Goal: Task Accomplishment & Management: Manage account settings

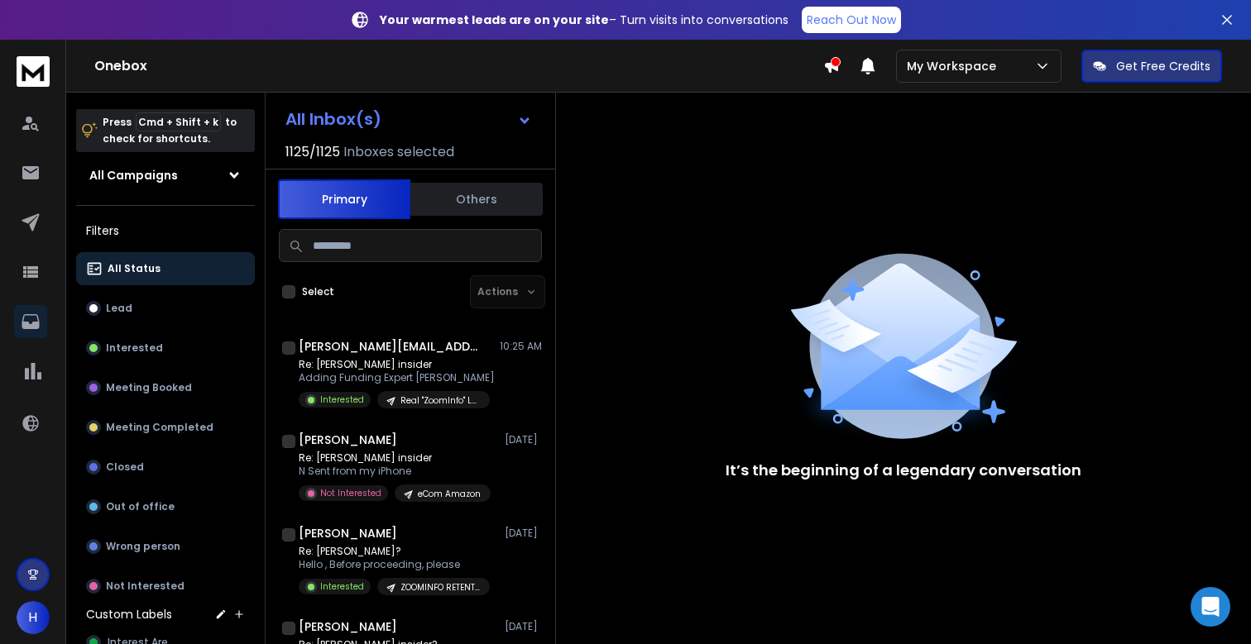
click at [488, 188] on button "Others" at bounding box center [476, 199] width 132 height 36
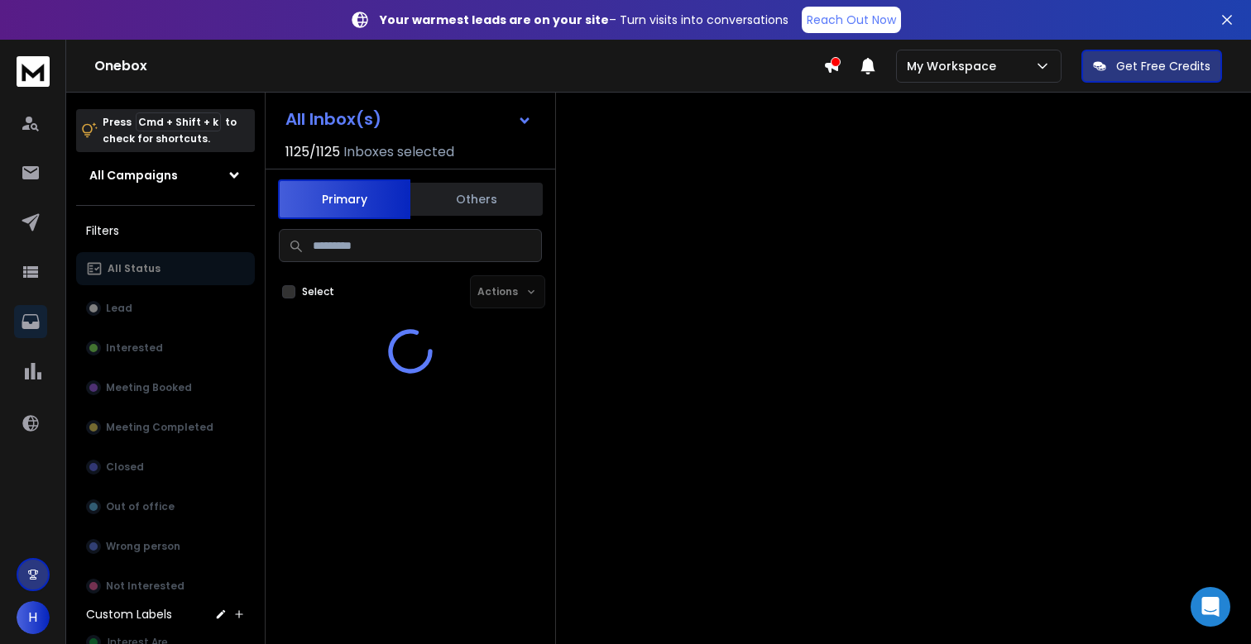
click at [328, 208] on button "Primary" at bounding box center [344, 200] width 132 height 40
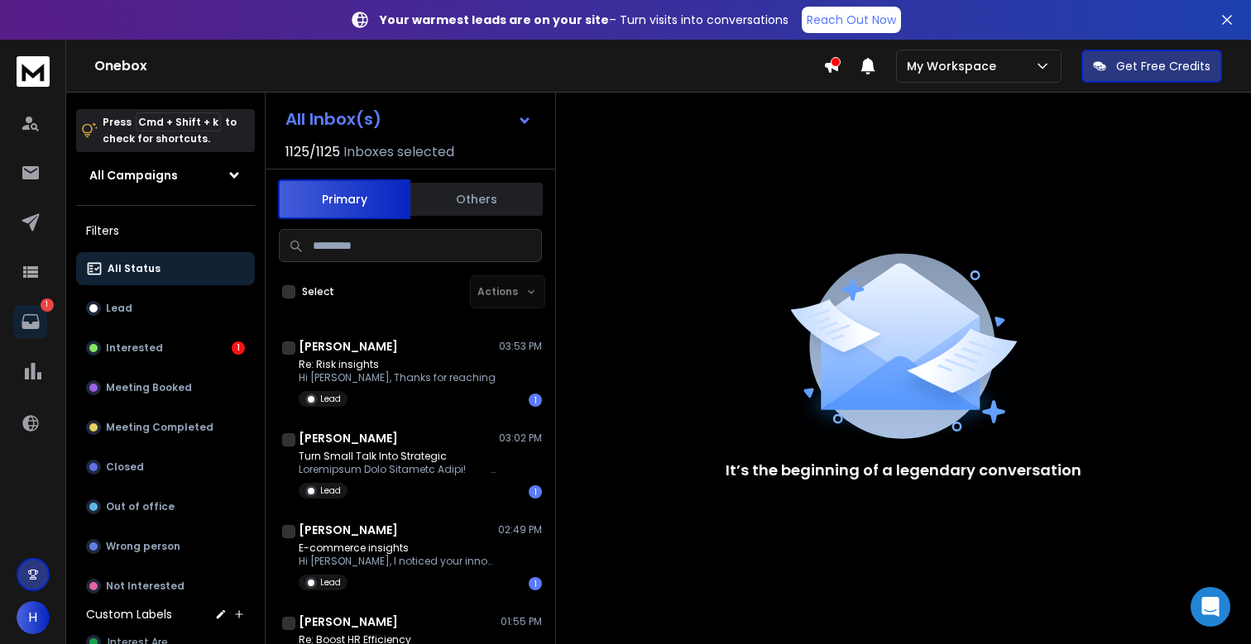
click at [498, 179] on div "All Inbox(s) 1125 / 1125 Inboxes selected Primary Others Select Actions Sofia B…" at bounding box center [411, 415] width 290 height 644
click at [498, 198] on button "Others" at bounding box center [476, 199] width 132 height 36
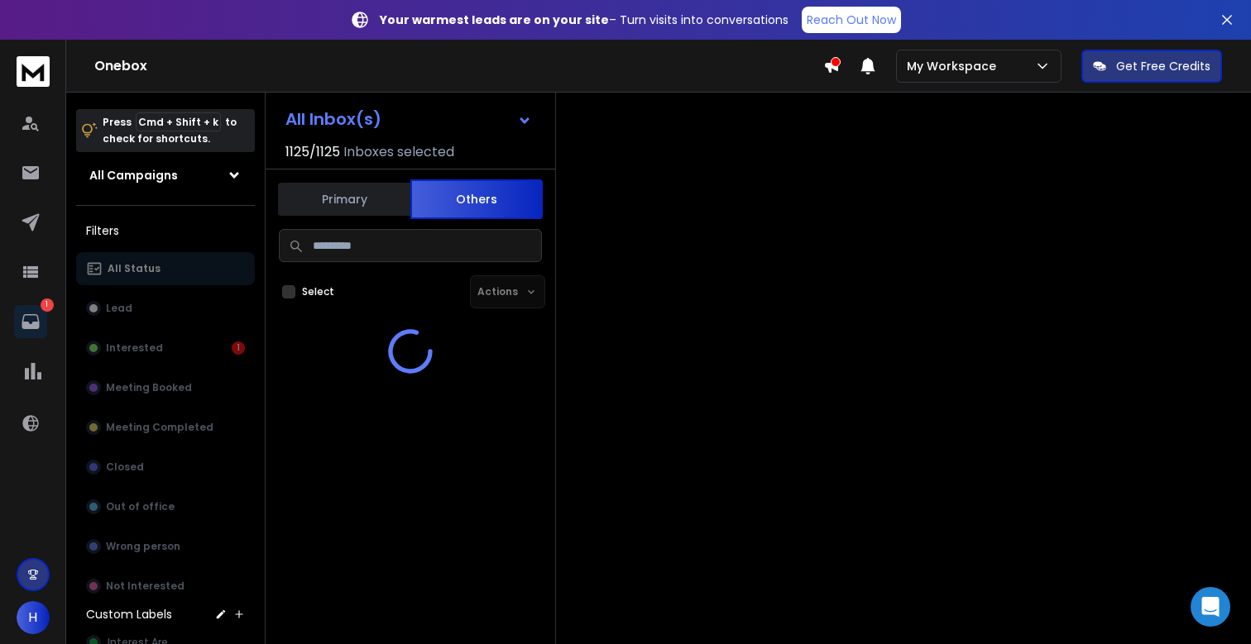
click at [413, 197] on button "Others" at bounding box center [476, 200] width 132 height 40
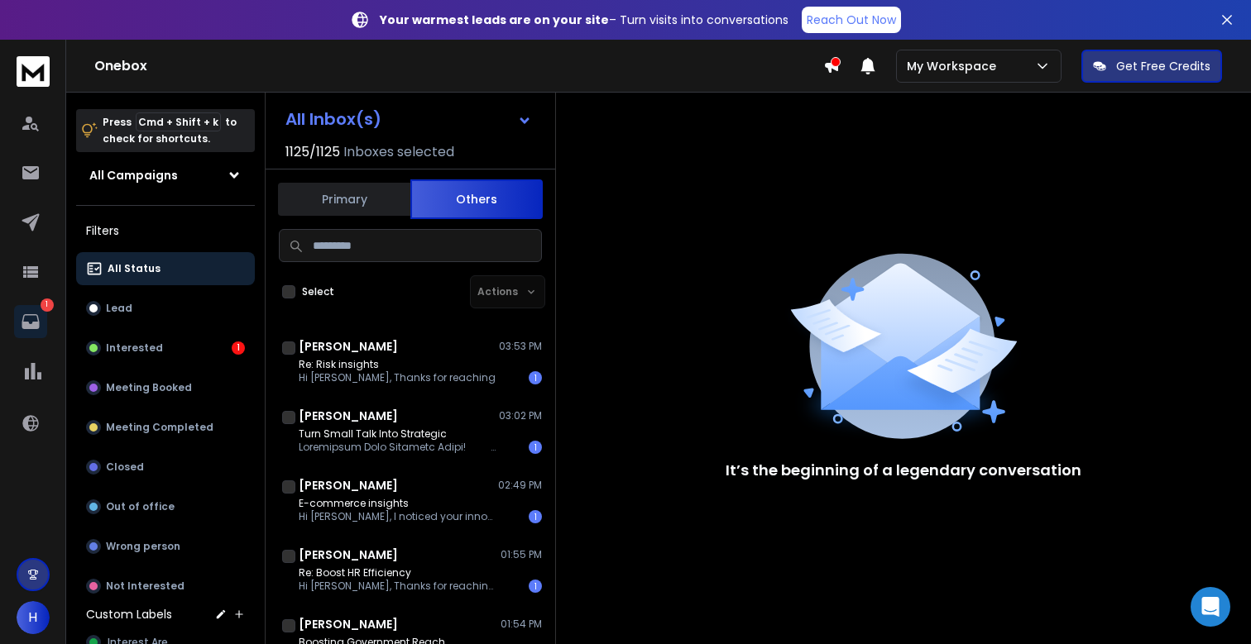
click at [381, 194] on button "Primary" at bounding box center [344, 199] width 132 height 36
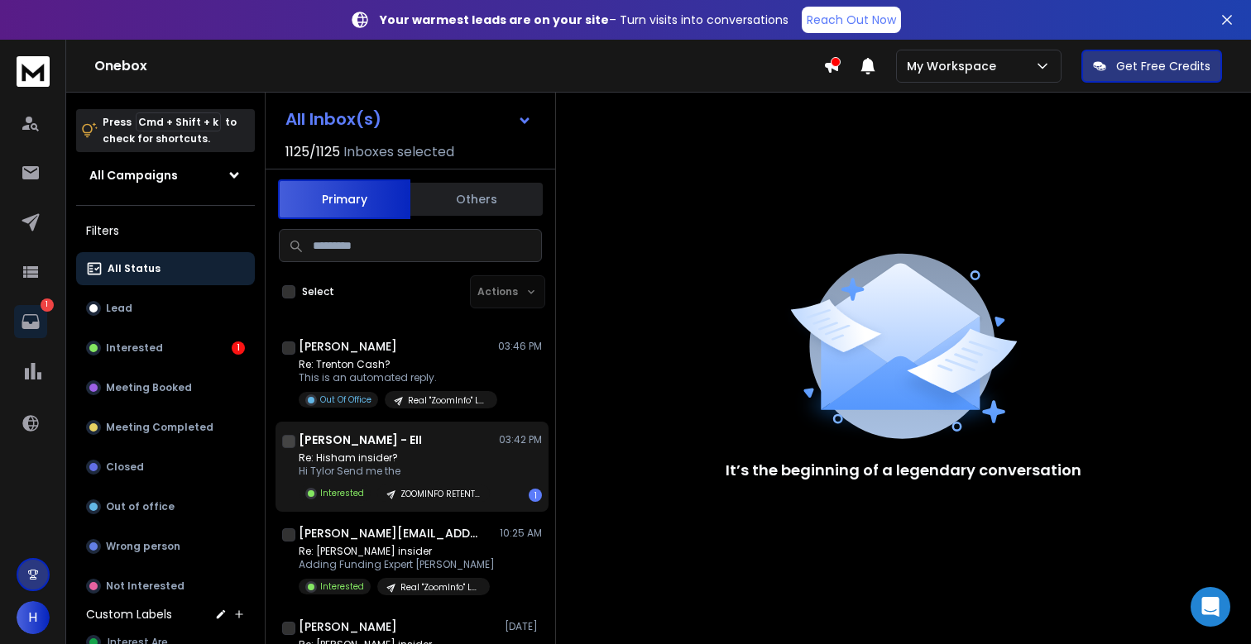
click at [491, 466] on div "Re: Hisham insider? Hi Tylor Send me the Interested ZOOMINFO RETENTION CAMPAIGN…" at bounding box center [420, 477] width 243 height 50
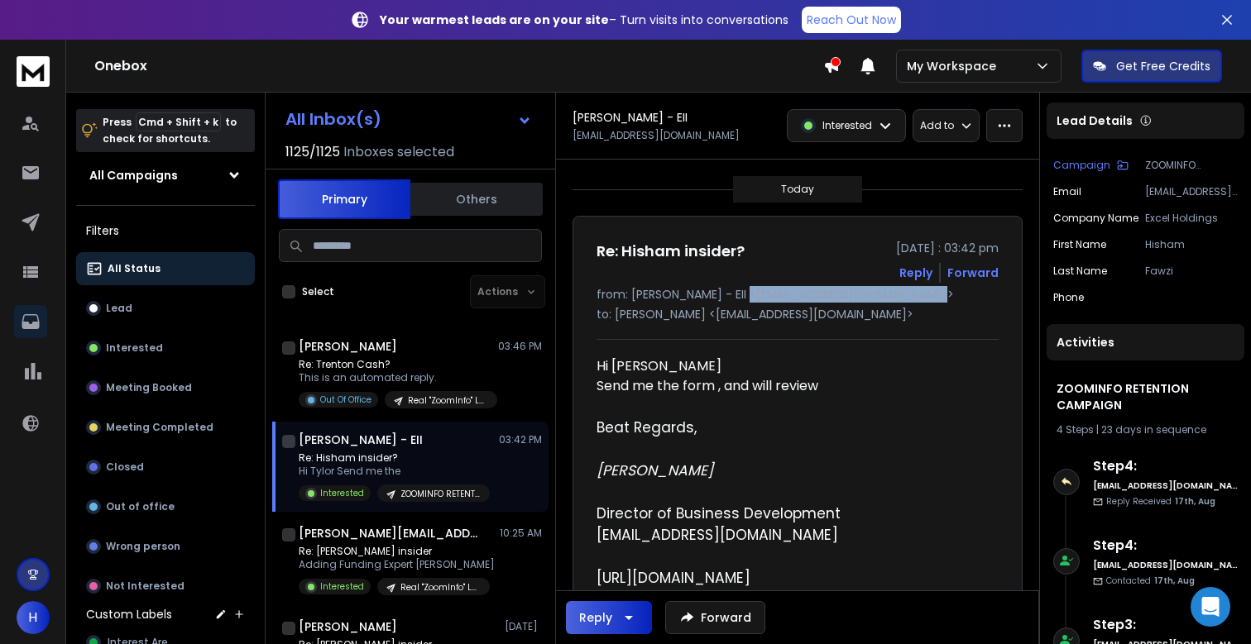
drag, startPoint x: 922, startPoint y: 293, endPoint x: 743, endPoint y: 293, distance: 179.5
click at [743, 293] on p "from: Hisham Fawzi - EII <hfawzi@excelinternational.com>" at bounding box center [798, 294] width 402 height 17
copy p "hfawzi@excelinternational.com"
click at [338, 454] on p "Re: Hisham insider?" at bounding box center [394, 458] width 191 height 13
click at [999, 129] on icon "button" at bounding box center [1004, 125] width 15 height 15
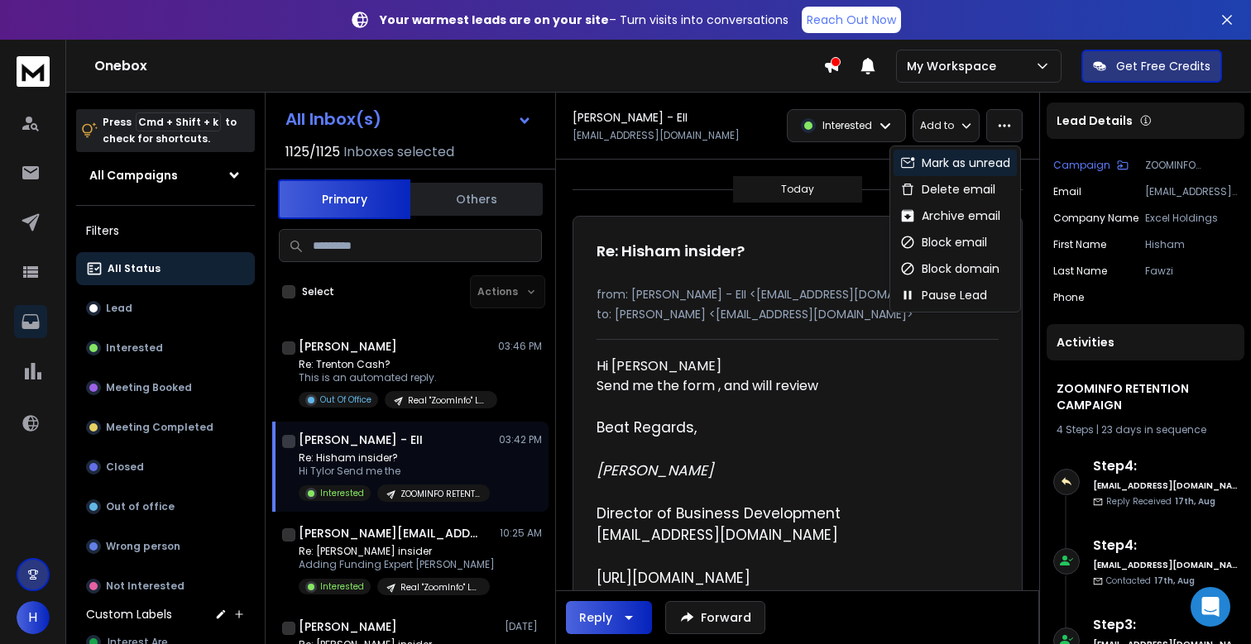
click at [933, 164] on div "Mark as unread" at bounding box center [955, 163] width 110 height 17
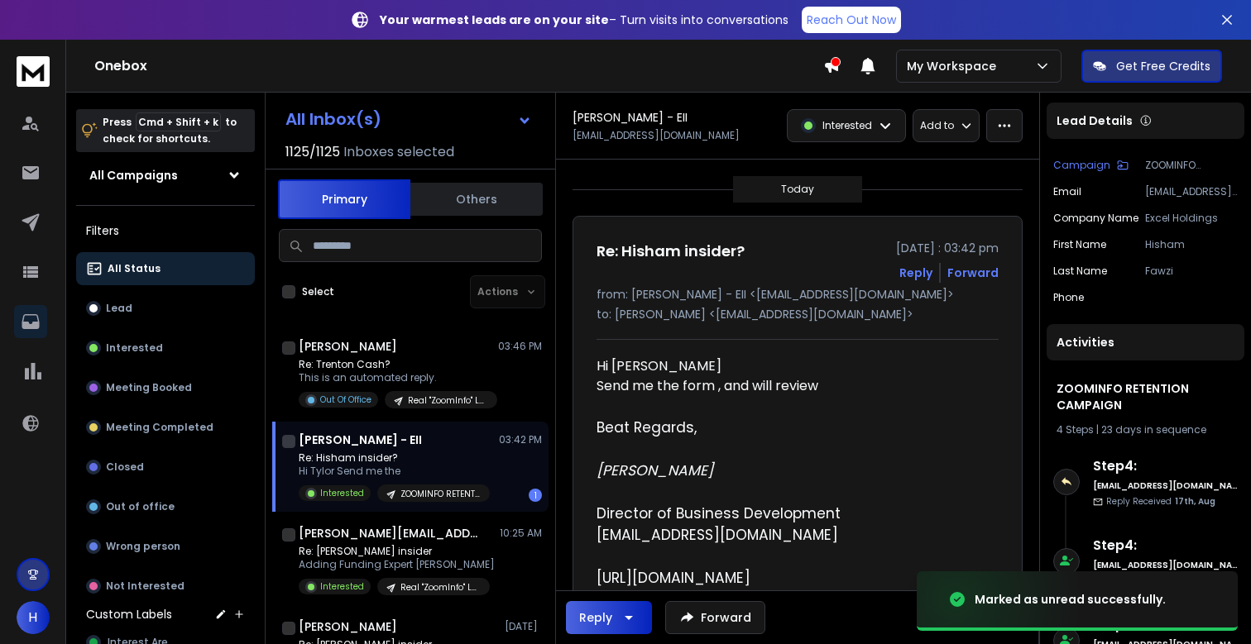
click at [439, 198] on button "Others" at bounding box center [476, 199] width 132 height 36
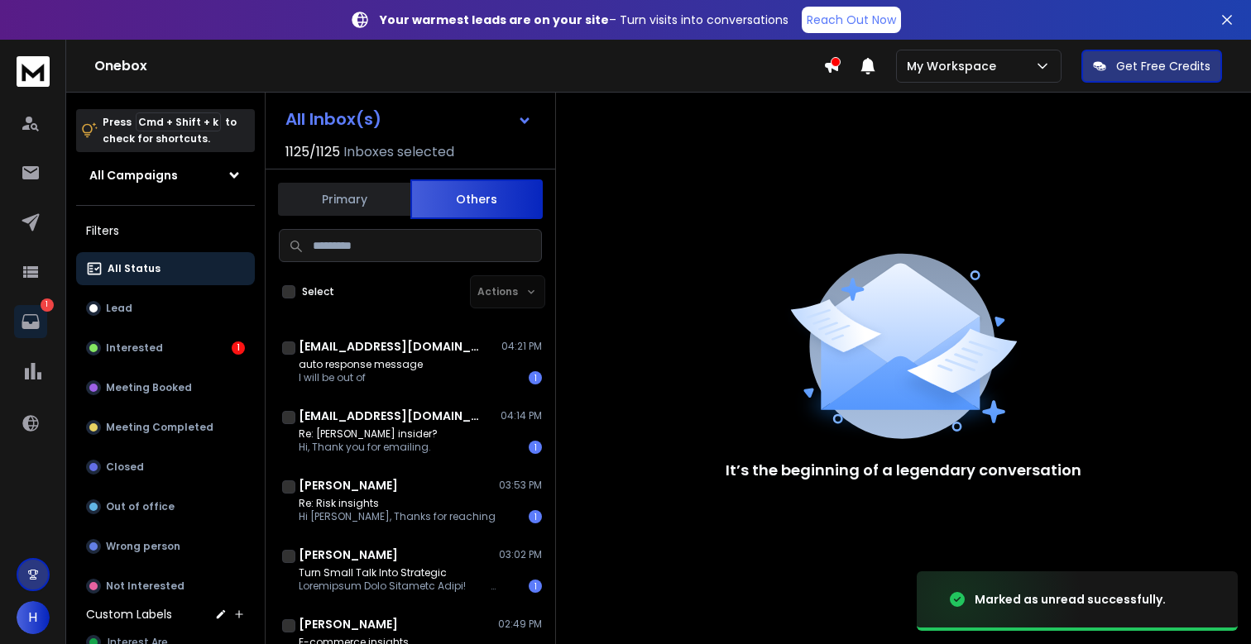
click at [324, 204] on button "Primary" at bounding box center [344, 199] width 132 height 36
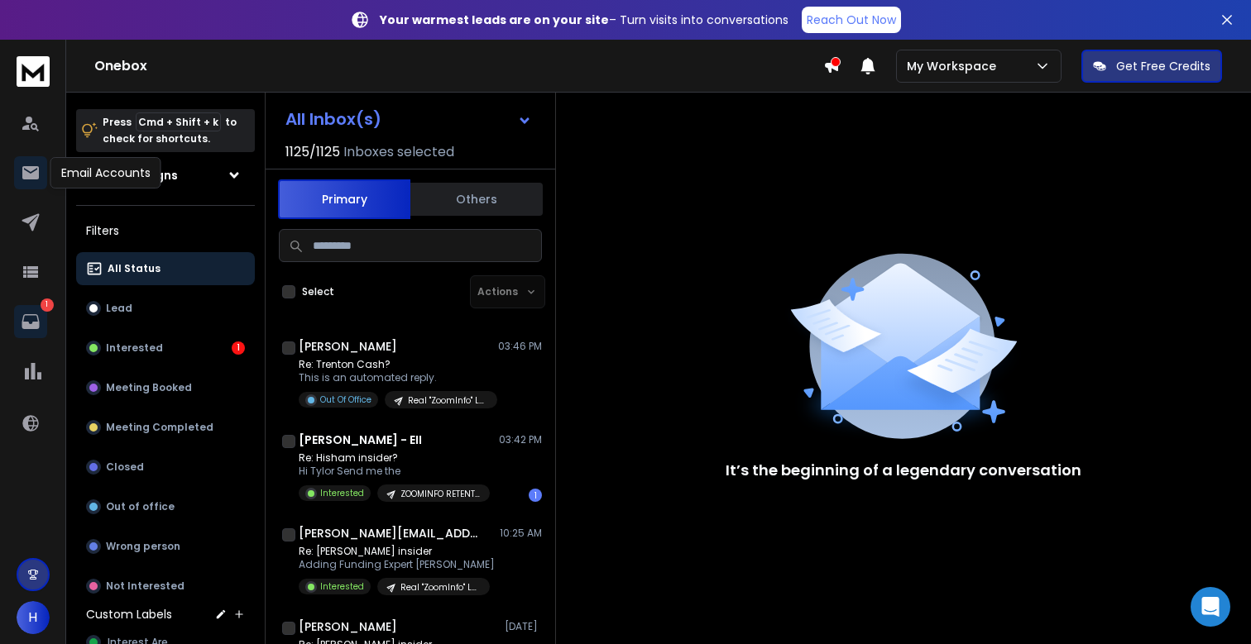
click at [31, 178] on icon at bounding box center [30, 172] width 17 height 13
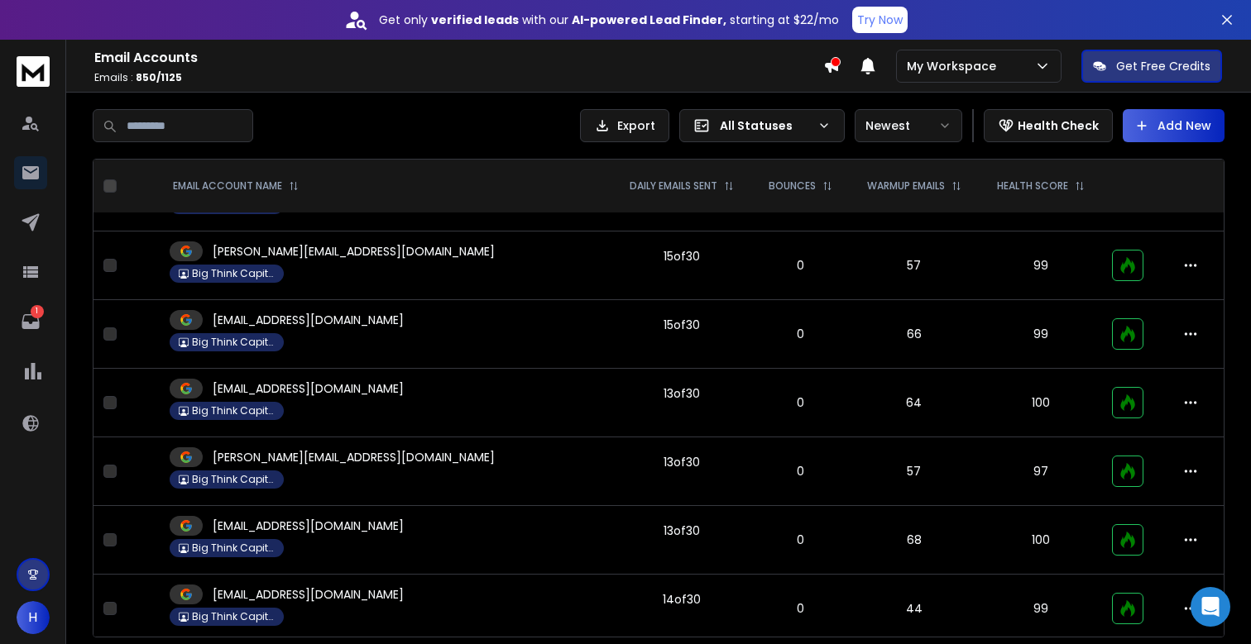
scroll to position [57994, 0]
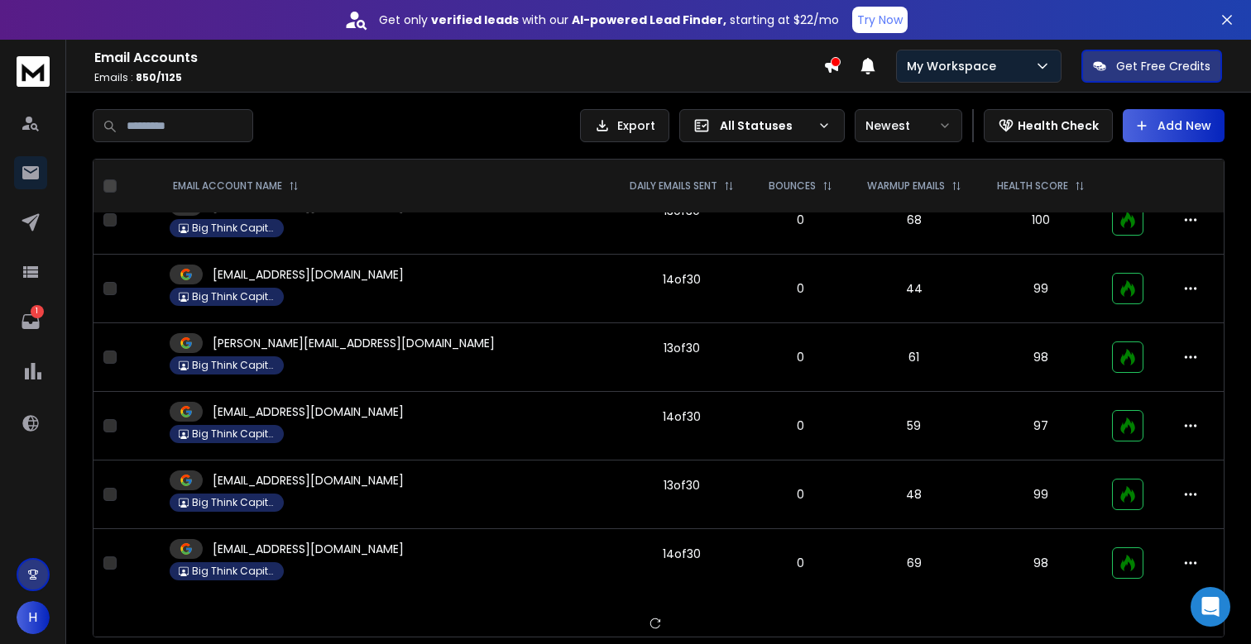
click at [962, 67] on p "My Workspace" at bounding box center [955, 66] width 96 height 17
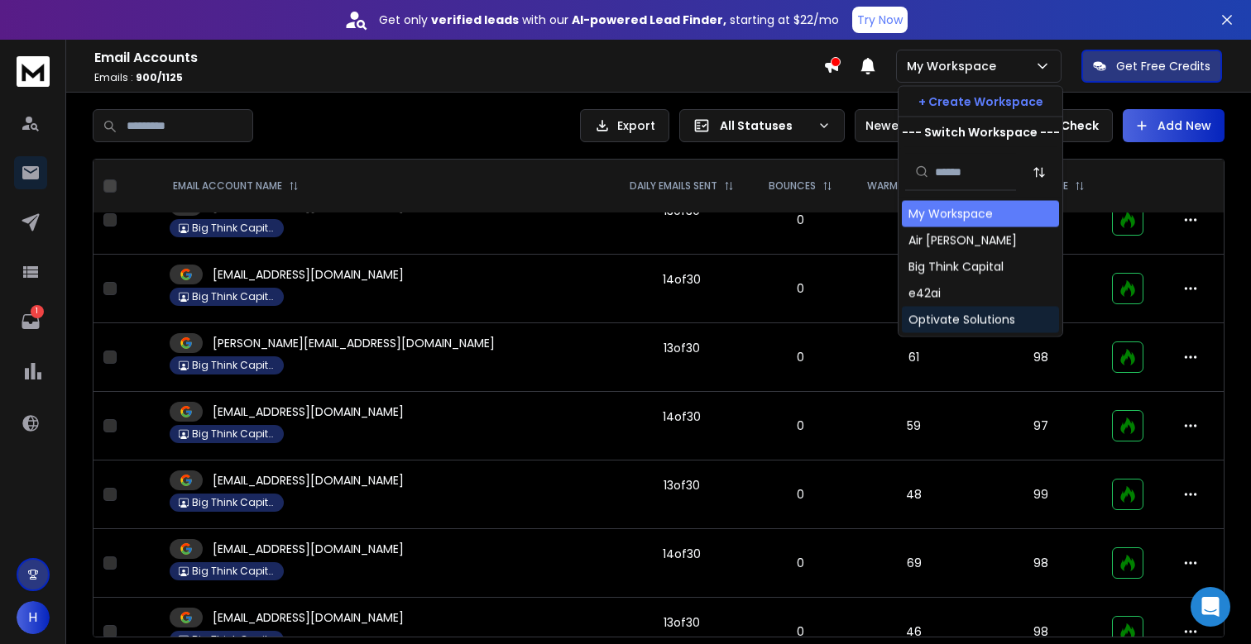
click at [924, 317] on div "Optivate Solutions" at bounding box center [961, 320] width 107 height 17
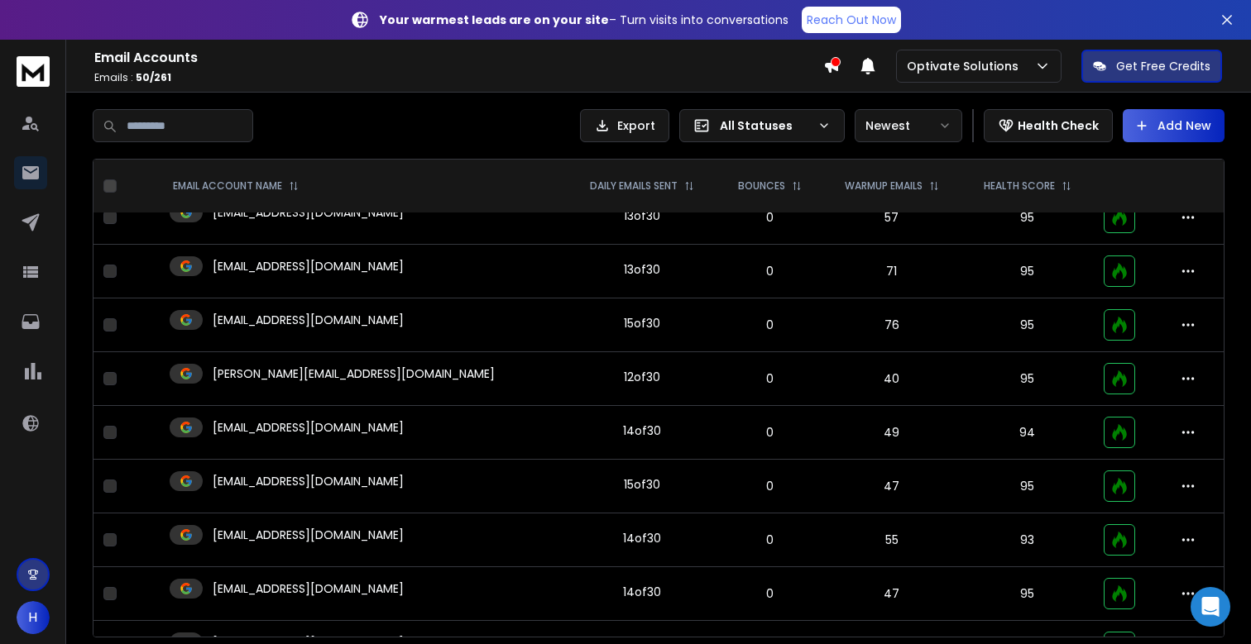
scroll to position [2304, 0]
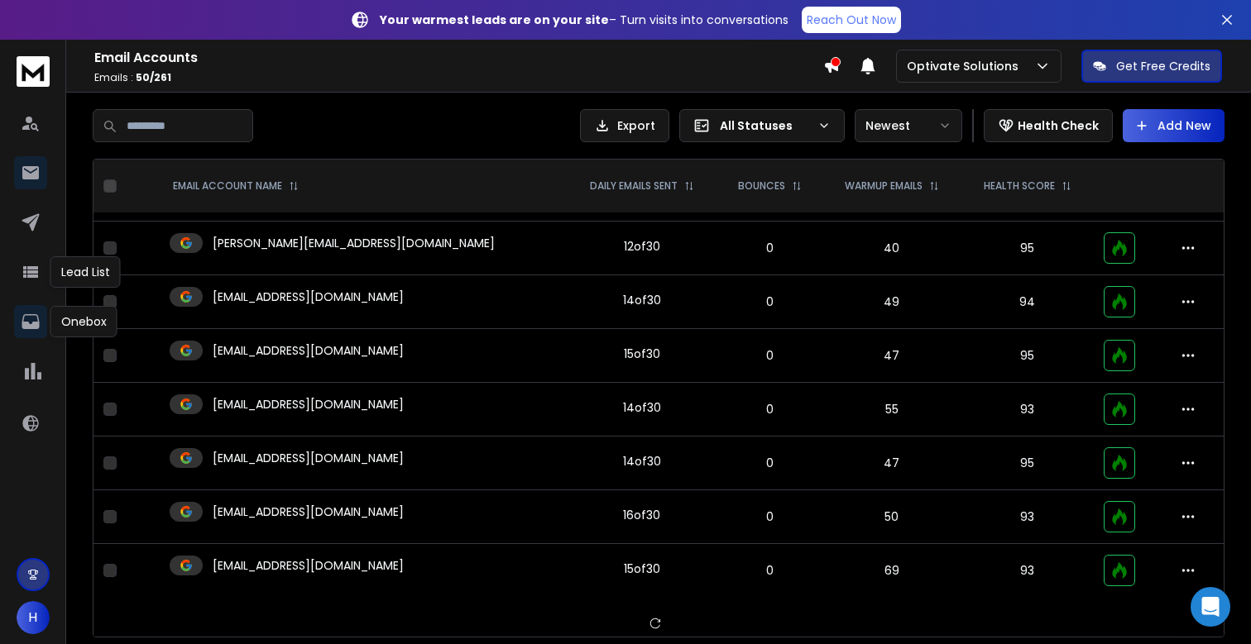
click at [30, 332] on link at bounding box center [30, 321] width 33 height 33
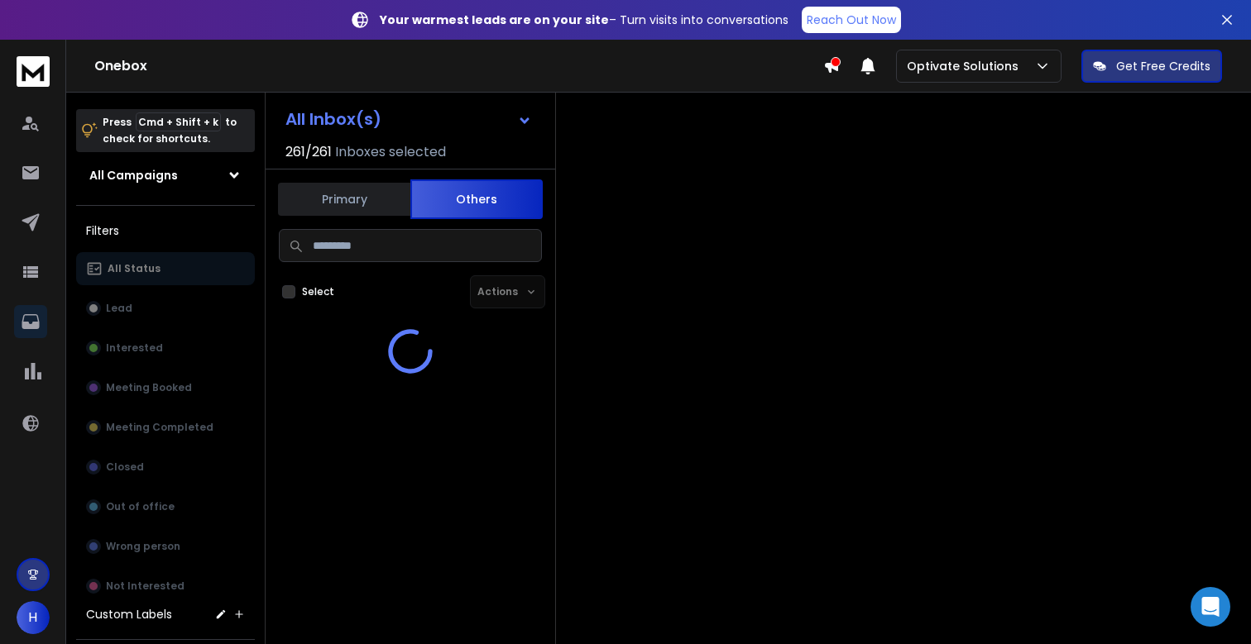
click at [431, 189] on button "Others" at bounding box center [476, 200] width 132 height 40
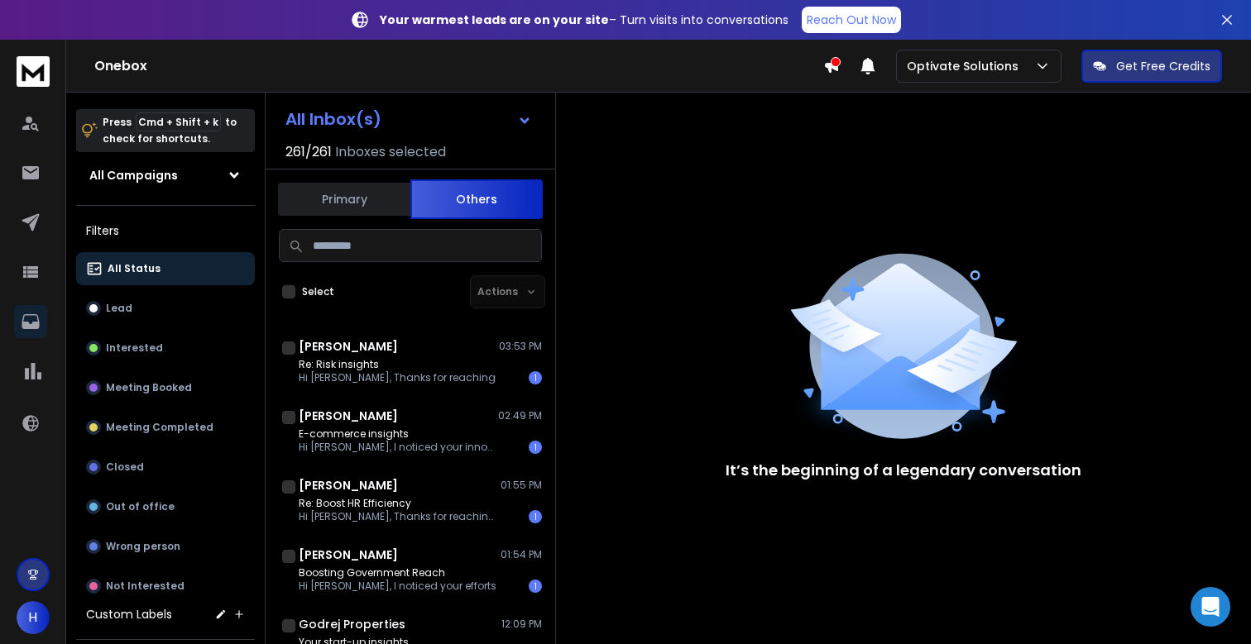
click at [347, 223] on div at bounding box center [410, 243] width 276 height 40
click at [347, 220] on div "Primary Others Select Actions [PERSON_NAME] 03:53 PM Re: Risk insights Hi [PERS…" at bounding box center [411, 492] width 290 height 619
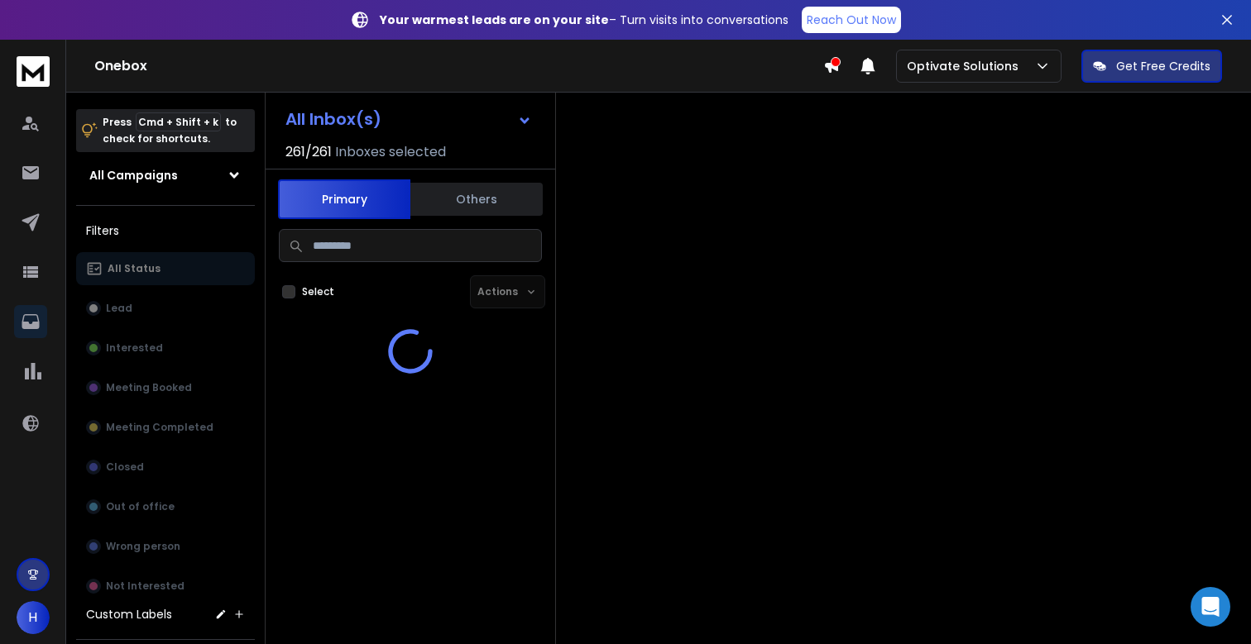
click at [353, 209] on button "Primary" at bounding box center [344, 200] width 132 height 40
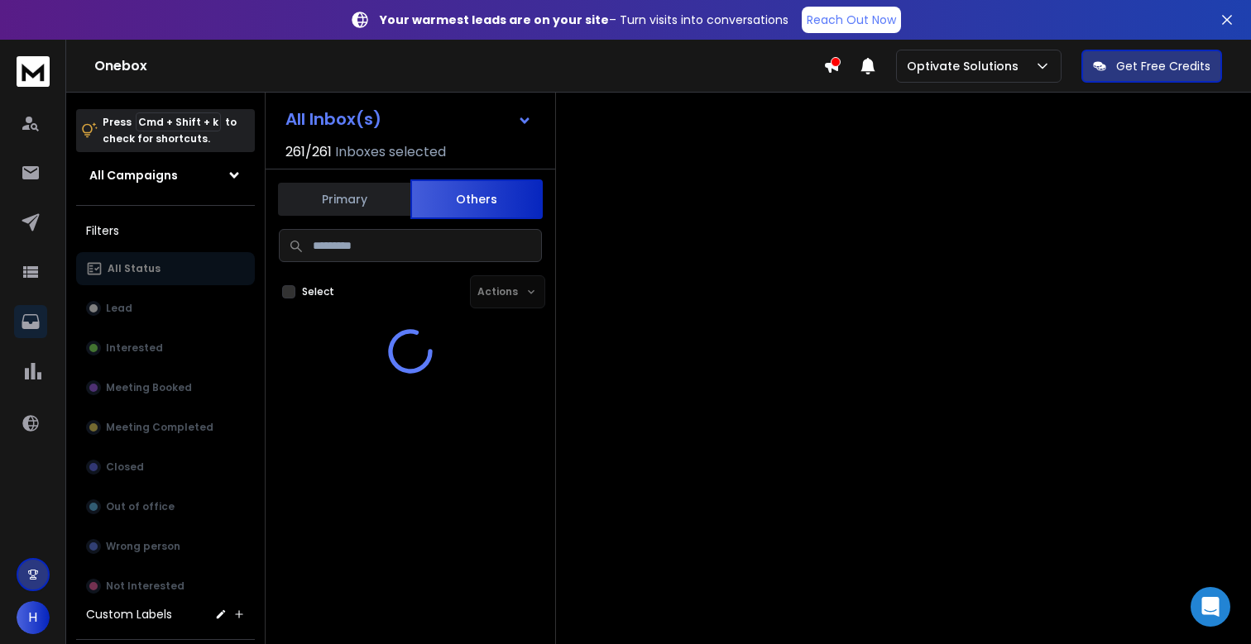
click at [429, 199] on button "Others" at bounding box center [476, 200] width 132 height 40
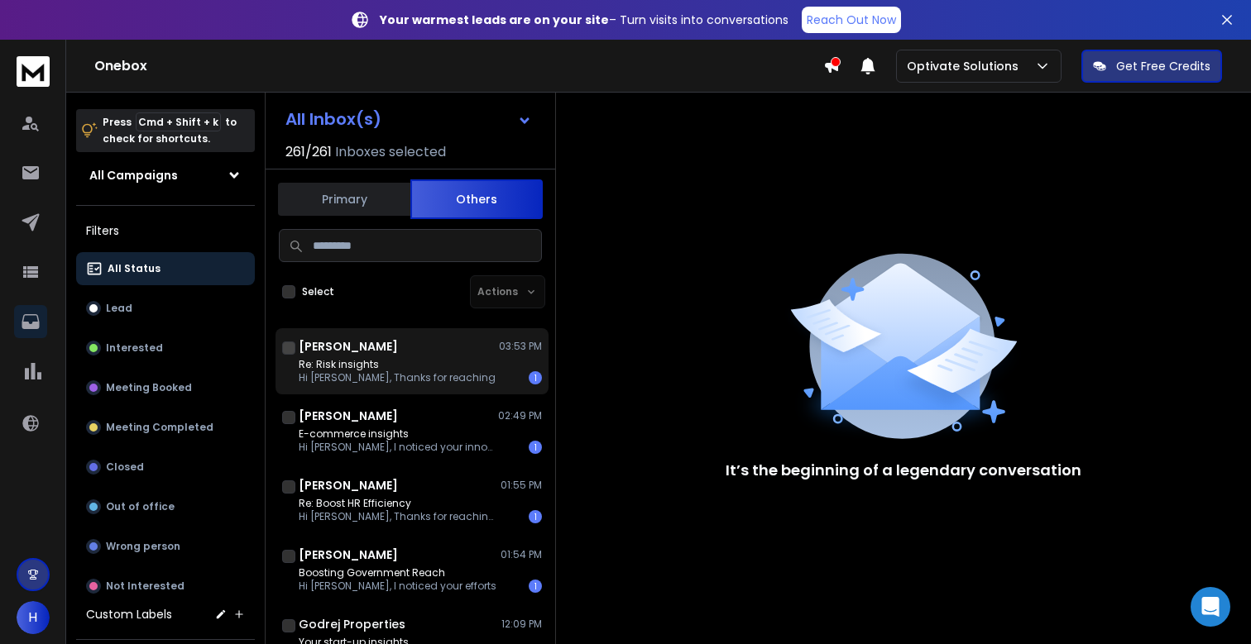
click at [399, 374] on p "Hi [PERSON_NAME], Thanks for reaching" at bounding box center [397, 377] width 197 height 13
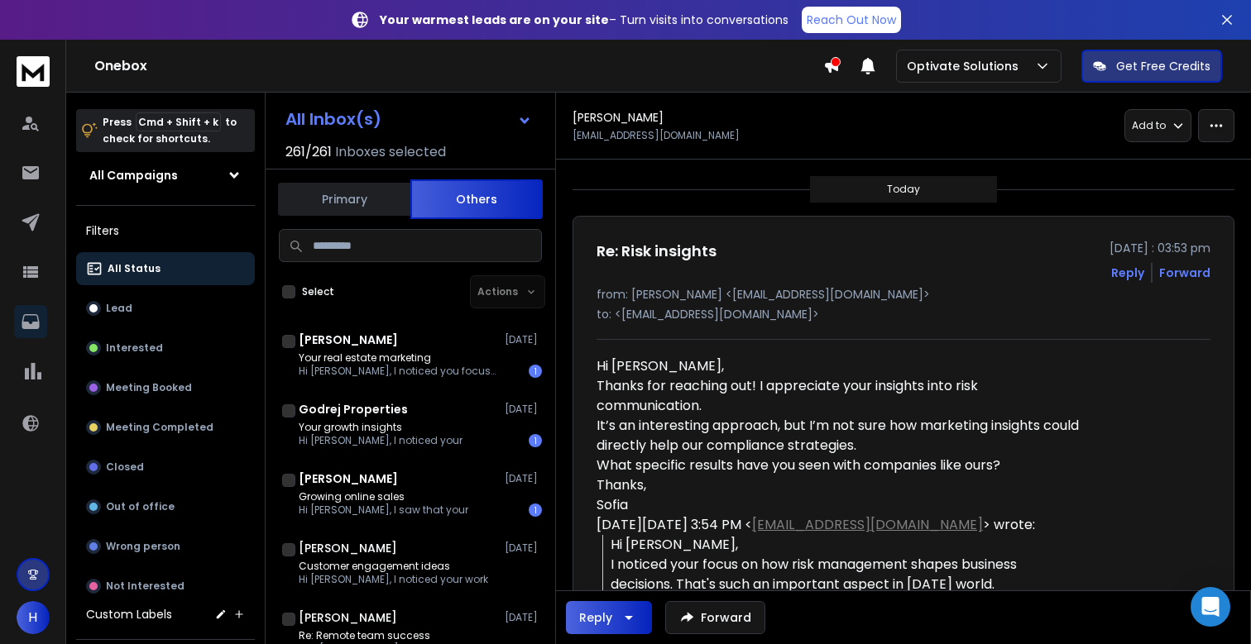
scroll to position [857, 0]
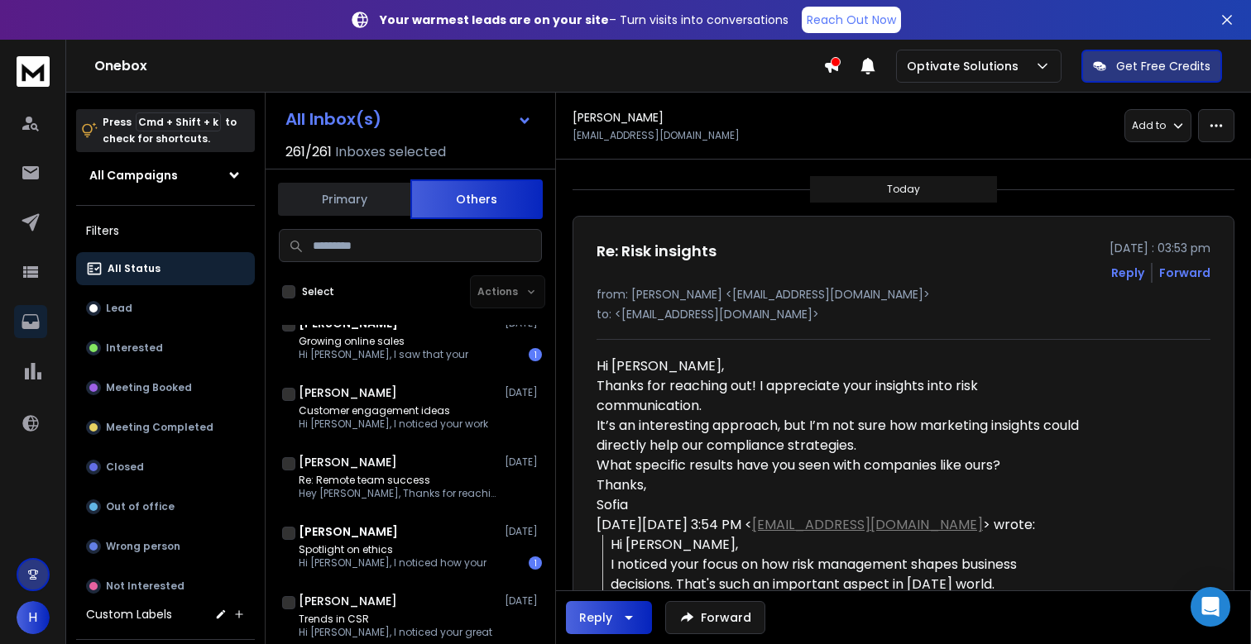
click at [358, 222] on div "Primary Others Select Actions [PERSON_NAME] 03:53 PM Re: Risk insights Hi [PERS…" at bounding box center [411, 492] width 290 height 619
click at [358, 201] on button "Primary" at bounding box center [344, 199] width 132 height 36
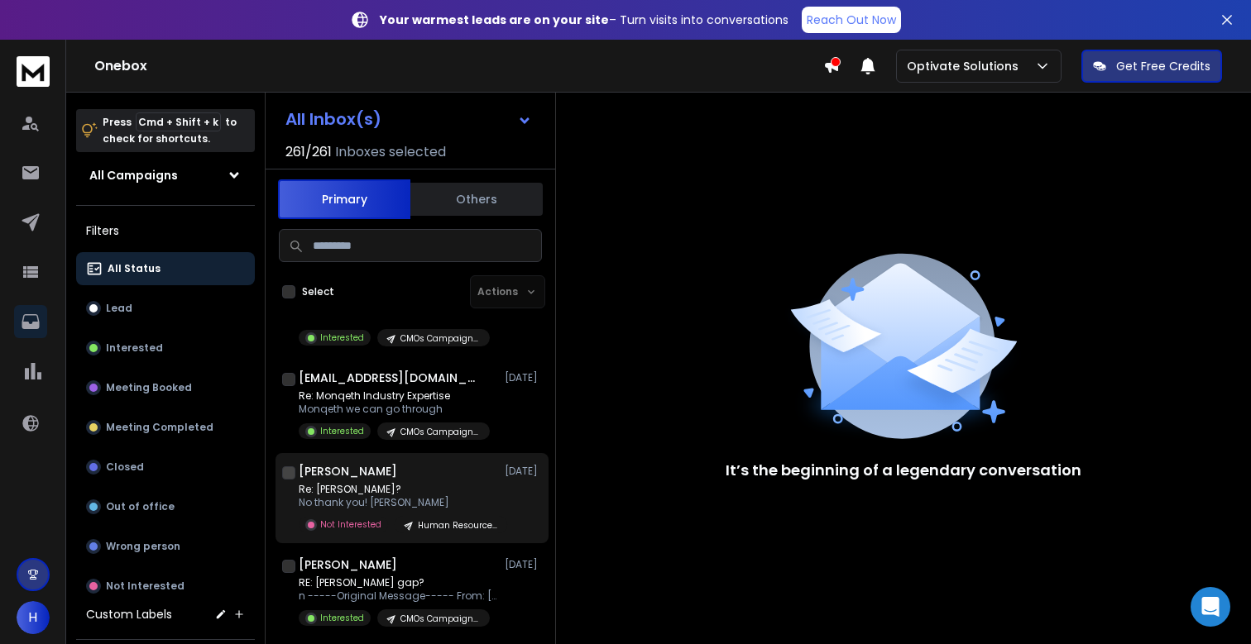
scroll to position [120, 0]
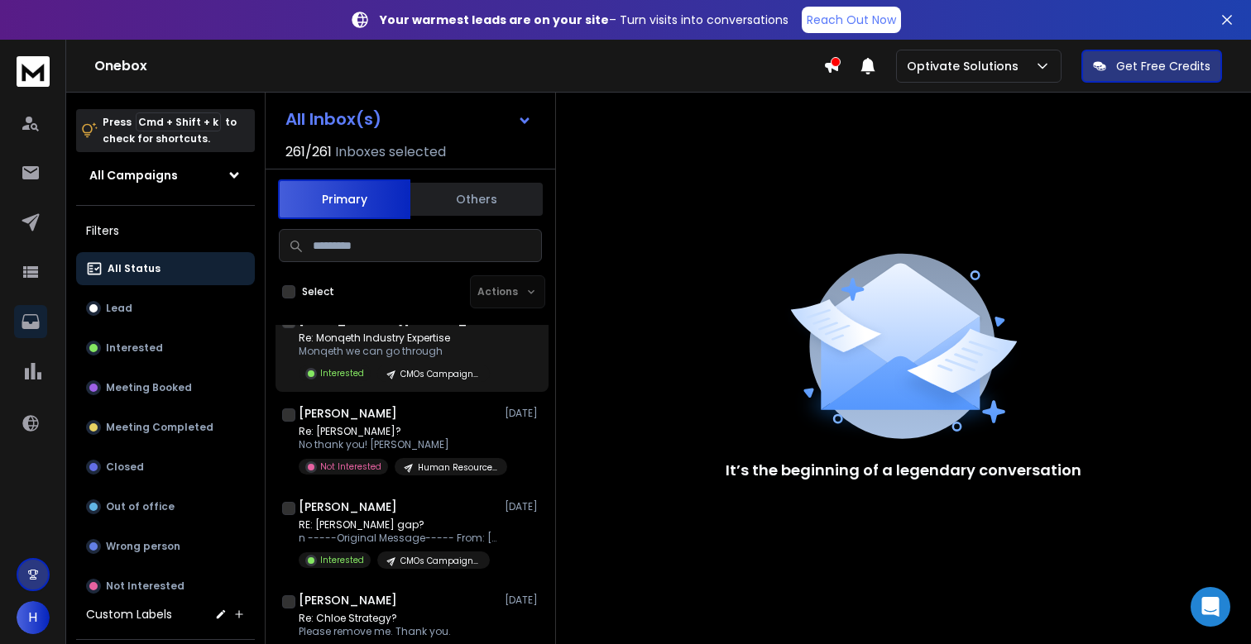
click at [443, 356] on p "Monqeth we can go through" at bounding box center [394, 351] width 191 height 13
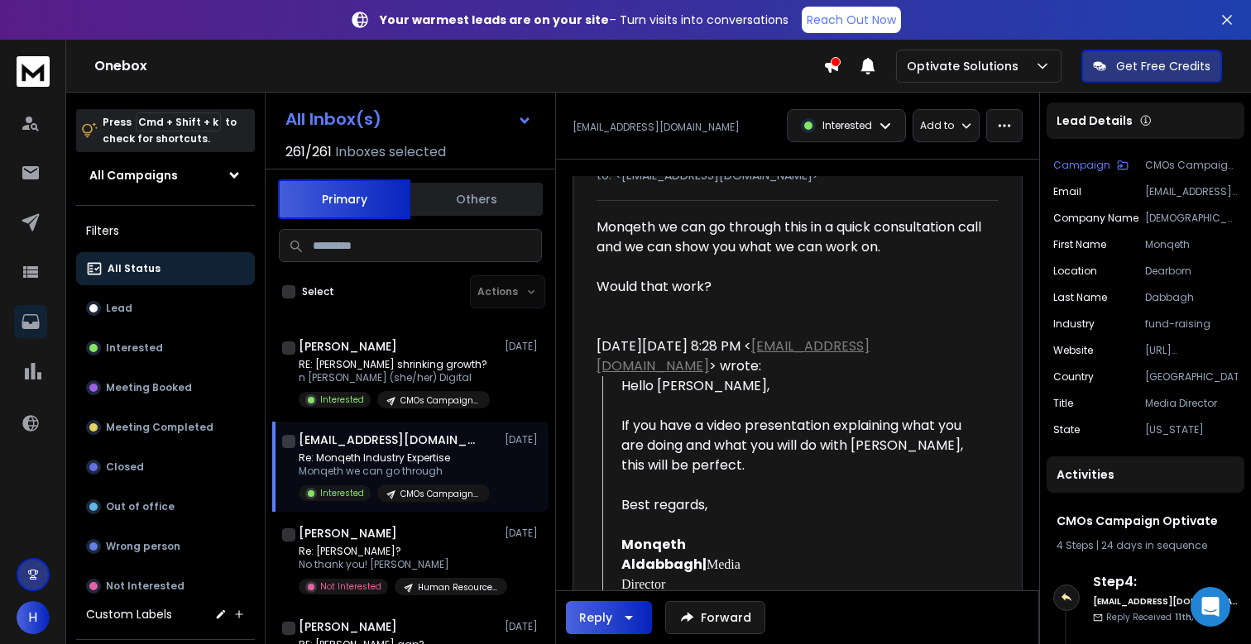
scroll to position [0, 0]
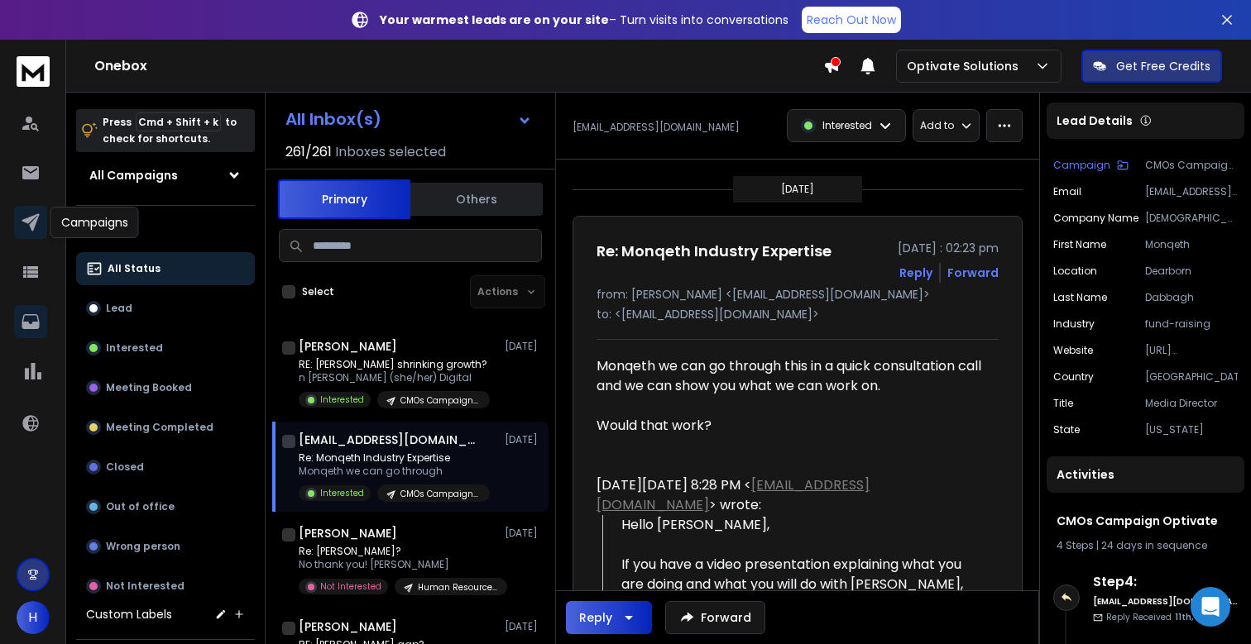
click at [21, 222] on icon at bounding box center [31, 223] width 20 height 20
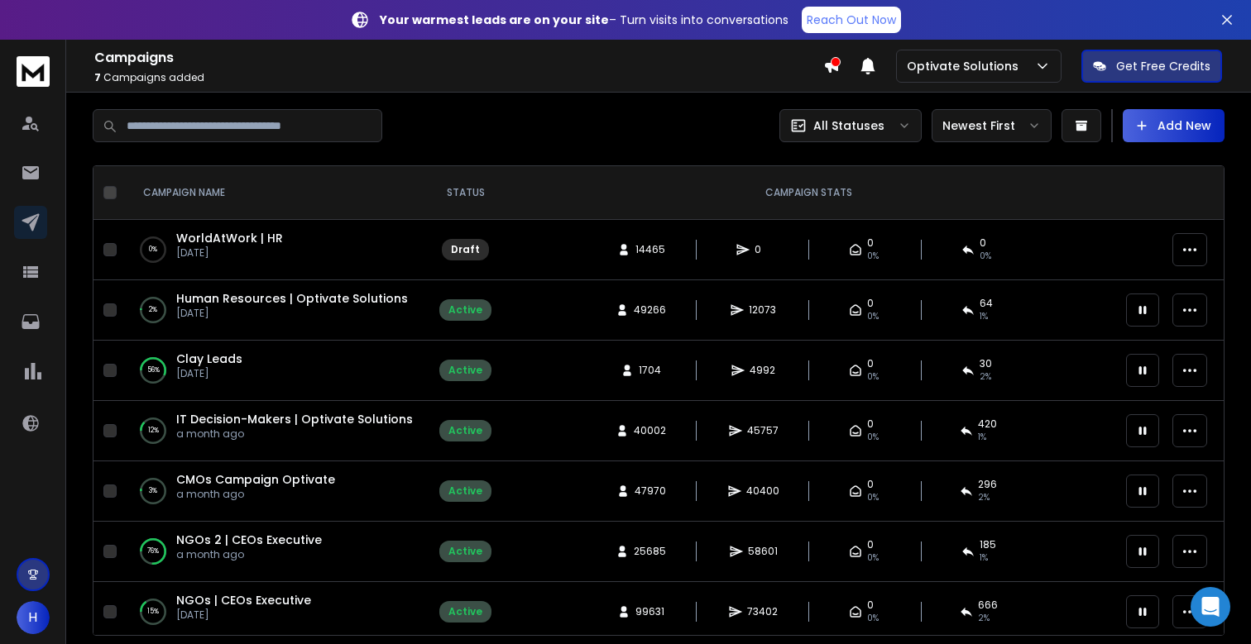
click at [309, 300] on span "Human Resources | Optivate Solutions" at bounding box center [292, 298] width 232 height 17
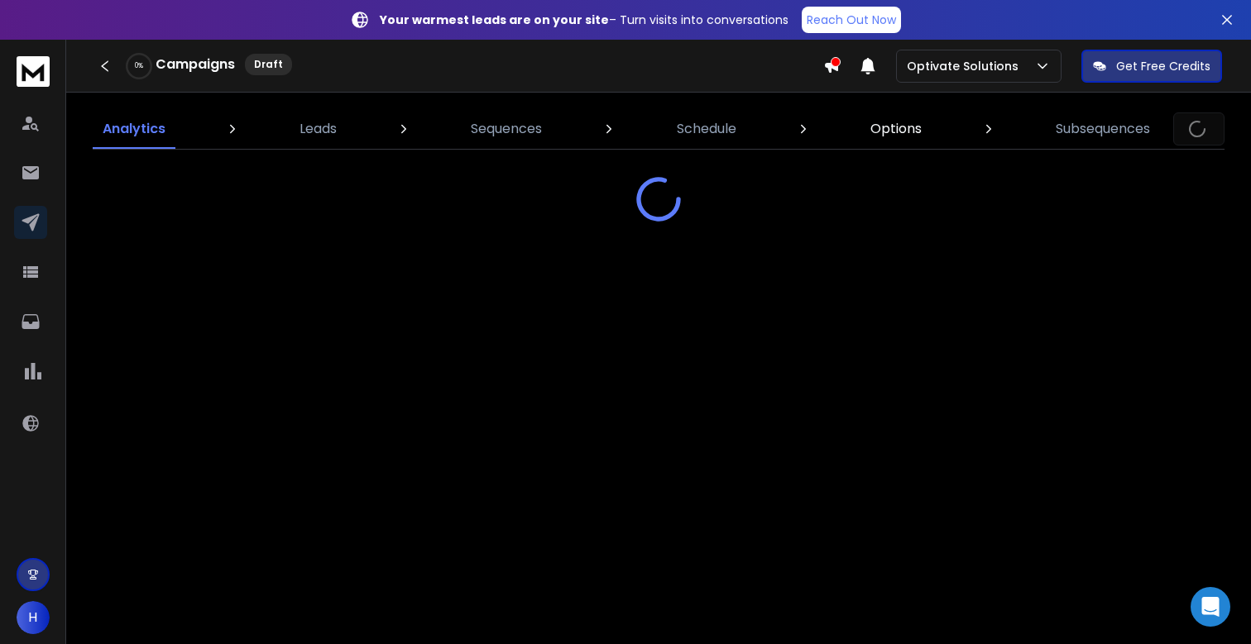
click at [879, 141] on link "Options" at bounding box center [895, 129] width 71 height 40
select select "*"
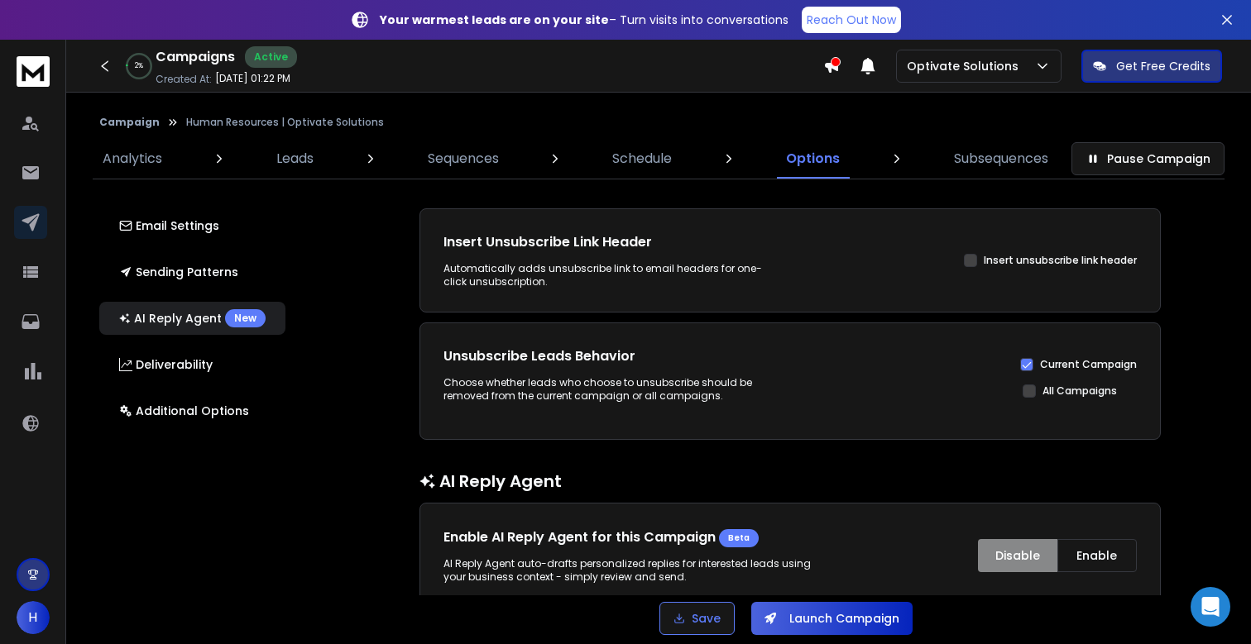
scroll to position [1440, 0]
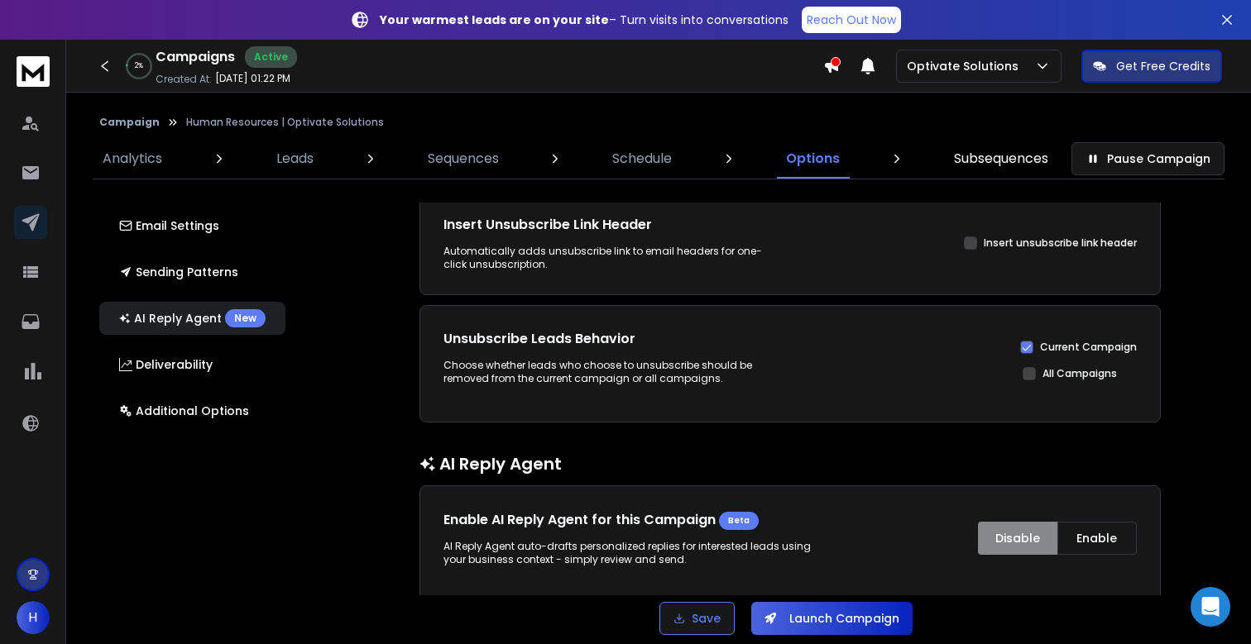
click at [970, 154] on p "Subsequences" at bounding box center [1001, 159] width 94 height 20
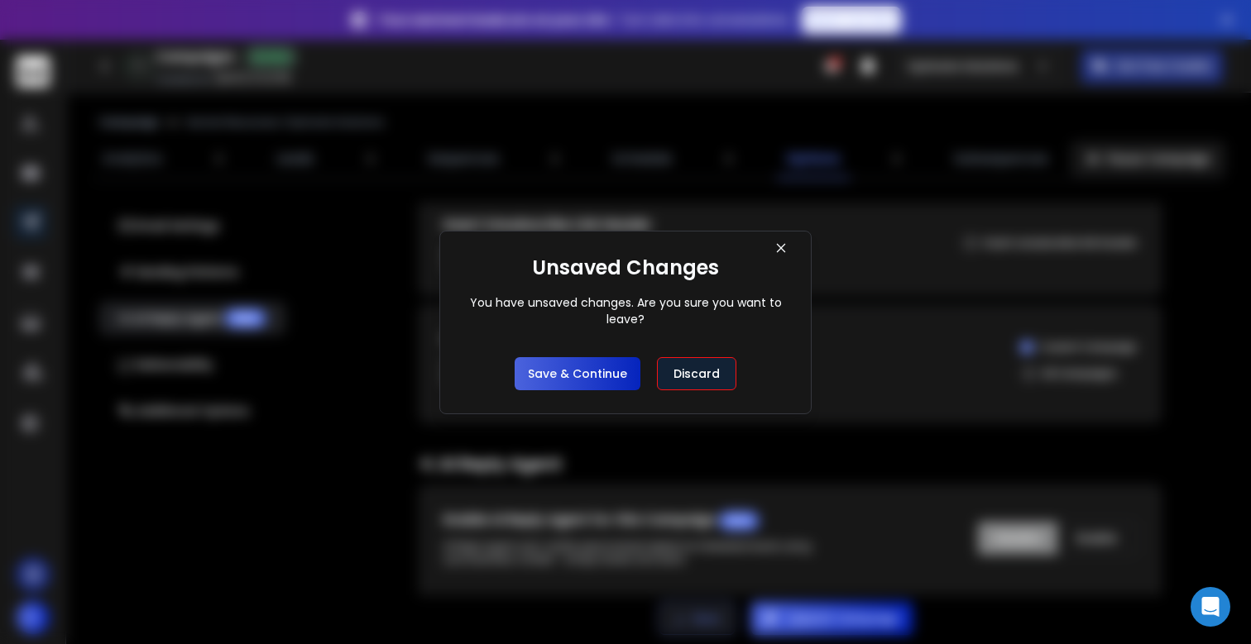
click at [610, 378] on button "Save & Continue" at bounding box center [578, 373] width 126 height 33
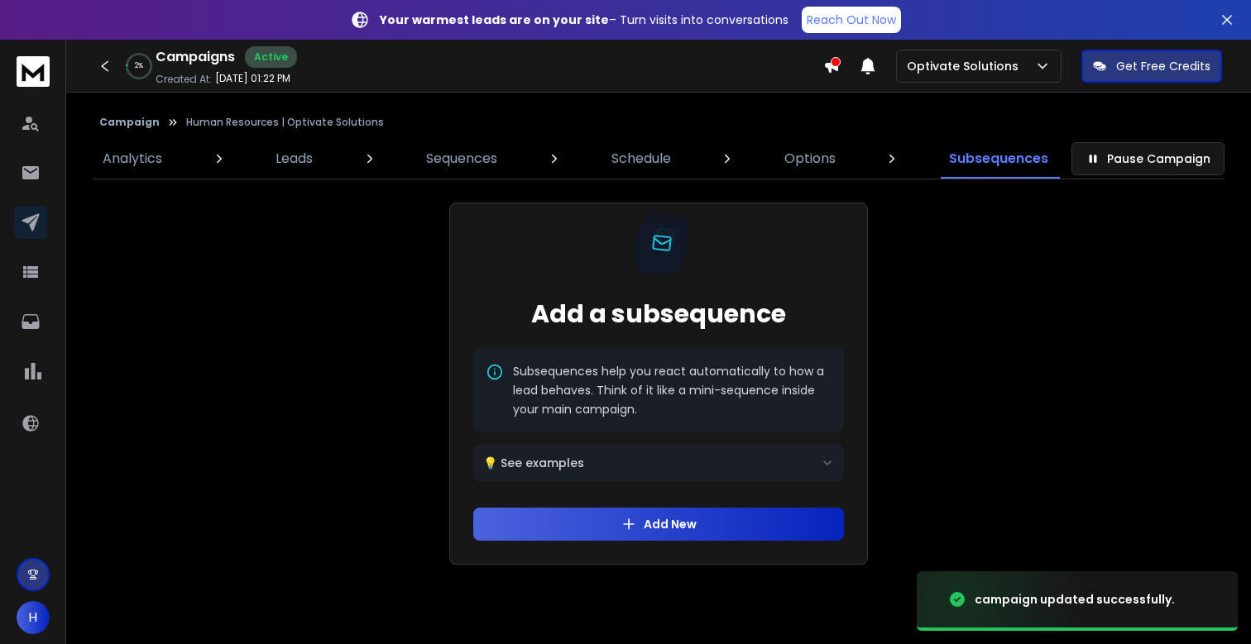
click at [626, 461] on button "💡 See examples" at bounding box center [658, 463] width 371 height 36
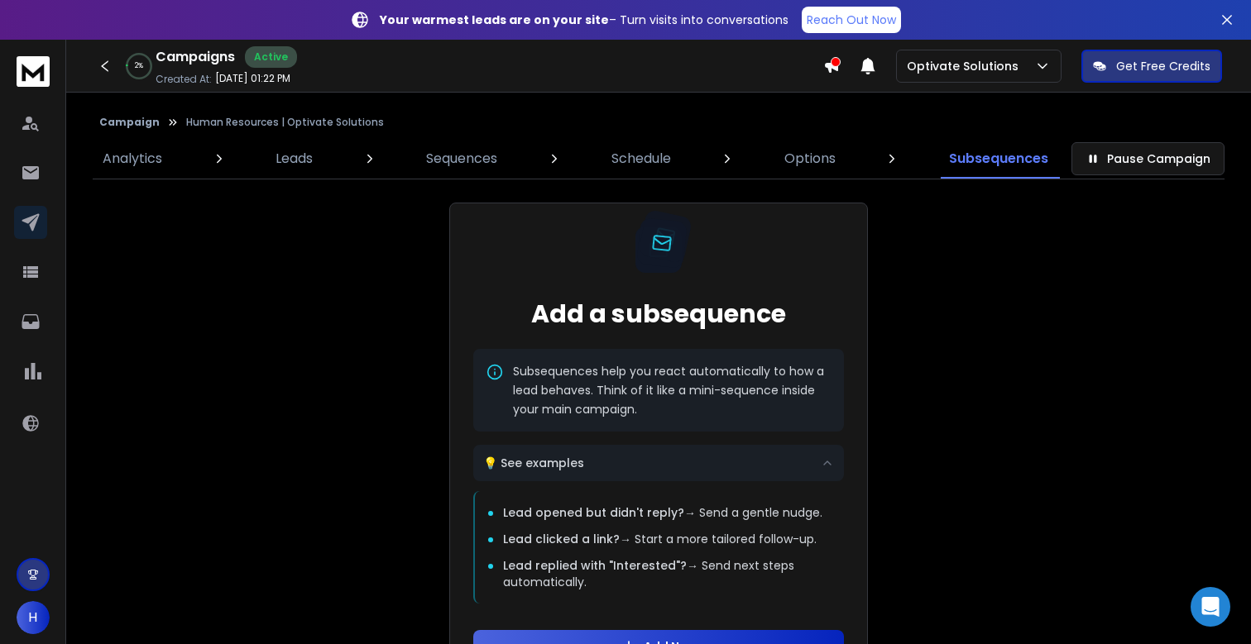
scroll to position [66, 0]
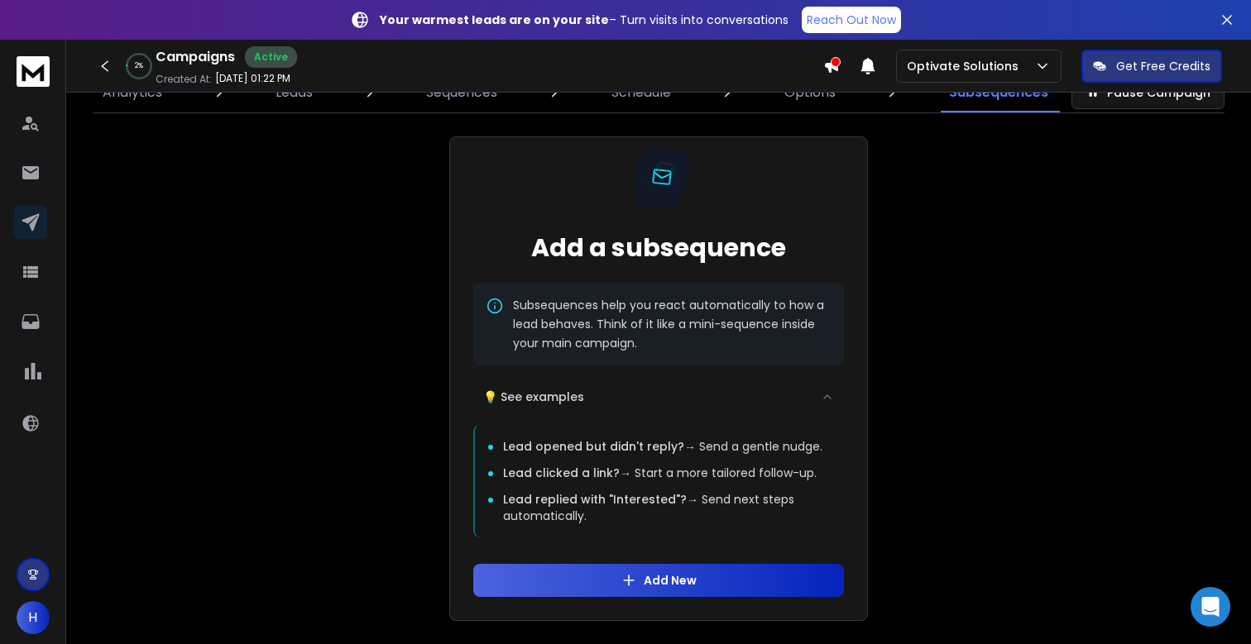
click at [613, 573] on button "Add New" at bounding box center [658, 580] width 371 height 33
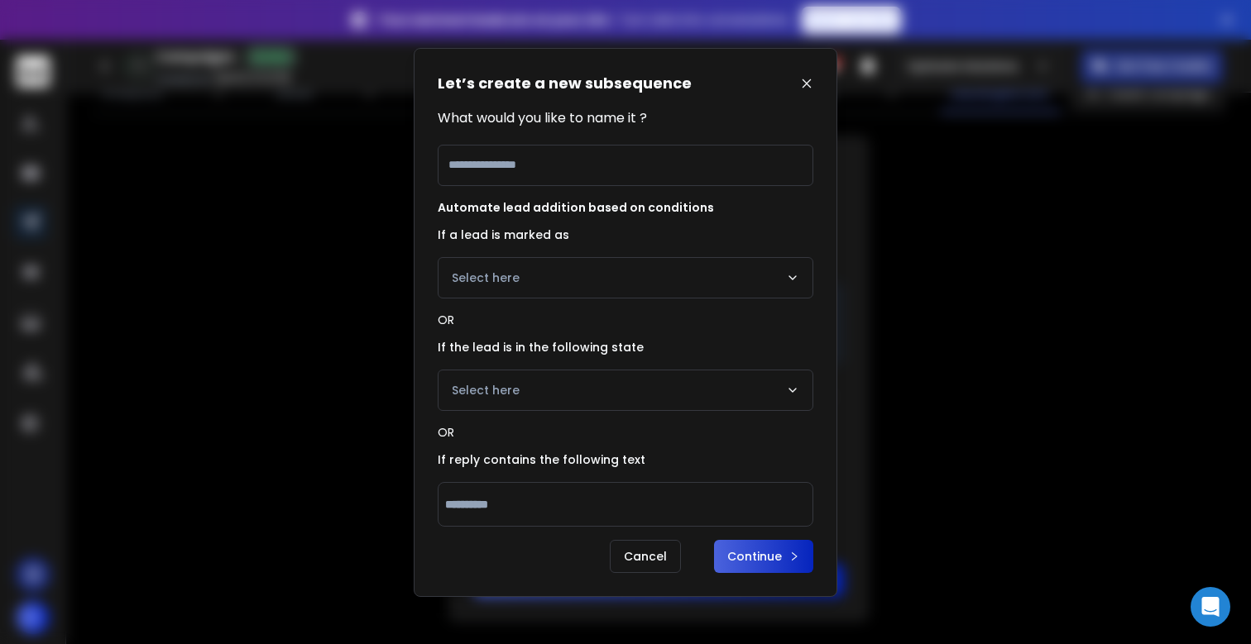
click at [635, 170] on input at bounding box center [626, 165] width 376 height 41
type input "**********"
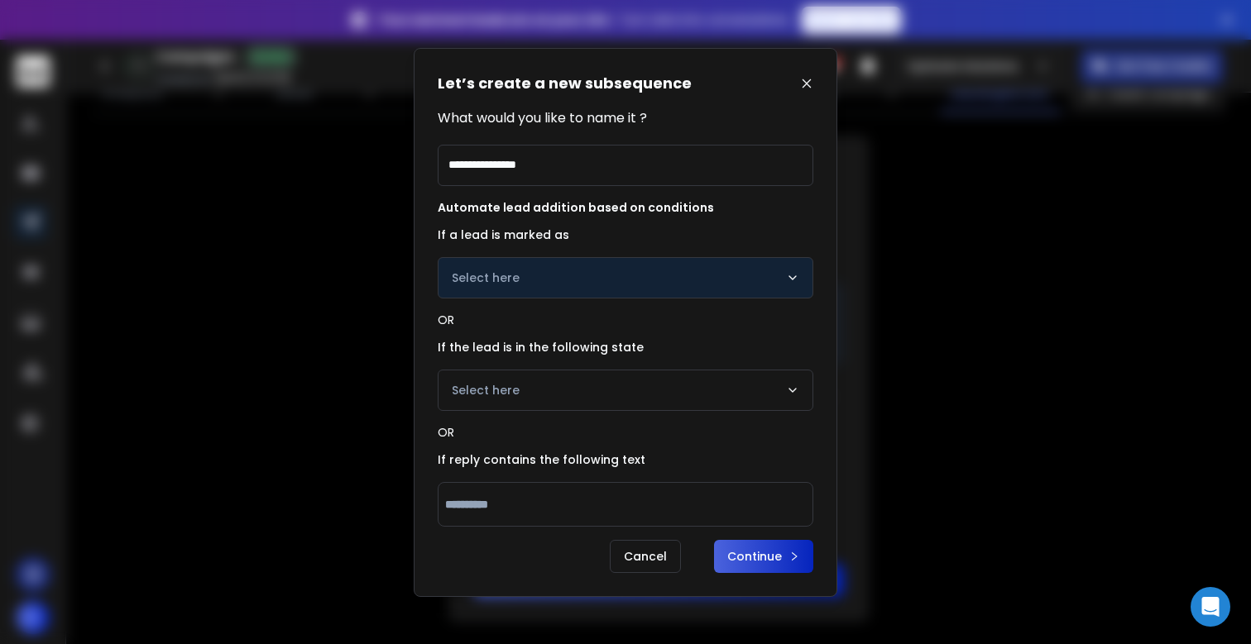
click at [575, 277] on button "Select here" at bounding box center [626, 277] width 376 height 41
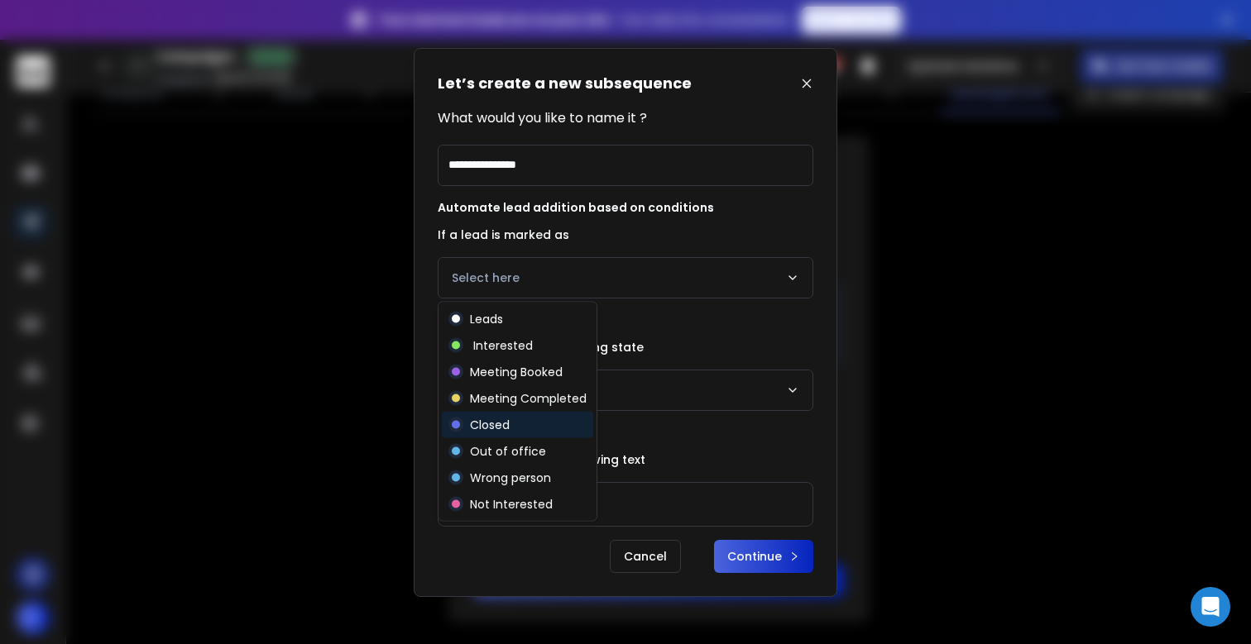
click at [536, 423] on div "Closed" at bounding box center [517, 425] width 151 height 26
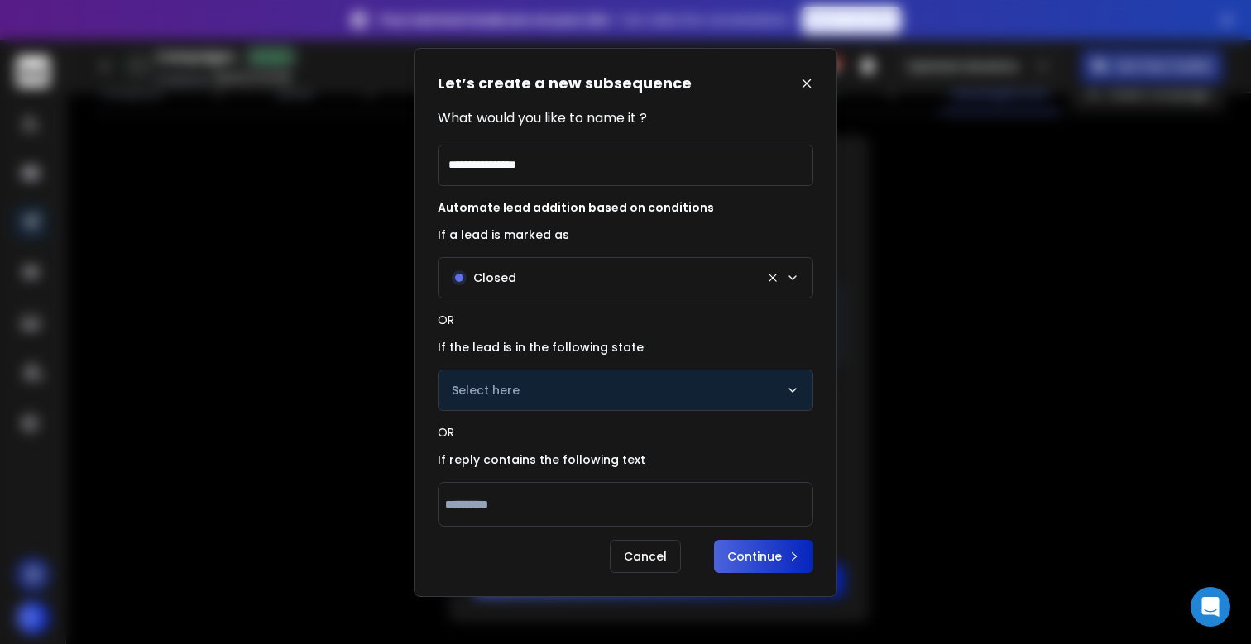
click at [576, 394] on button "Select here" at bounding box center [626, 390] width 376 height 41
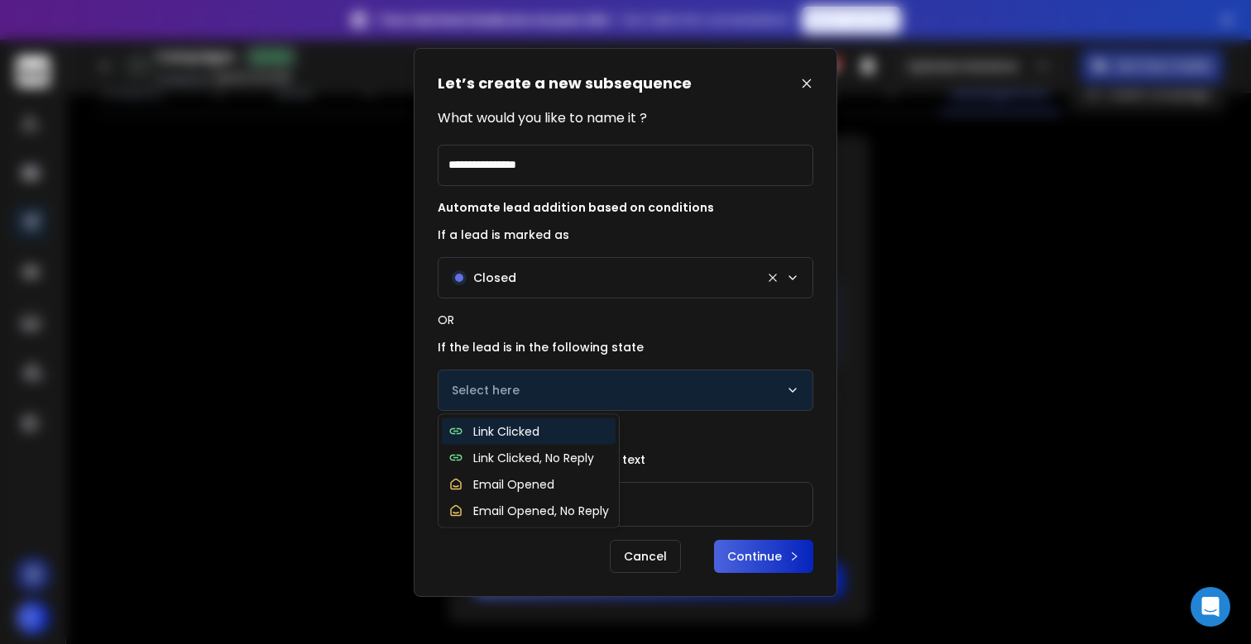
click at [576, 394] on button "Select here" at bounding box center [626, 390] width 376 height 41
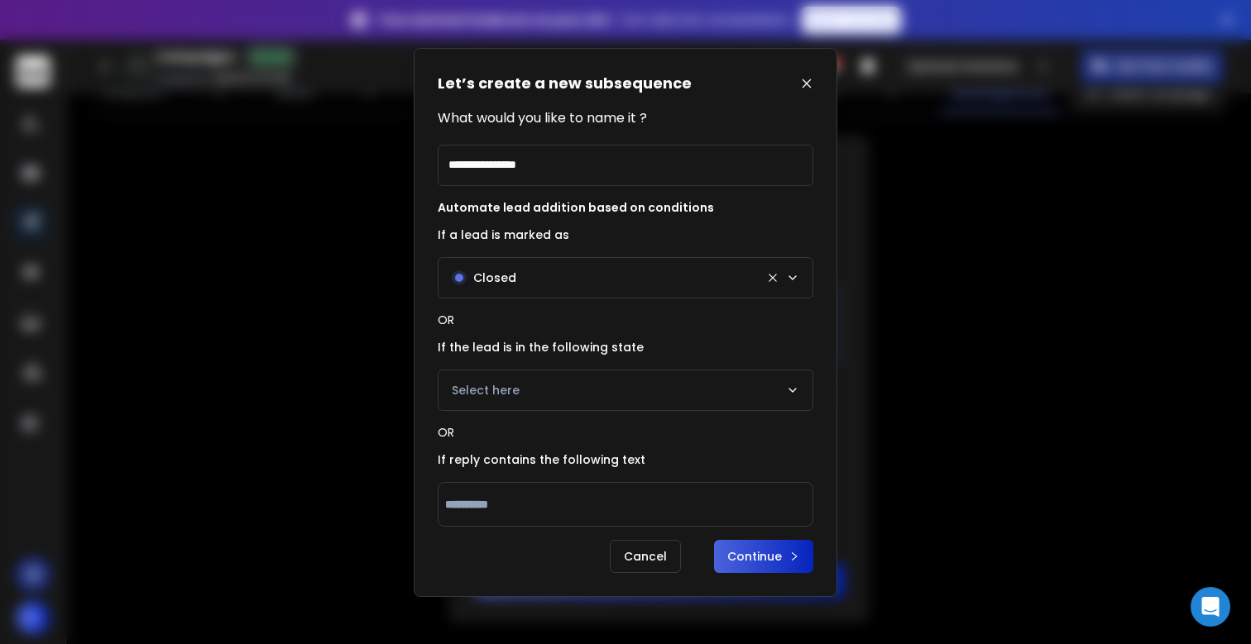
click at [769, 563] on button "Continue" at bounding box center [763, 556] width 99 height 33
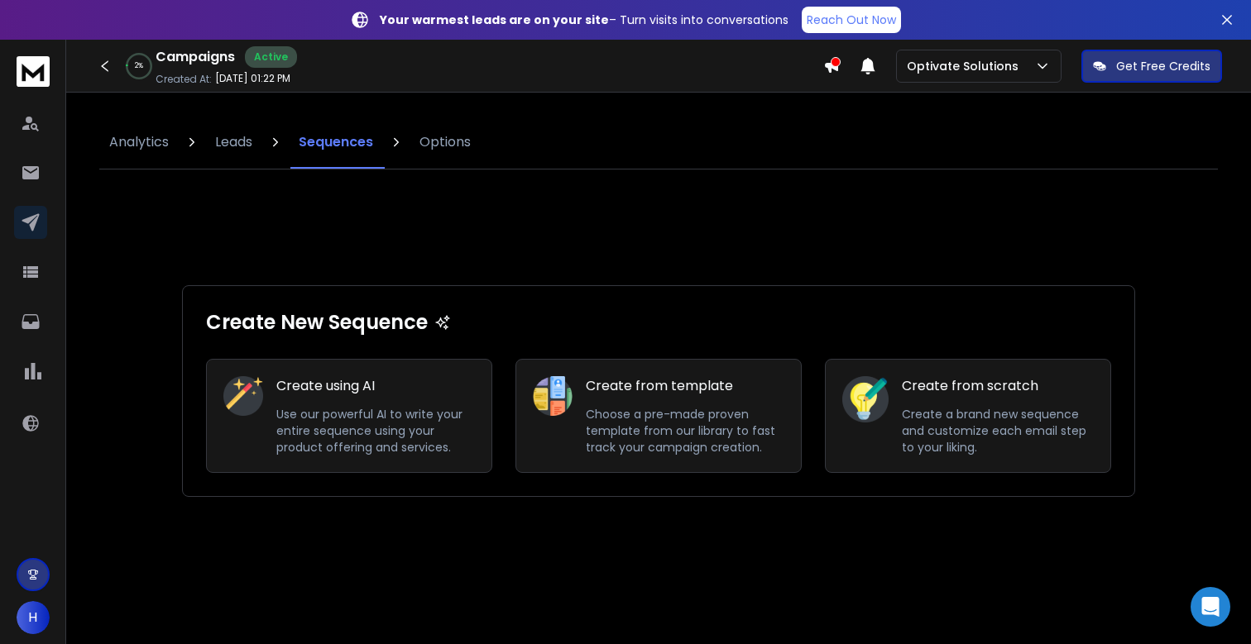
click at [900, 401] on div "Create from scratch Create a brand new sequence and customize each email step t…" at bounding box center [968, 416] width 286 height 114
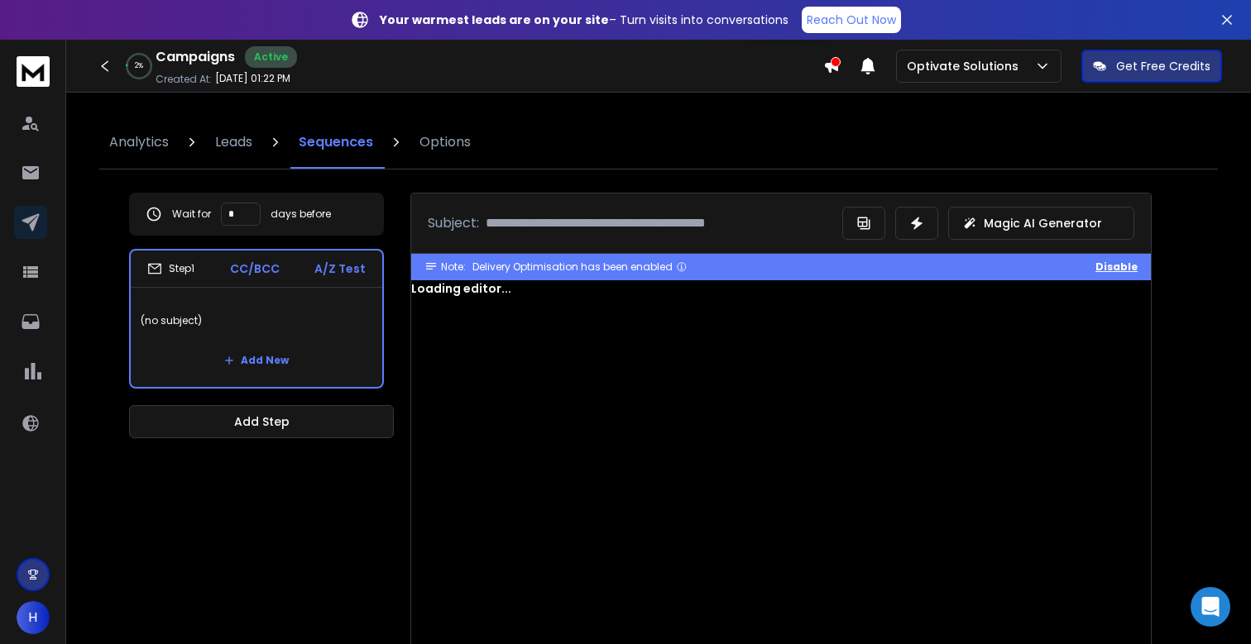
click at [555, 228] on input at bounding box center [656, 223] width 340 height 20
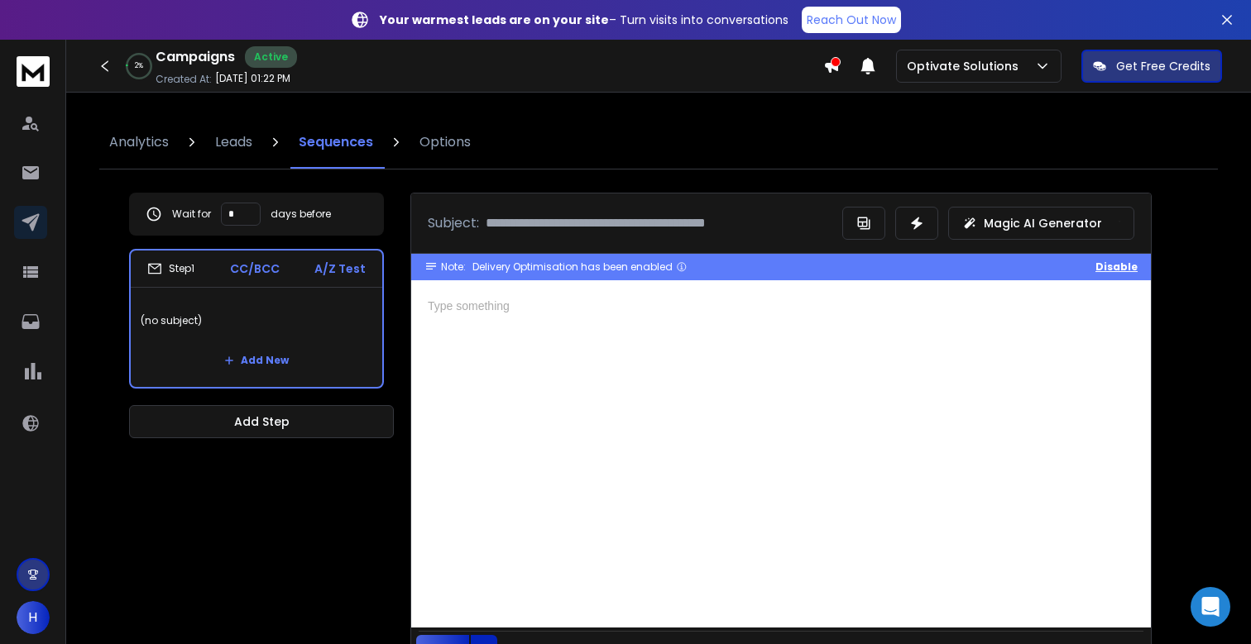
drag, startPoint x: 242, startPoint y: 216, endPoint x: 216, endPoint y: 216, distance: 25.6
click at [216, 216] on div "Wait for * days before" at bounding box center [256, 214] width 255 height 43
type input "*"
click at [576, 381] on div at bounding box center [781, 453] width 740 height 347
click at [320, 367] on div "Add New" at bounding box center [257, 360] width 232 height 33
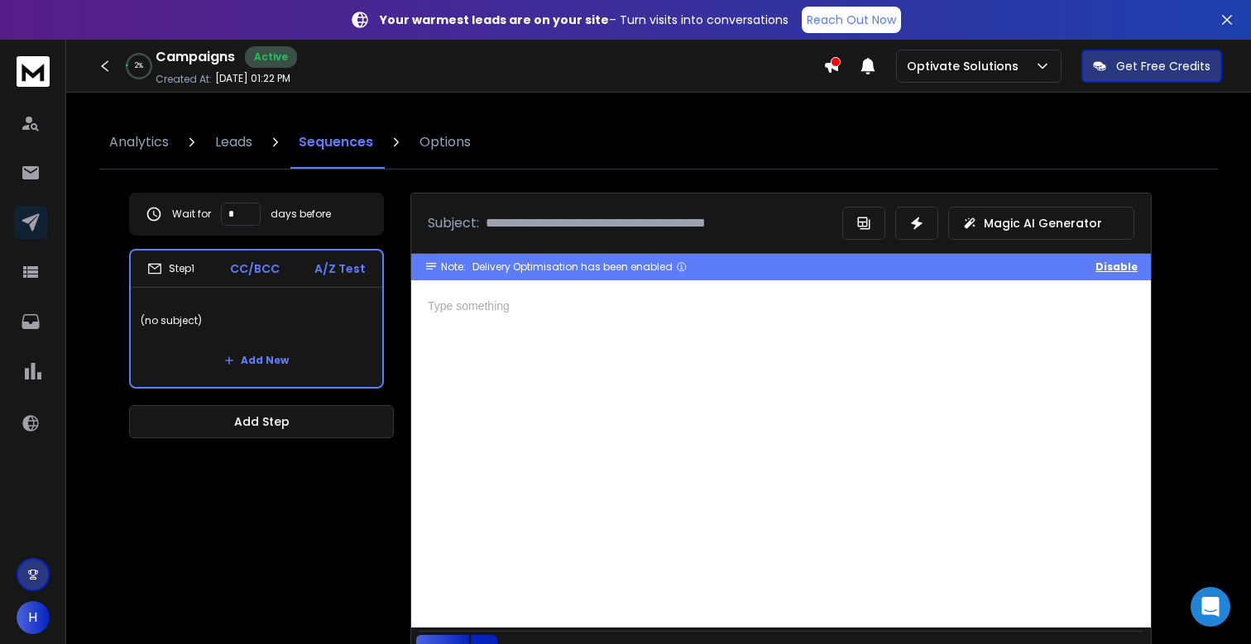
click at [576, 232] on input at bounding box center [656, 223] width 340 height 20
click at [582, 387] on div at bounding box center [781, 453] width 740 height 347
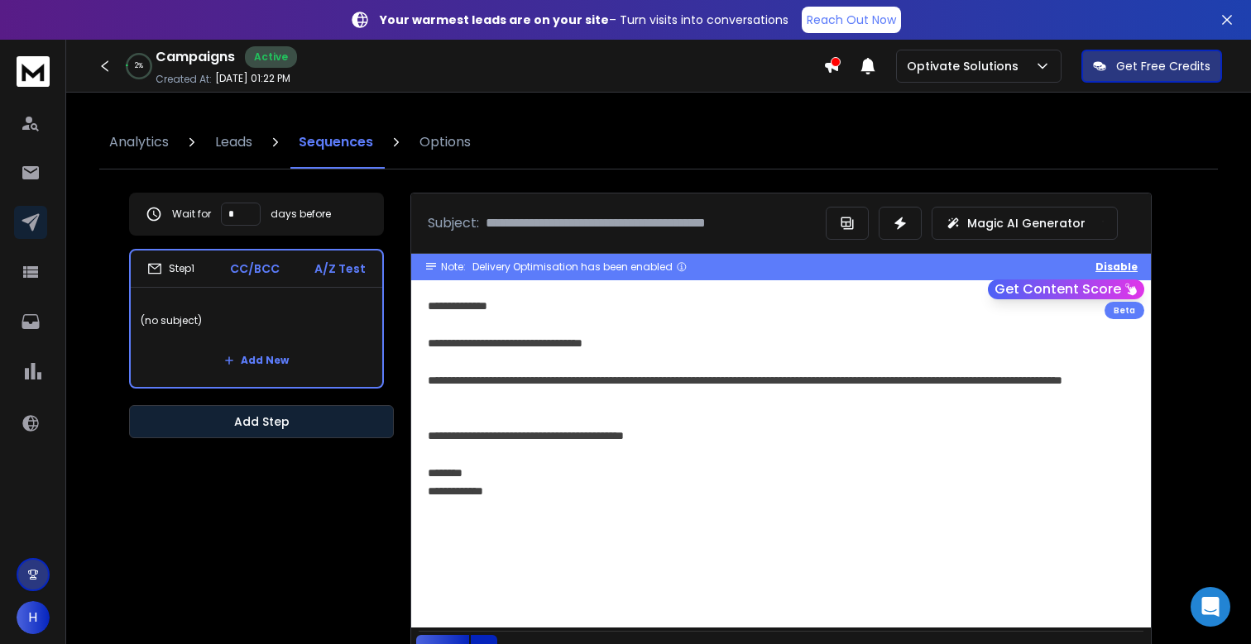
click at [324, 428] on button "Add Step" at bounding box center [261, 421] width 265 height 33
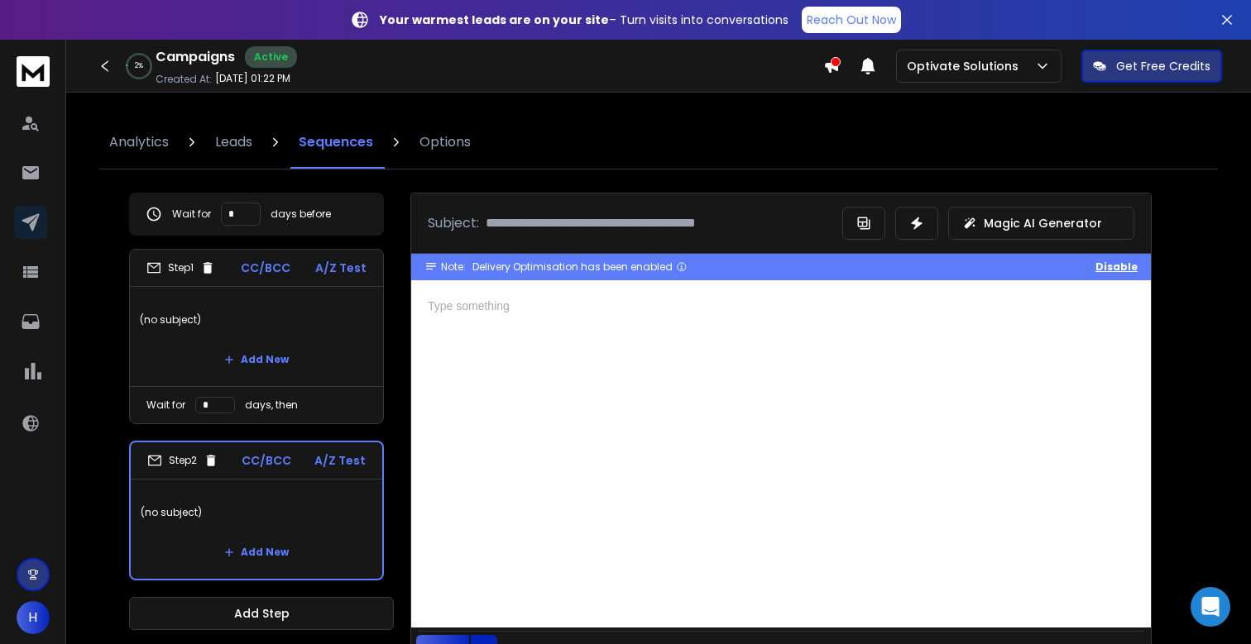
click at [253, 462] on p "CC/BCC" at bounding box center [267, 461] width 50 height 17
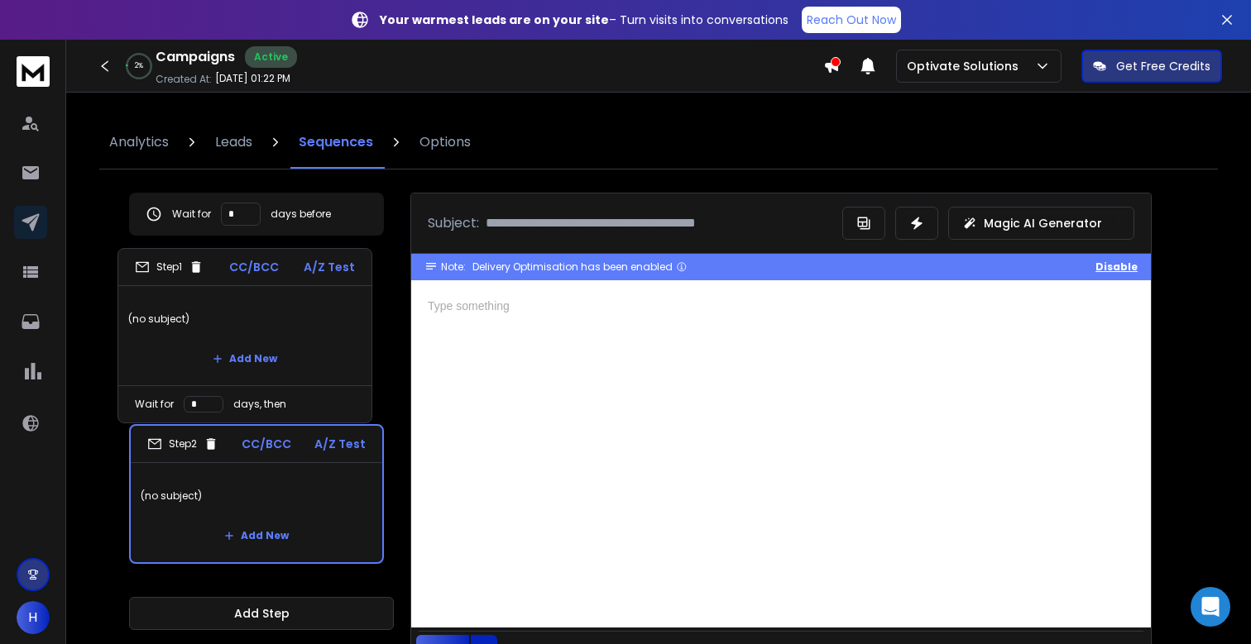
drag, startPoint x: 223, startPoint y: 414, endPoint x: 210, endPoint y: 414, distance: 12.4
click at [210, 414] on ul "Step 1 CC/BCC A/Z Test (no subject) Add New Wait for * days, then Step 2 CC/BCC…" at bounding box center [256, 415] width 255 height 332
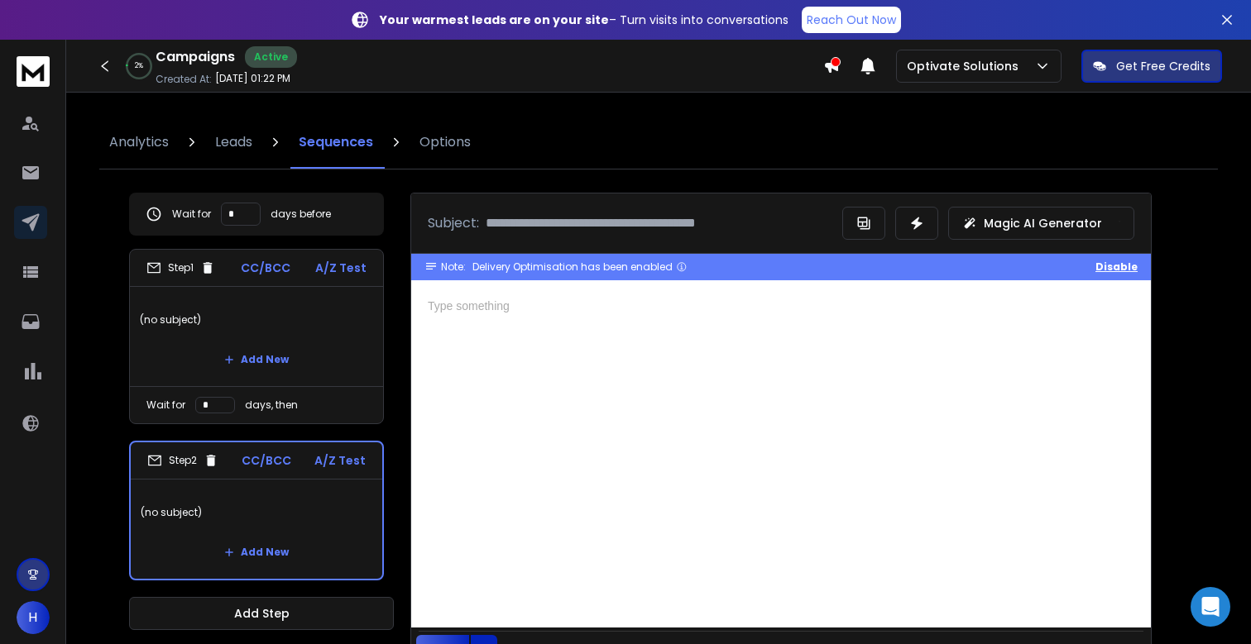
click at [239, 501] on p "(no subject)" at bounding box center [257, 513] width 232 height 46
click at [643, 265] on div "Delivery Optimisation has been enabled" at bounding box center [579, 267] width 215 height 13
click at [640, 341] on div at bounding box center [781, 453] width 740 height 347
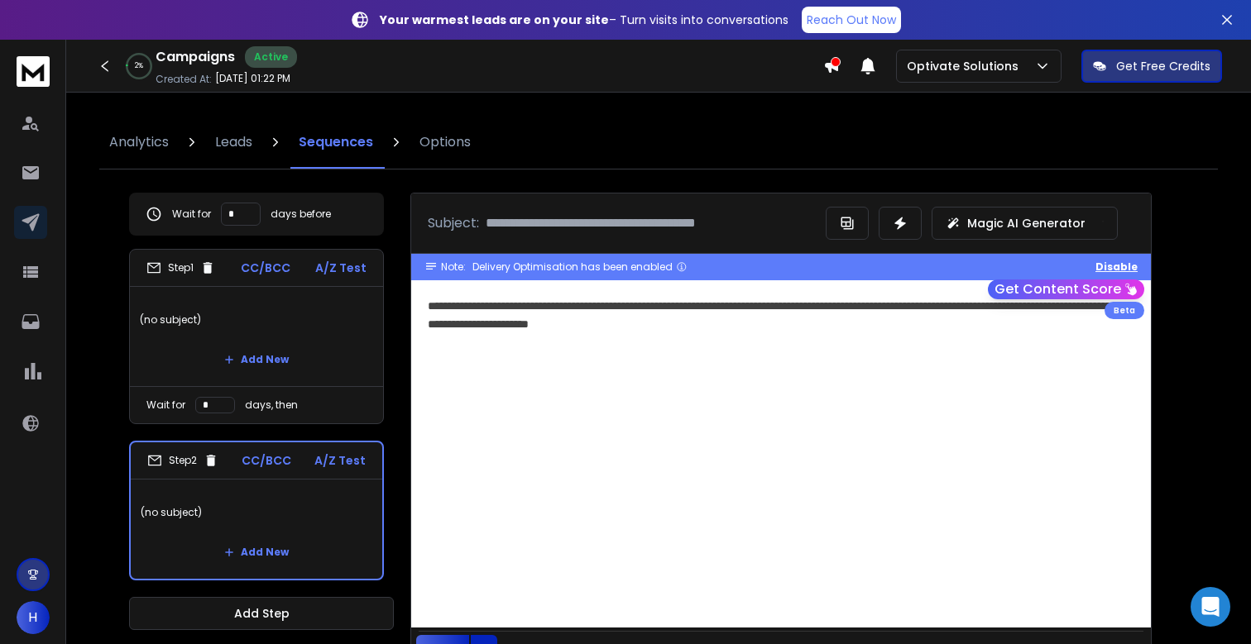
click at [841, 338] on div "**********" at bounding box center [781, 453] width 740 height 347
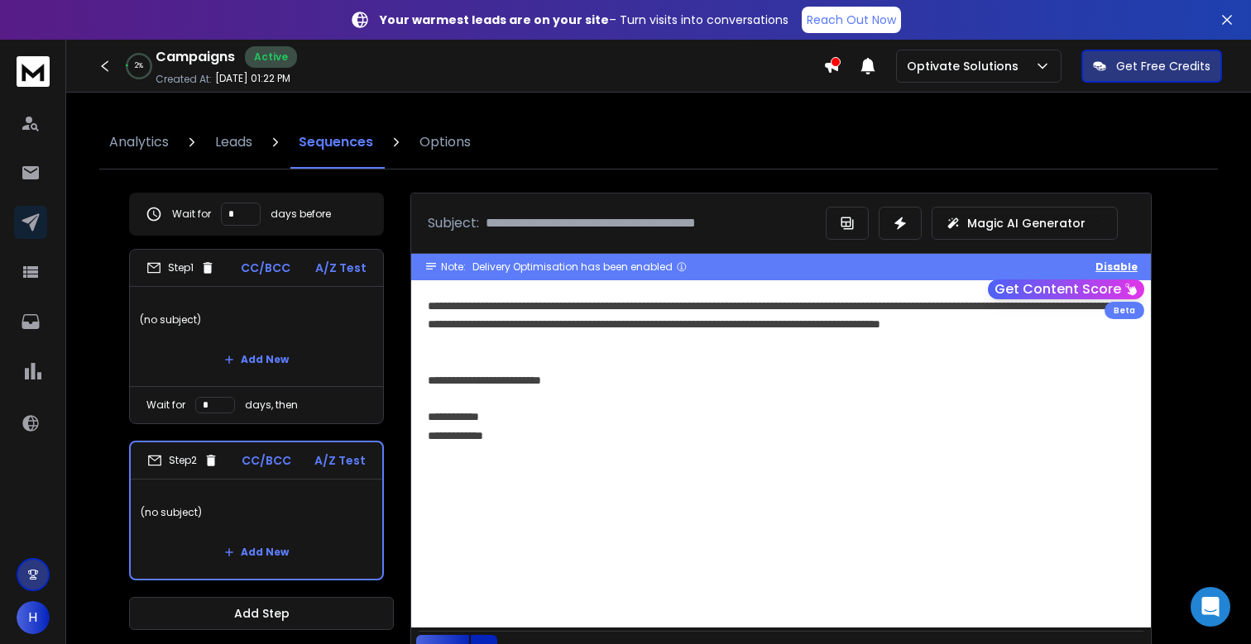
scroll to position [61, 0]
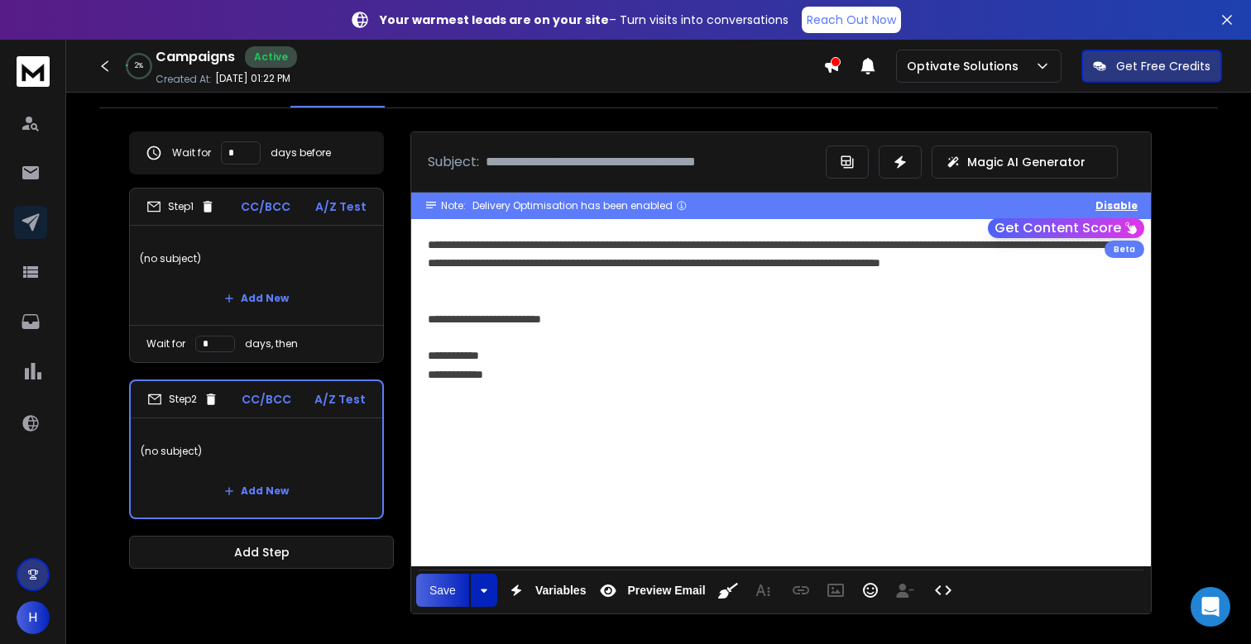
drag, startPoint x: 223, startPoint y: 343, endPoint x: 189, endPoint y: 343, distance: 33.9
click at [189, 343] on div "Wait for * days, then" at bounding box center [256, 343] width 253 height 37
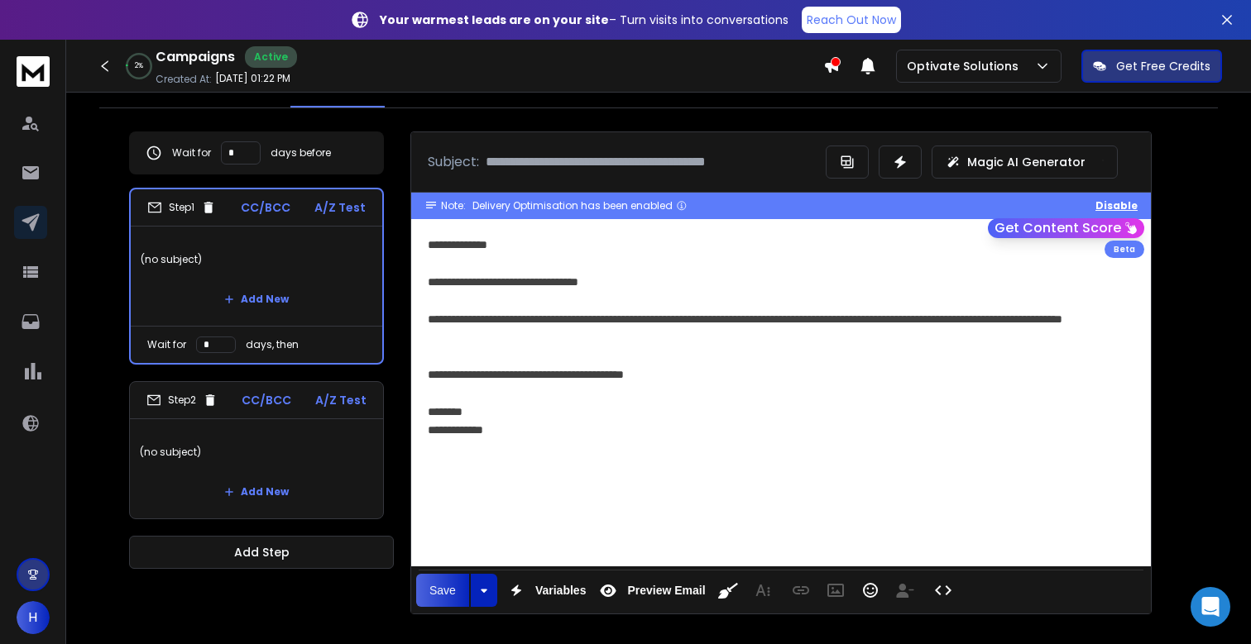
click at [313, 447] on p "(no subject)" at bounding box center [256, 452] width 233 height 46
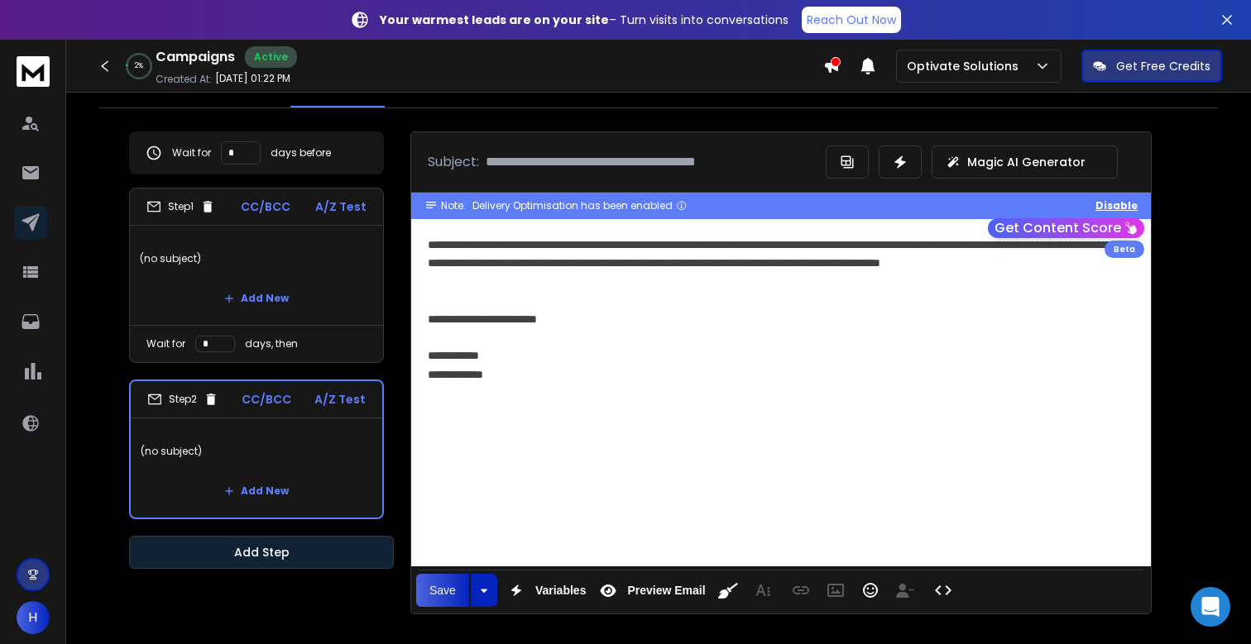
type input "*"
click at [304, 544] on button "Add Step" at bounding box center [261, 552] width 265 height 33
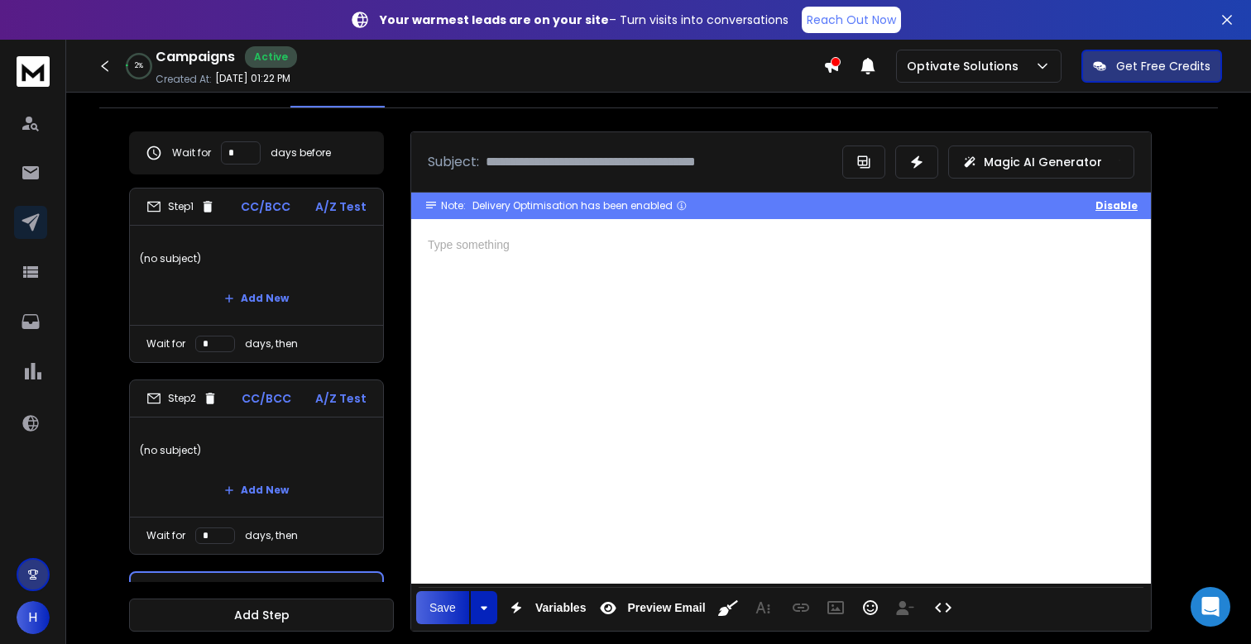
click at [216, 530] on input "*" at bounding box center [215, 536] width 40 height 17
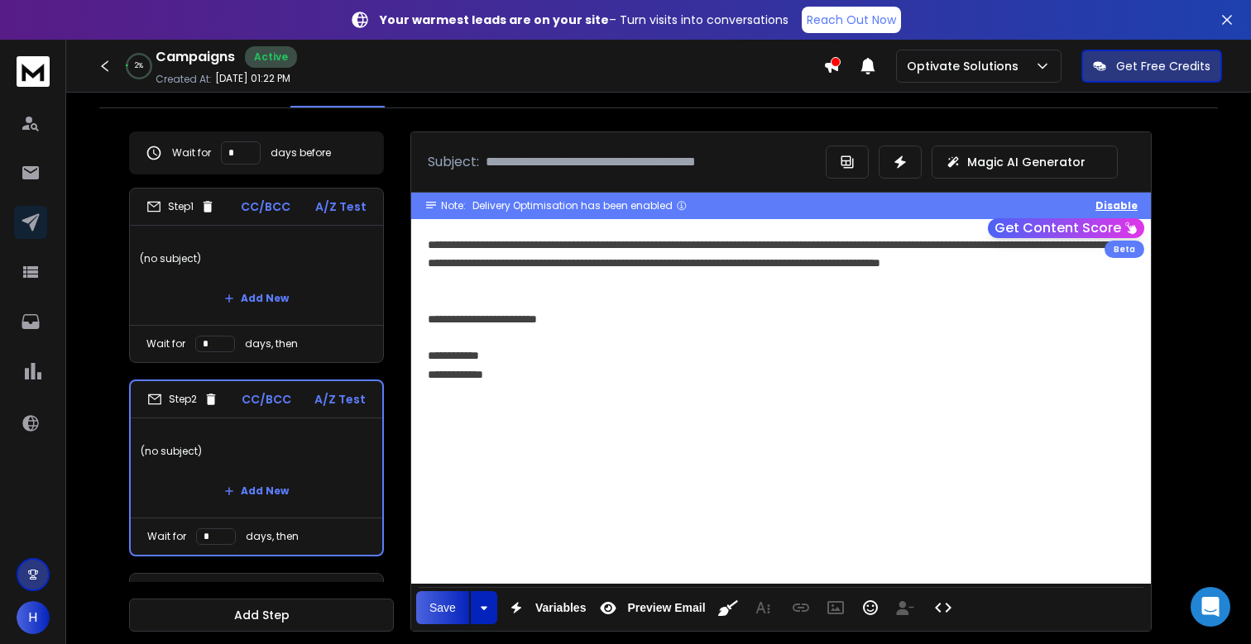
click at [309, 480] on div "Add New" at bounding box center [257, 491] width 232 height 33
type input "*"
drag, startPoint x: 220, startPoint y: 346, endPoint x: 199, endPoint y: 346, distance: 20.7
click at [199, 346] on input "*" at bounding box center [215, 344] width 40 height 17
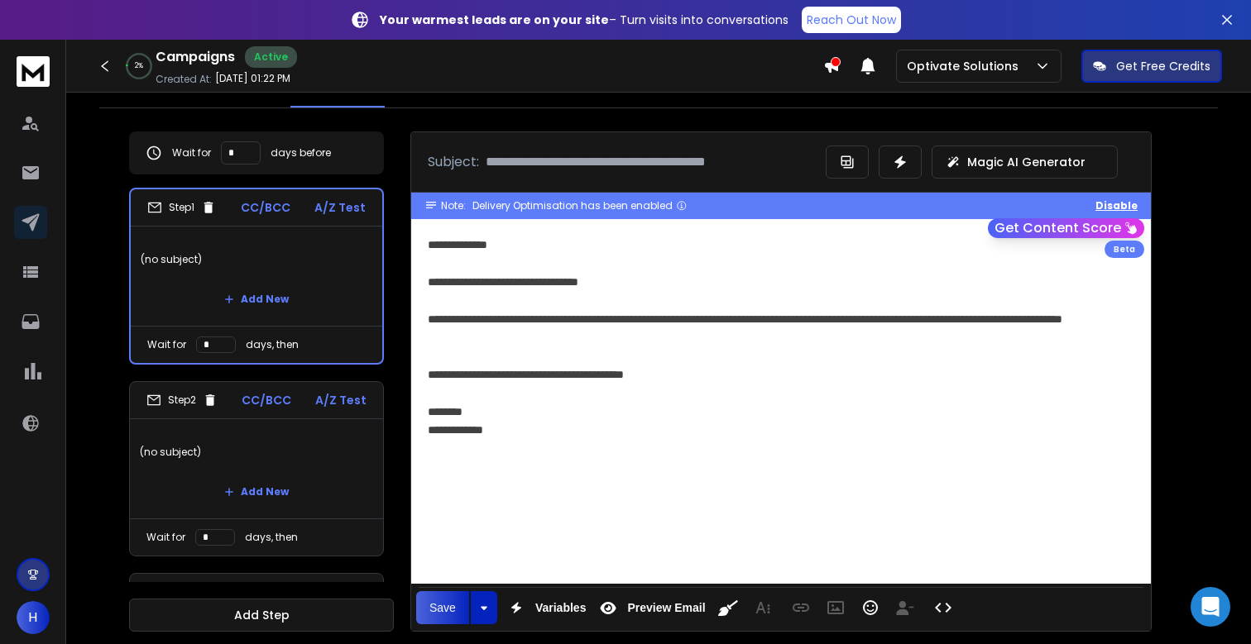
click at [352, 472] on p "(no subject)" at bounding box center [256, 452] width 233 height 46
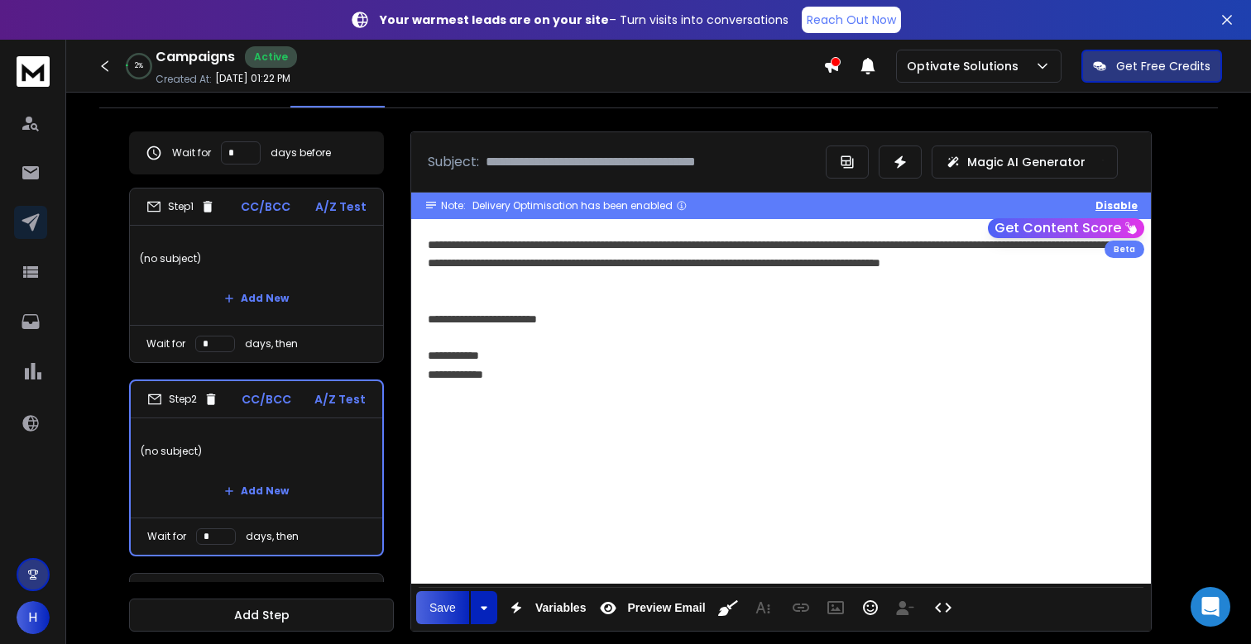
scroll to position [128, 0]
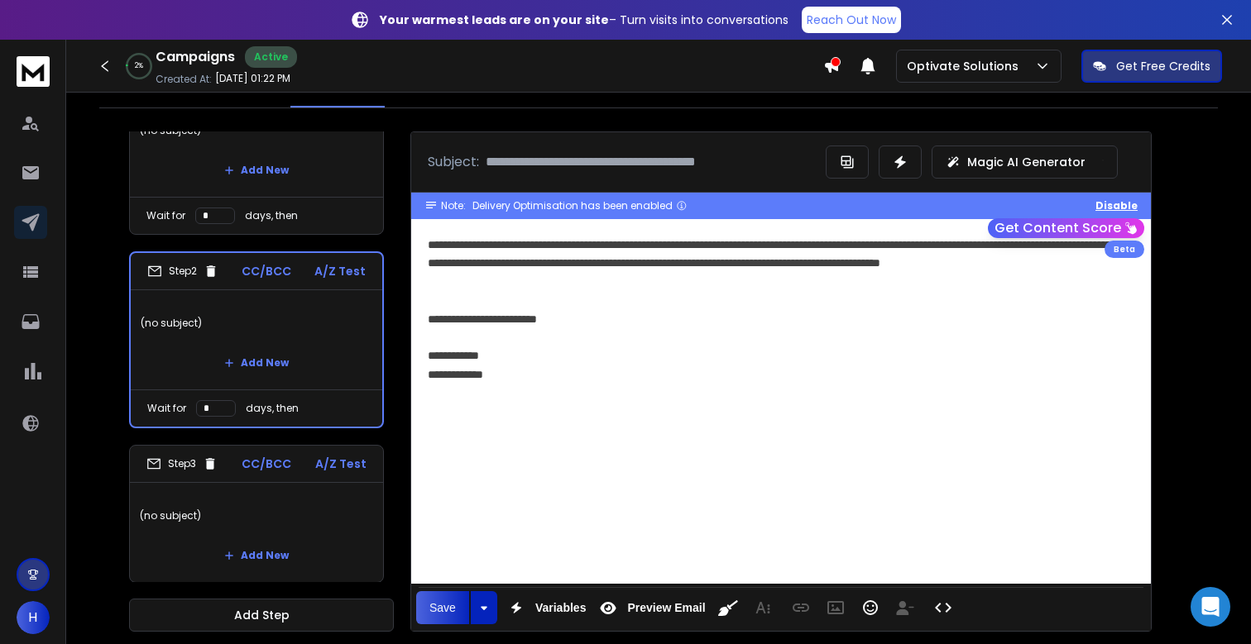
click at [328, 501] on p "(no subject)" at bounding box center [256, 516] width 233 height 46
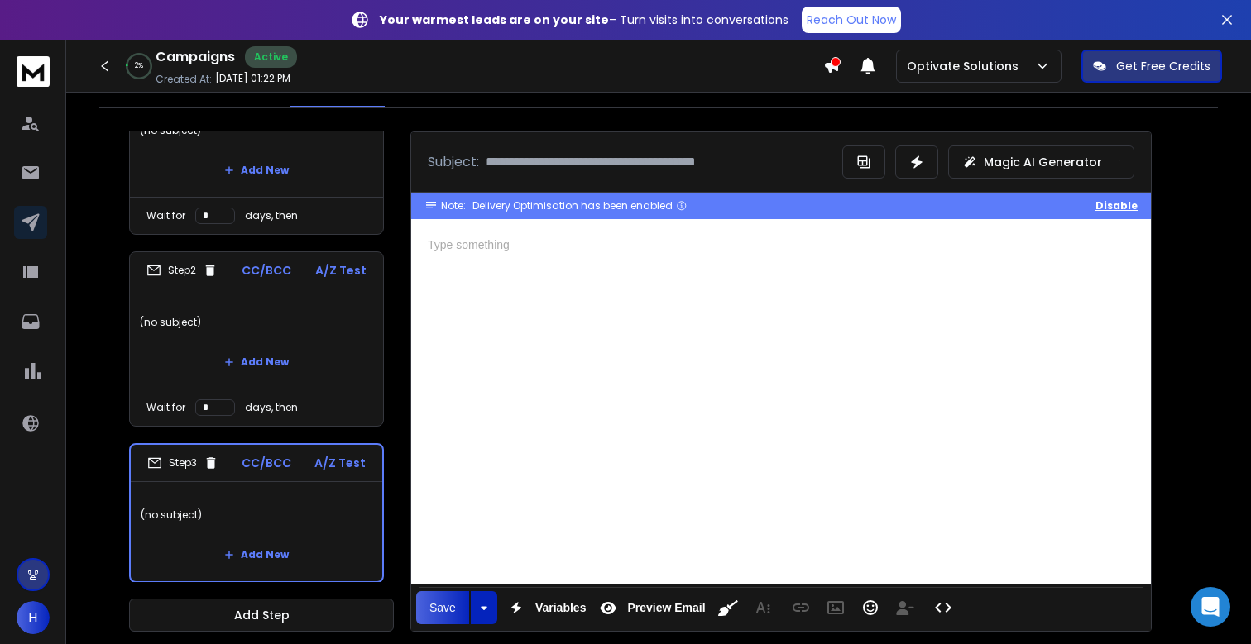
click at [333, 315] on p "(no subject)" at bounding box center [256, 322] width 233 height 46
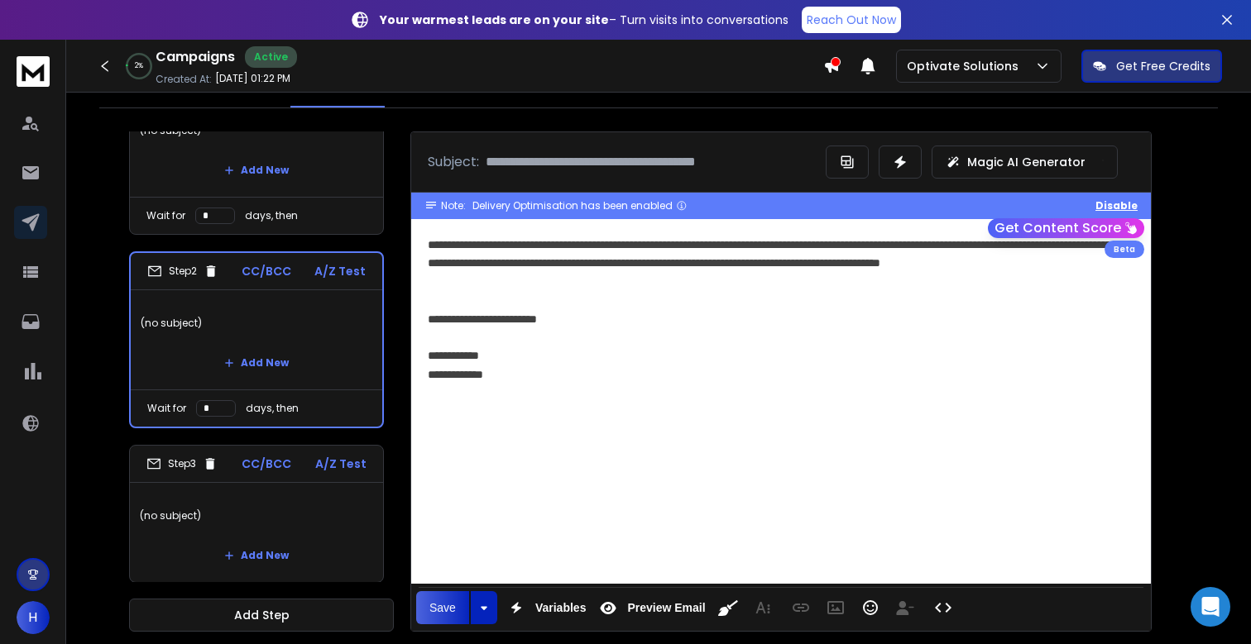
type input "*"
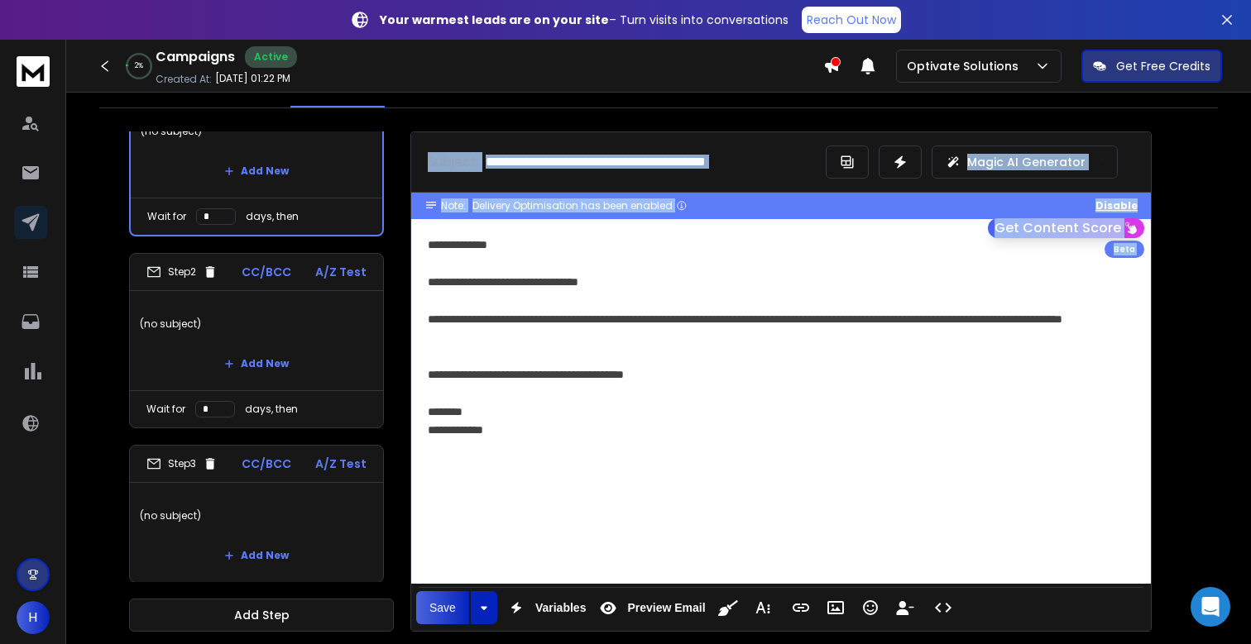
drag, startPoint x: 688, startPoint y: 404, endPoint x: 476, endPoint y: 143, distance: 335.8
click at [333, 312] on p "(no subject)" at bounding box center [256, 324] width 233 height 46
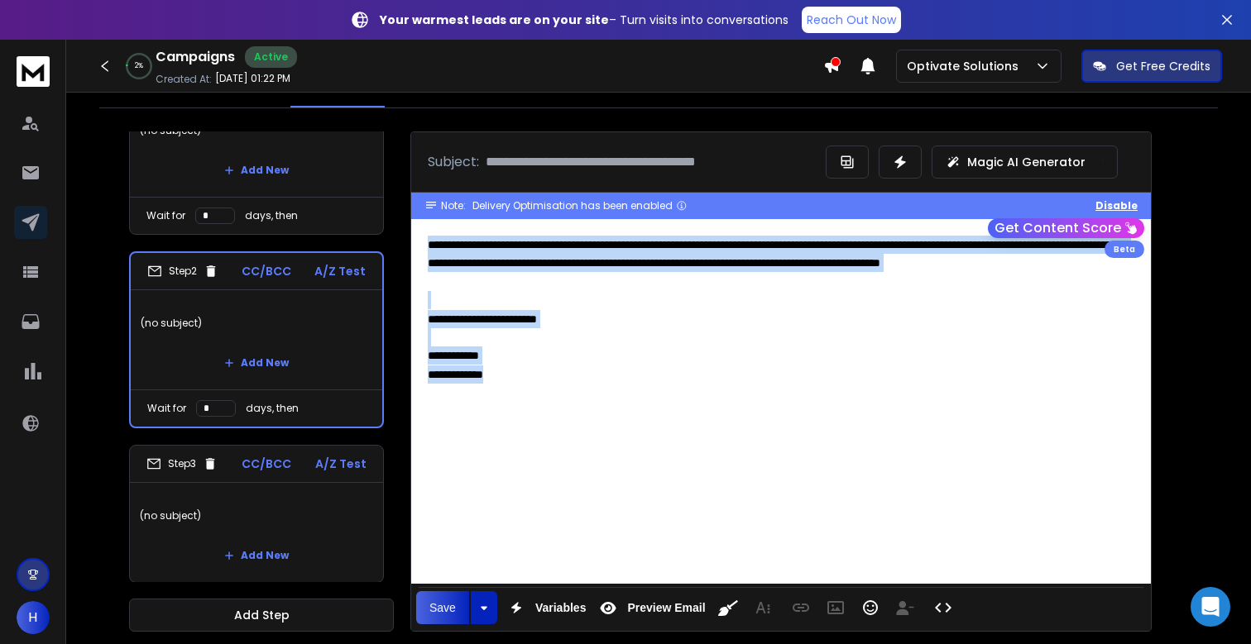
drag, startPoint x: 612, startPoint y: 441, endPoint x: 325, endPoint y: 108, distance: 440.0
click at [325, 108] on div "**********" at bounding box center [658, 347] width 1119 height 584
copy div "**********"
click at [302, 512] on p "(no subject)" at bounding box center [256, 516] width 233 height 46
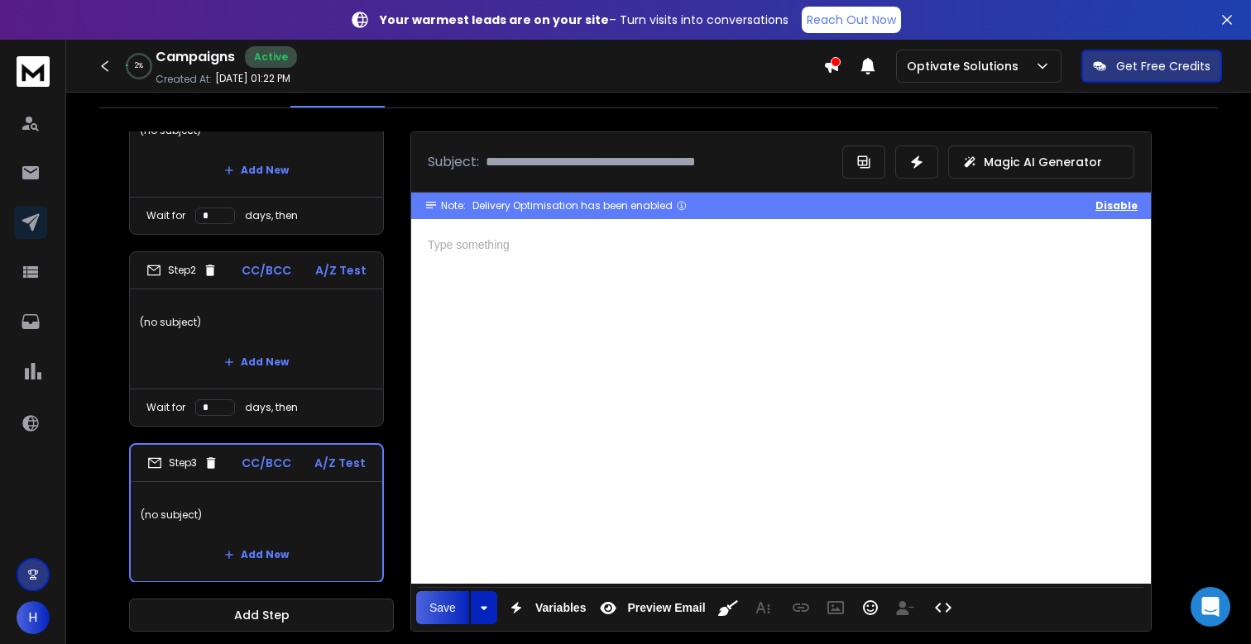
click at [595, 372] on div at bounding box center [781, 401] width 740 height 365
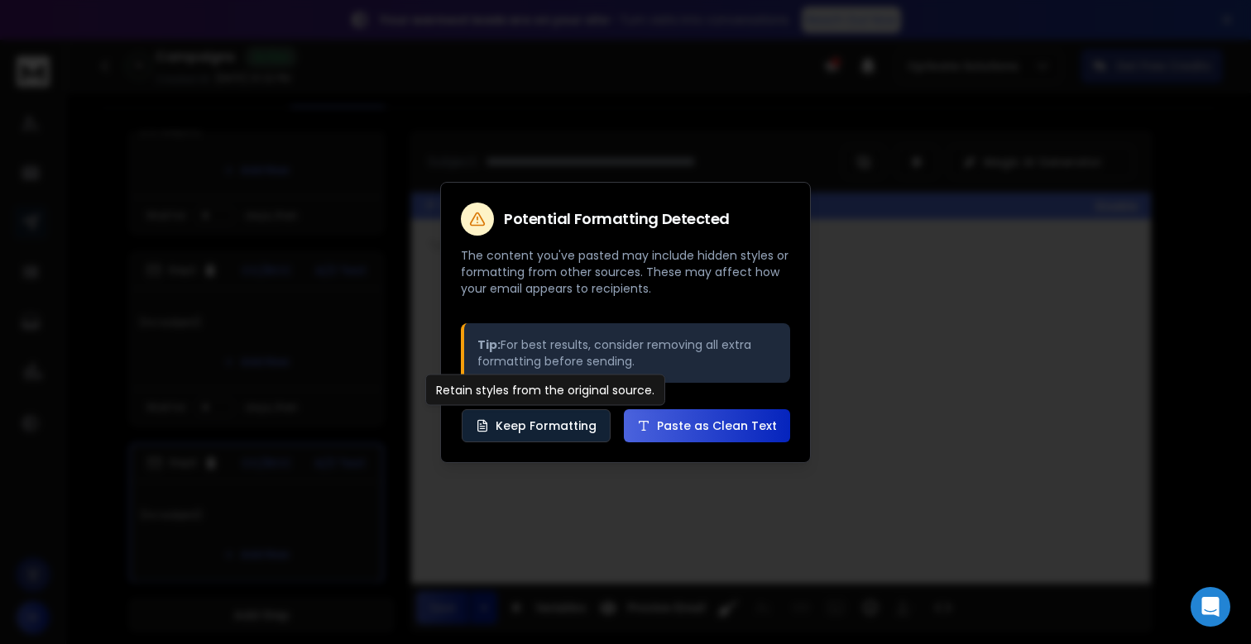
click at [569, 414] on button "Keep Formatting" at bounding box center [536, 426] width 149 height 33
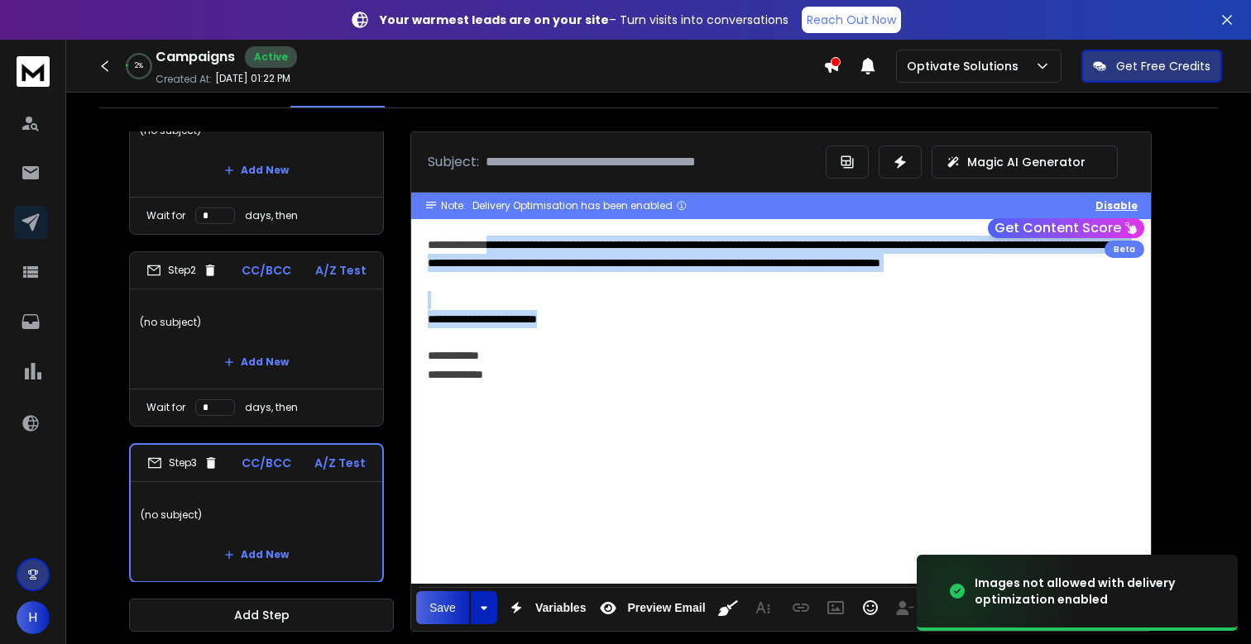
drag, startPoint x: 669, startPoint y: 326, endPoint x: 496, endPoint y: 243, distance: 191.7
click at [496, 243] on div "**********" at bounding box center [781, 401] width 740 height 365
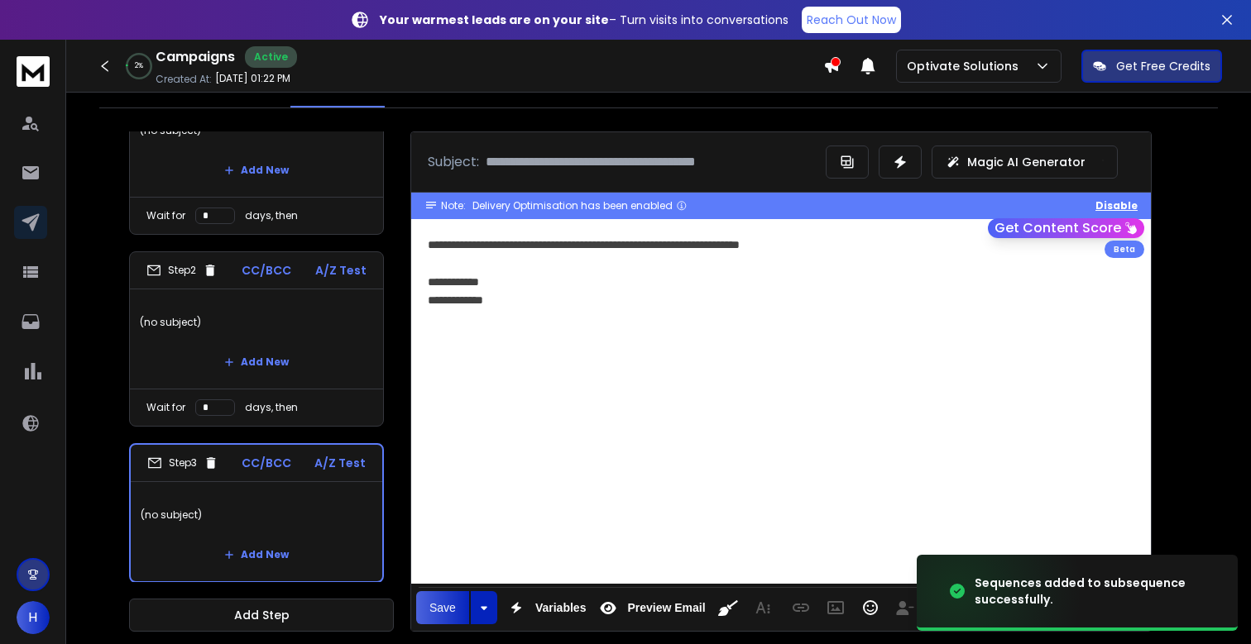
scroll to position [79, 0]
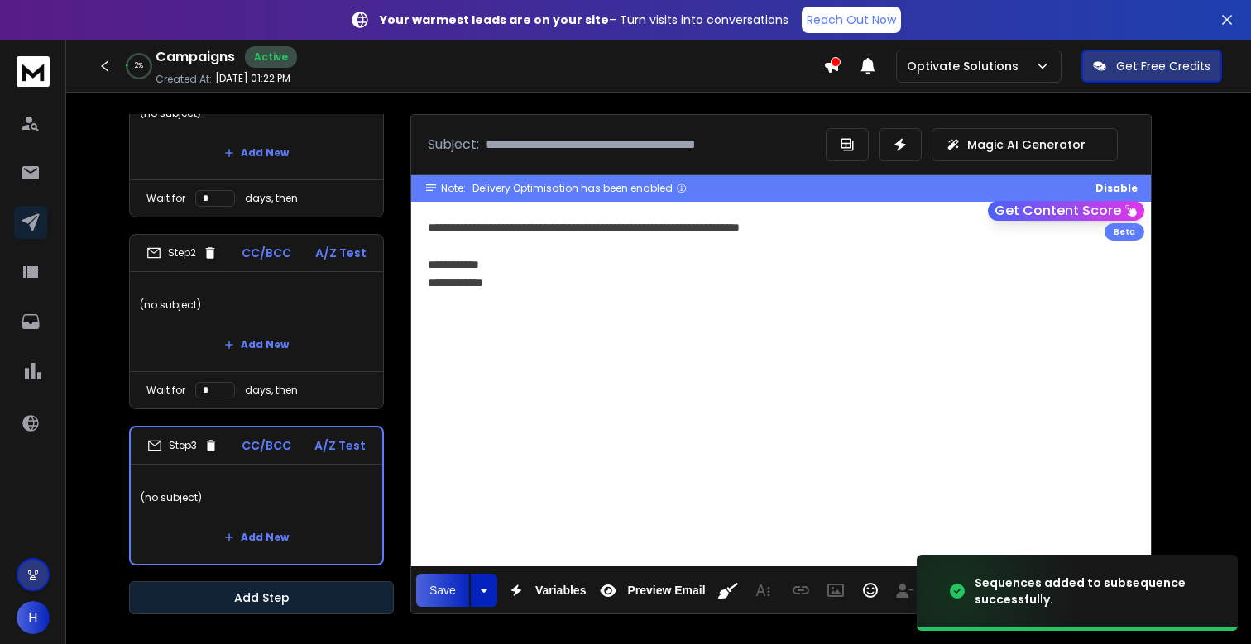
click at [287, 592] on button "Add Step" at bounding box center [261, 598] width 265 height 33
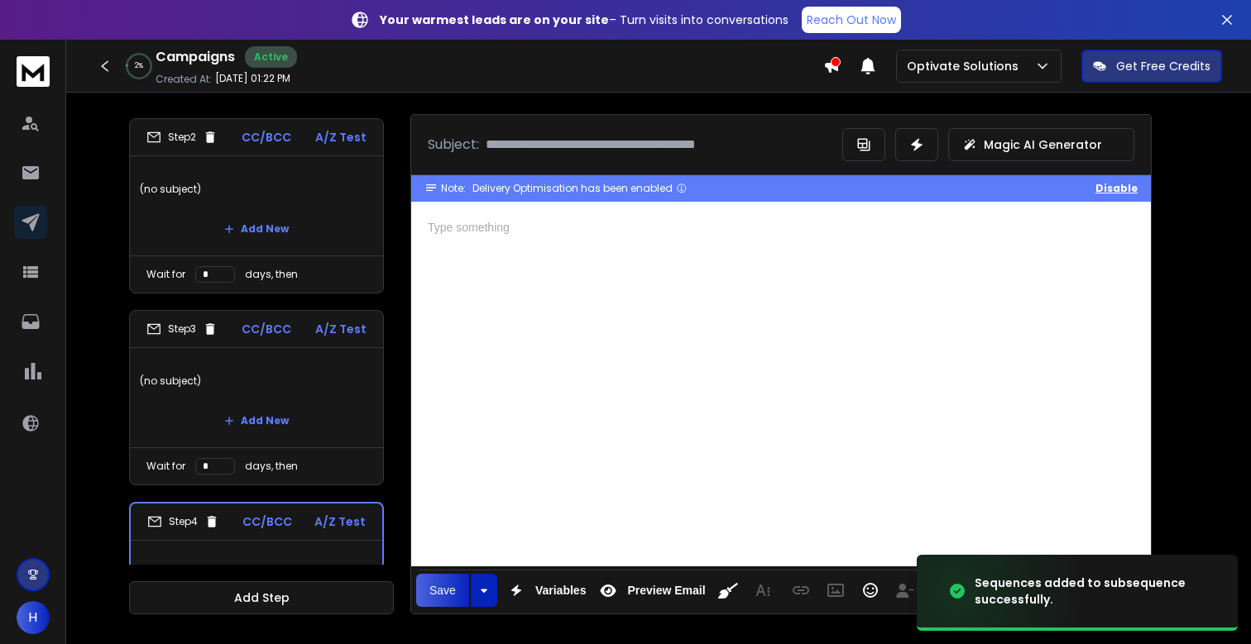
scroll to position [320, 0]
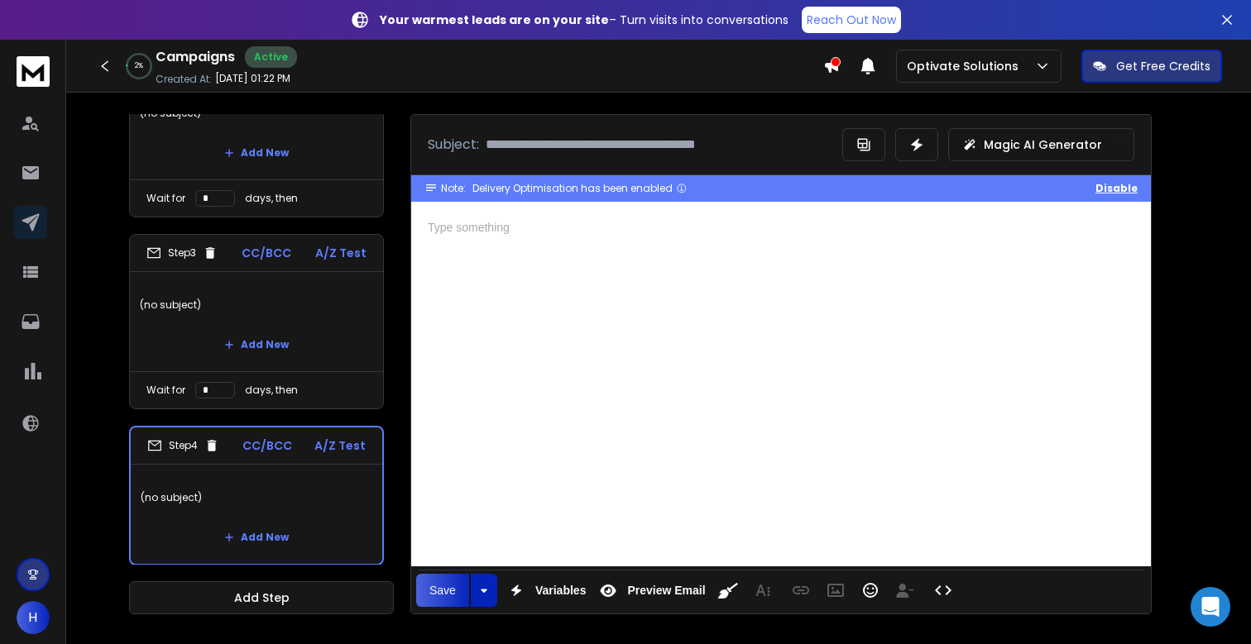
drag, startPoint x: 223, startPoint y: 389, endPoint x: 188, endPoint y: 389, distance: 34.7
click at [188, 389] on div "Wait for * days, then" at bounding box center [256, 389] width 253 height 37
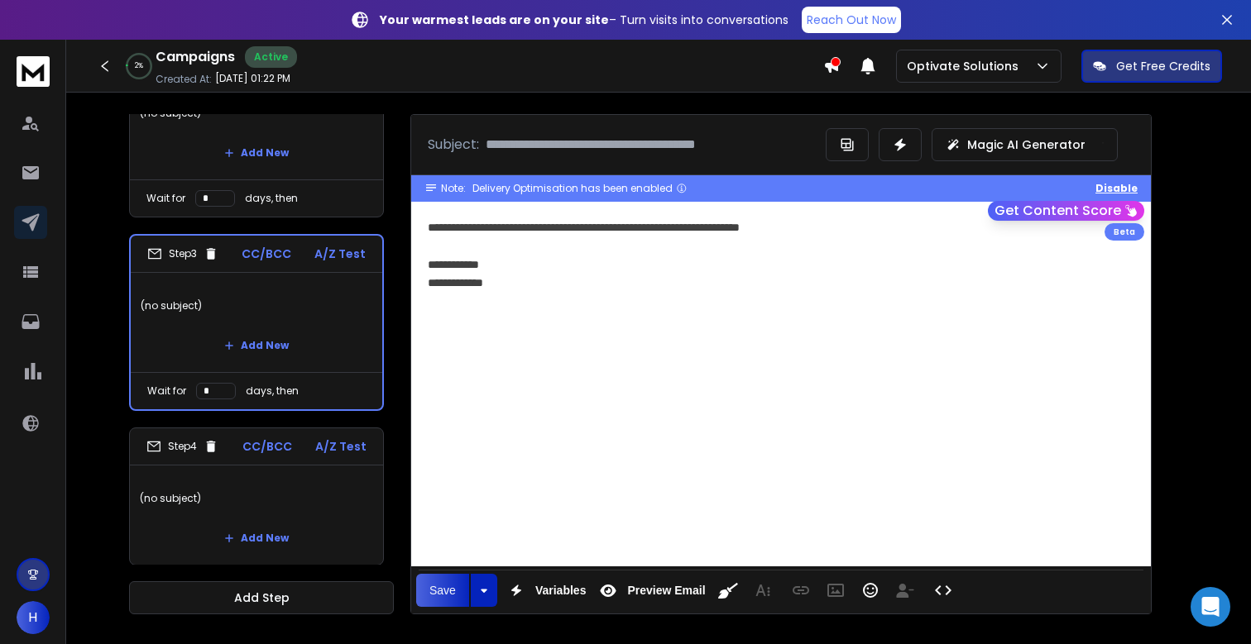
click at [256, 497] on p "(no subject)" at bounding box center [256, 499] width 233 height 46
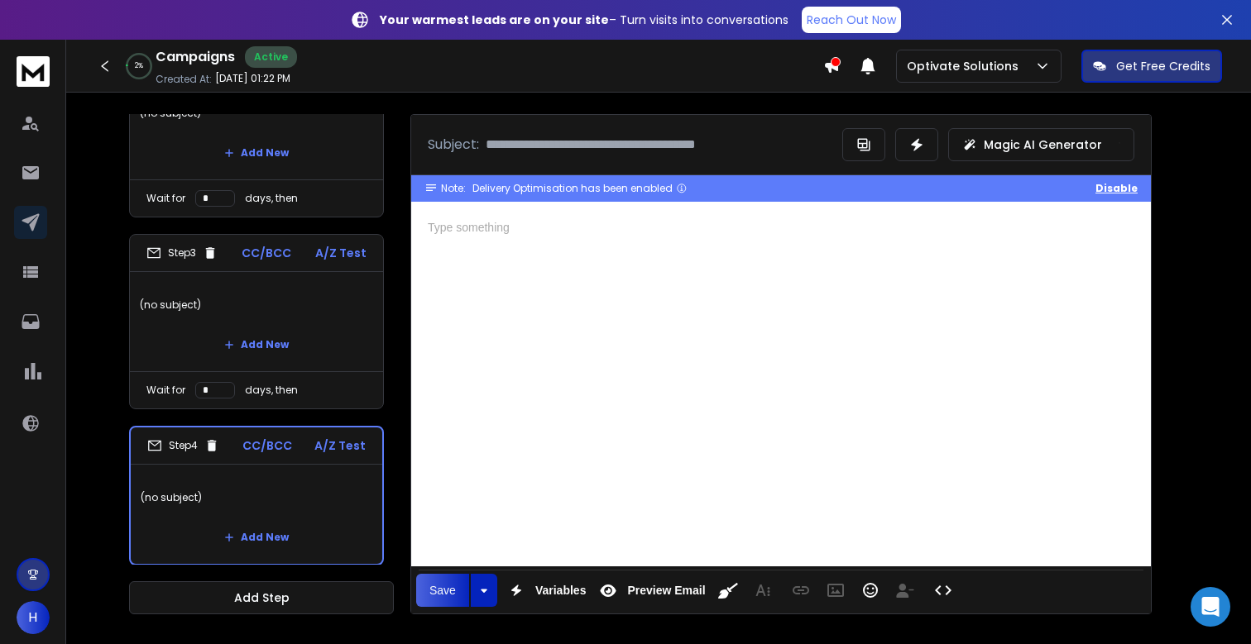
type input "*"
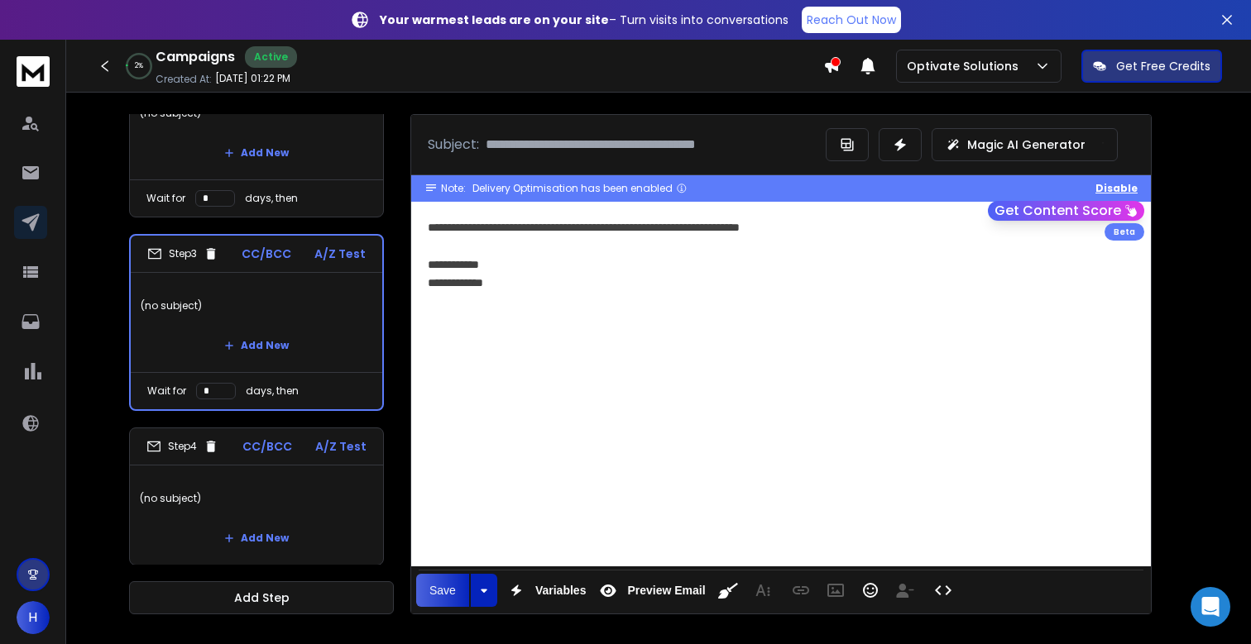
click at [328, 490] on p "(no subject)" at bounding box center [256, 499] width 233 height 46
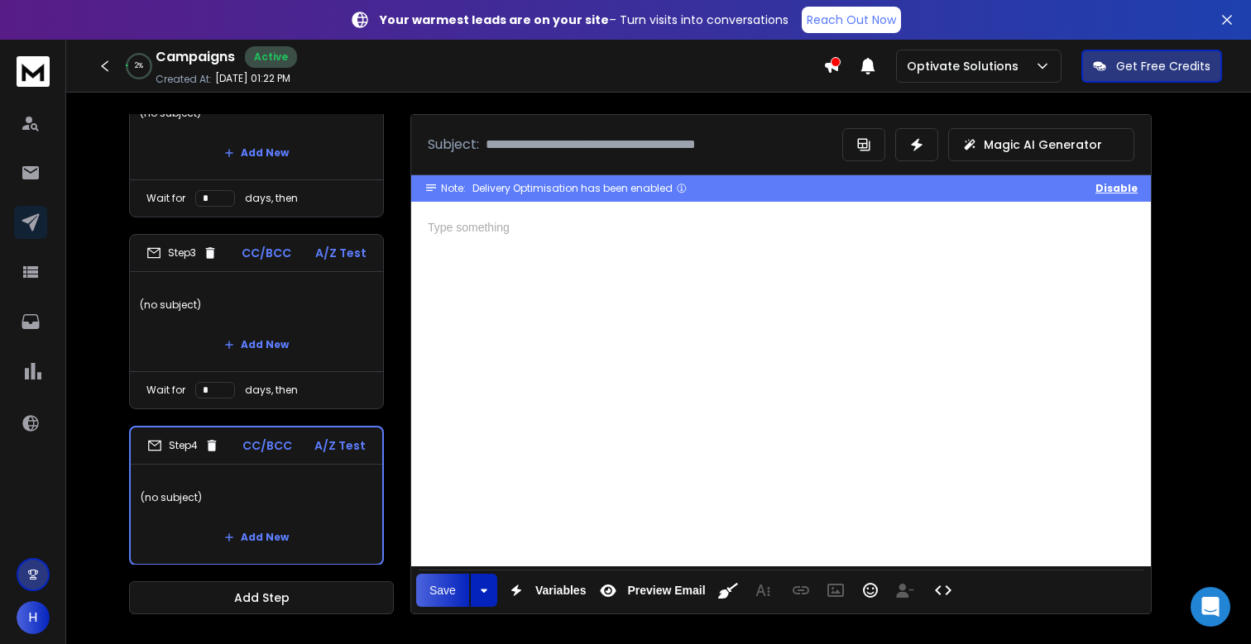
click at [609, 296] on div at bounding box center [781, 384] width 740 height 365
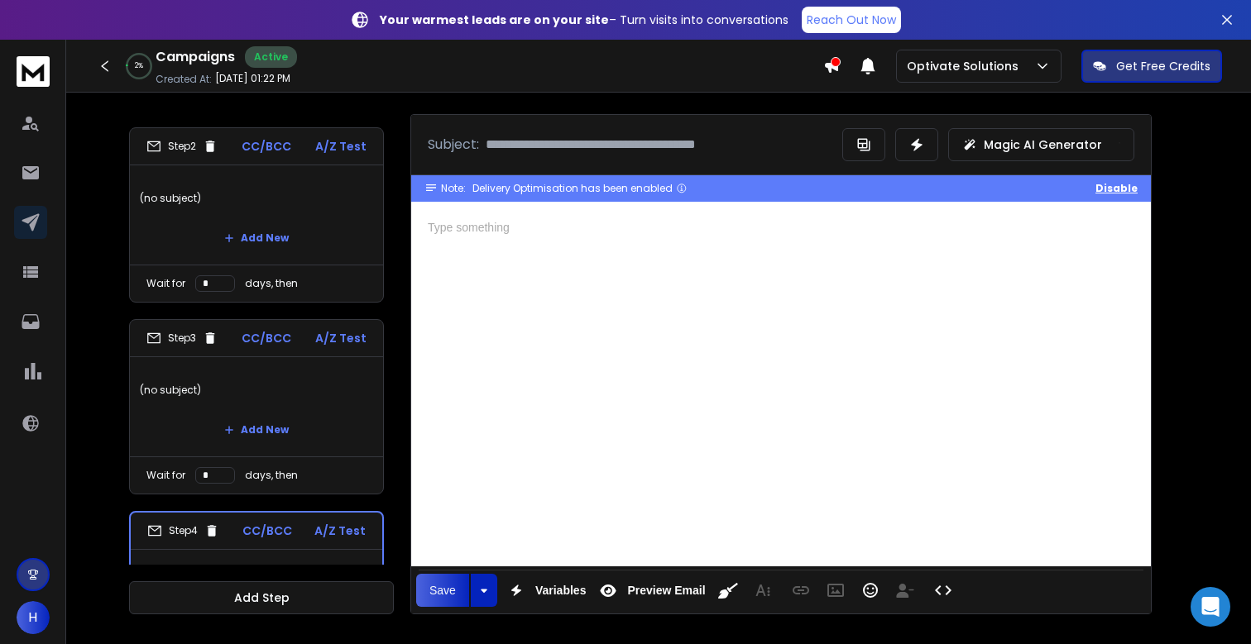
scroll to position [209, 0]
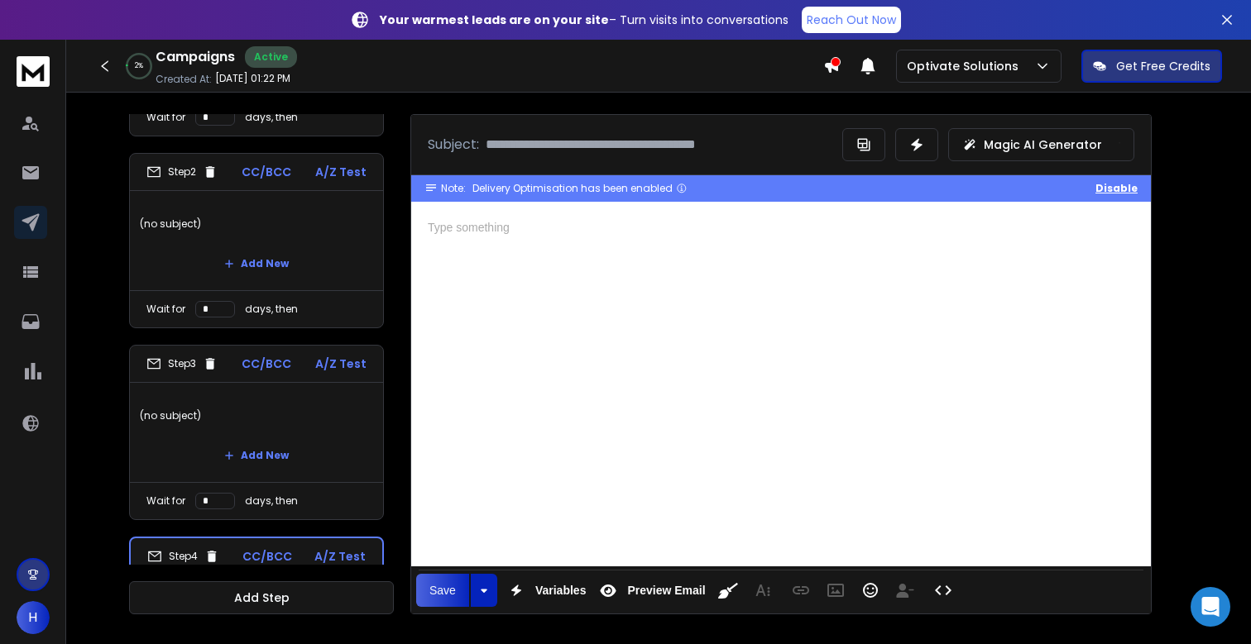
click at [335, 232] on p "(no subject)" at bounding box center [256, 224] width 233 height 46
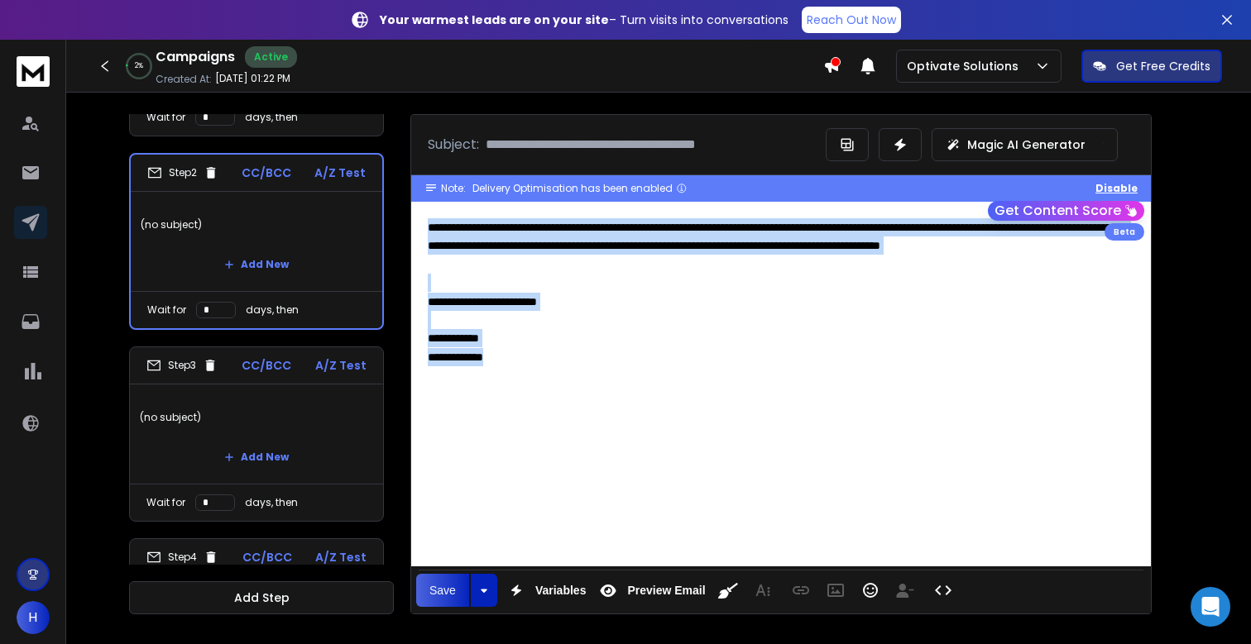
drag, startPoint x: 466, startPoint y: 252, endPoint x: 339, endPoint y: 50, distance: 238.3
click at [339, 50] on div "**********" at bounding box center [625, 302] width 1251 height 683
copy div "**********"
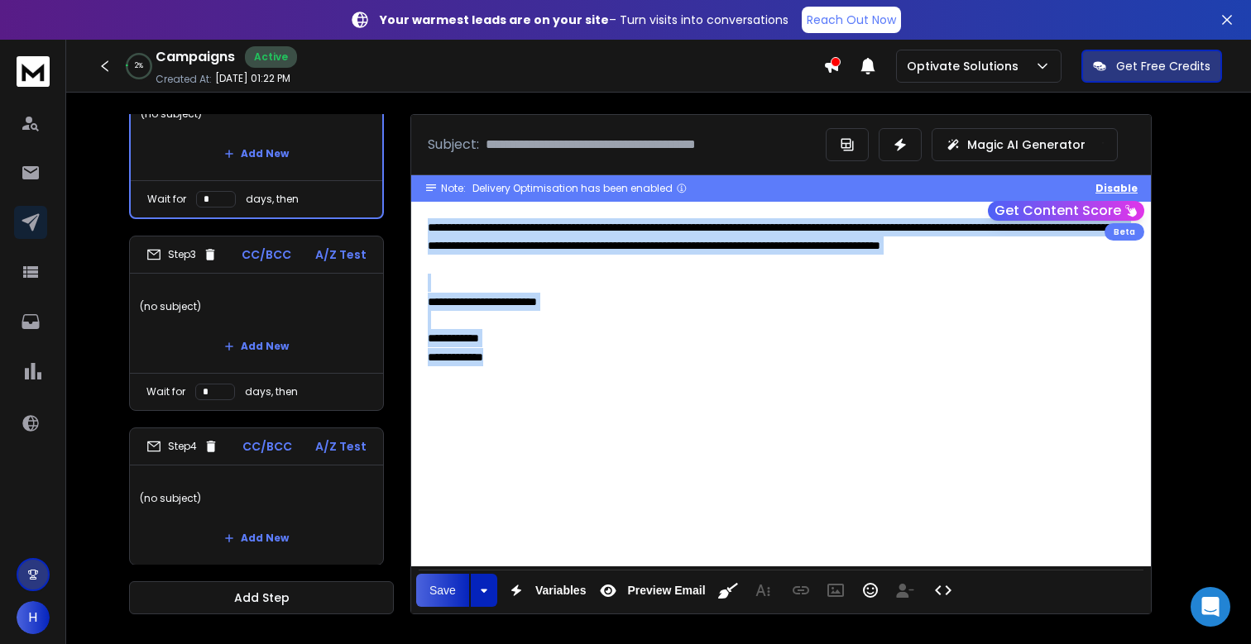
click at [339, 313] on p "(no subject)" at bounding box center [256, 307] width 233 height 46
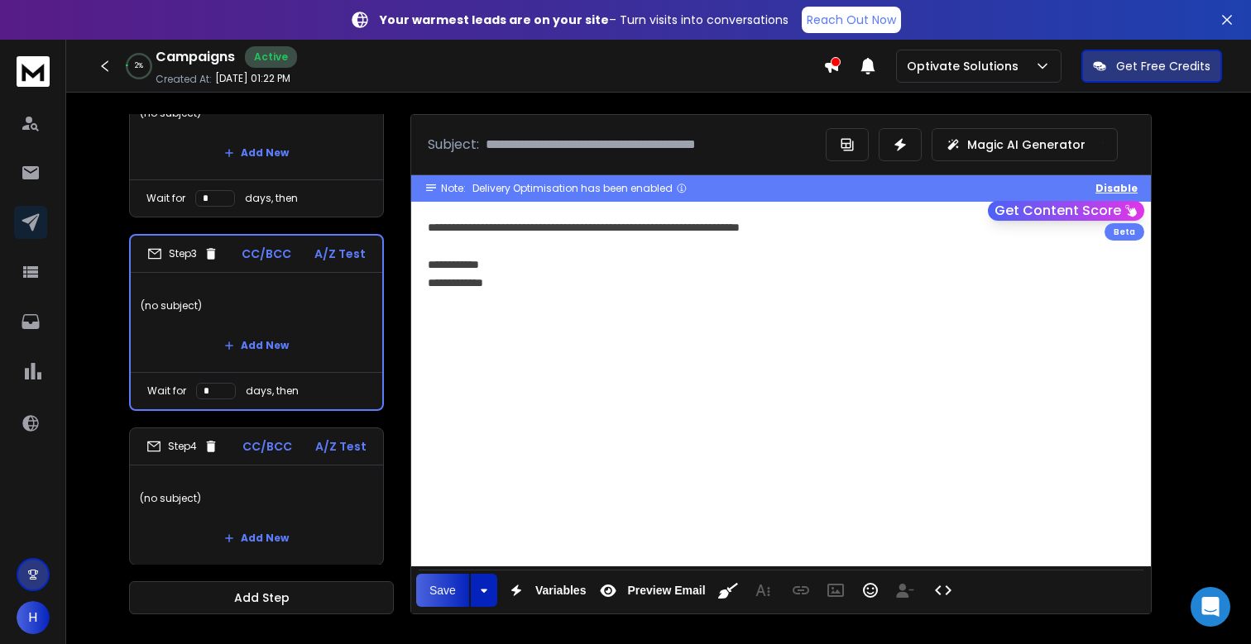
click at [667, 384] on div "**********" at bounding box center [781, 384] width 740 height 365
click at [357, 483] on p "(no subject)" at bounding box center [256, 499] width 233 height 46
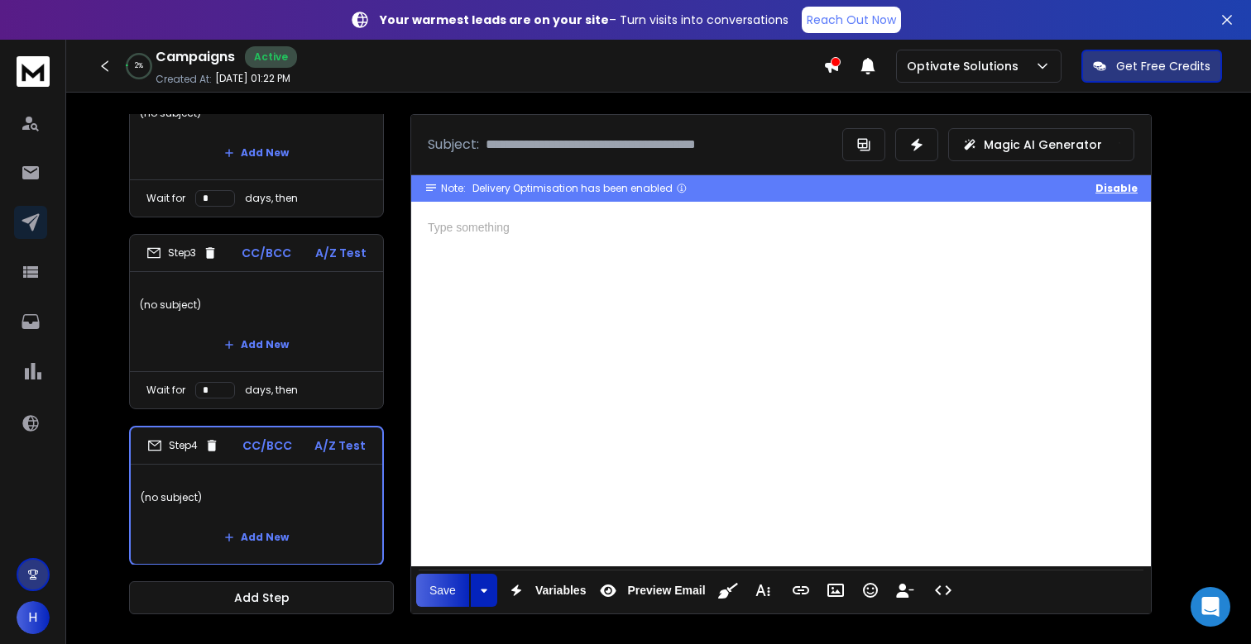
click at [643, 382] on div at bounding box center [781, 384] width 740 height 365
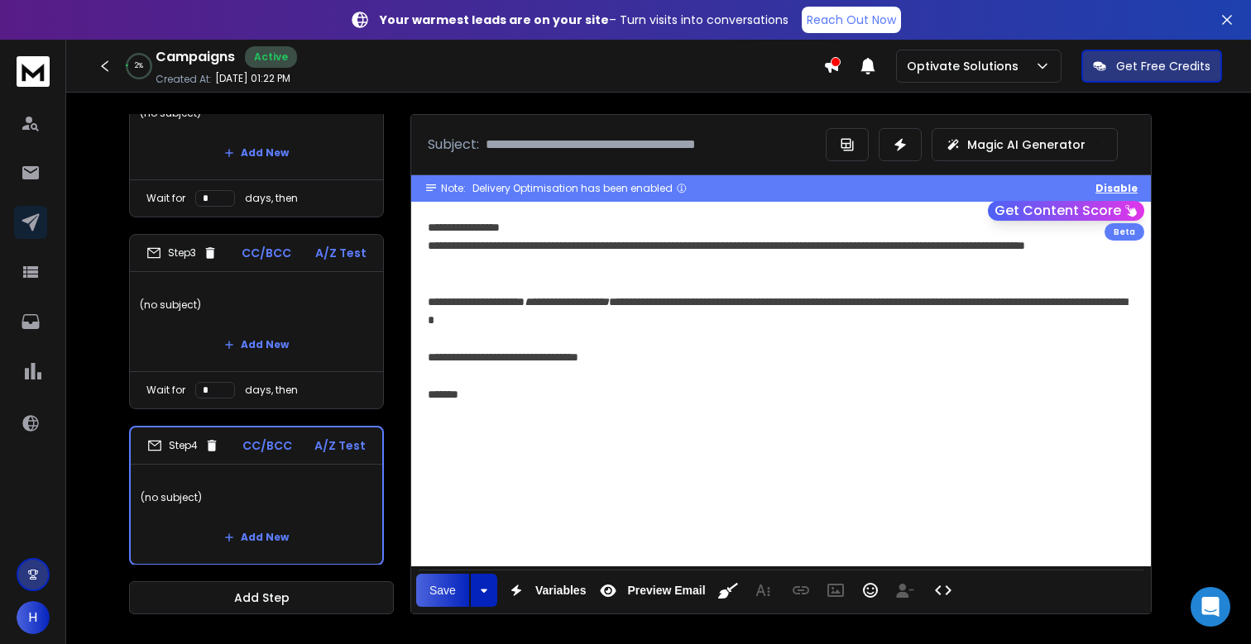
click at [597, 389] on div "*******" at bounding box center [781, 395] width 707 height 18
drag, startPoint x: 499, startPoint y: 400, endPoint x: 382, endPoint y: 400, distance: 116.7
click at [382, 400] on div "**********" at bounding box center [658, 364] width 1059 height 501
click at [273, 597] on button "Add Step" at bounding box center [261, 598] width 265 height 33
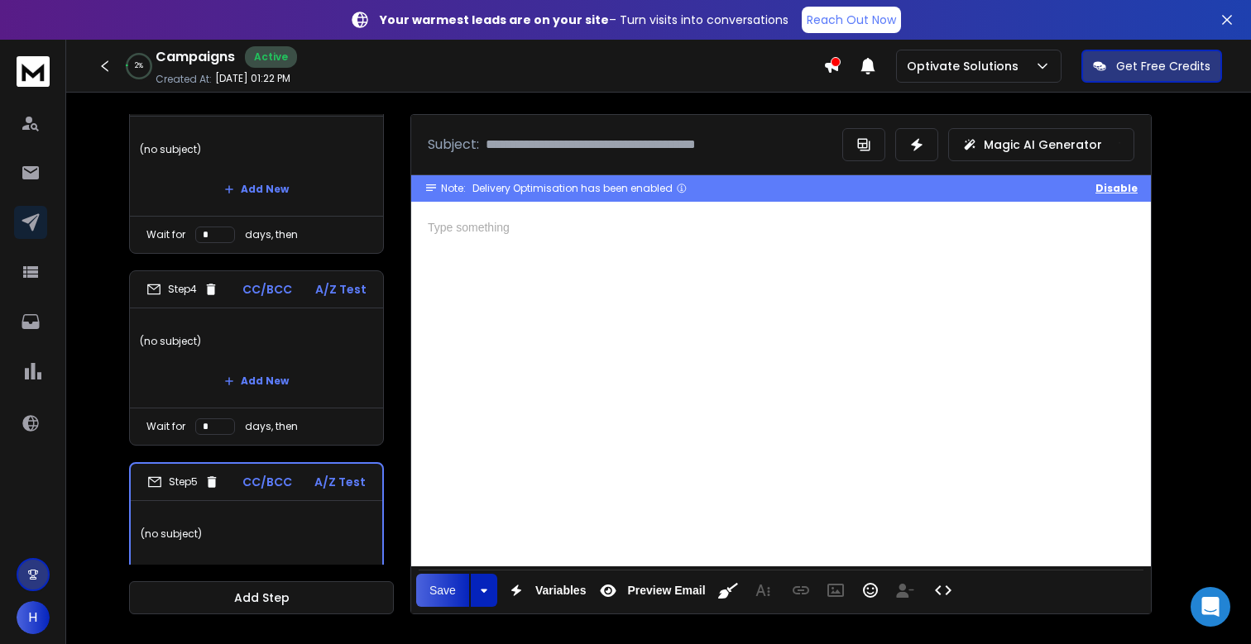
scroll to position [512, 0]
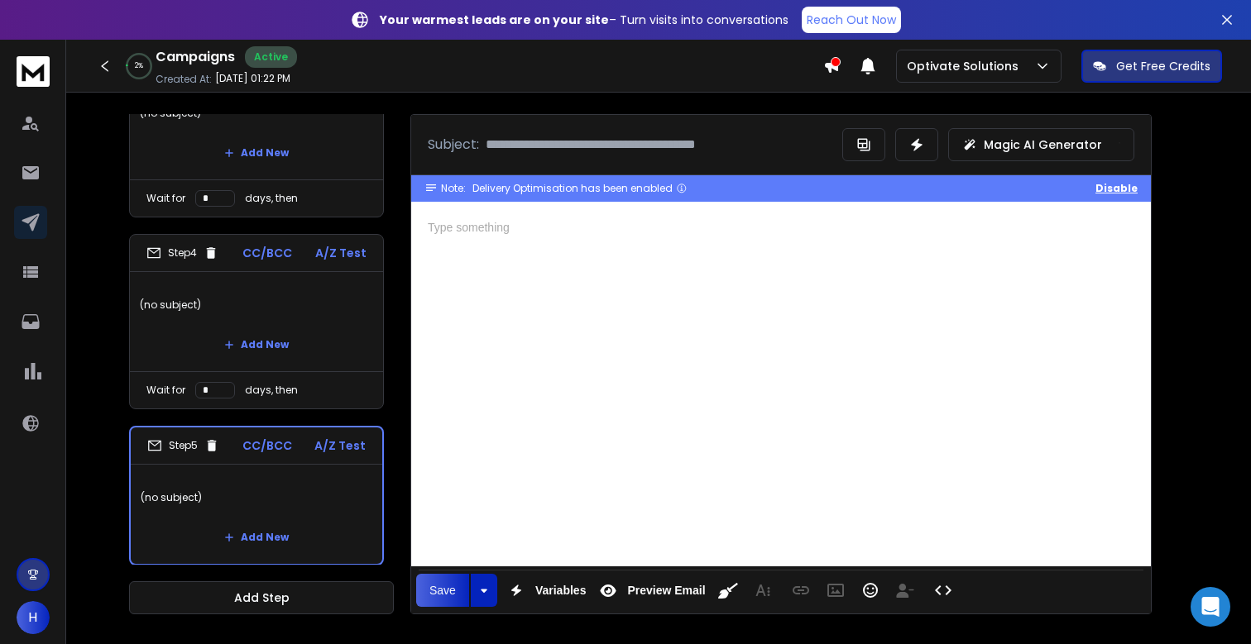
click at [219, 391] on input "*" at bounding box center [215, 390] width 40 height 17
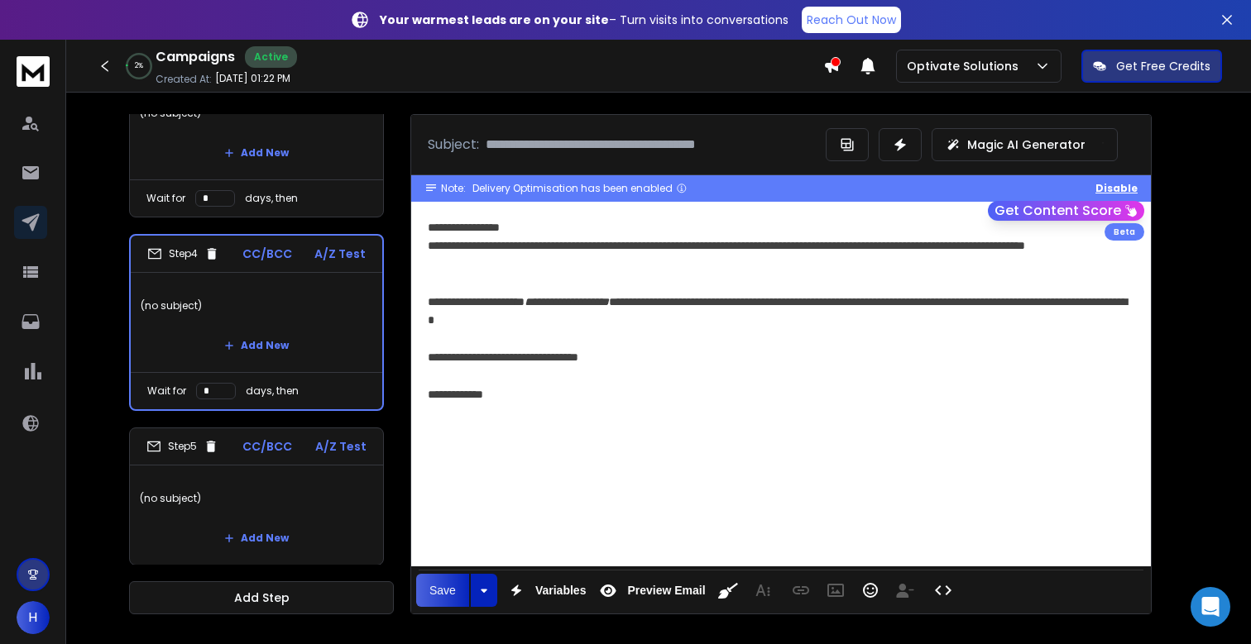
click at [275, 485] on p "(no subject)" at bounding box center [256, 499] width 233 height 46
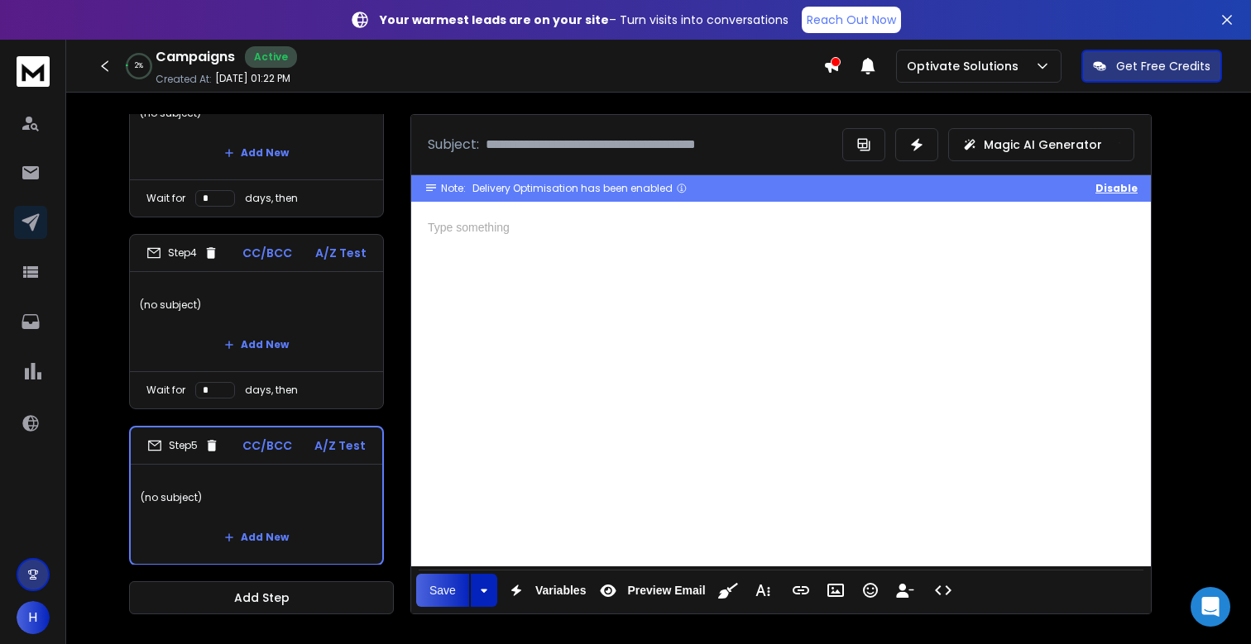
type input "*"
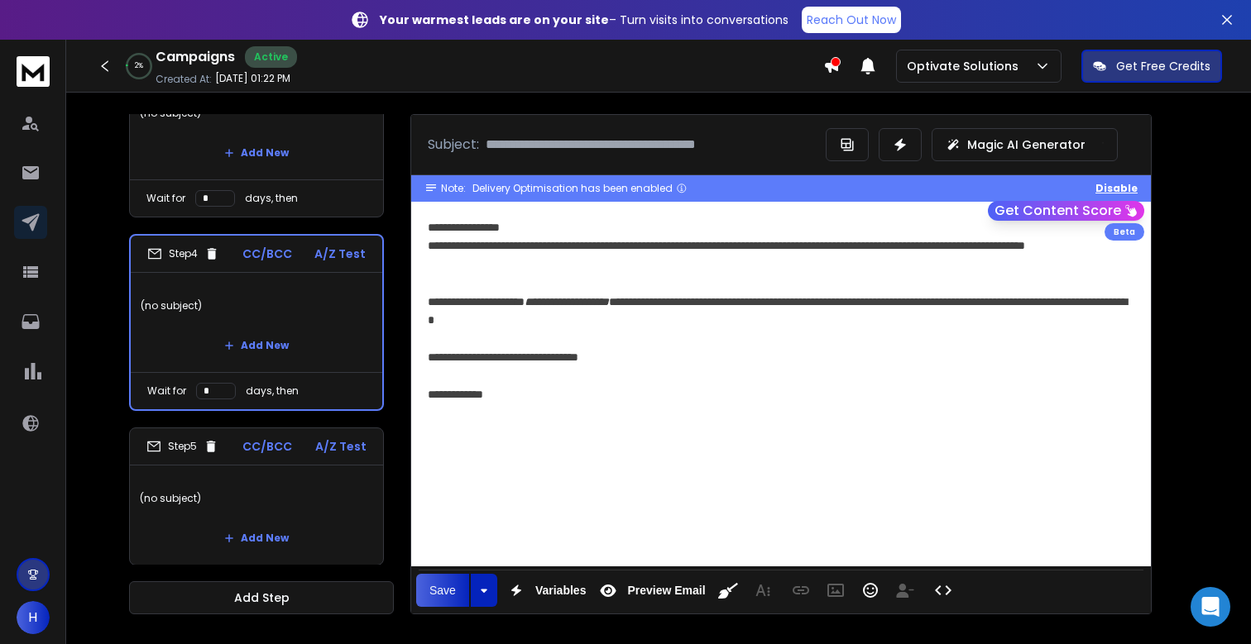
click at [320, 496] on p "(no subject)" at bounding box center [256, 499] width 233 height 46
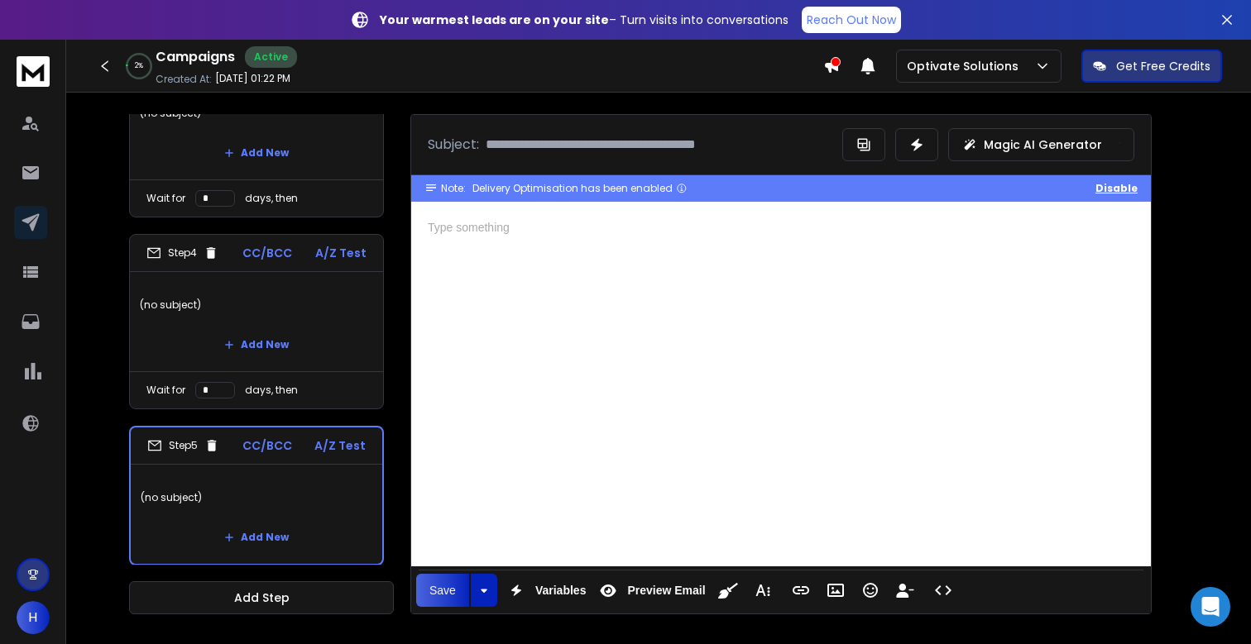
click at [645, 297] on div at bounding box center [781, 384] width 740 height 365
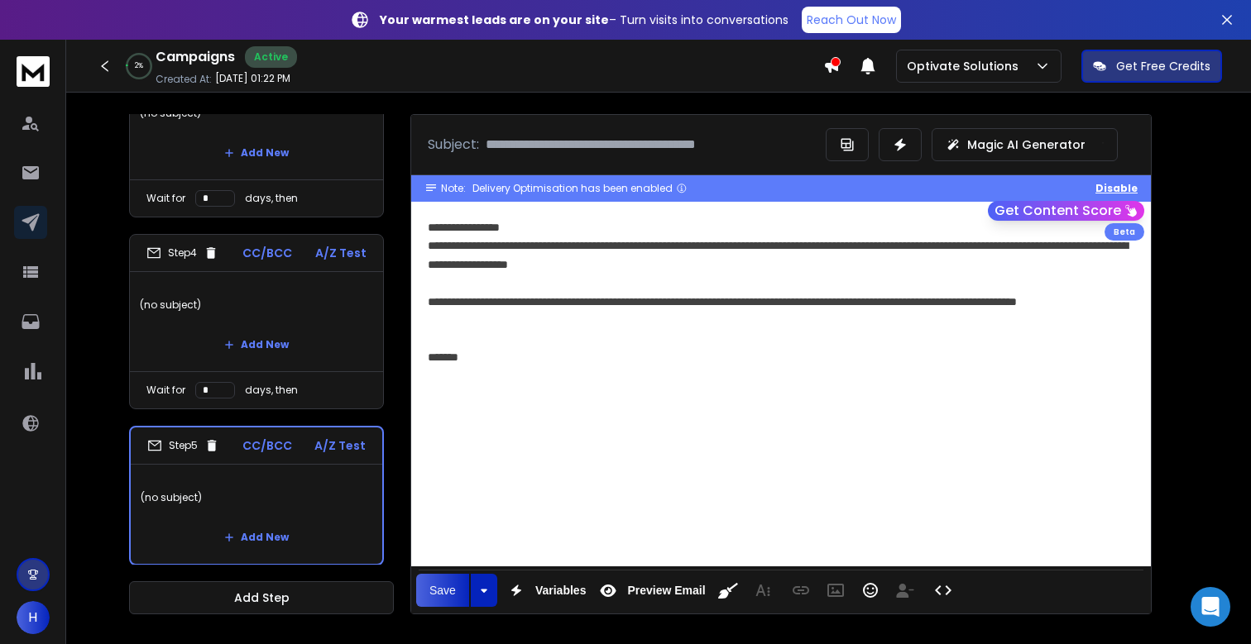
click at [572, 223] on div "**********" at bounding box center [781, 227] width 707 height 18
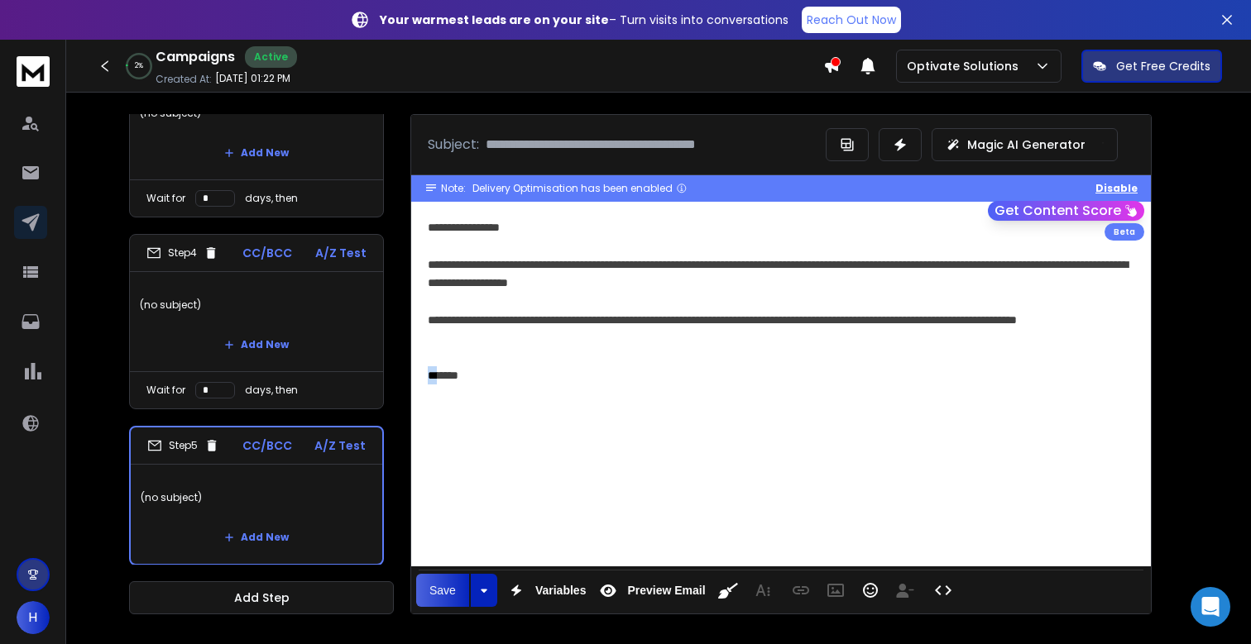
drag, startPoint x: 445, startPoint y: 370, endPoint x: 373, endPoint y: 370, distance: 72.0
click at [373, 370] on div "**********" at bounding box center [658, 364] width 1059 height 501
click at [836, 322] on div "**********" at bounding box center [781, 329] width 707 height 37
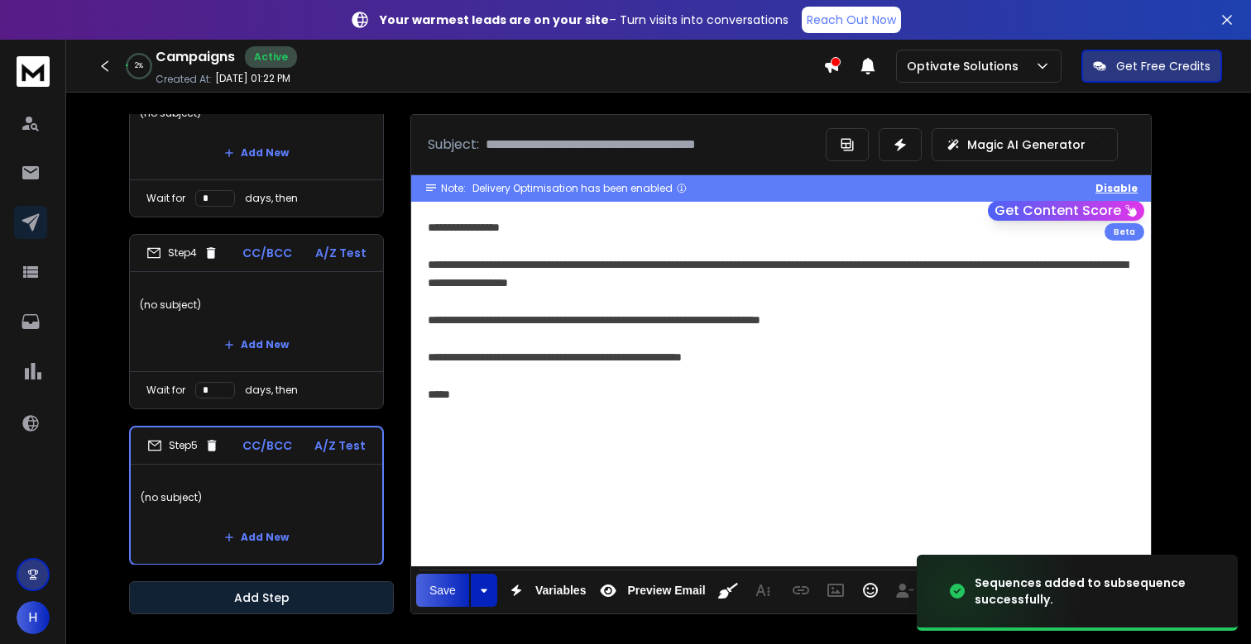
click at [259, 591] on button "Add Step" at bounding box center [261, 598] width 265 height 33
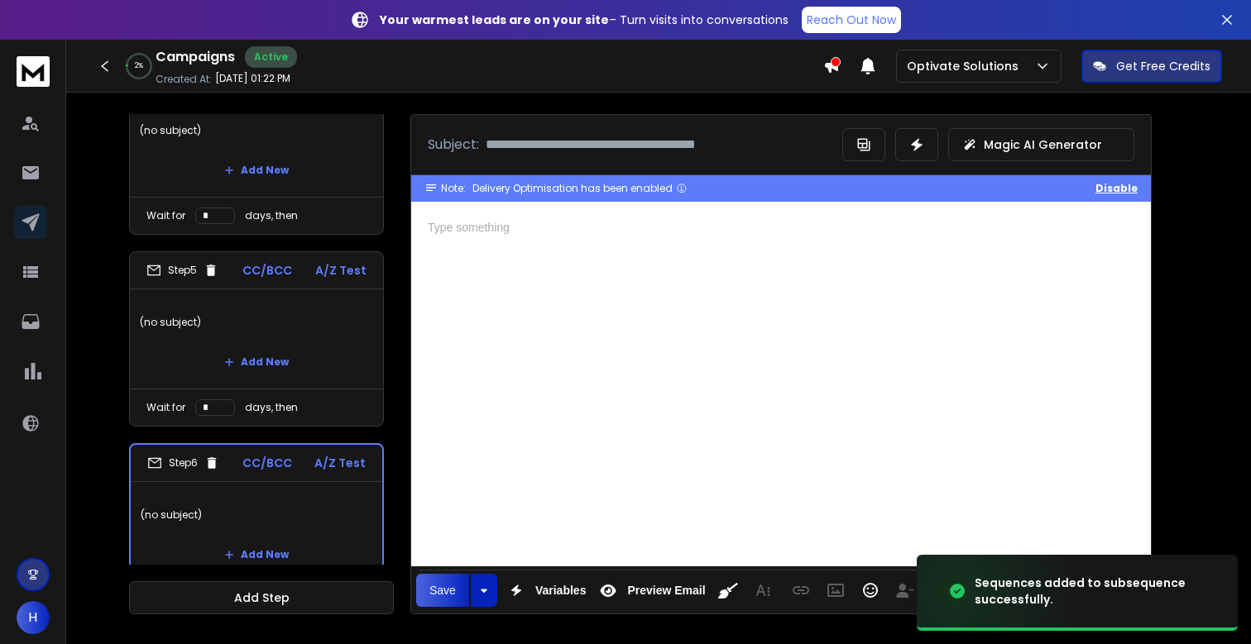
scroll to position [704, 0]
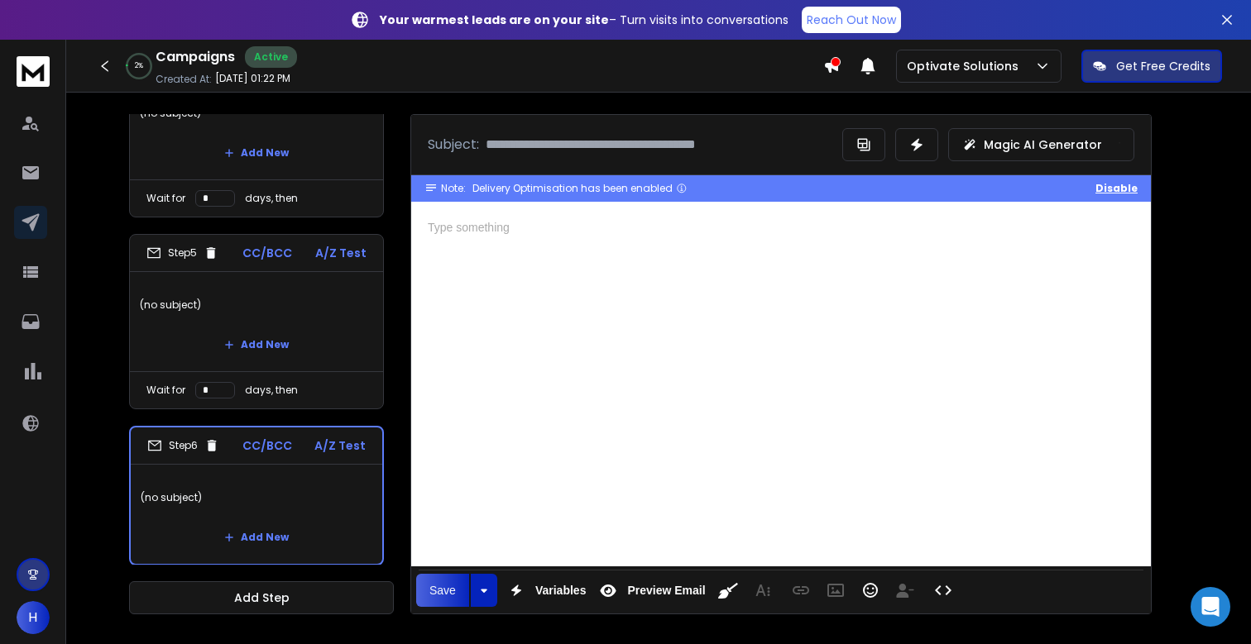
click at [231, 391] on input "*" at bounding box center [215, 390] width 40 height 17
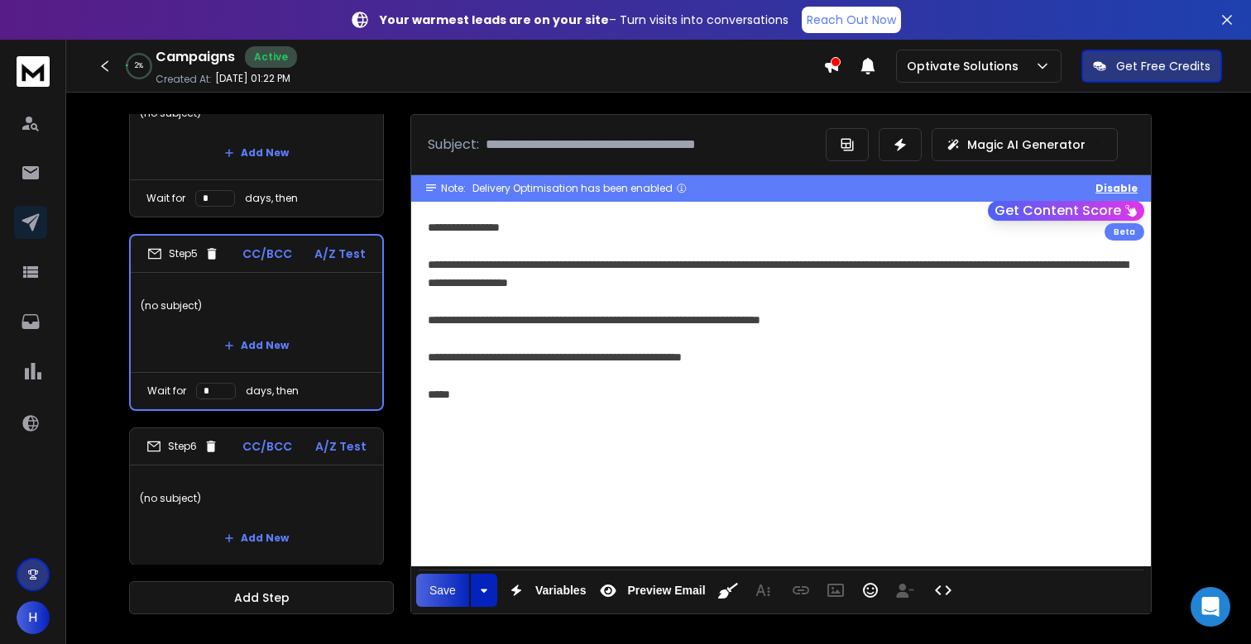
click at [286, 490] on p "(no subject)" at bounding box center [256, 499] width 233 height 46
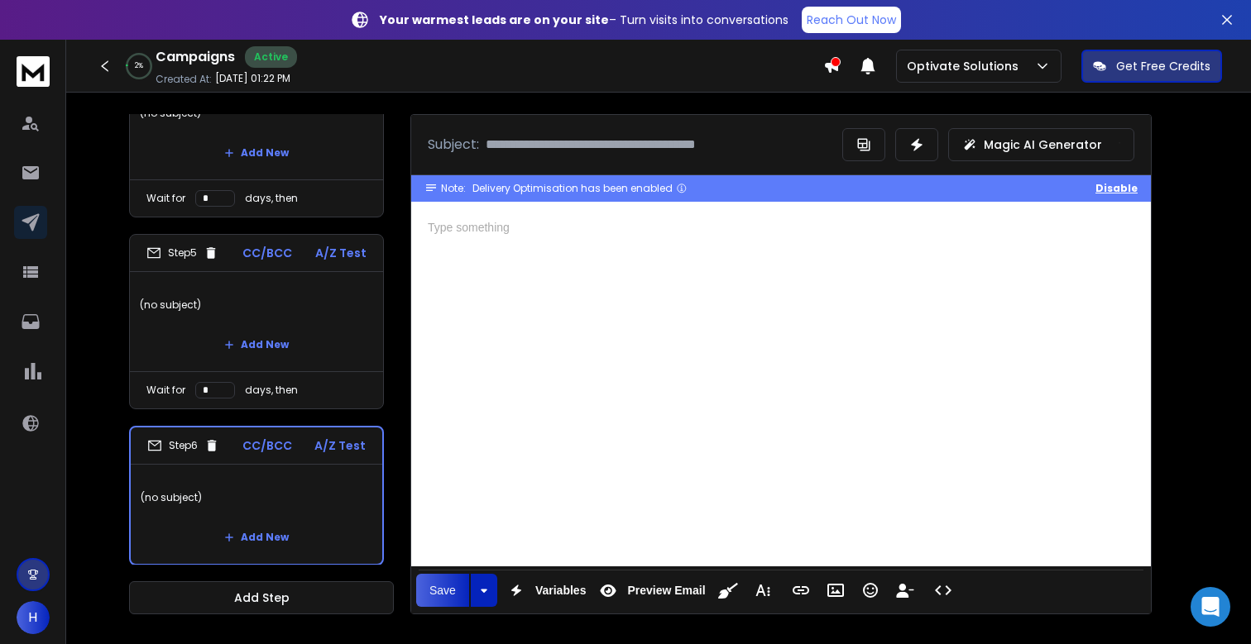
type input "*"
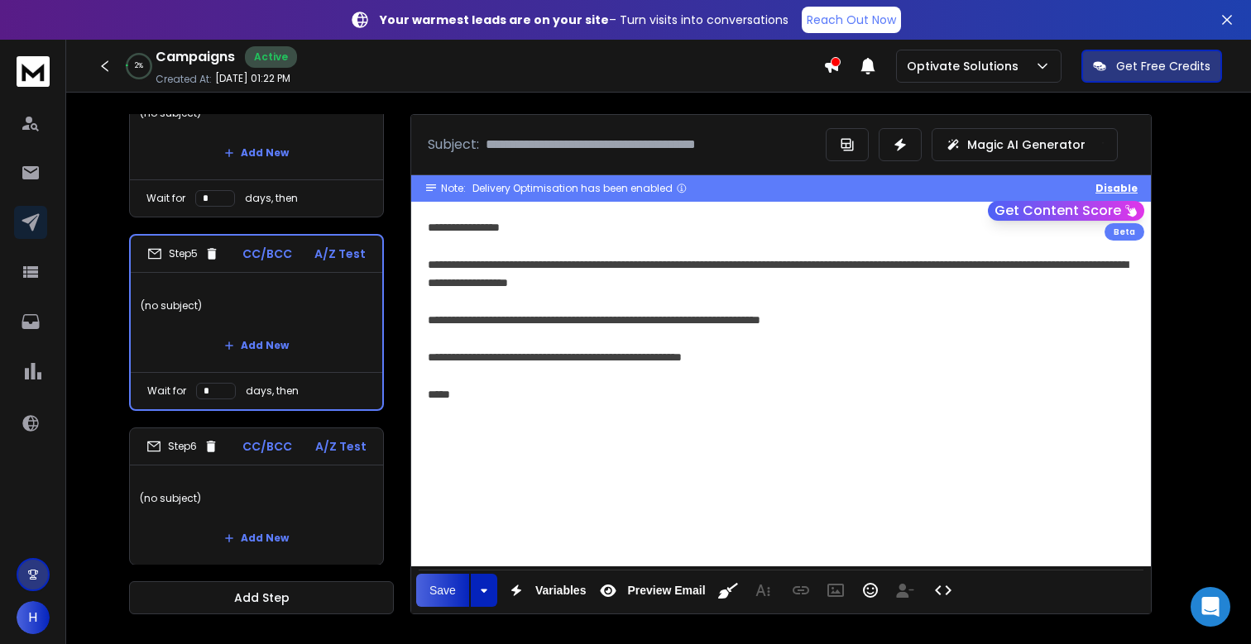
click at [352, 468] on div "(no subject) Add New" at bounding box center [256, 515] width 253 height 99
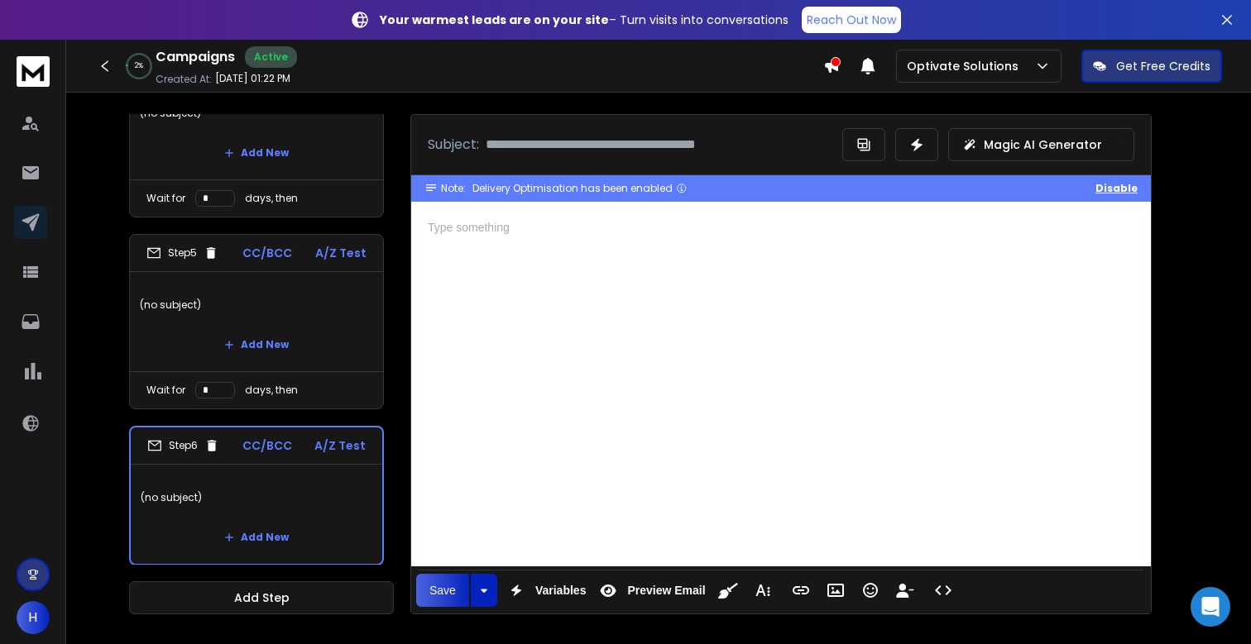
click at [547, 384] on div at bounding box center [781, 384] width 740 height 365
click at [798, 386] on div at bounding box center [781, 384] width 740 height 365
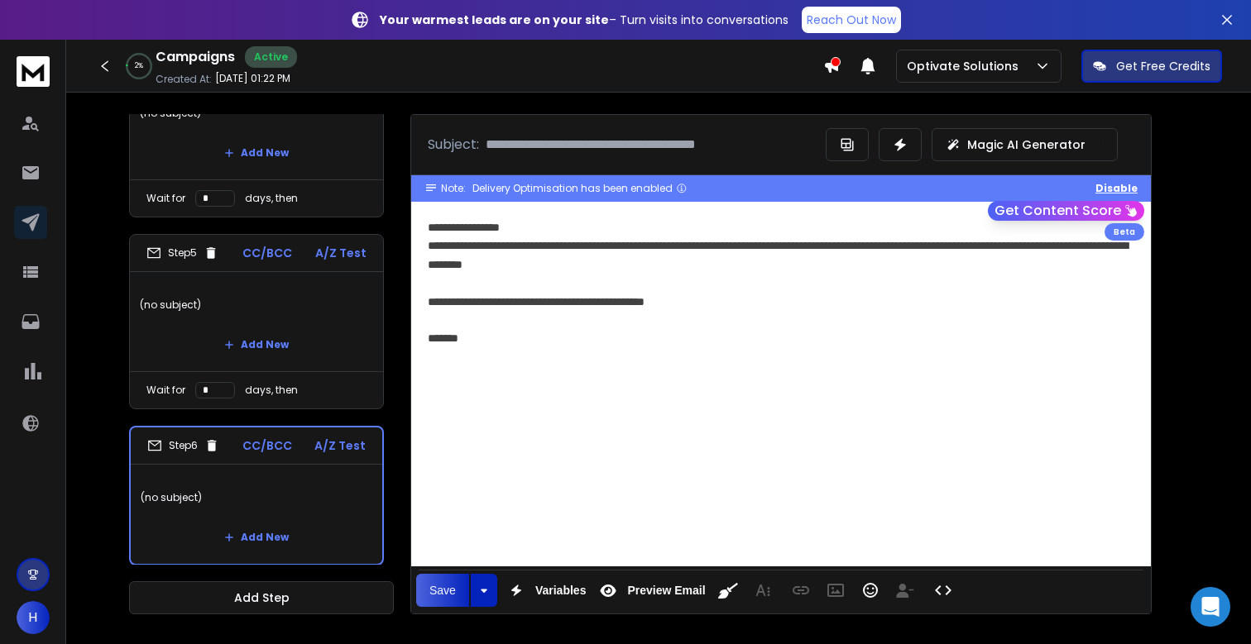
click at [571, 218] on div "**********" at bounding box center [781, 227] width 707 height 18
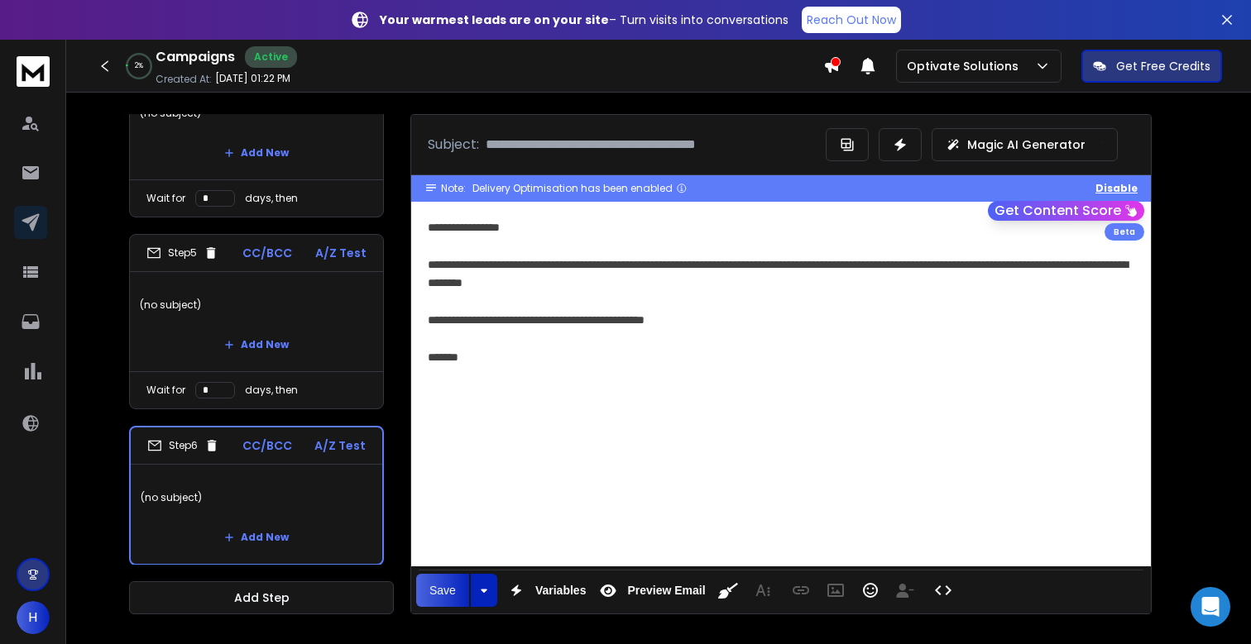
click at [618, 267] on div "**********" at bounding box center [781, 274] width 707 height 37
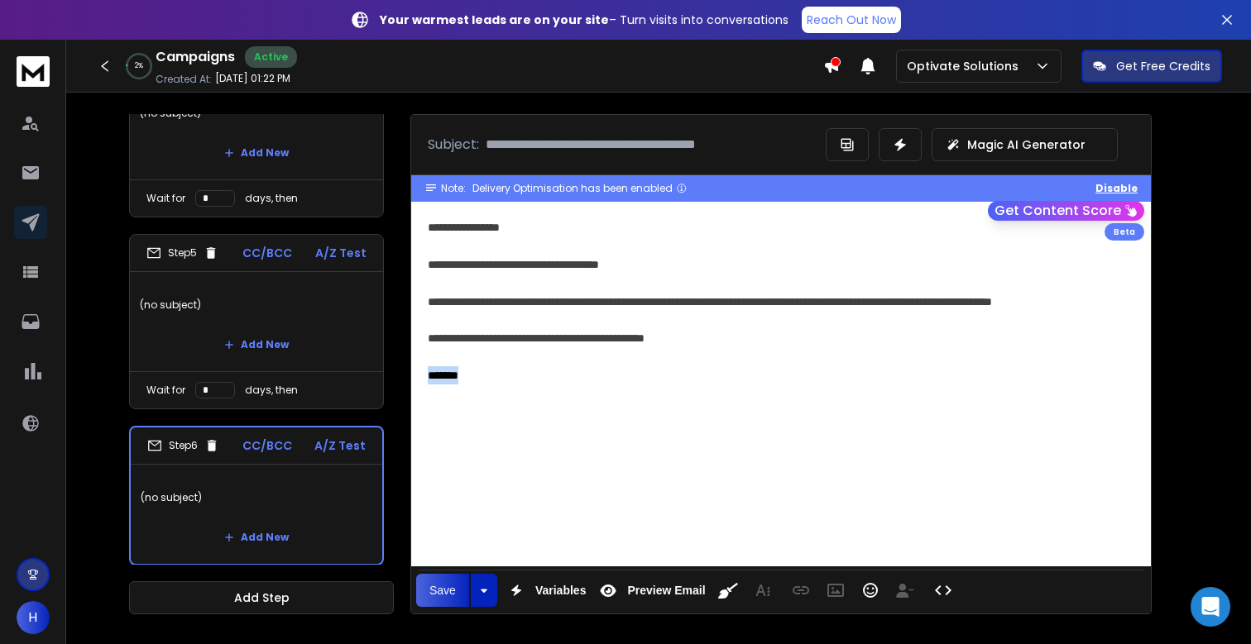
drag, startPoint x: 493, startPoint y: 379, endPoint x: 367, endPoint y: 379, distance: 125.8
click at [367, 379] on div "**********" at bounding box center [658, 364] width 1059 height 501
click at [282, 337] on button "Add New" at bounding box center [256, 344] width 91 height 33
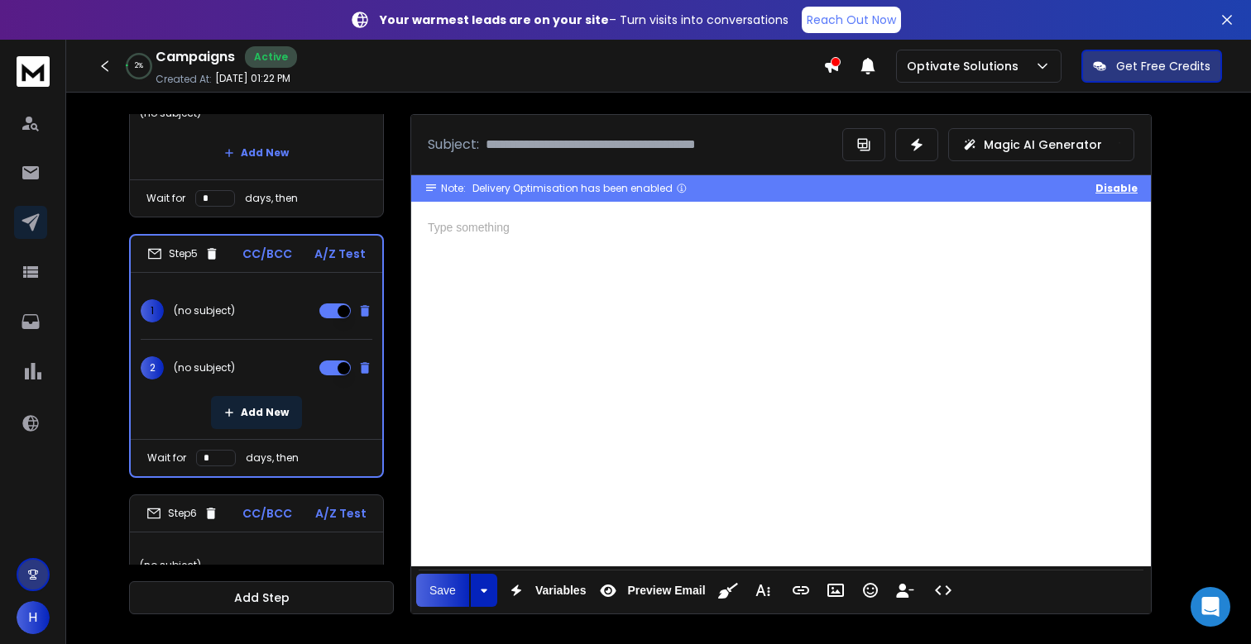
click at [282, 337] on div "1 (no subject)" at bounding box center [257, 311] width 232 height 57
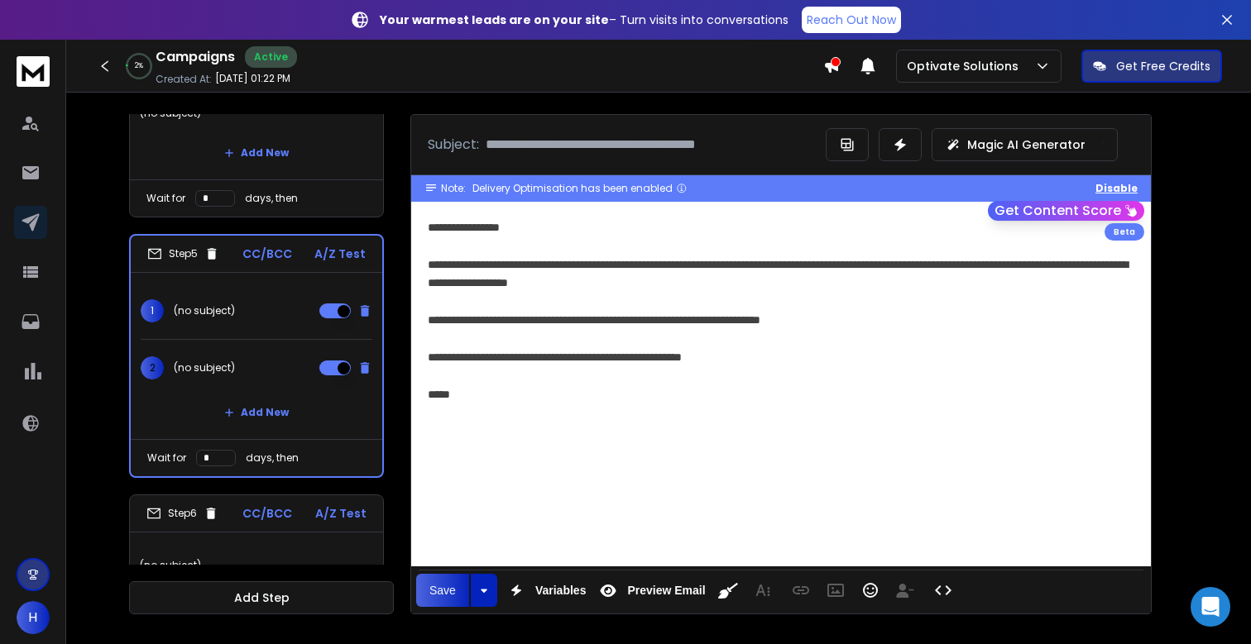
click at [253, 327] on div "1 (no subject)" at bounding box center [257, 311] width 232 height 57
click at [251, 356] on div "2 (no subject)" at bounding box center [257, 368] width 232 height 56
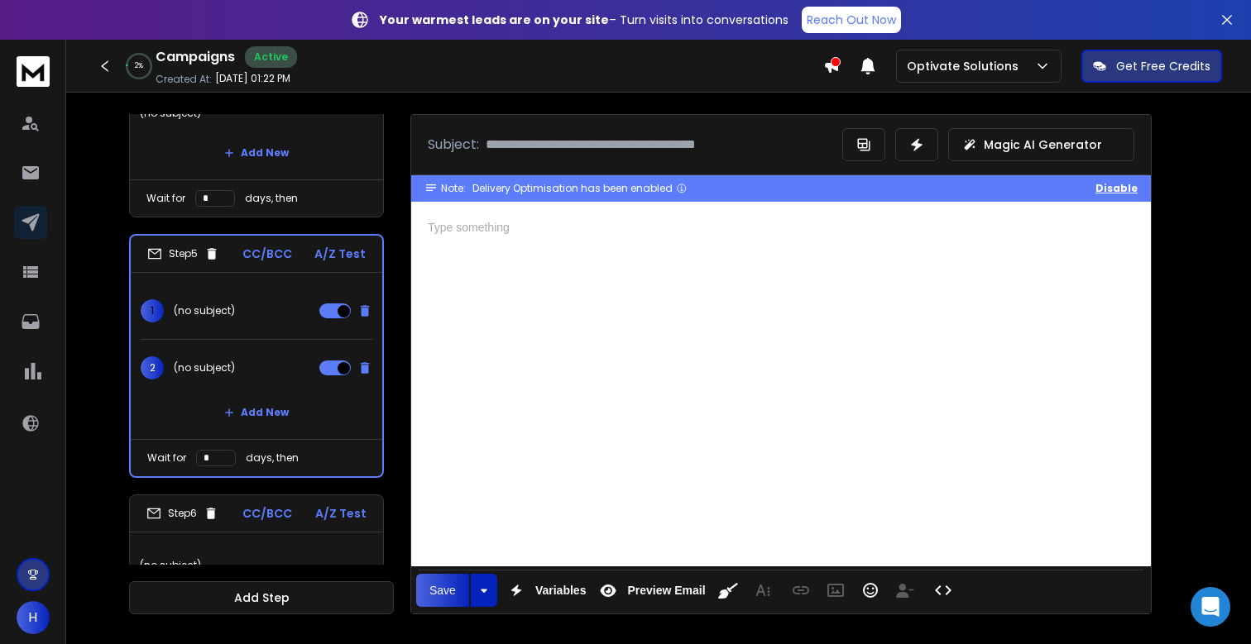
click at [358, 374] on icon at bounding box center [364, 368] width 15 height 15
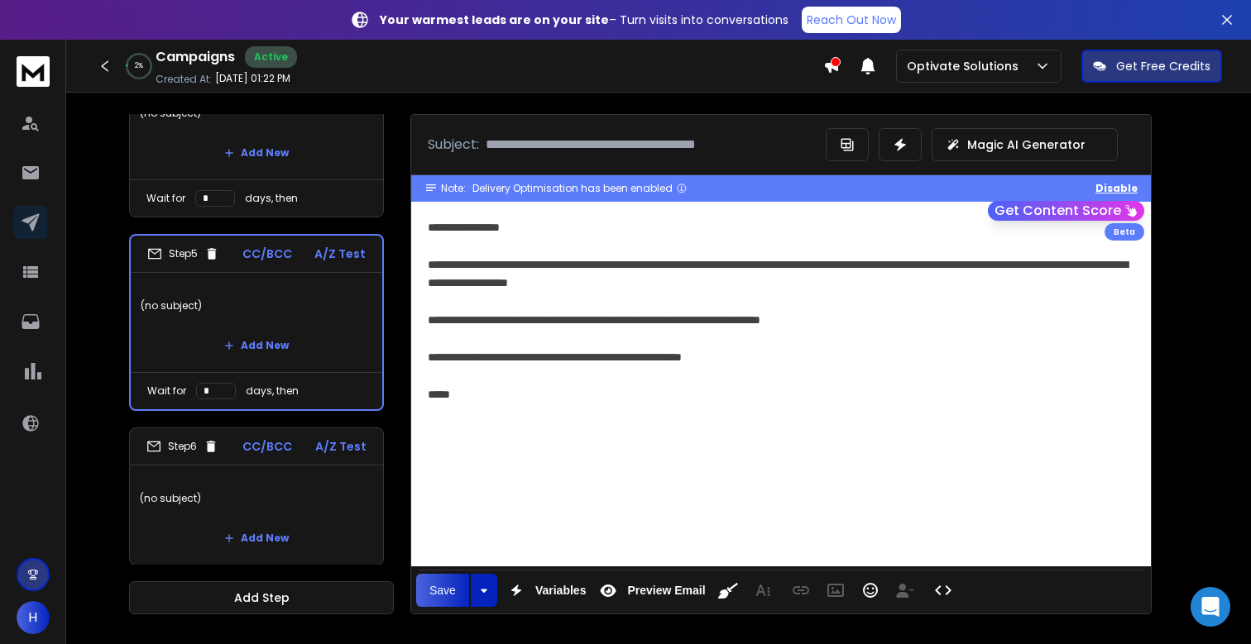
click at [298, 469] on div "(no subject) Add New" at bounding box center [256, 515] width 253 height 99
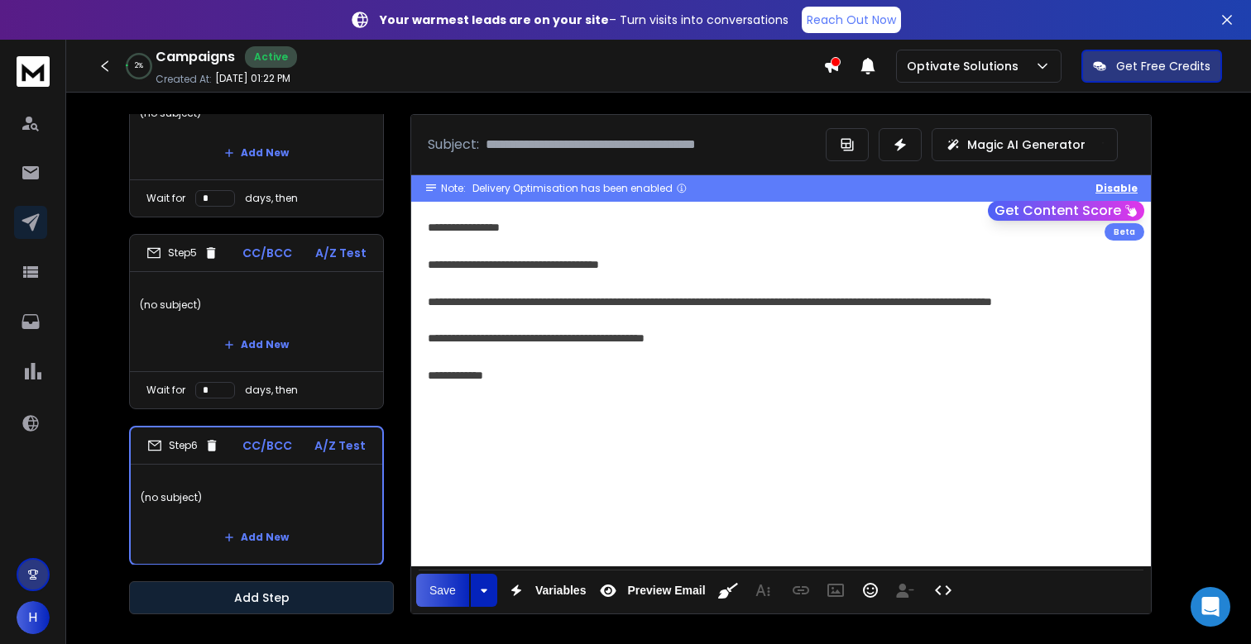
click at [301, 607] on button "Add Step" at bounding box center [261, 598] width 265 height 33
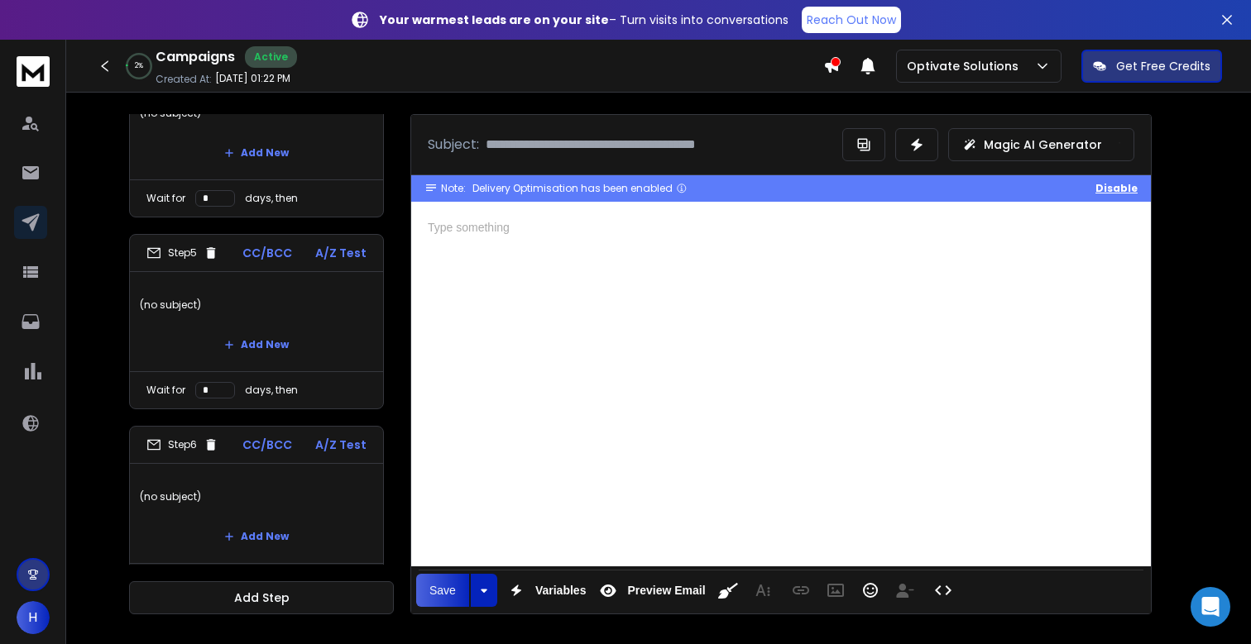
scroll to position [896, 0]
drag, startPoint x: 223, startPoint y: 385, endPoint x: 188, endPoint y: 385, distance: 35.6
click at [188, 385] on div "Wait for * days, then" at bounding box center [256, 389] width 253 height 37
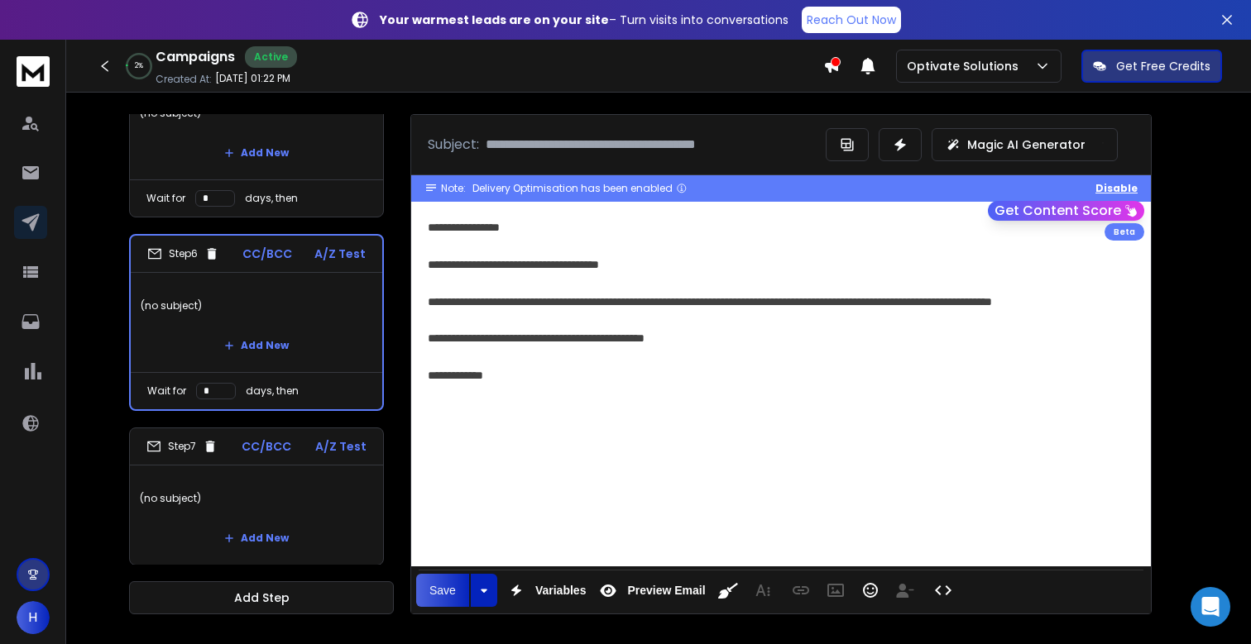
click at [270, 472] on div "(no subject) Add New" at bounding box center [256, 515] width 253 height 99
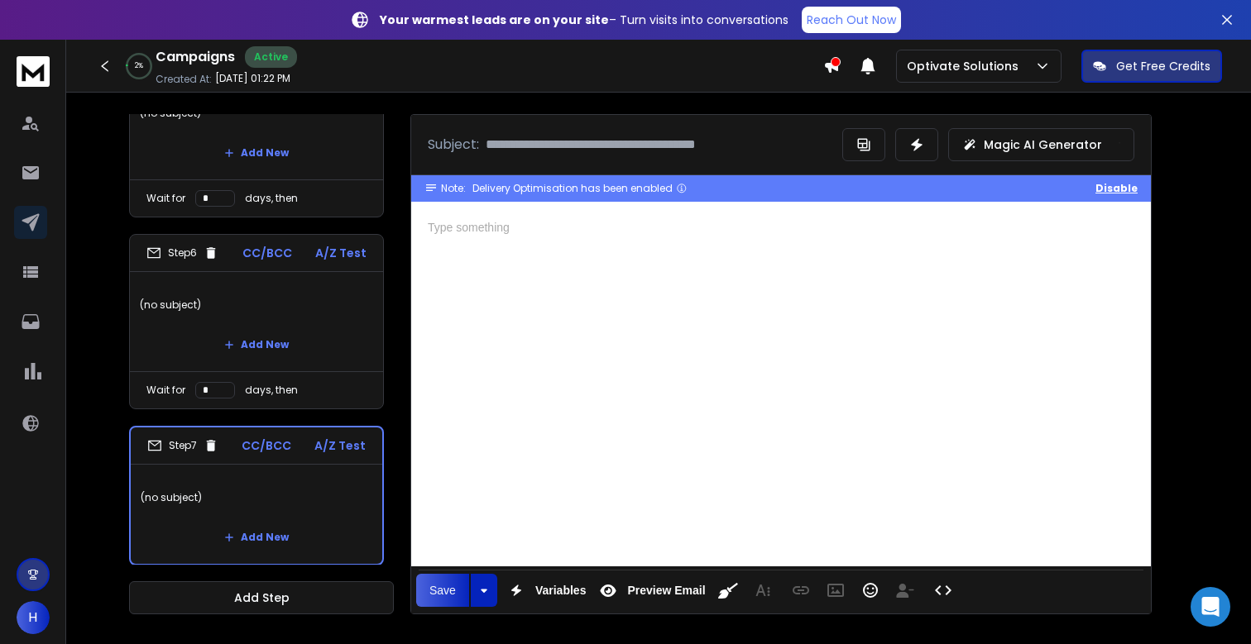
type input "*"
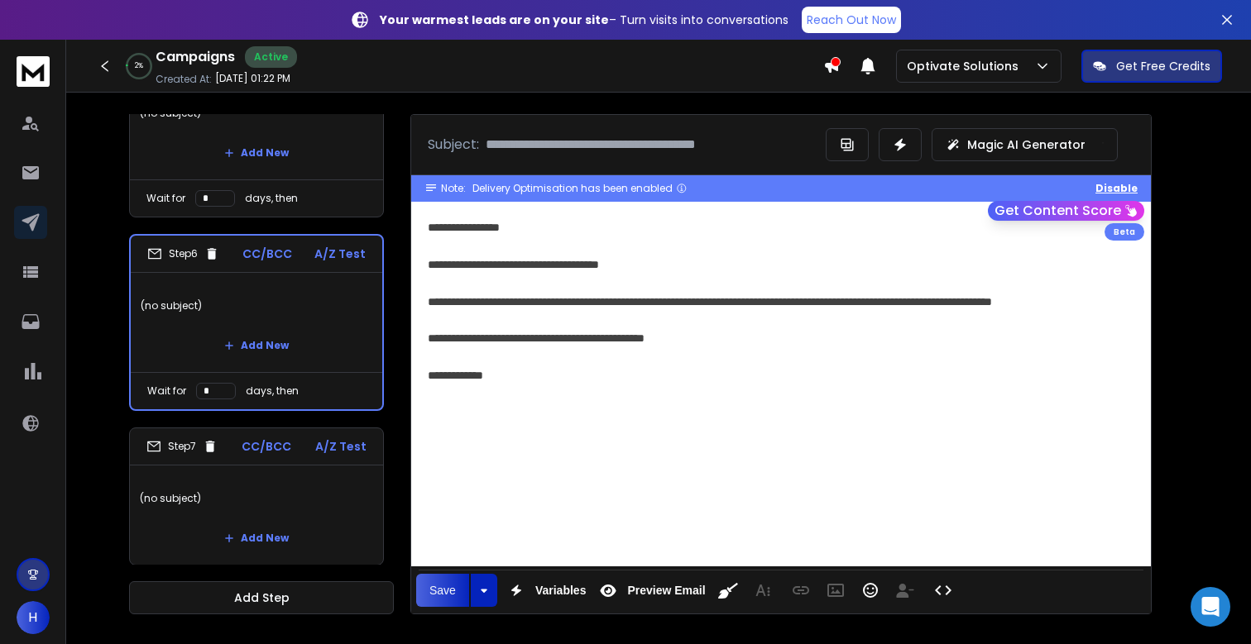
click at [255, 485] on p "(no subject)" at bounding box center [256, 499] width 233 height 46
click at [346, 503] on p "(no subject)" at bounding box center [256, 499] width 233 height 46
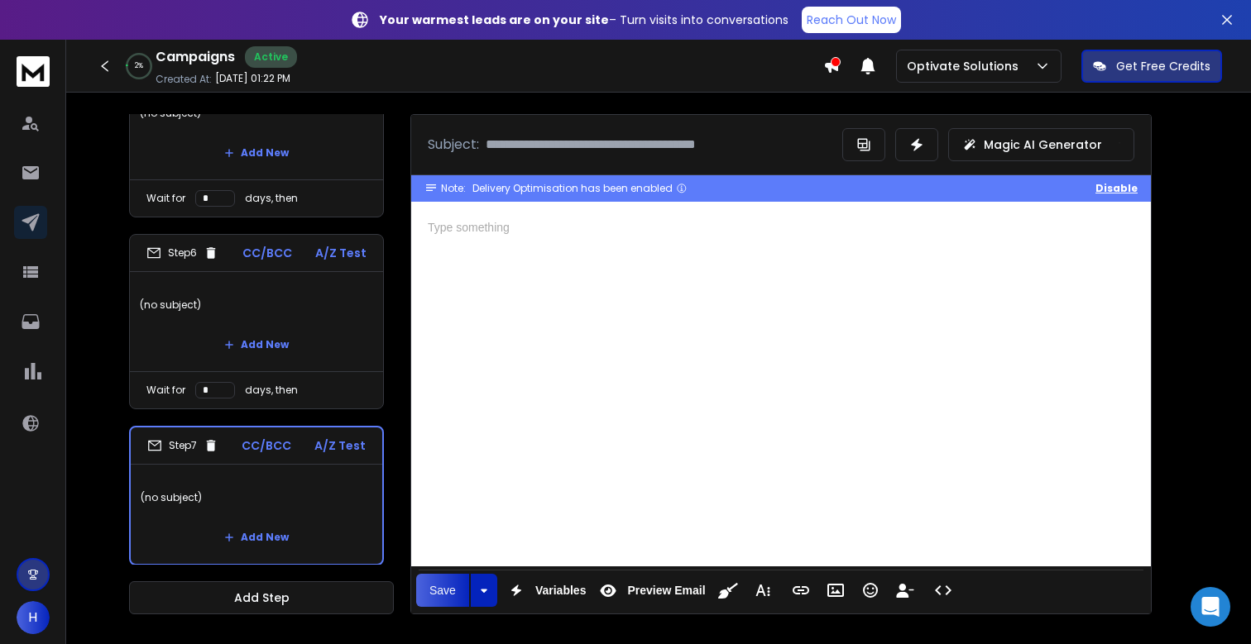
click at [576, 385] on div at bounding box center [781, 384] width 740 height 365
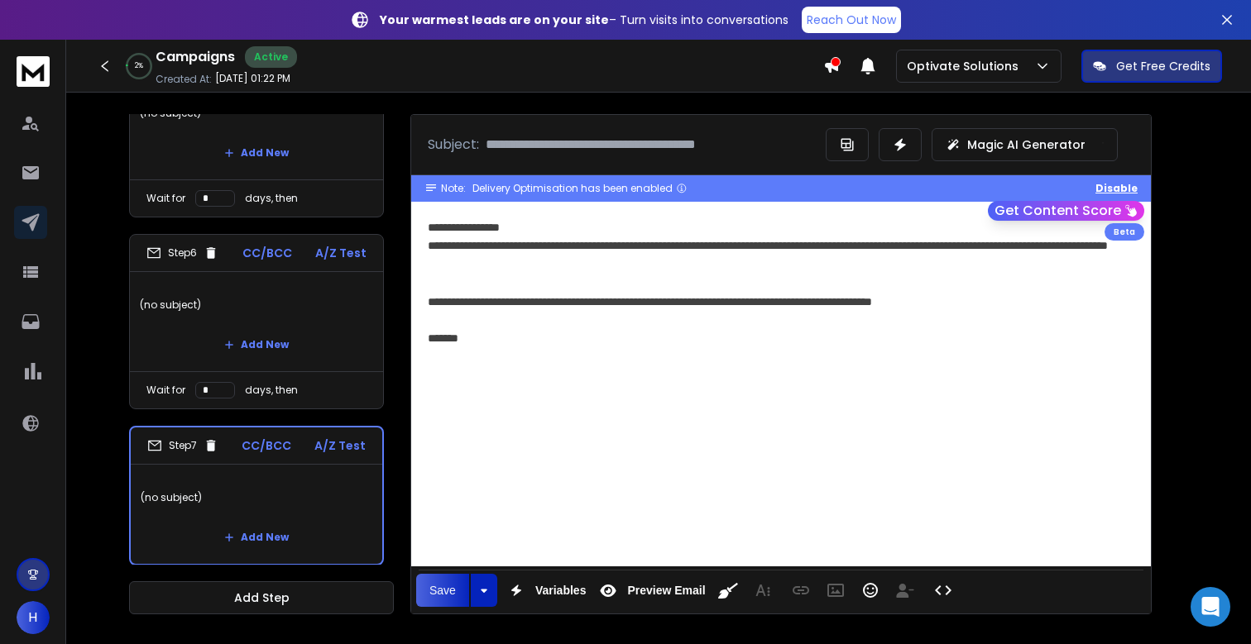
click at [611, 218] on div "**********" at bounding box center [781, 227] width 707 height 18
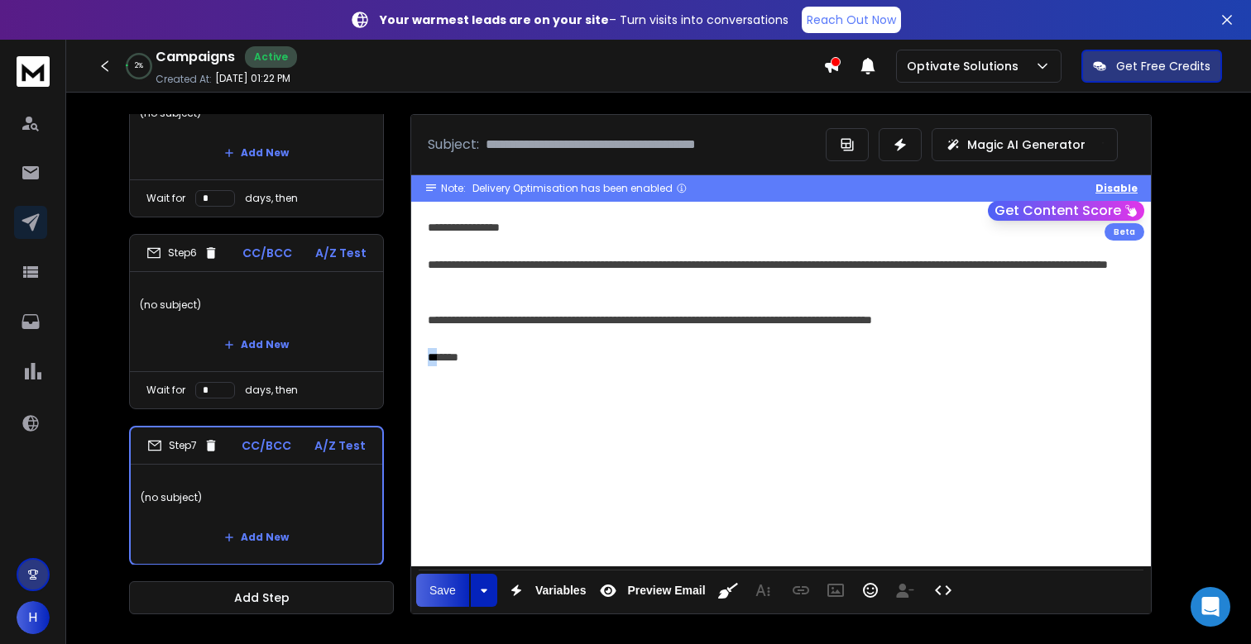
drag, startPoint x: 444, startPoint y: 360, endPoint x: 406, endPoint y: 360, distance: 38.1
click at [404, 360] on div "**********" at bounding box center [658, 364] width 1059 height 501
click at [491, 362] on div "*****" at bounding box center [781, 357] width 707 height 18
click at [310, 582] on button "Add Step" at bounding box center [261, 598] width 265 height 33
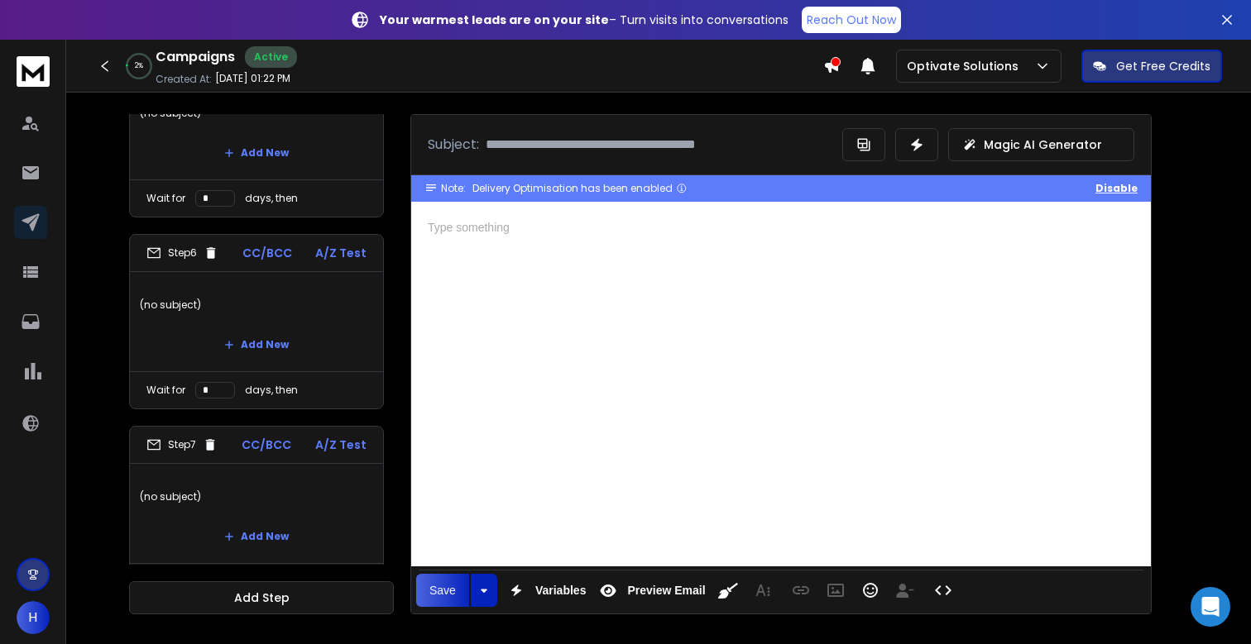
click at [332, 457] on div "Step 7 CC/BCC A/Z Test" at bounding box center [256, 445] width 253 height 37
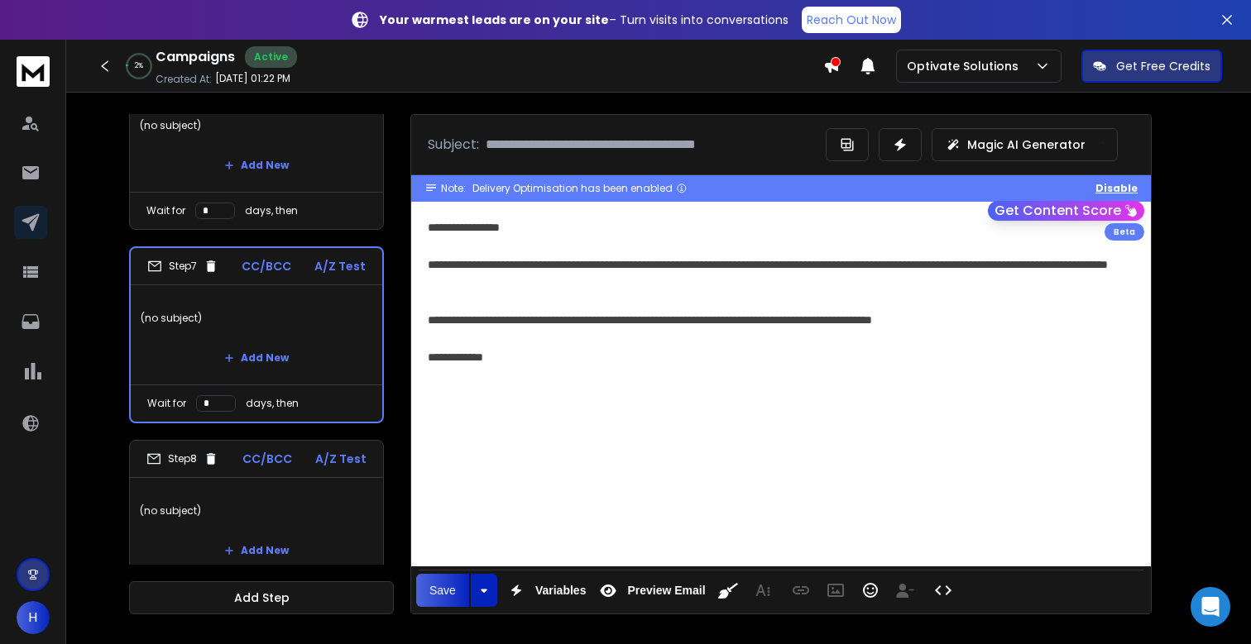
scroll to position [1088, 0]
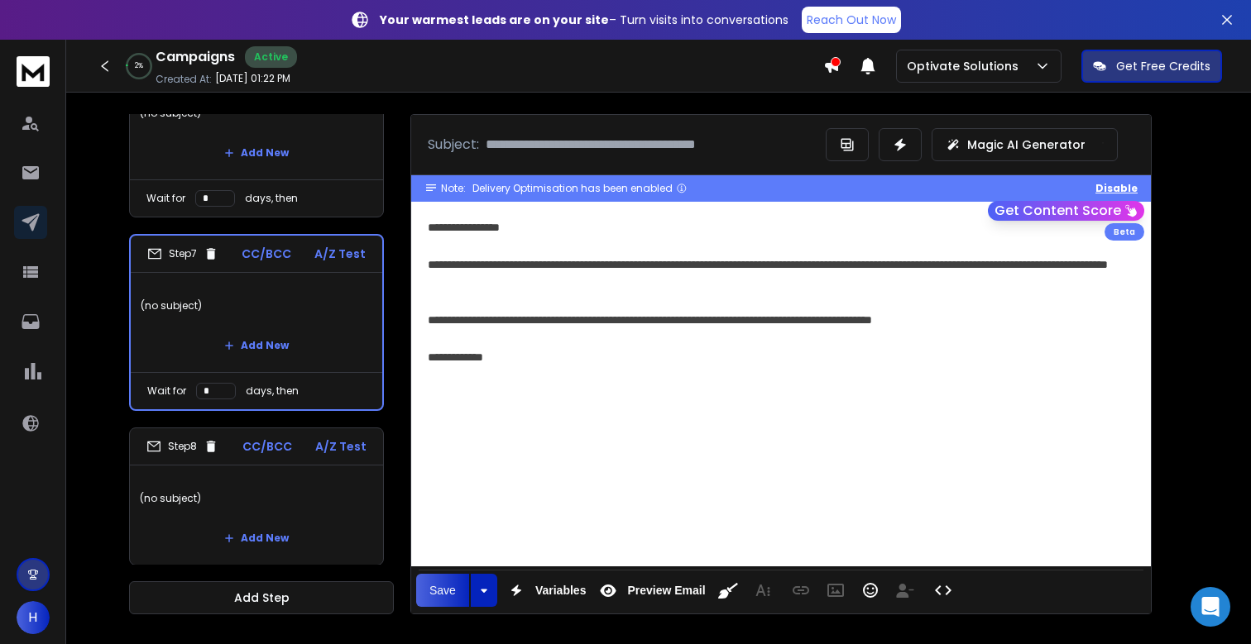
click at [206, 386] on input "*" at bounding box center [216, 391] width 40 height 17
click at [271, 474] on div "(no subject) Add New" at bounding box center [256, 515] width 253 height 99
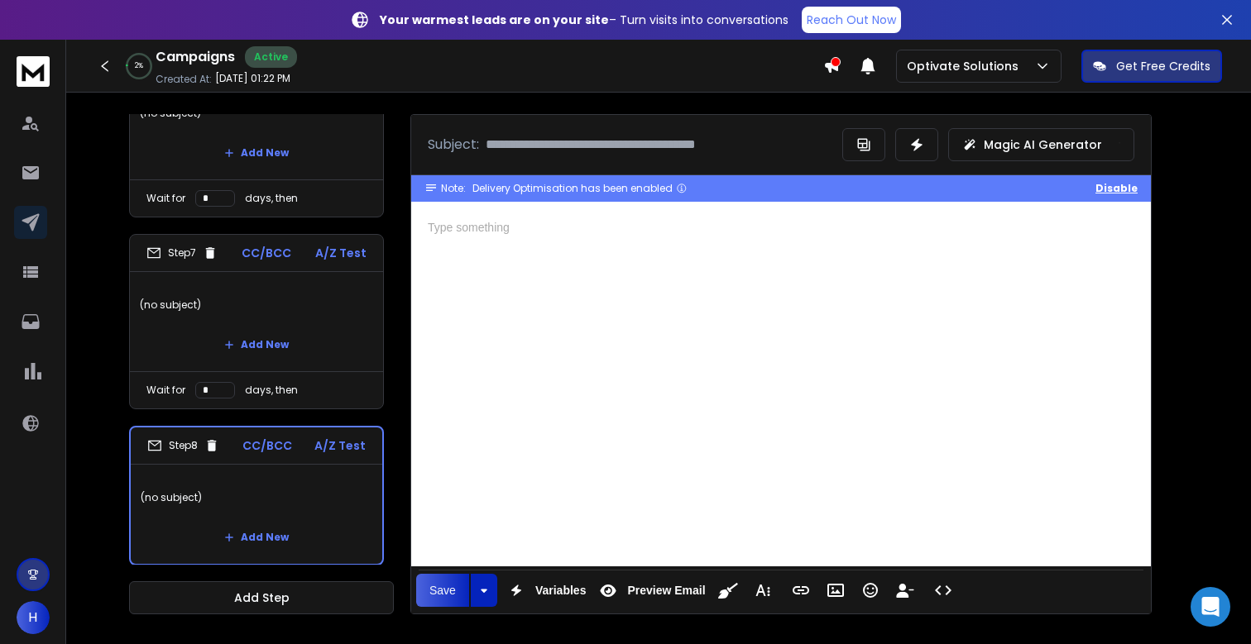
type input "*"
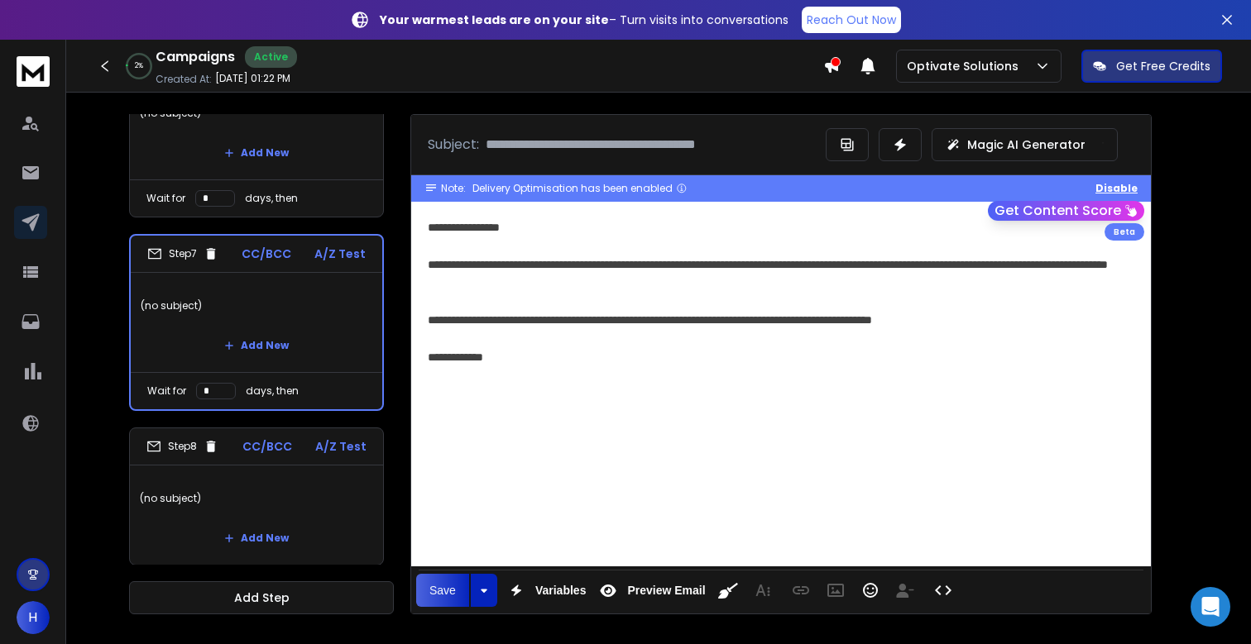
click at [328, 462] on div "Step 8 CC/BCC A/Z Test" at bounding box center [256, 447] width 253 height 37
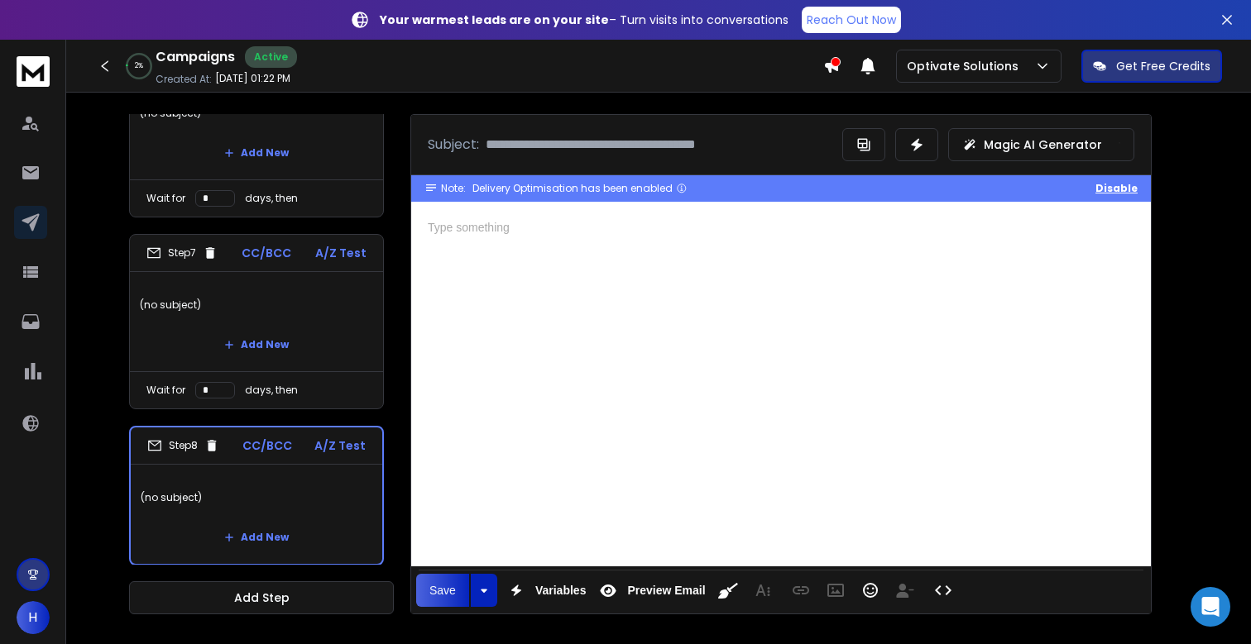
click at [556, 376] on div at bounding box center [781, 384] width 740 height 365
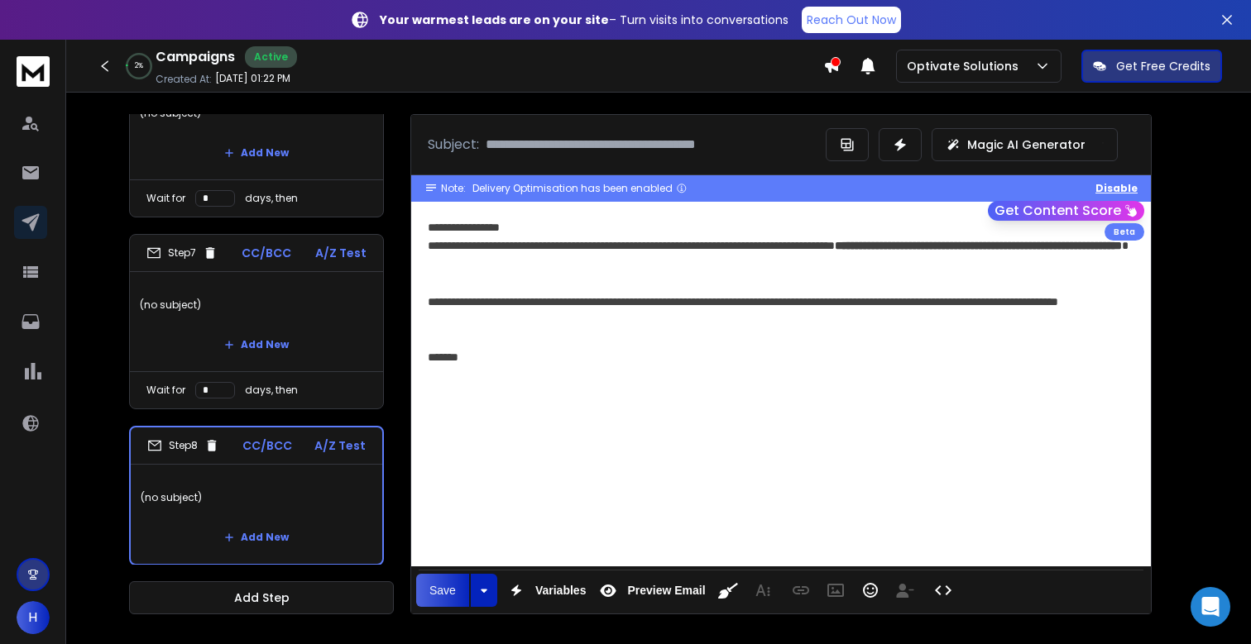
click at [640, 226] on div "**********" at bounding box center [781, 227] width 707 height 18
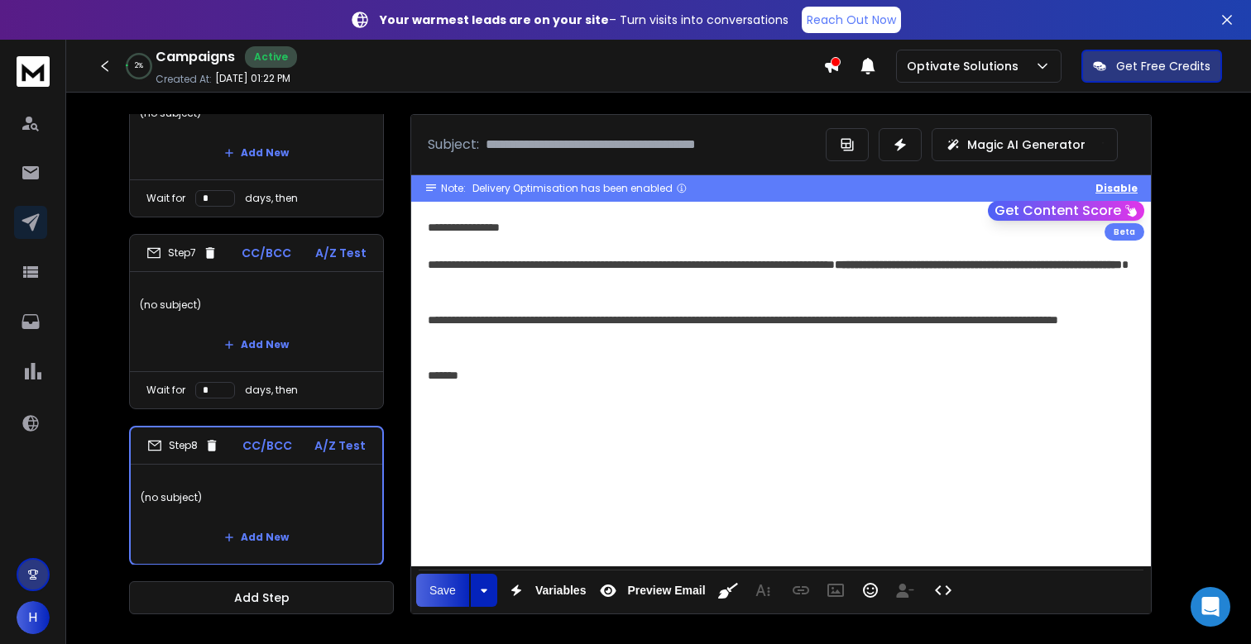
click at [835, 271] on strong "**********" at bounding box center [978, 265] width 287 height 12
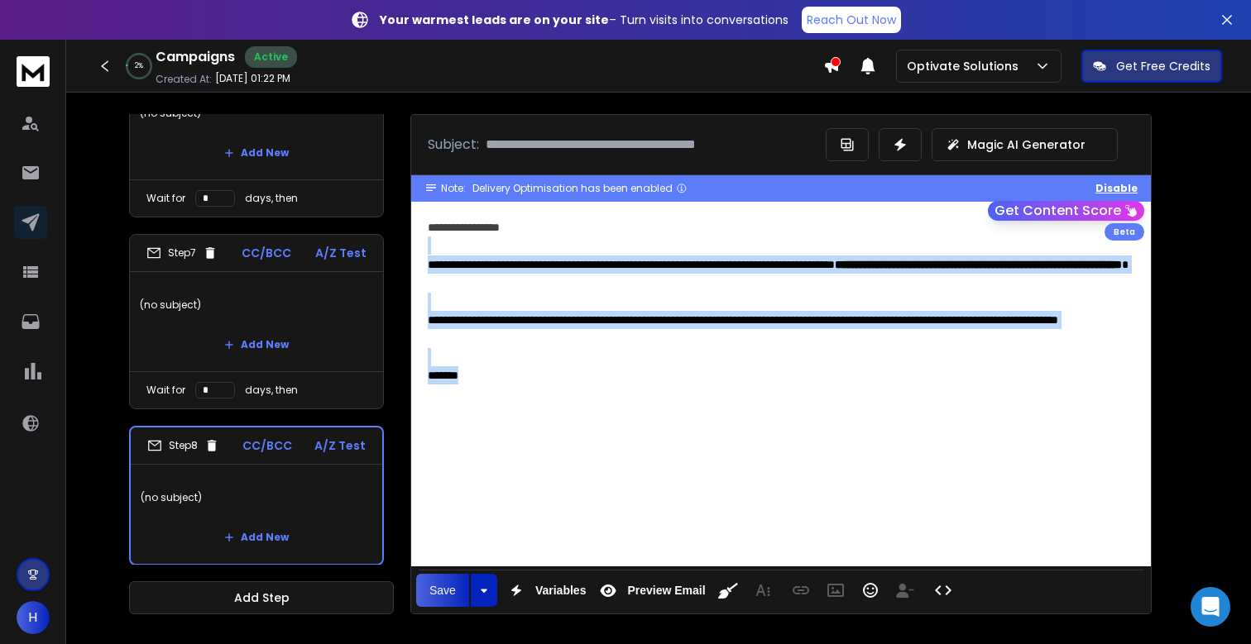
drag, startPoint x: 596, startPoint y: 240, endPoint x: 774, endPoint y: 438, distance: 267.1
click at [774, 438] on div "**********" at bounding box center [781, 384] width 740 height 365
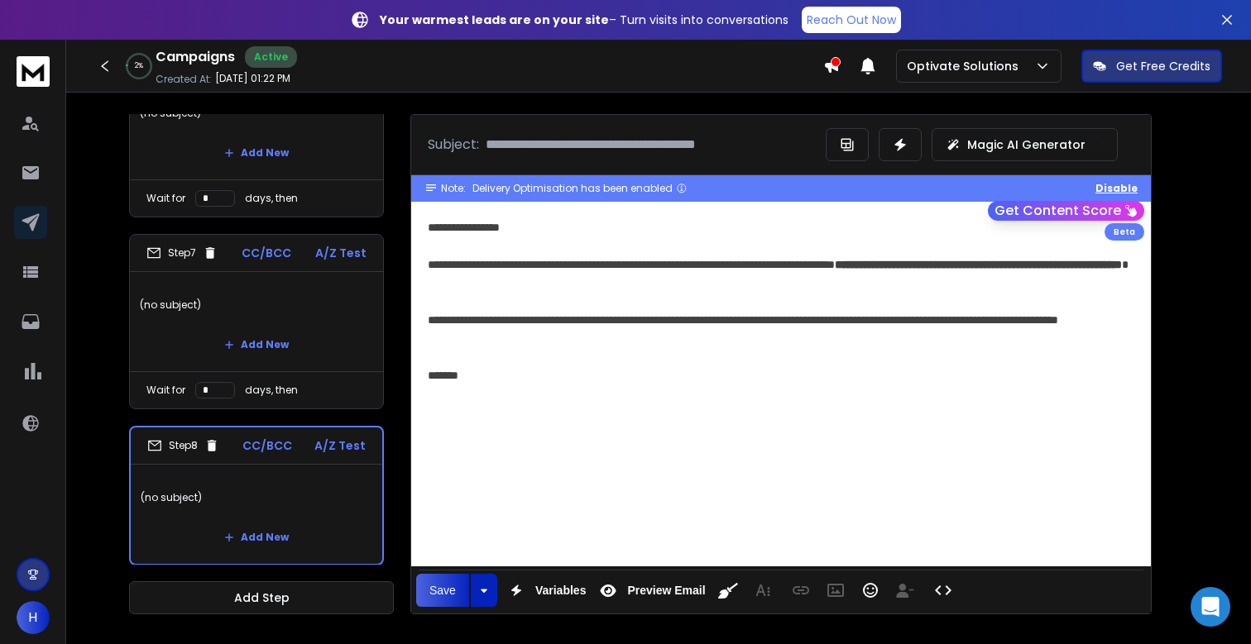
click at [667, 373] on div "*******" at bounding box center [781, 376] width 707 height 18
click at [445, 373] on div "*******" at bounding box center [781, 376] width 707 height 18
click at [318, 314] on p "(no subject)" at bounding box center [256, 305] width 233 height 46
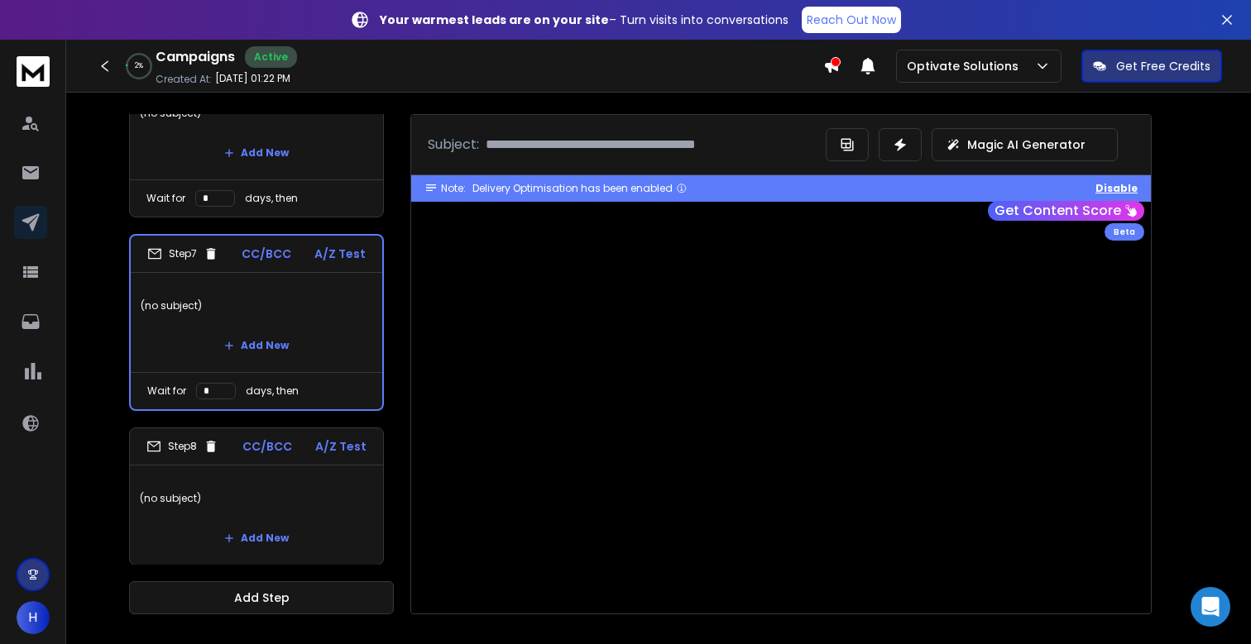
click at [318, 314] on p "(no subject)" at bounding box center [257, 306] width 232 height 46
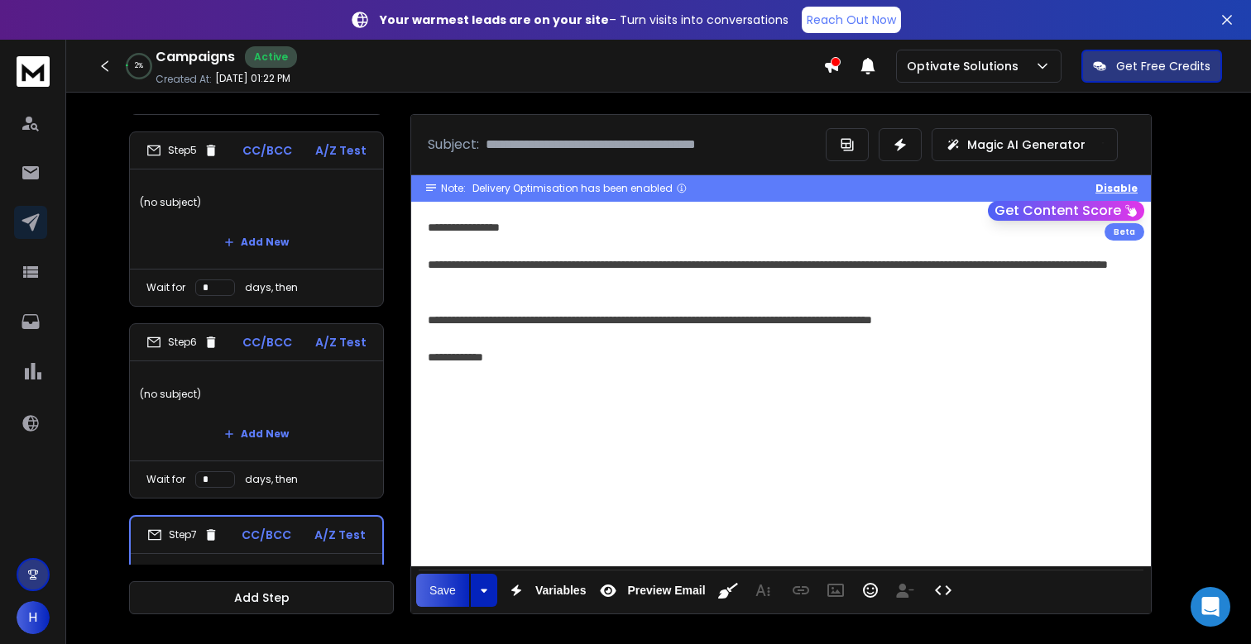
scroll to position [797, 0]
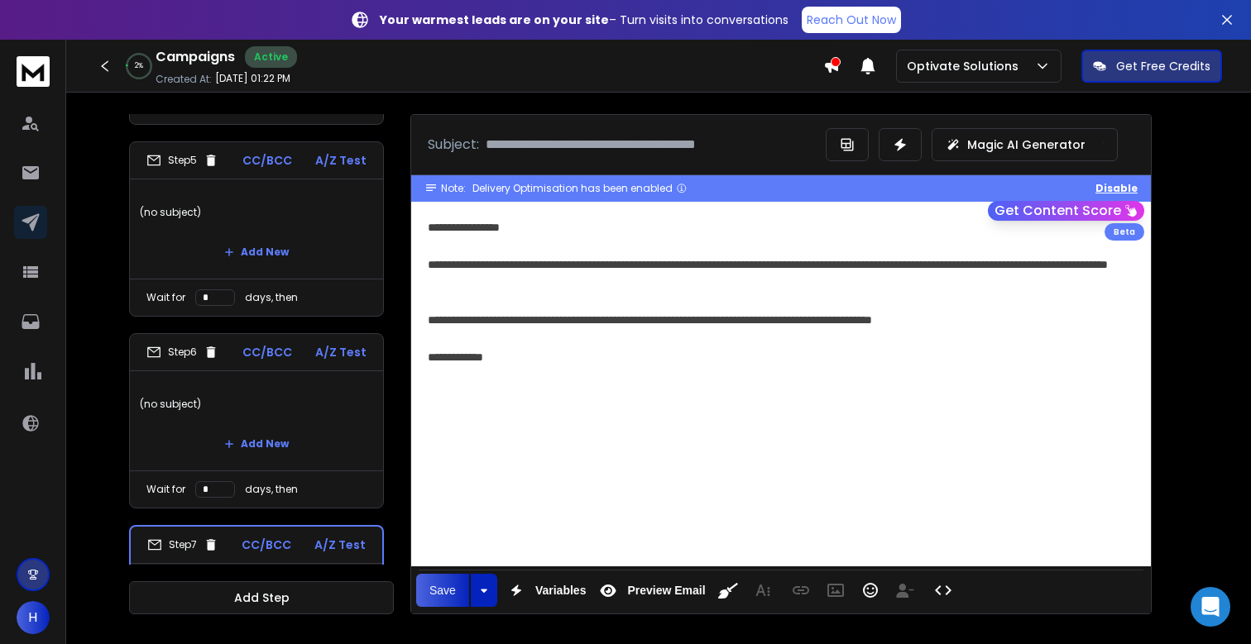
click at [299, 403] on p "(no subject)" at bounding box center [256, 404] width 233 height 46
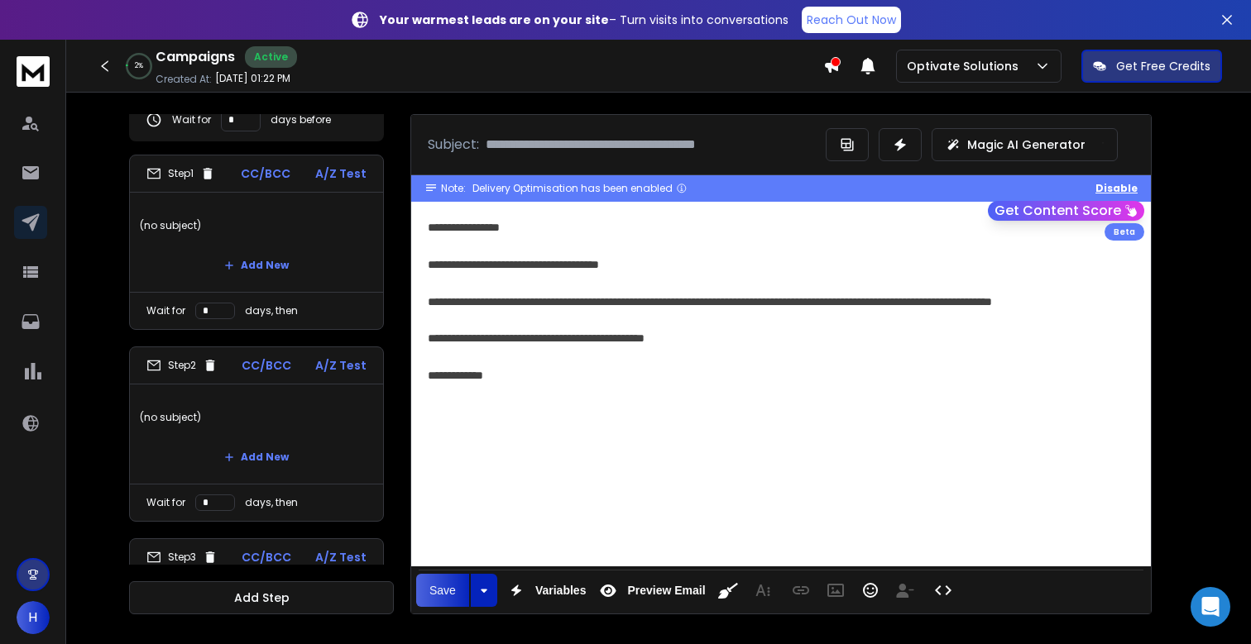
scroll to position [0, 0]
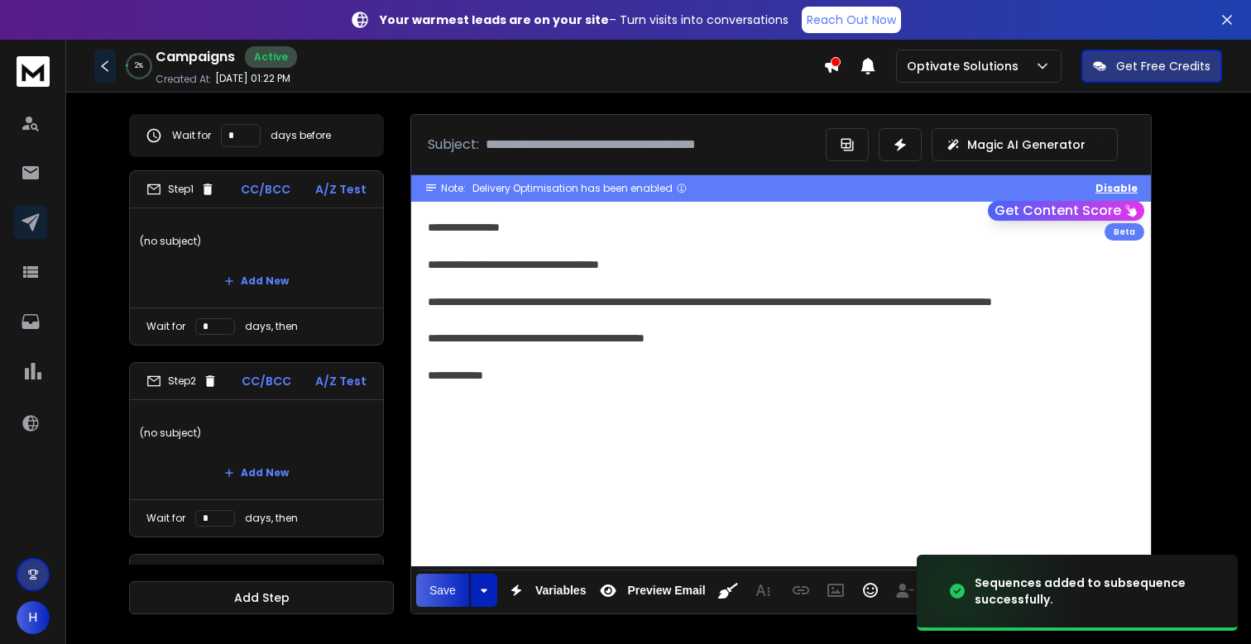
click at [94, 62] on button at bounding box center [105, 66] width 22 height 33
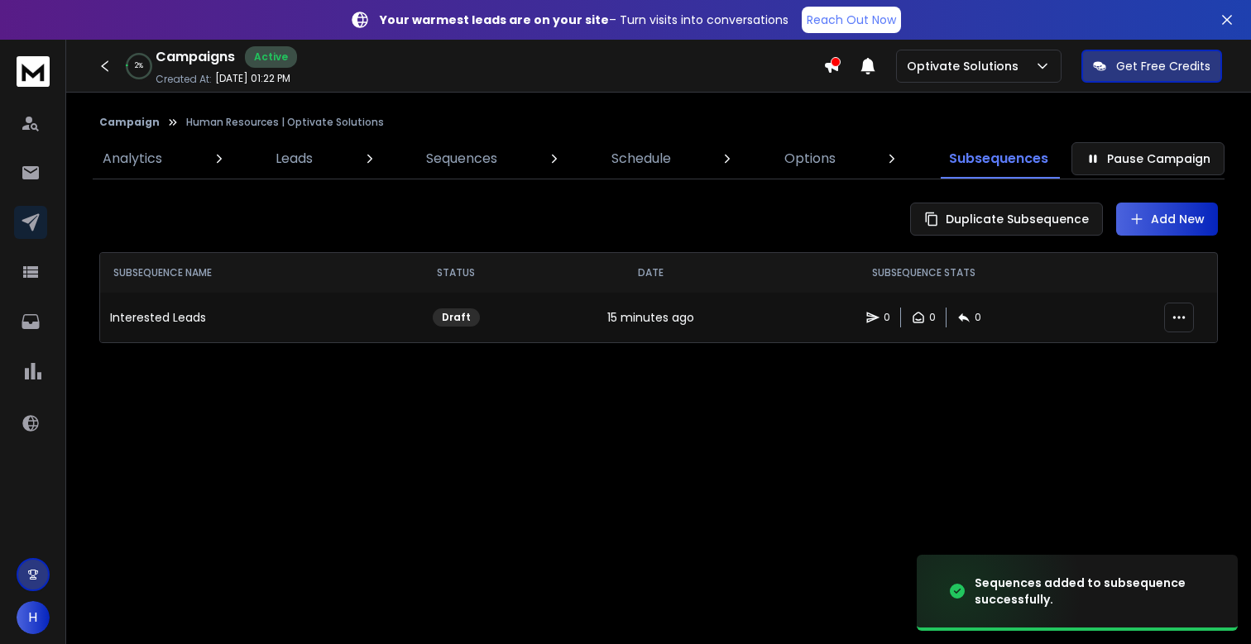
click at [756, 300] on td "15 minutes ago" at bounding box center [651, 318] width 240 height 50
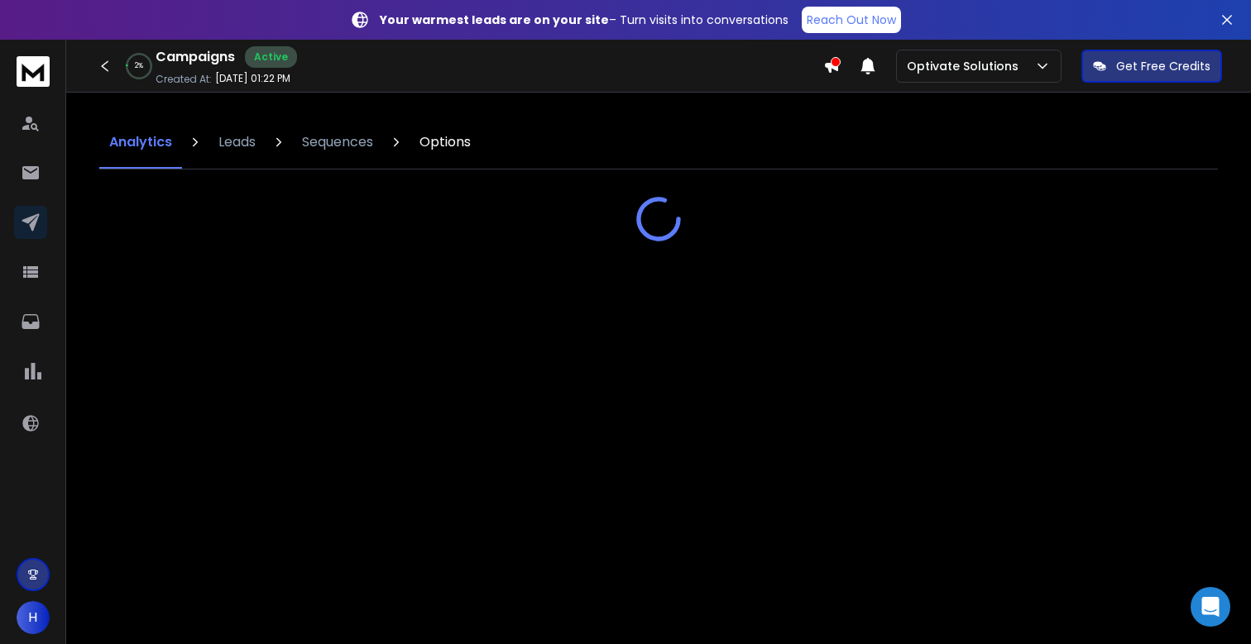
click at [453, 152] on link "Options" at bounding box center [445, 142] width 71 height 53
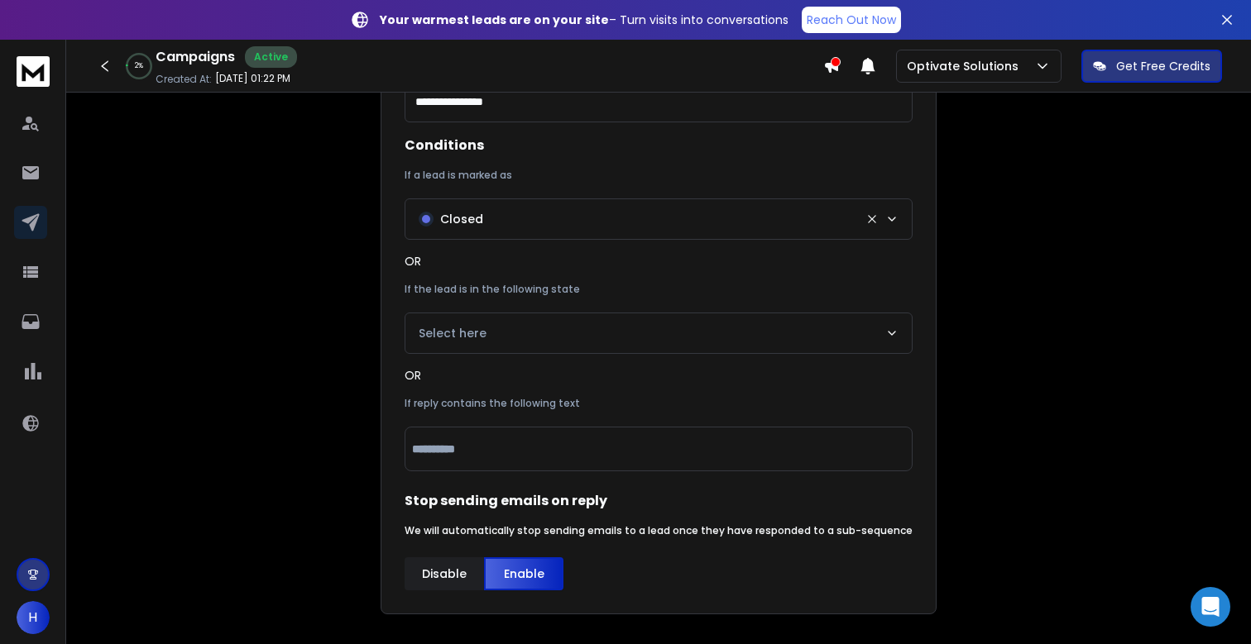
scroll to position [235, 0]
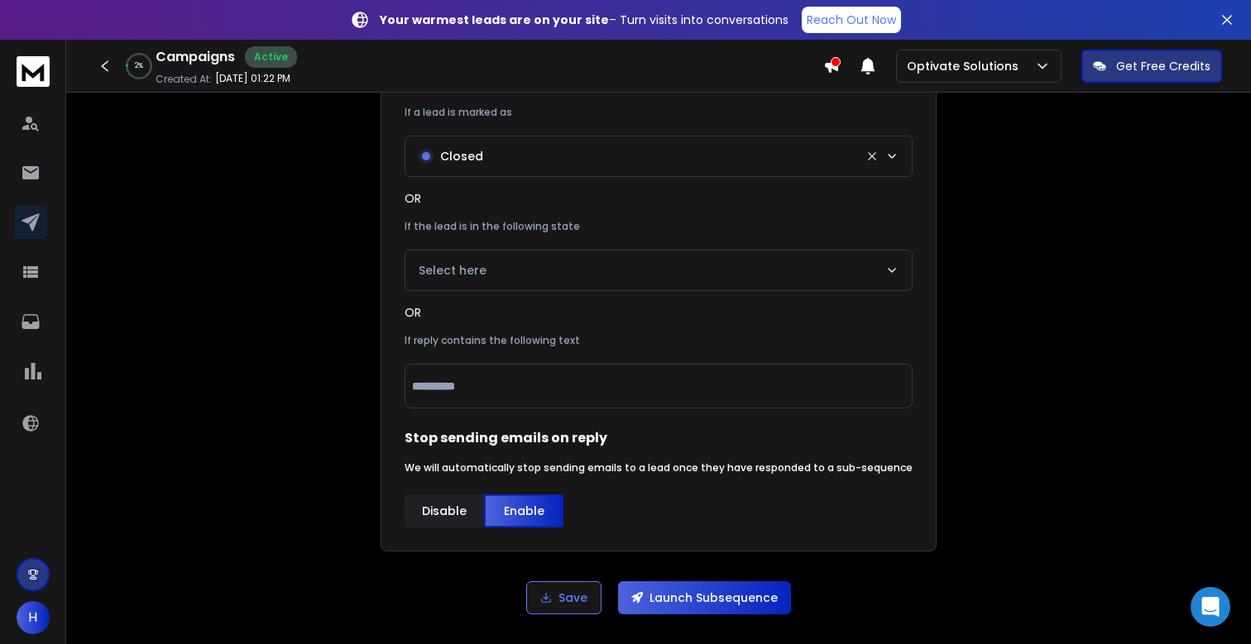
click at [689, 606] on button "Launch Subsequence" at bounding box center [704, 598] width 173 height 33
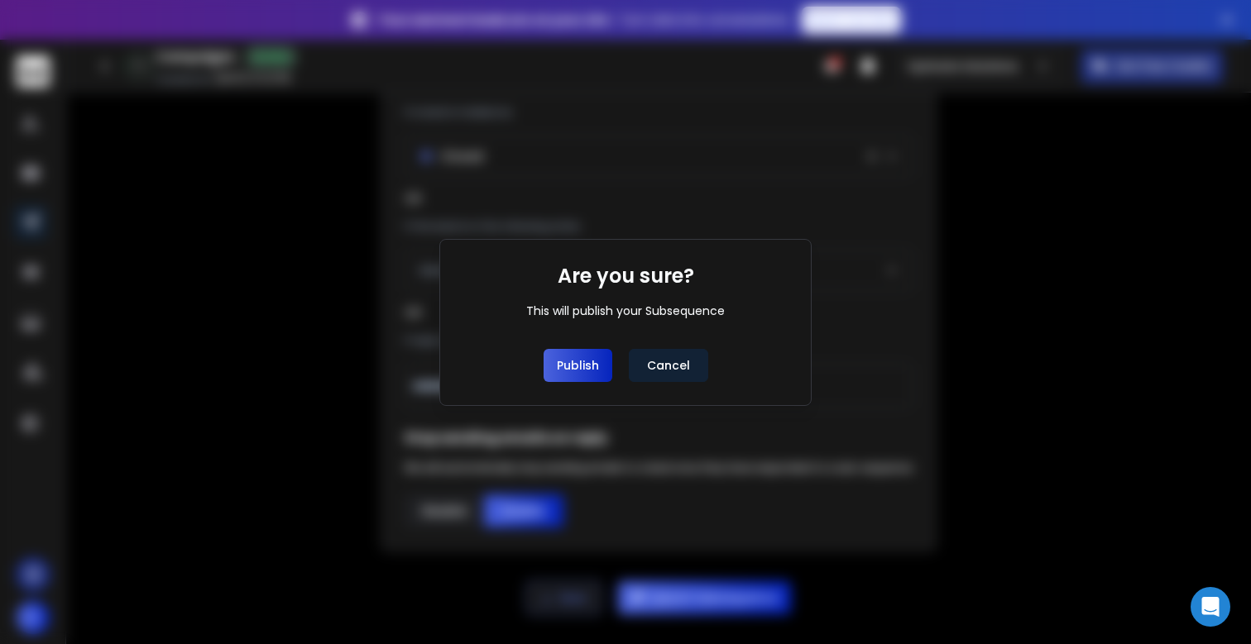
click at [567, 370] on button "Publish" at bounding box center [578, 365] width 69 height 33
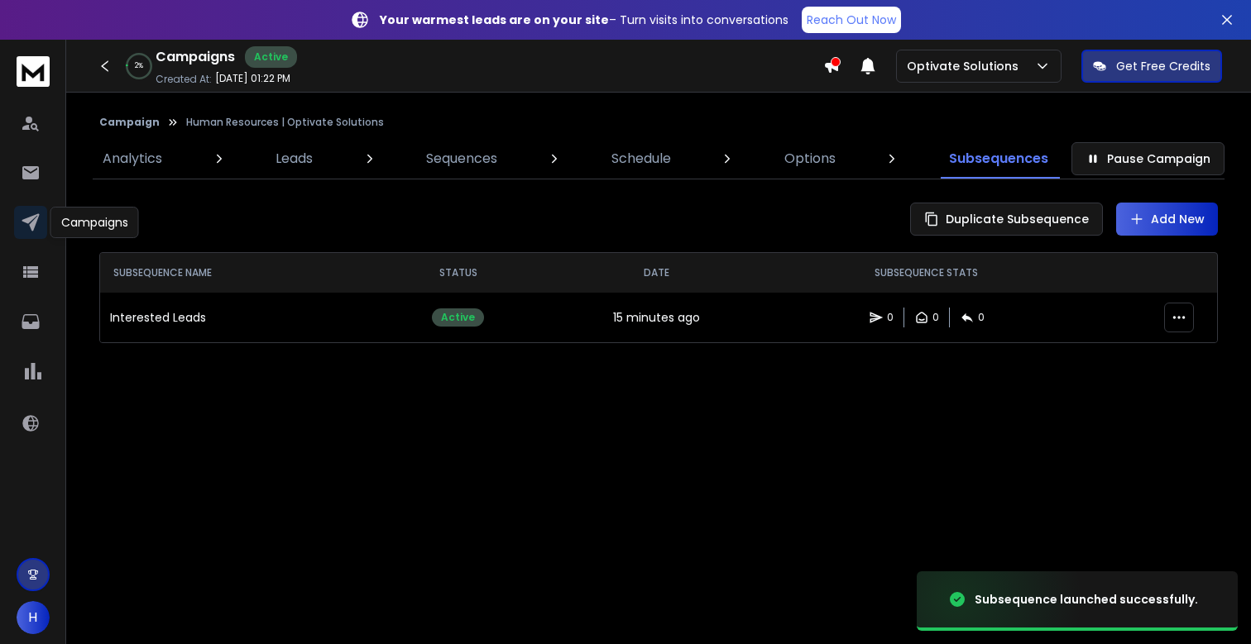
click at [36, 226] on icon at bounding box center [31, 223] width 20 height 20
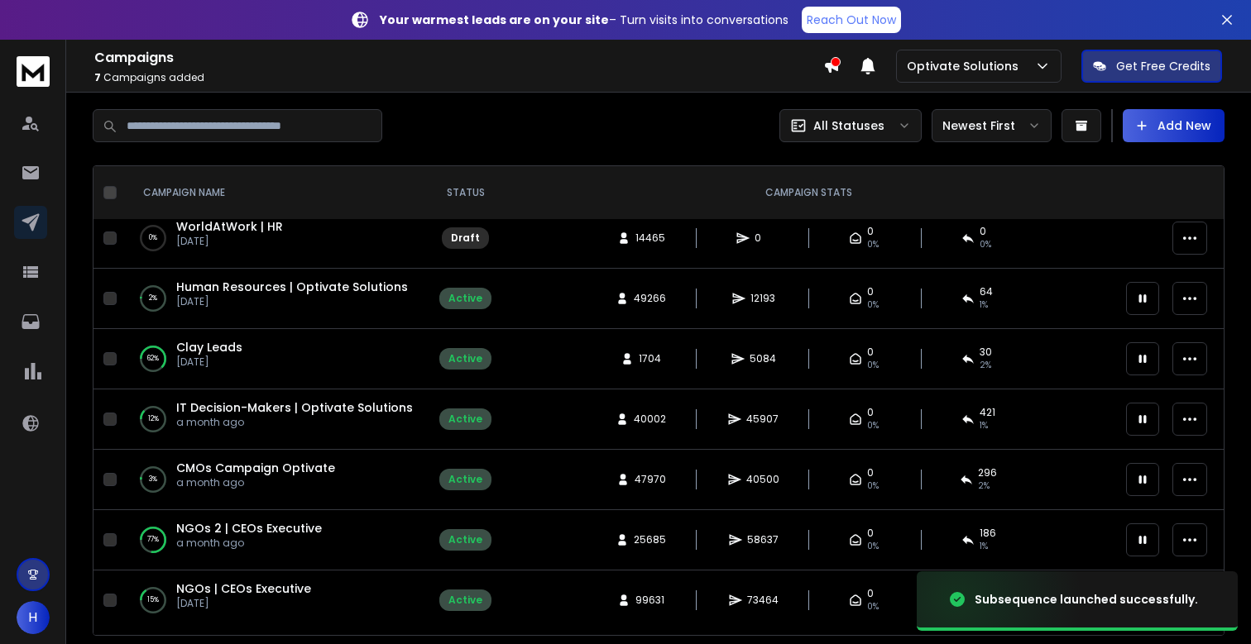
scroll to position [20, 0]
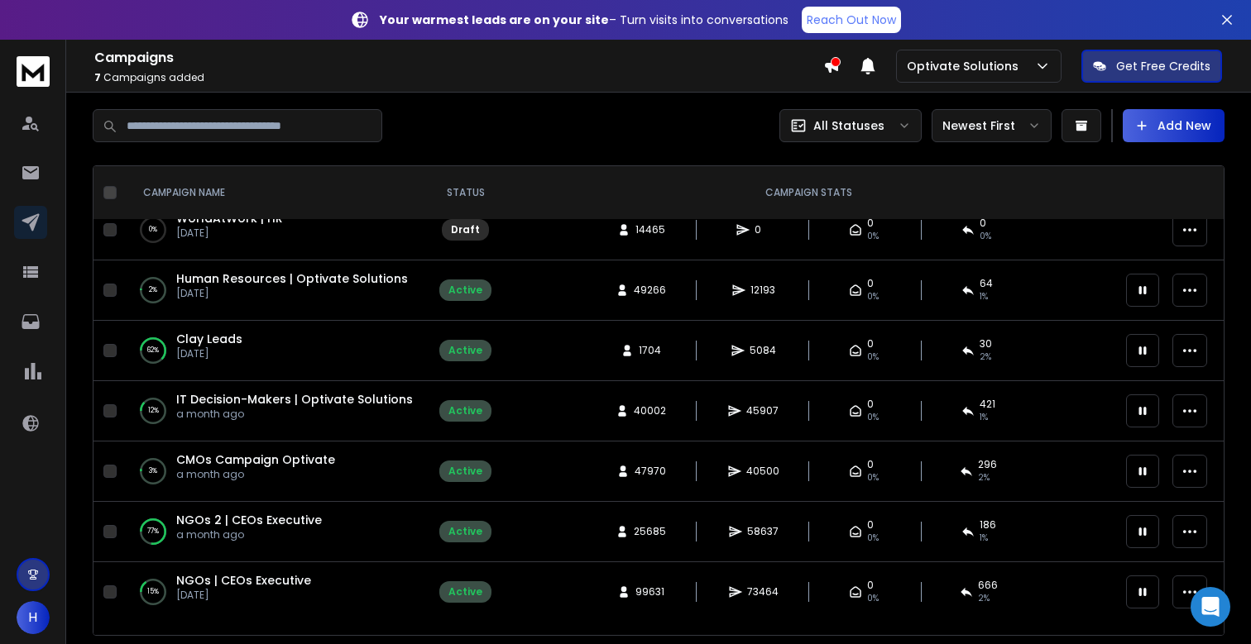
click at [240, 595] on p "[DATE]" at bounding box center [243, 595] width 135 height 13
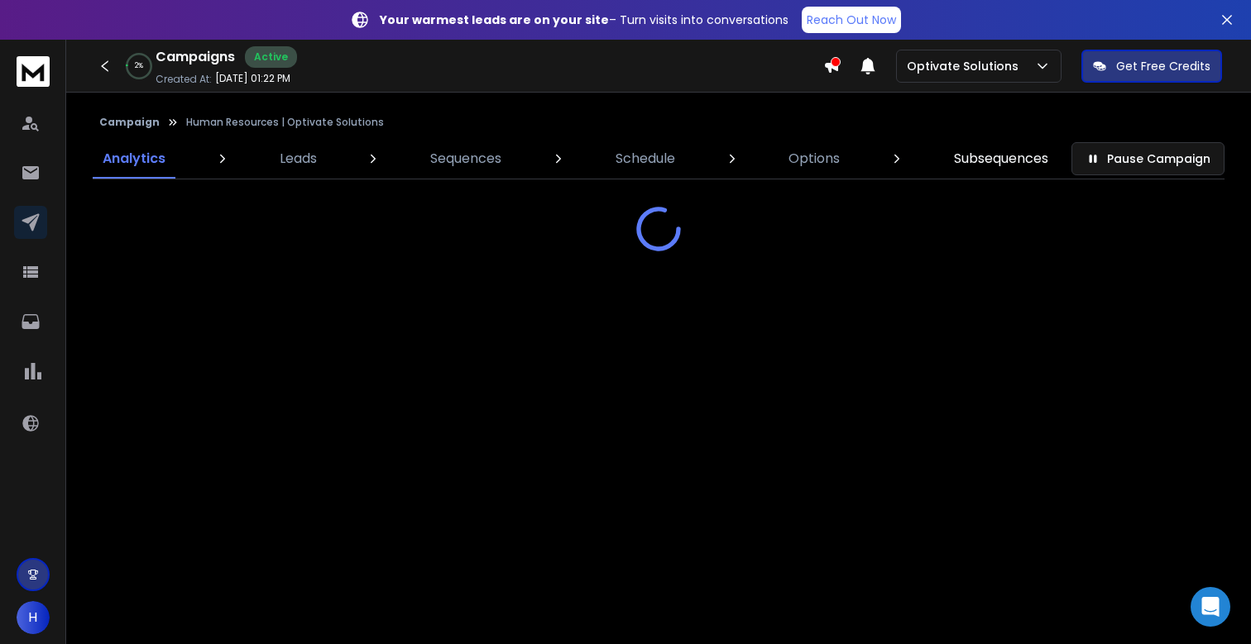
click at [994, 147] on link "Subsequences" at bounding box center [1001, 159] width 114 height 40
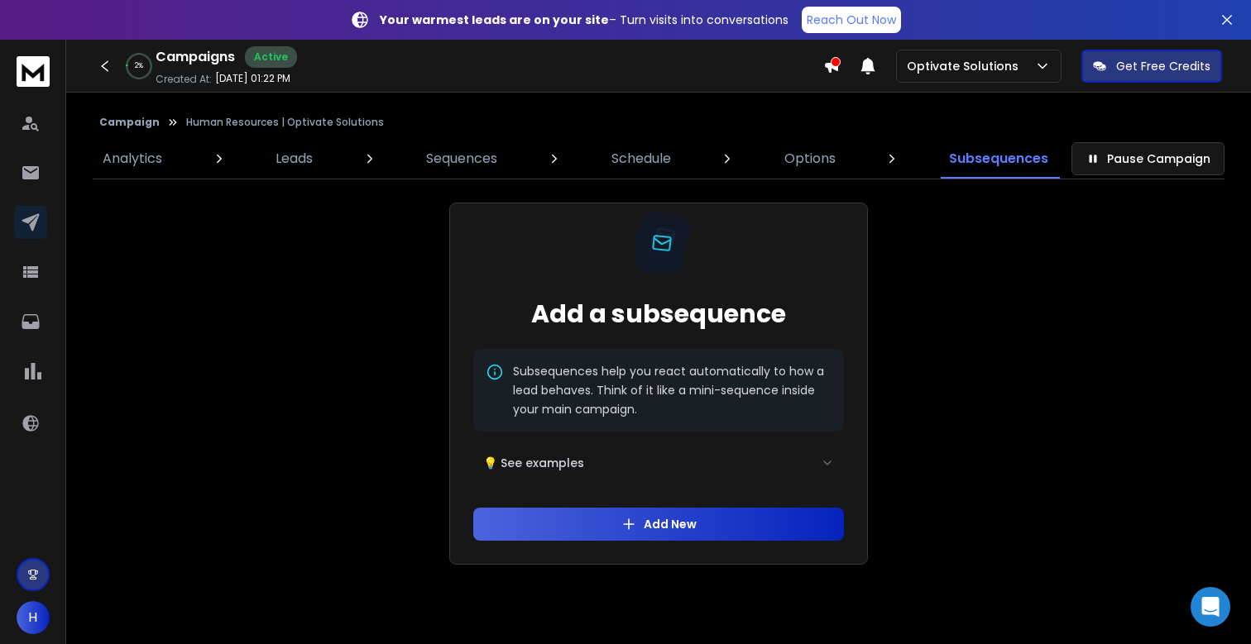
click at [656, 520] on button "Add New" at bounding box center [658, 524] width 371 height 33
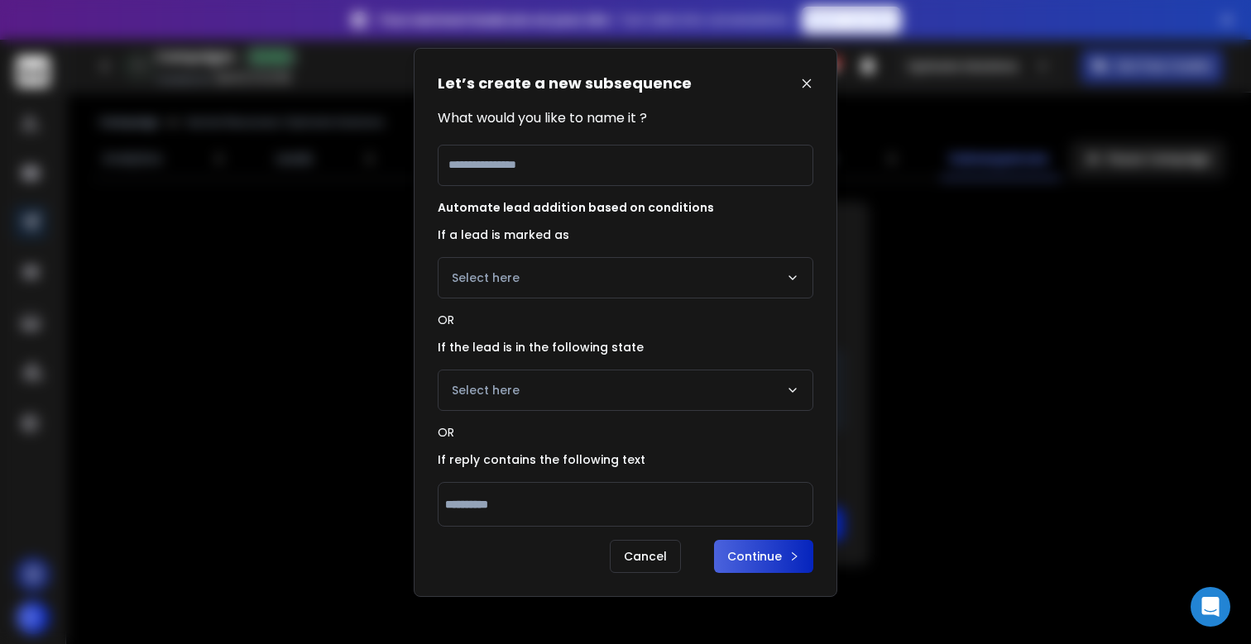
click at [667, 166] on input at bounding box center [626, 165] width 376 height 41
type input "**********"
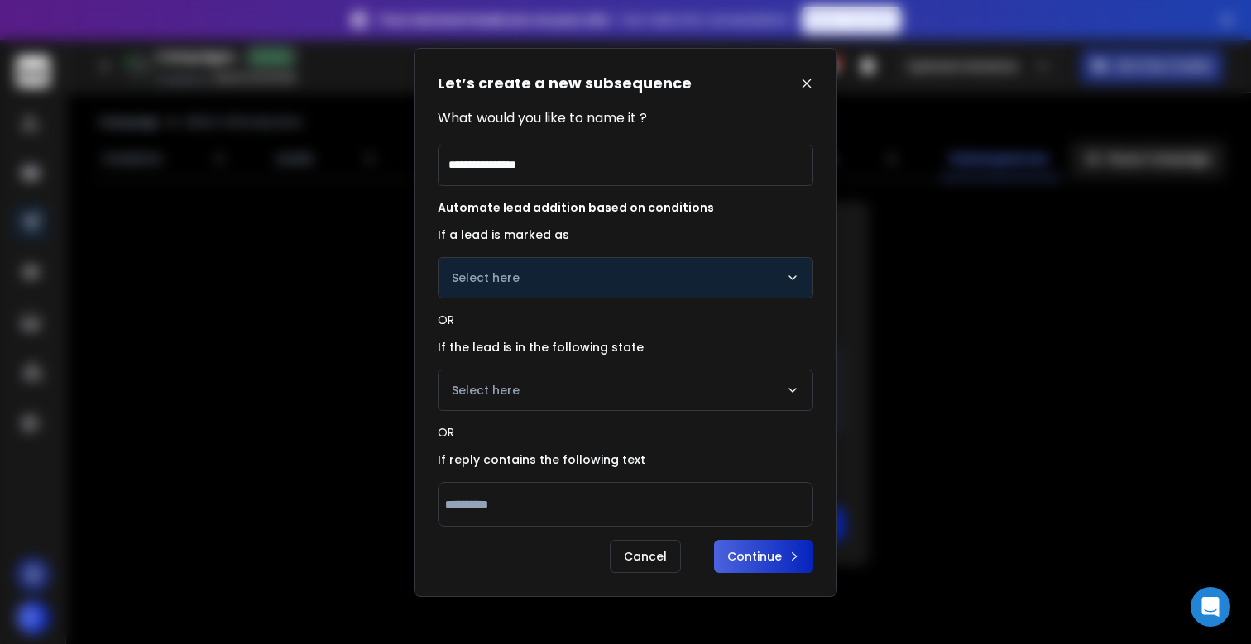
click at [675, 282] on button "Select here" at bounding box center [626, 277] width 376 height 41
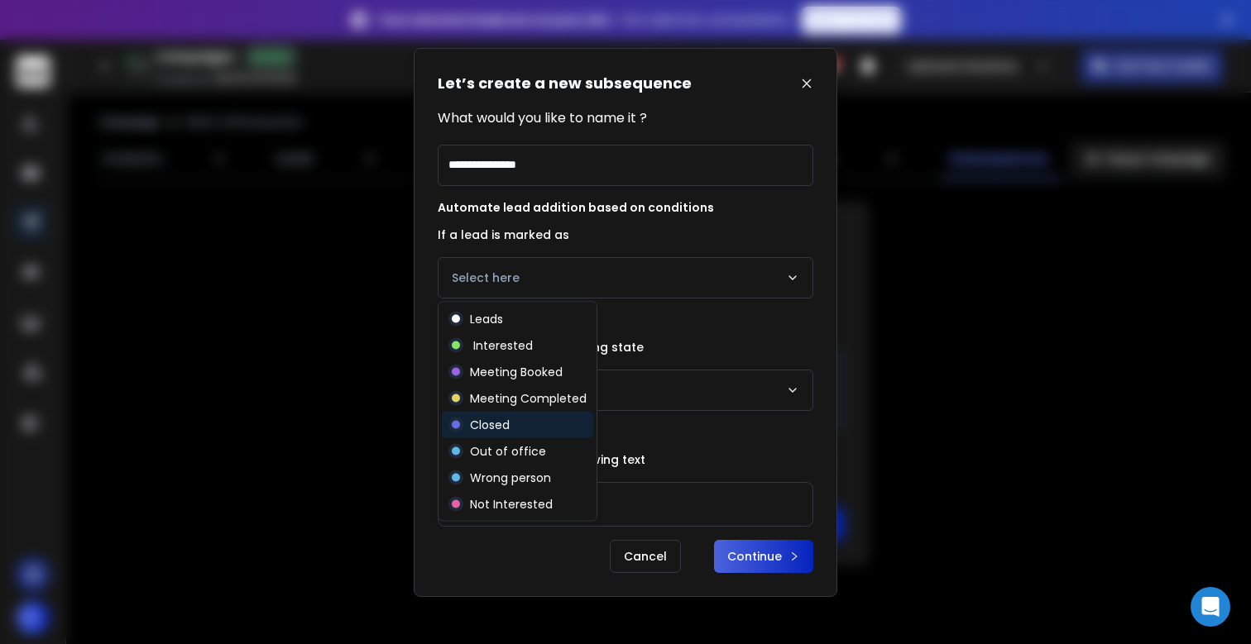
click at [553, 424] on div "Closed" at bounding box center [517, 425] width 151 height 26
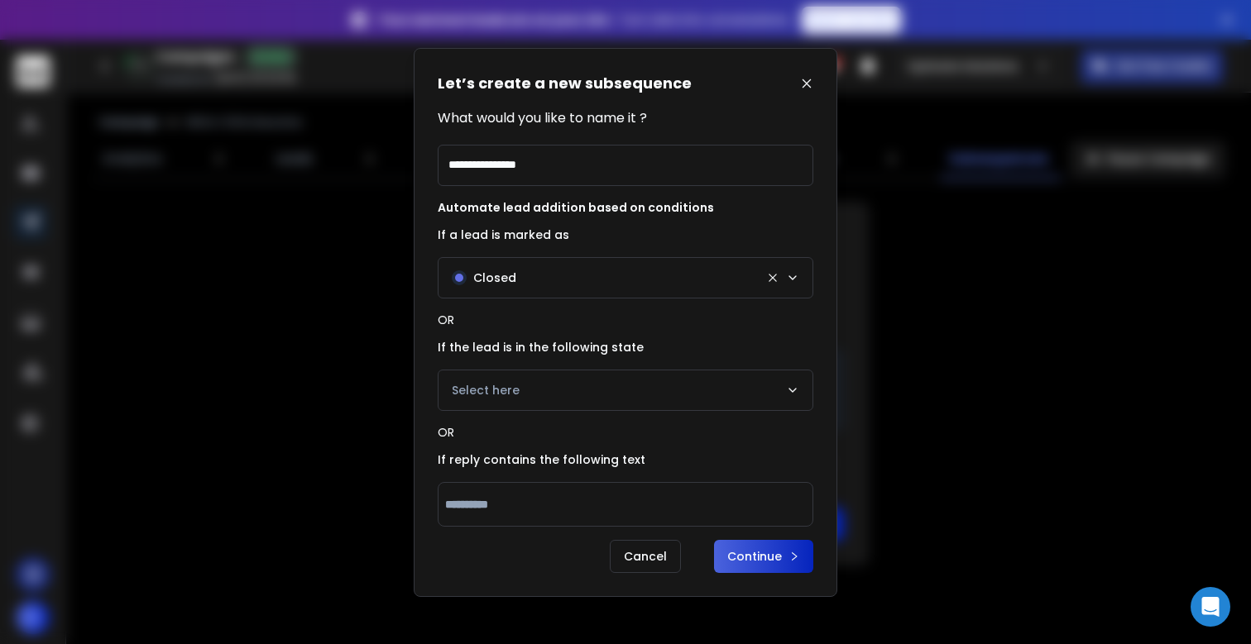
click at [778, 553] on button "Continue" at bounding box center [763, 556] width 99 height 33
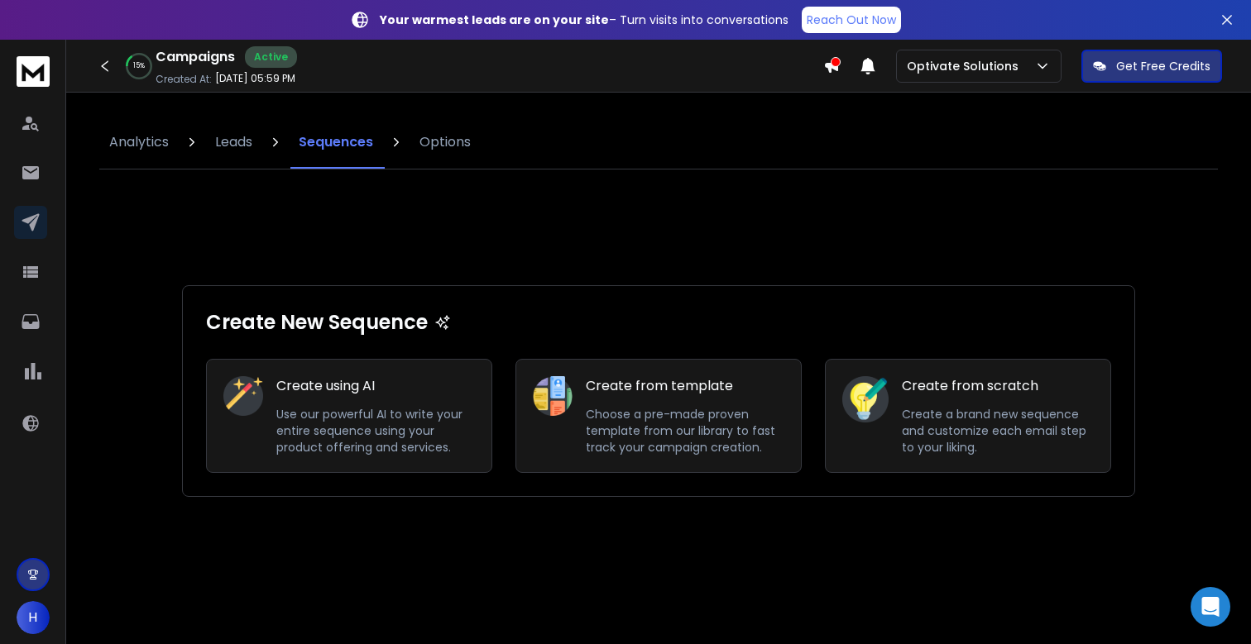
click at [896, 412] on div "Create from scratch Create a brand new sequence and customize each email step t…" at bounding box center [968, 416] width 286 height 114
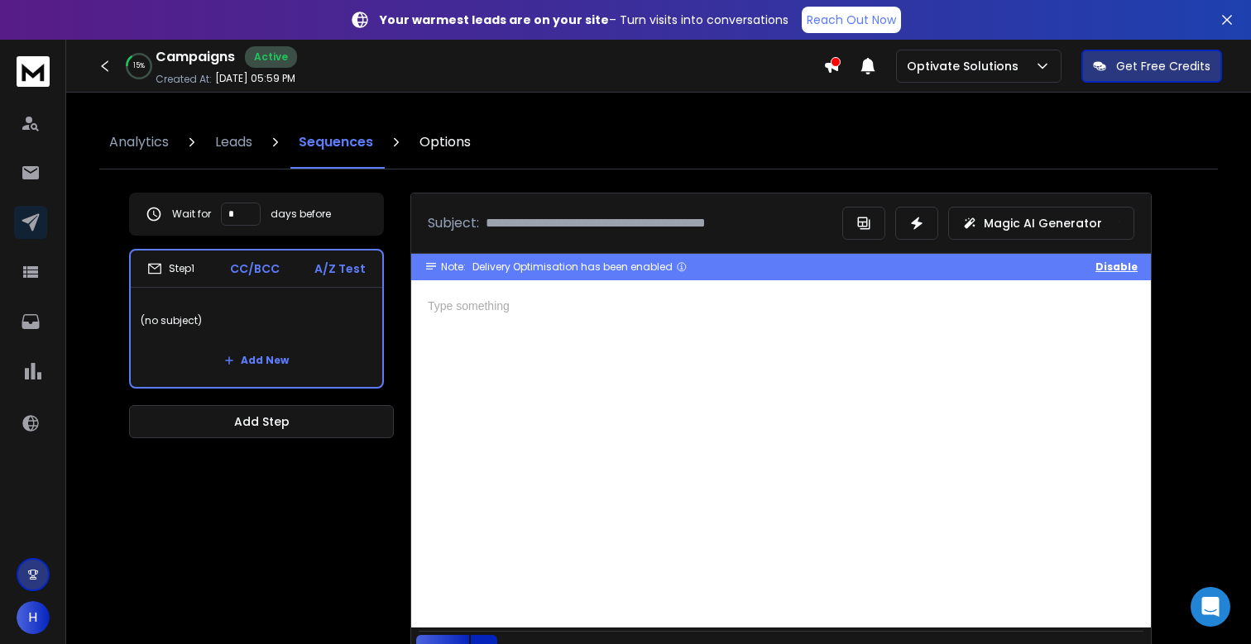
click at [461, 162] on link "Options" at bounding box center [445, 142] width 71 height 53
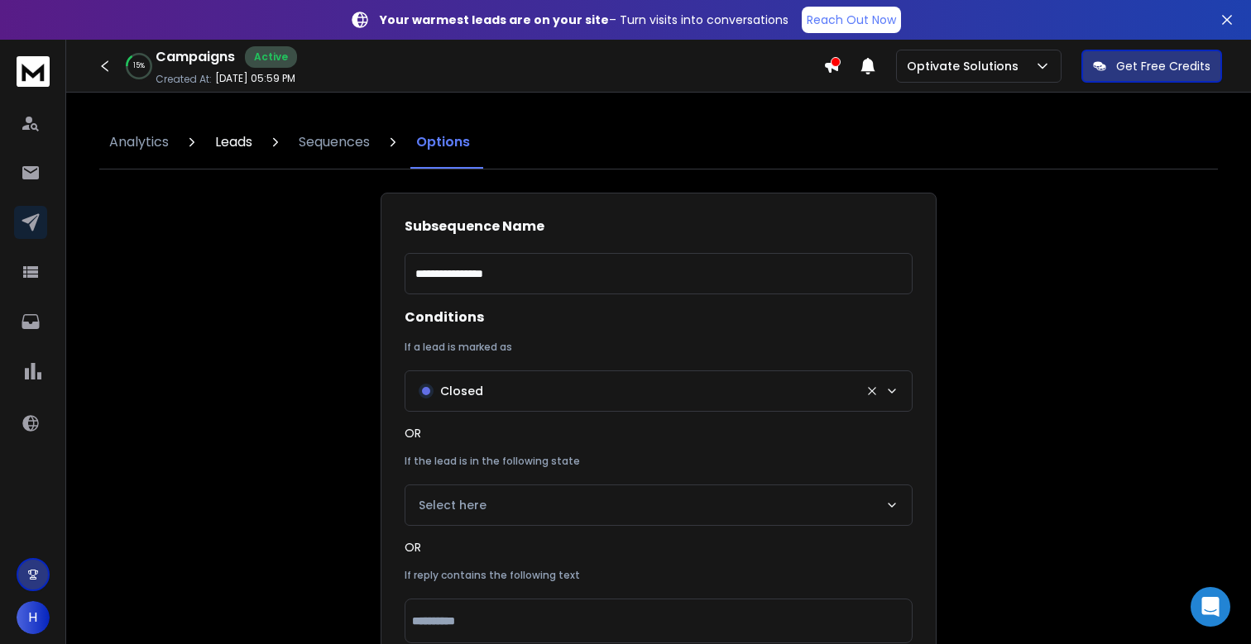
click at [242, 148] on p "Leads" at bounding box center [233, 142] width 37 height 20
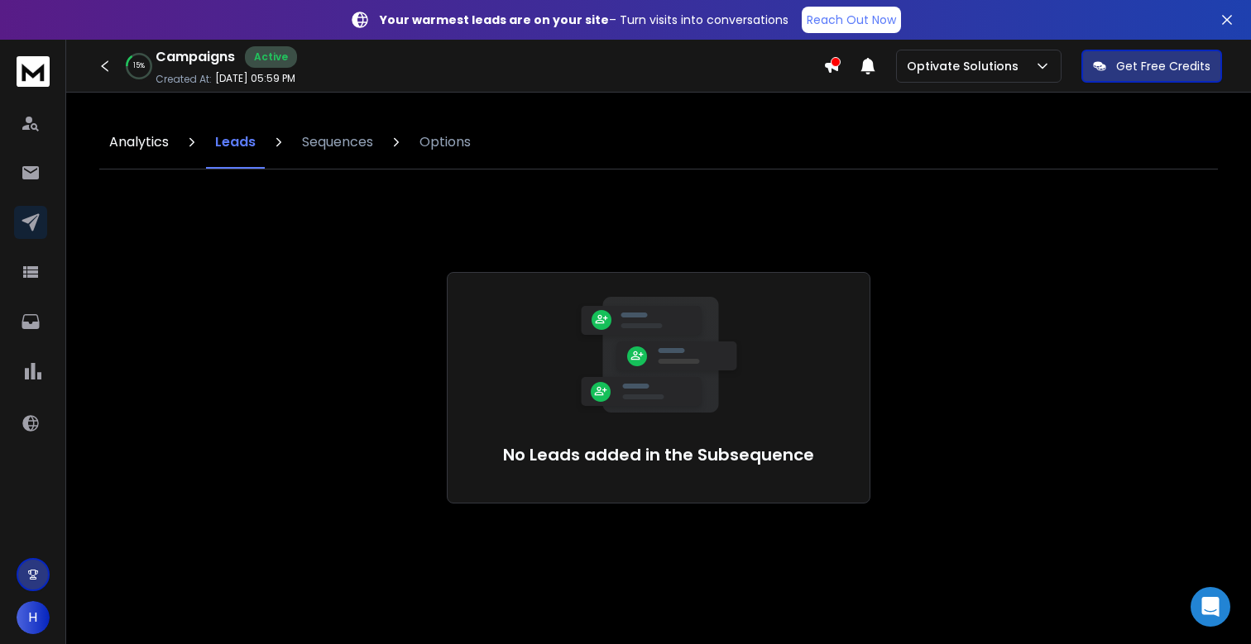
click at [148, 144] on p "Analytics" at bounding box center [139, 142] width 60 height 20
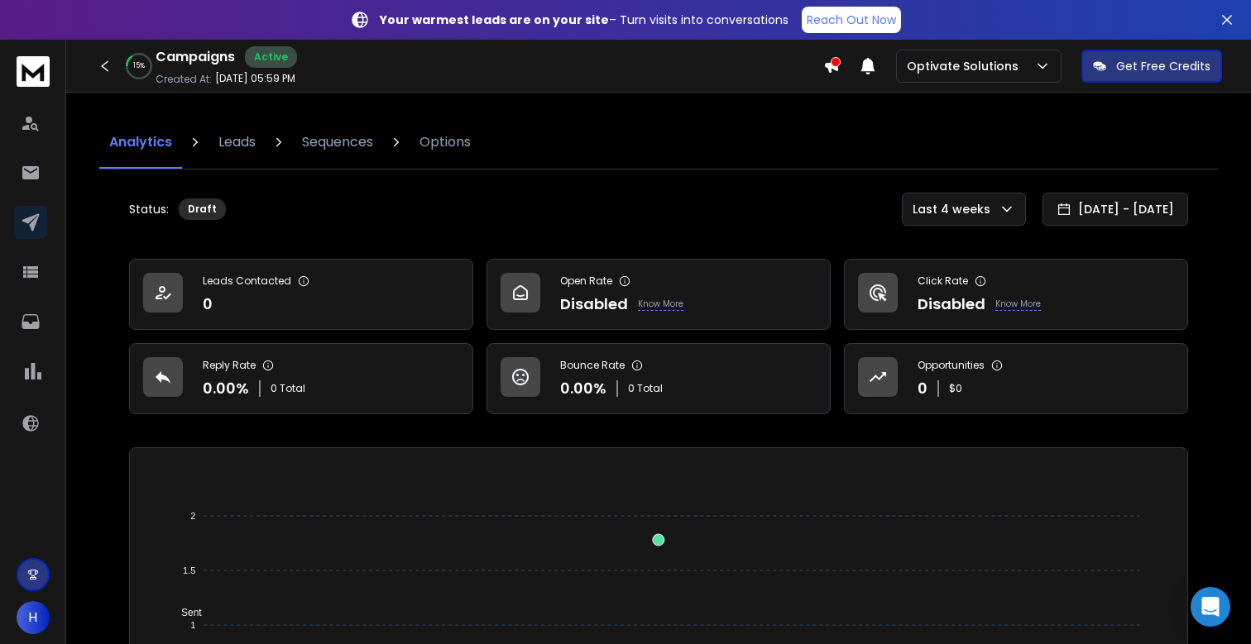
click at [1234, 607] on div "Campaign NGOs | CEOs Executive Analytics Leads Sequences Schedule Options Subse…" at bounding box center [658, 600] width 1185 height 1015
click at [1215, 606] on icon "Open Intercom Messenger" at bounding box center [1209, 608] width 19 height 22
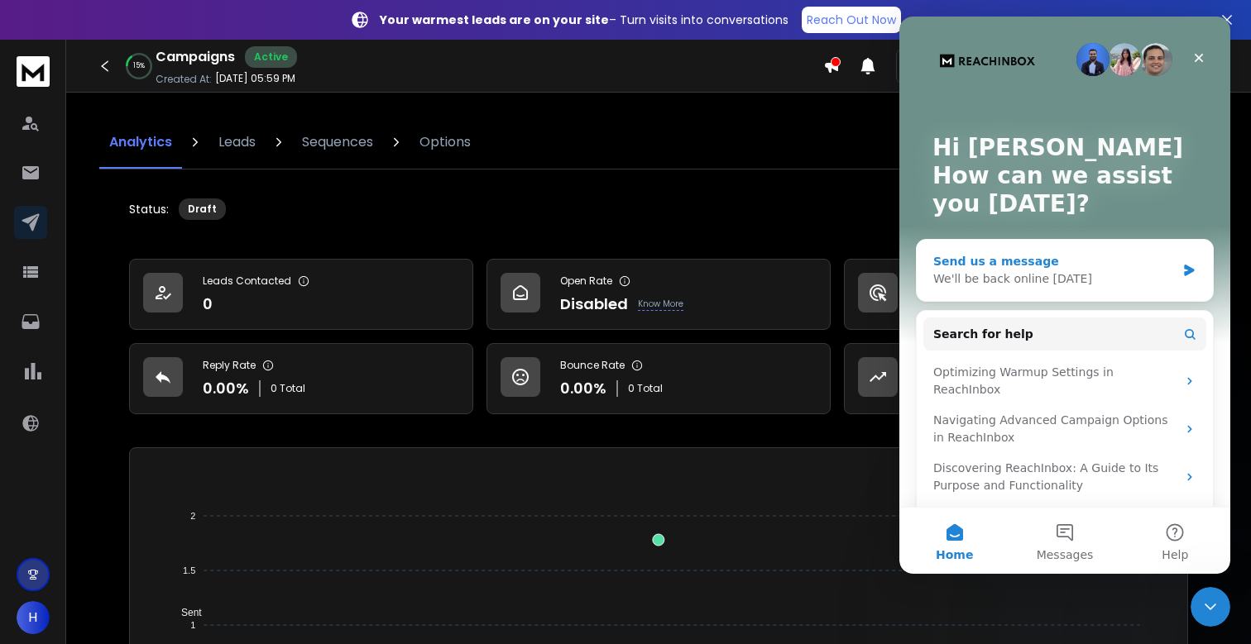
click at [1067, 250] on div "Send us a message We'll be back online [DATE]" at bounding box center [1065, 270] width 296 height 61
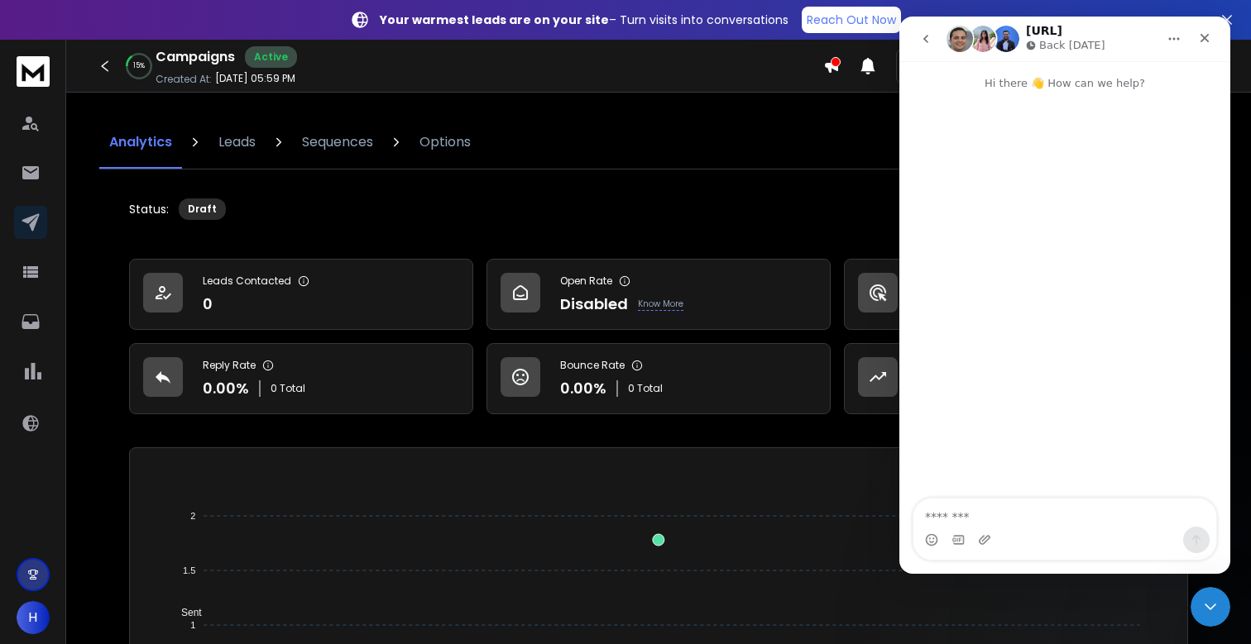
click at [1014, 515] on textarea "Message…" at bounding box center [1064, 513] width 303 height 28
type textarea "**********"
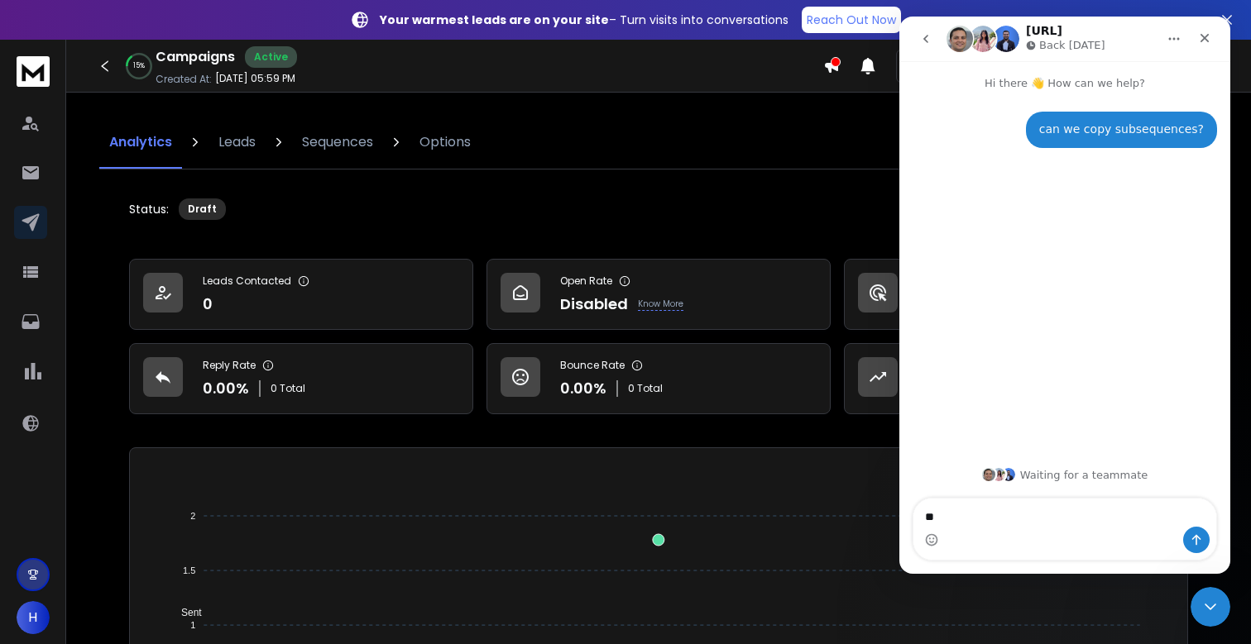
type textarea "*"
type textarea "**********"
type textarea "*"
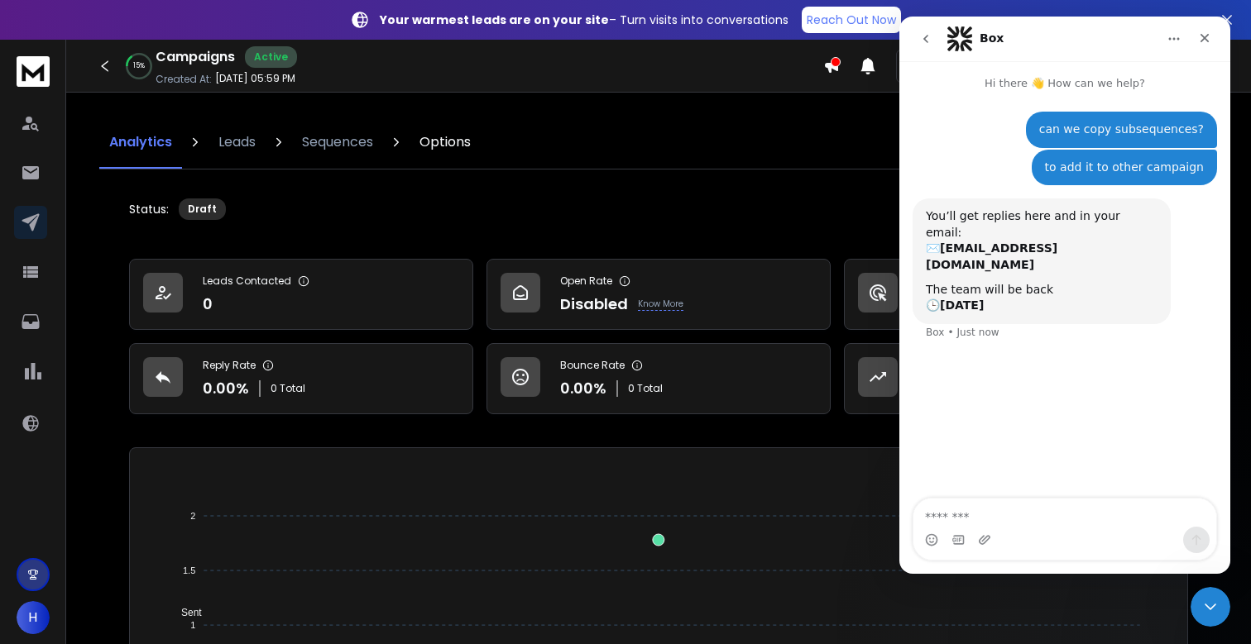
click at [453, 140] on p "Options" at bounding box center [444, 142] width 51 height 20
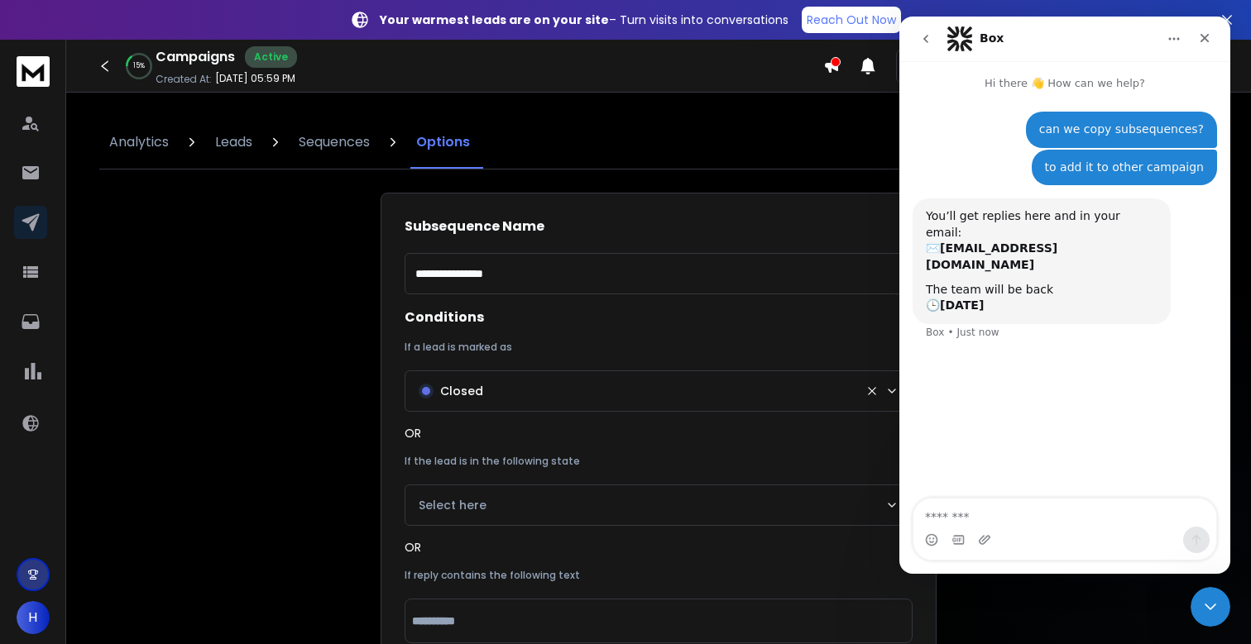
click at [1210, 614] on icon "Close Intercom Messenger" at bounding box center [1210, 607] width 20 height 20
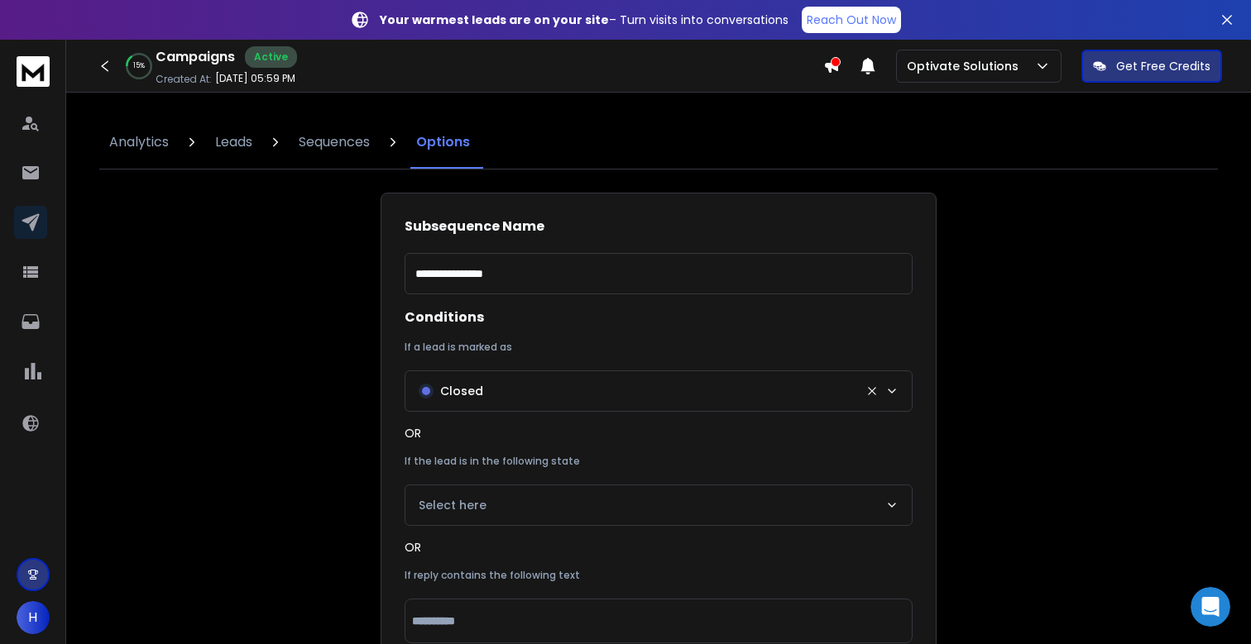
scroll to position [235, 0]
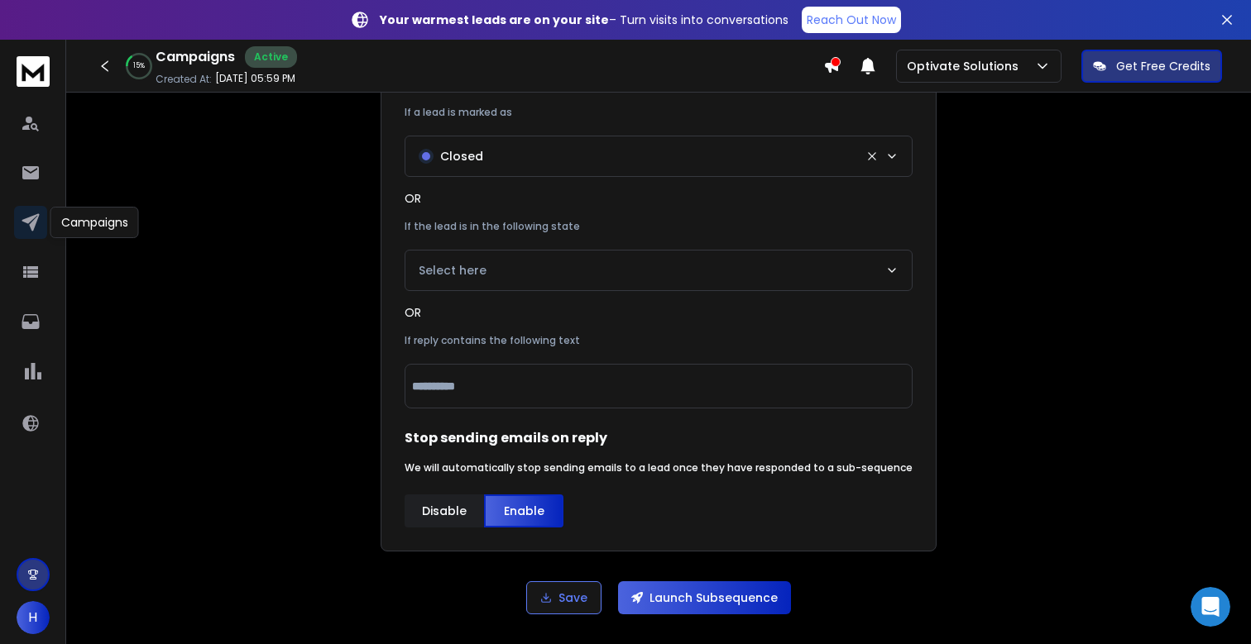
click at [23, 219] on icon at bounding box center [30, 221] width 17 height 17
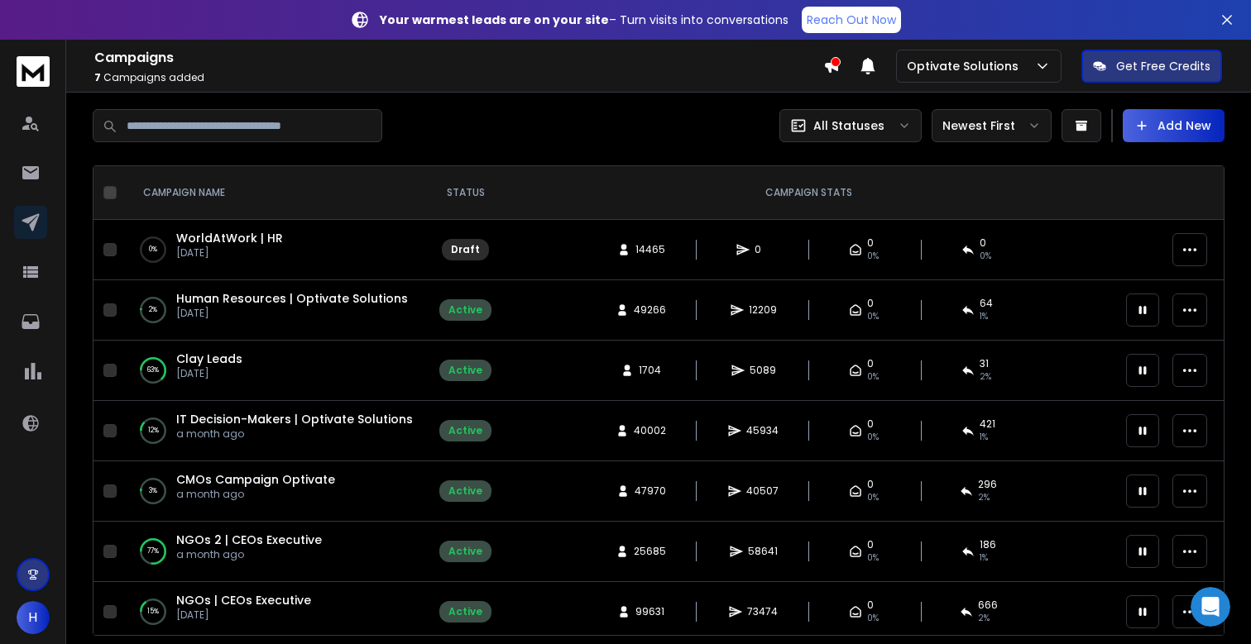
scroll to position [20, 0]
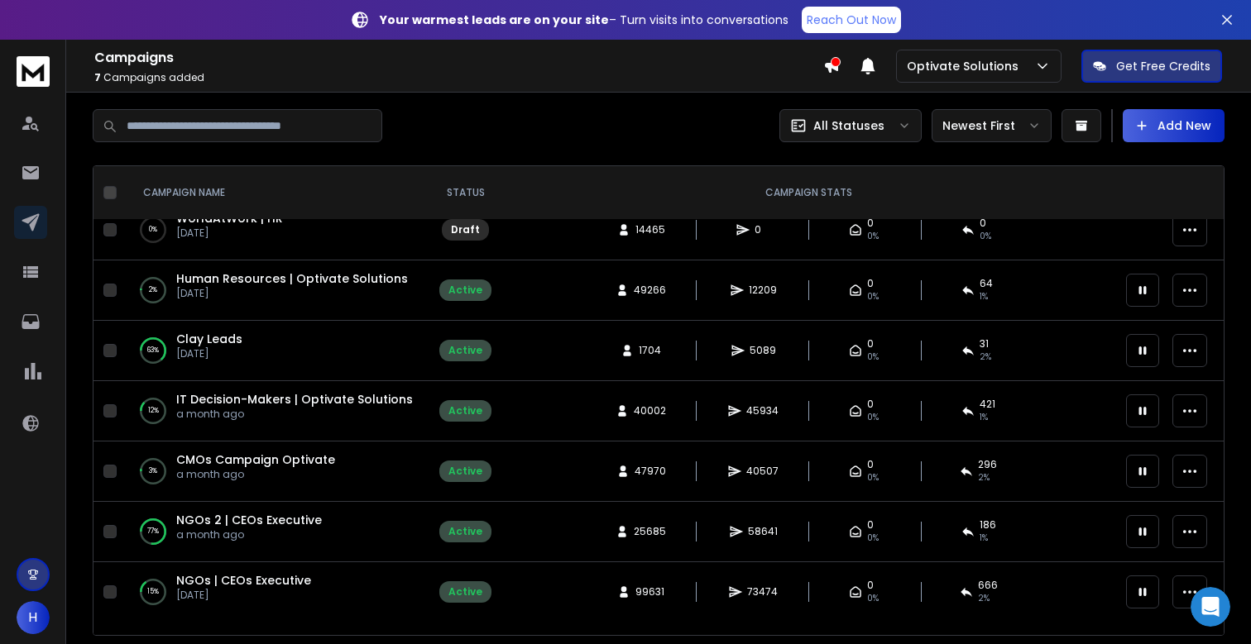
click at [328, 400] on span "IT Decision-Makers | Optivate Solutions" at bounding box center [294, 399] width 237 height 17
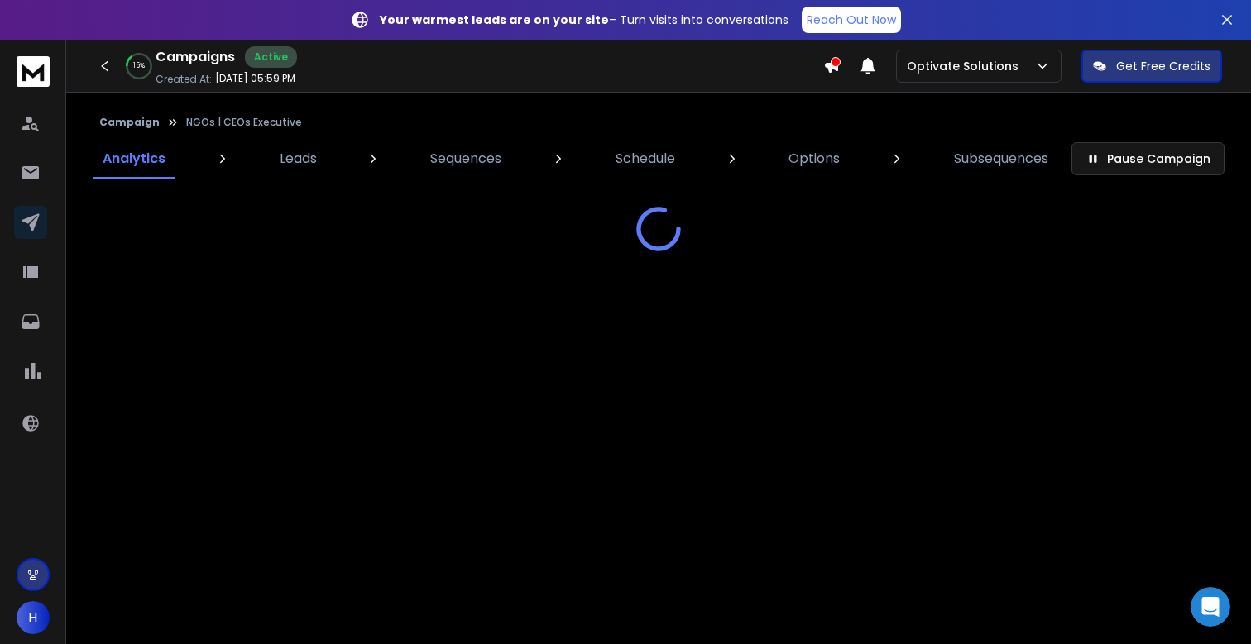
click at [985, 184] on div "Campaign NGOs | CEOs Executive Analytics Leads Sequences Schedule Options Subse…" at bounding box center [659, 185] width 1132 height 153
click at [985, 172] on link "Subsequences" at bounding box center [1001, 159] width 114 height 40
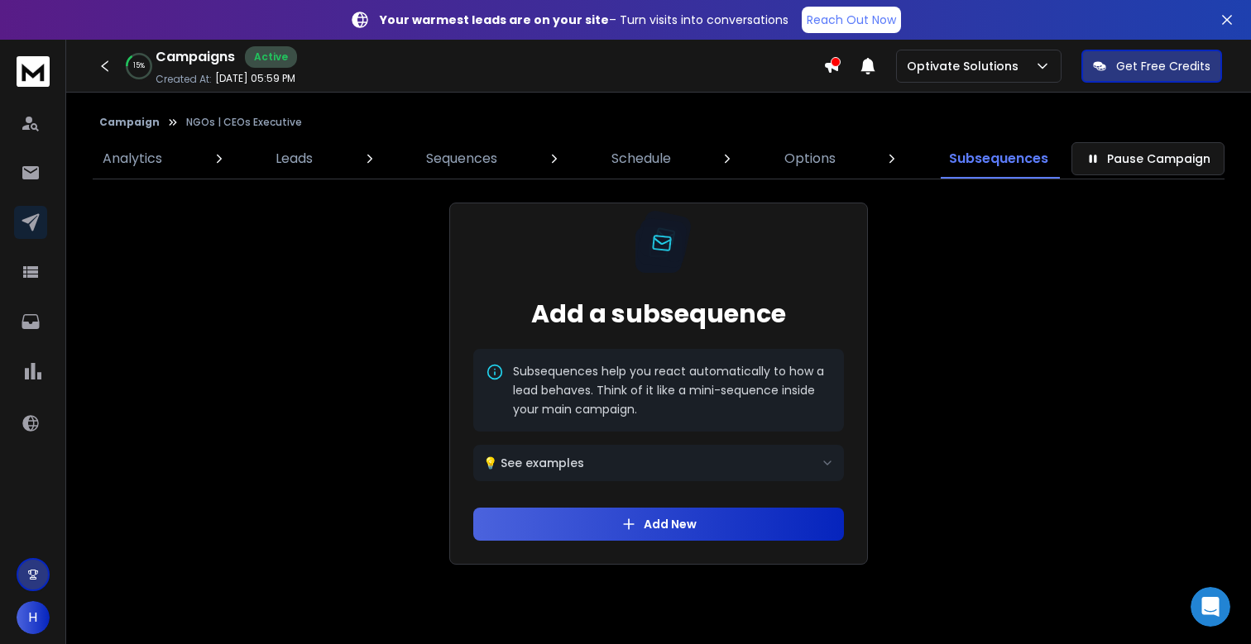
click at [604, 468] on button "💡 See examples" at bounding box center [658, 463] width 371 height 36
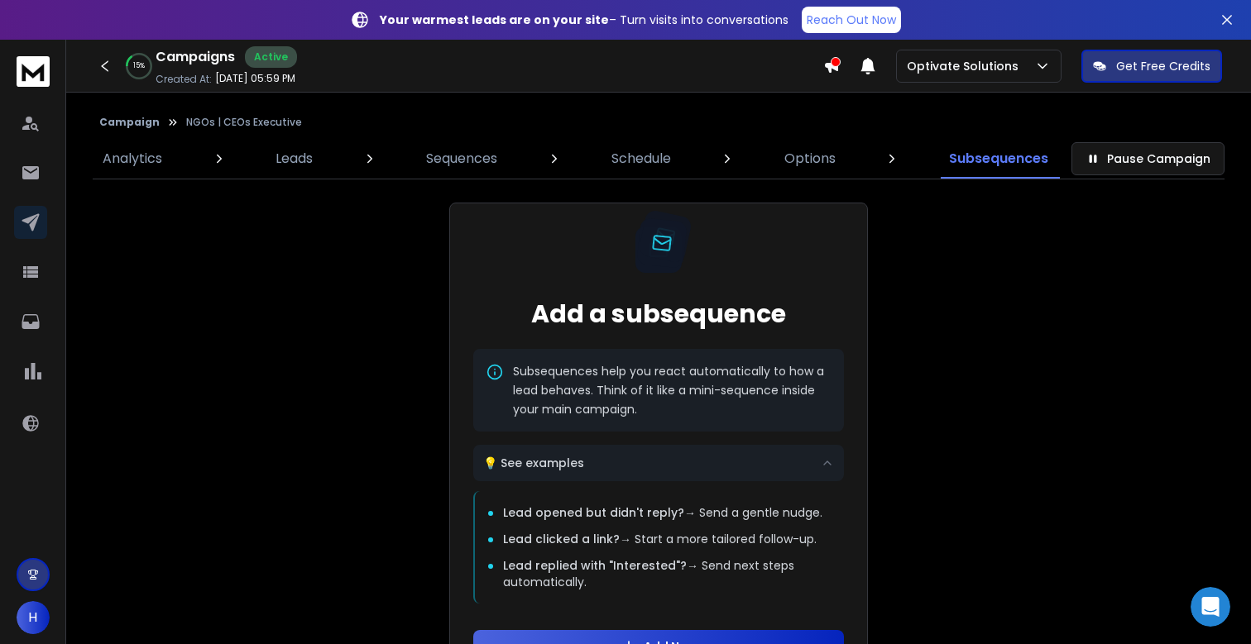
click at [604, 468] on button "💡 See examples" at bounding box center [658, 463] width 371 height 36
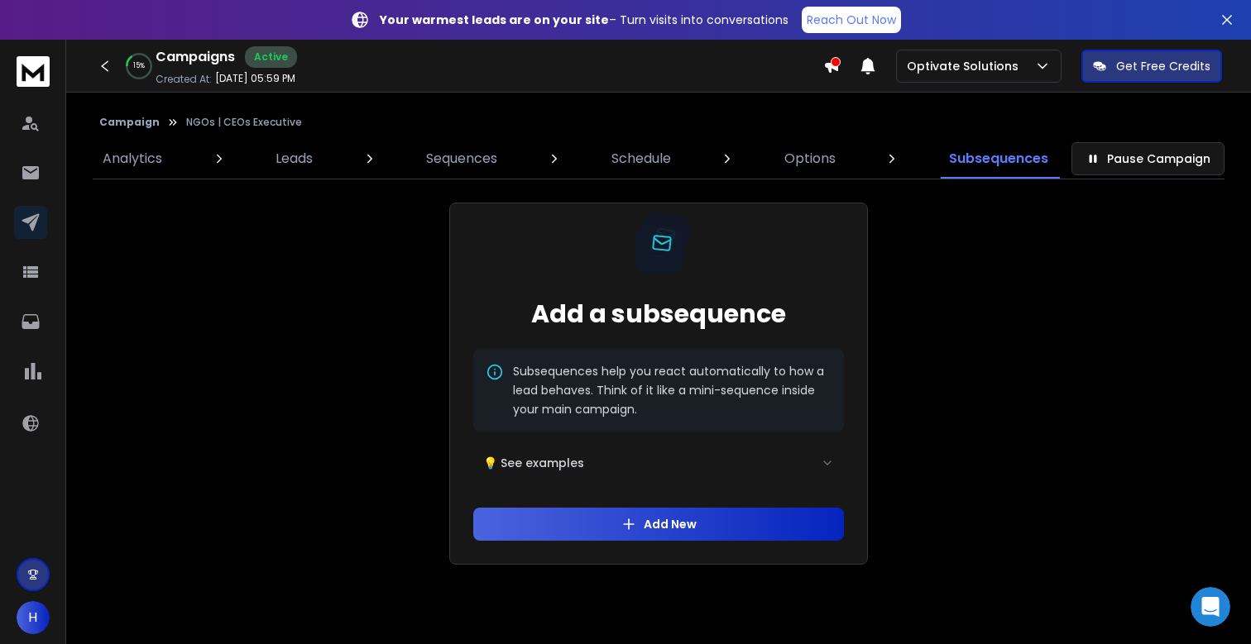
click at [604, 508] on button "Add New" at bounding box center [658, 524] width 371 height 33
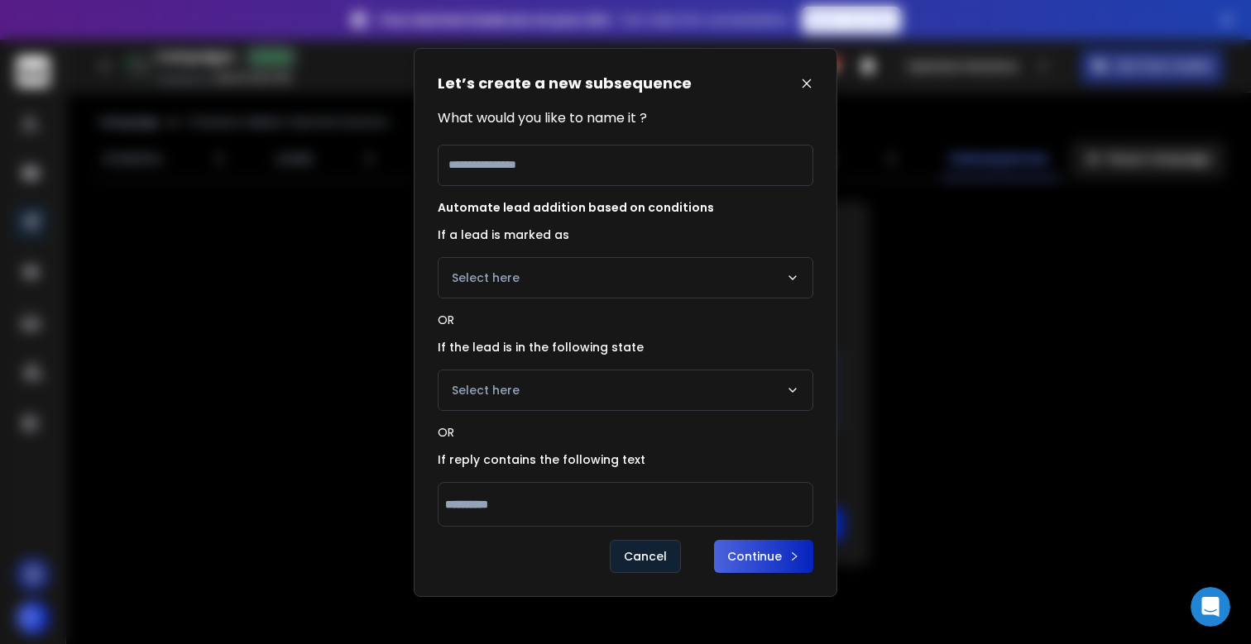
click at [640, 553] on p "Cancel" at bounding box center [645, 556] width 71 height 33
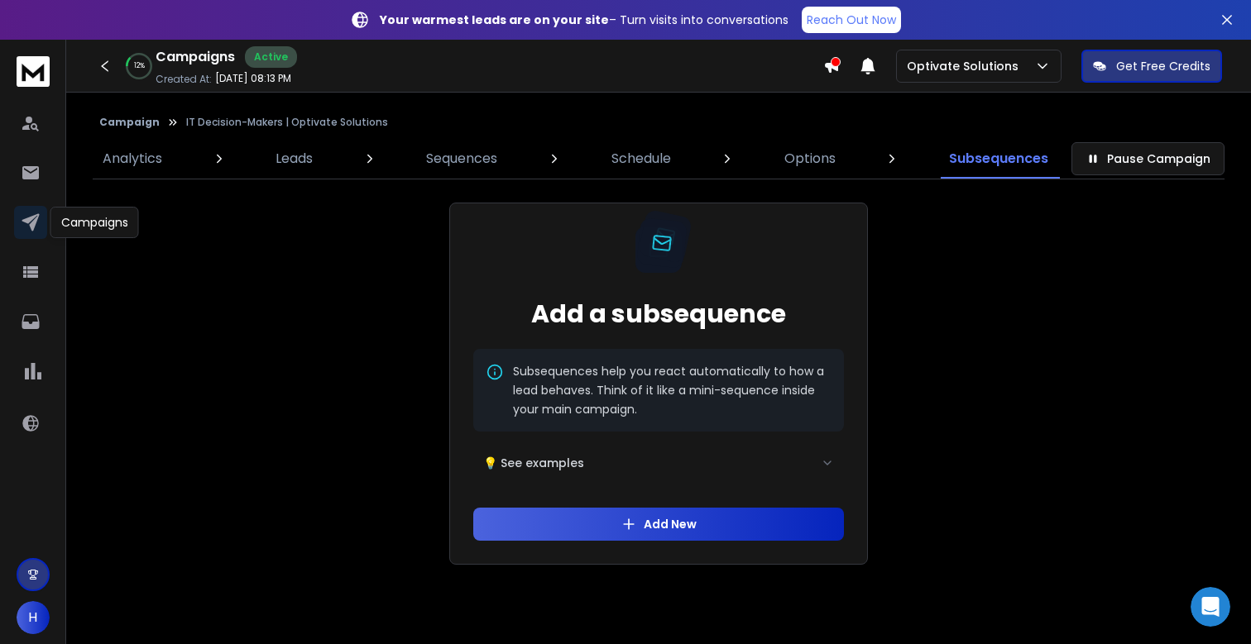
click at [36, 234] on link at bounding box center [30, 222] width 33 height 33
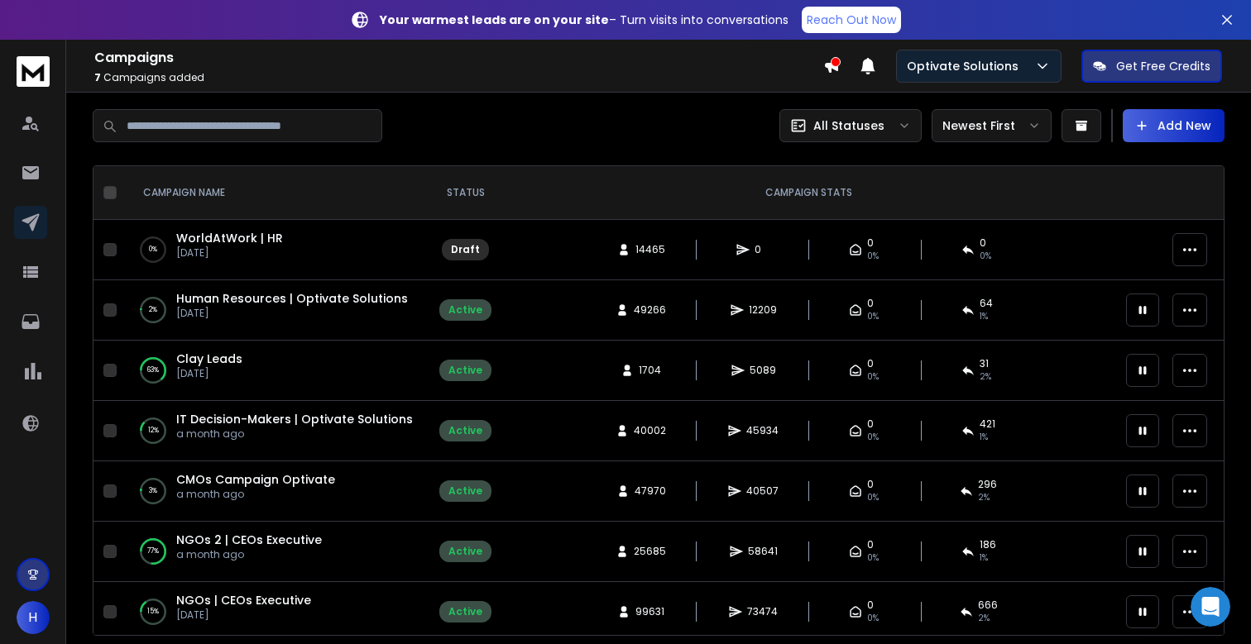
click at [1003, 60] on p "Optivate Solutions" at bounding box center [966, 66] width 118 height 17
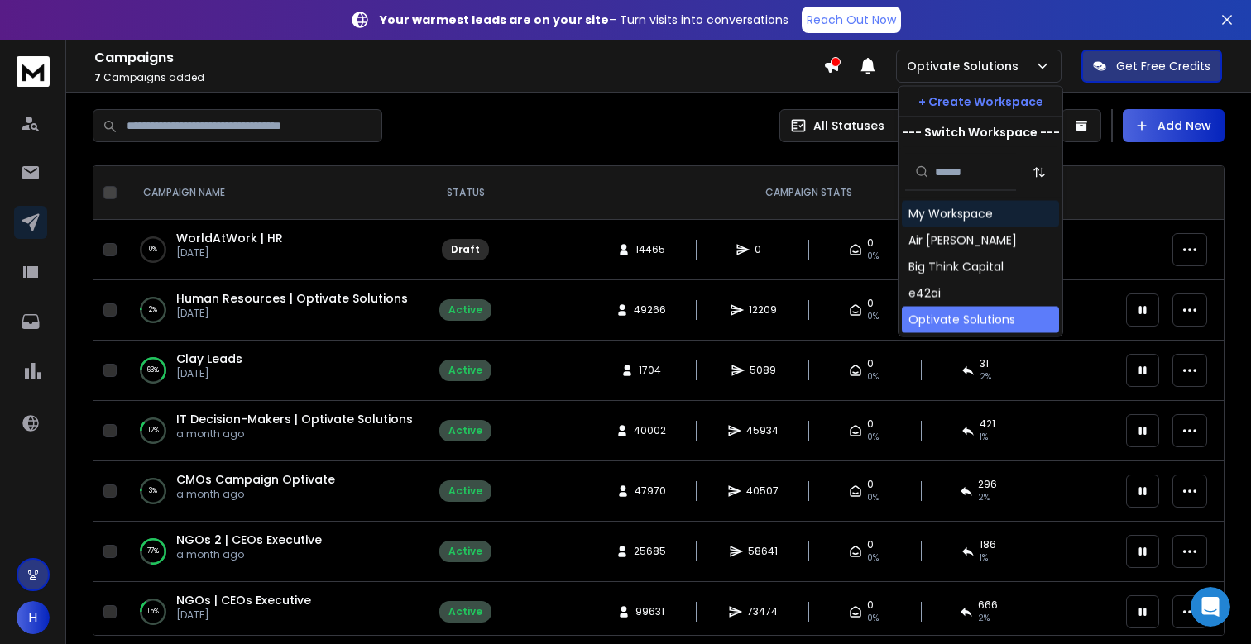
click at [970, 213] on div "My Workspace" at bounding box center [950, 214] width 84 height 17
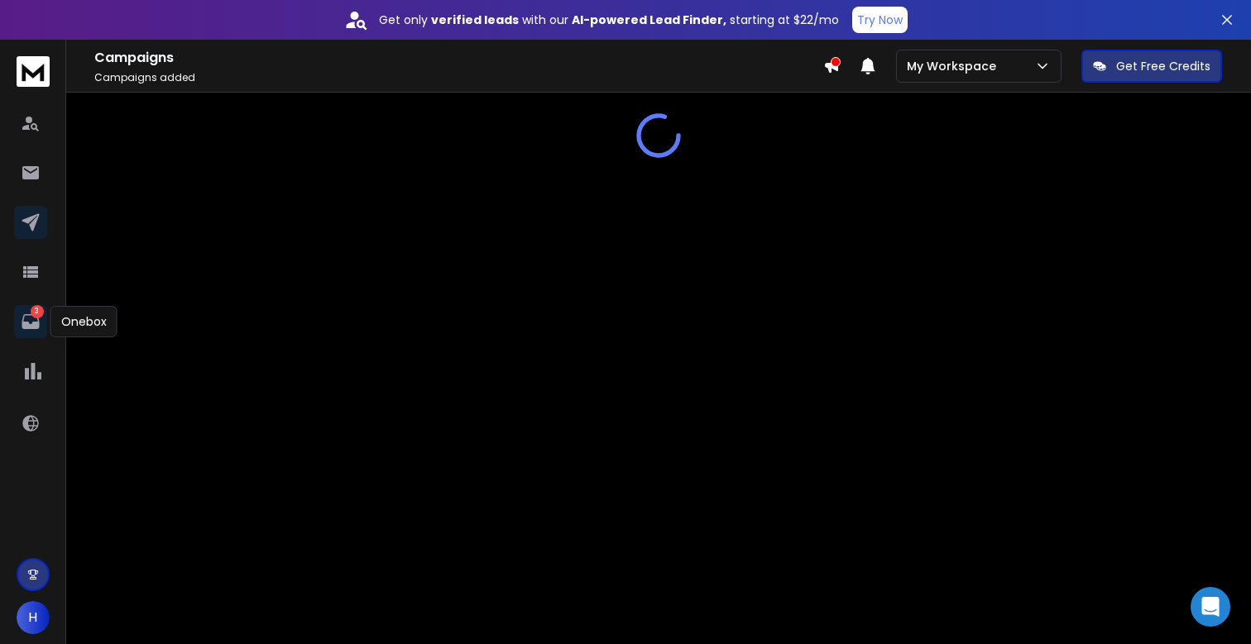
click at [34, 316] on p "3" at bounding box center [37, 311] width 13 height 13
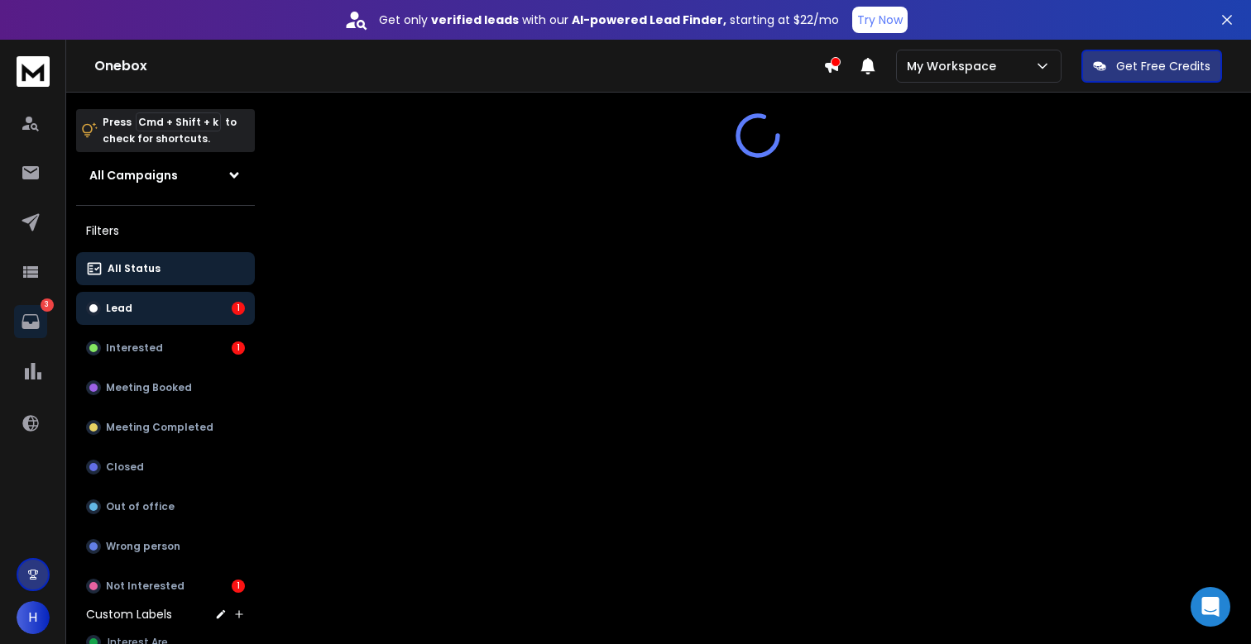
click at [213, 302] on button "Lead 1" at bounding box center [165, 308] width 179 height 33
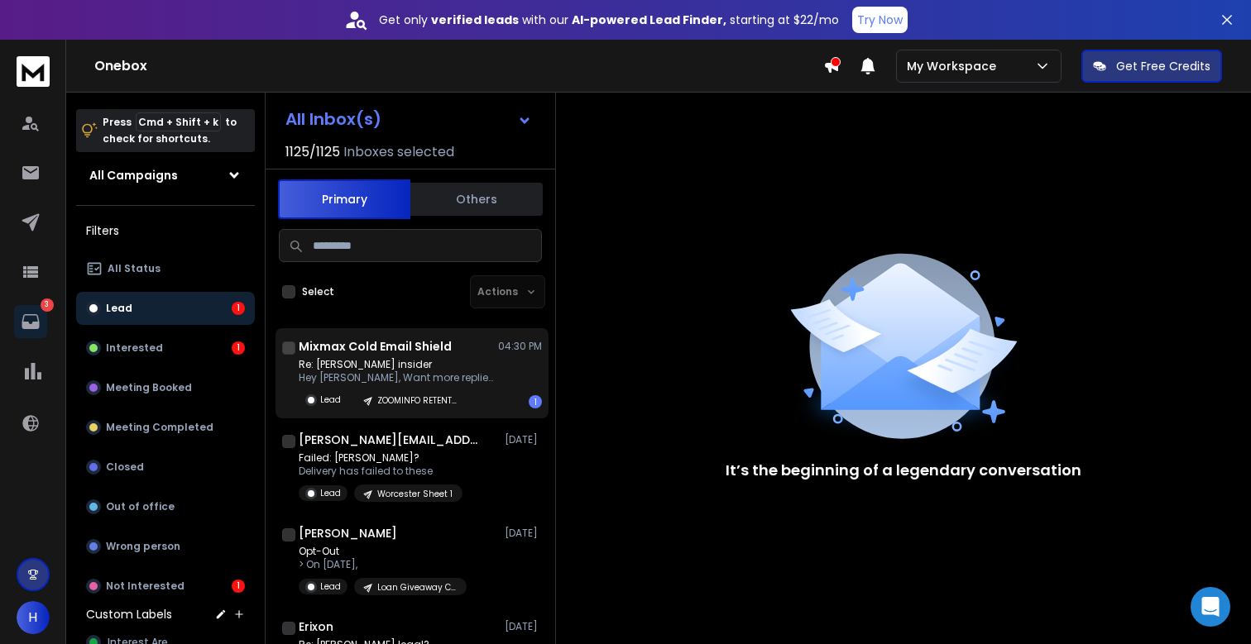
click at [442, 365] on p "Re: Todd insider" at bounding box center [398, 364] width 199 height 13
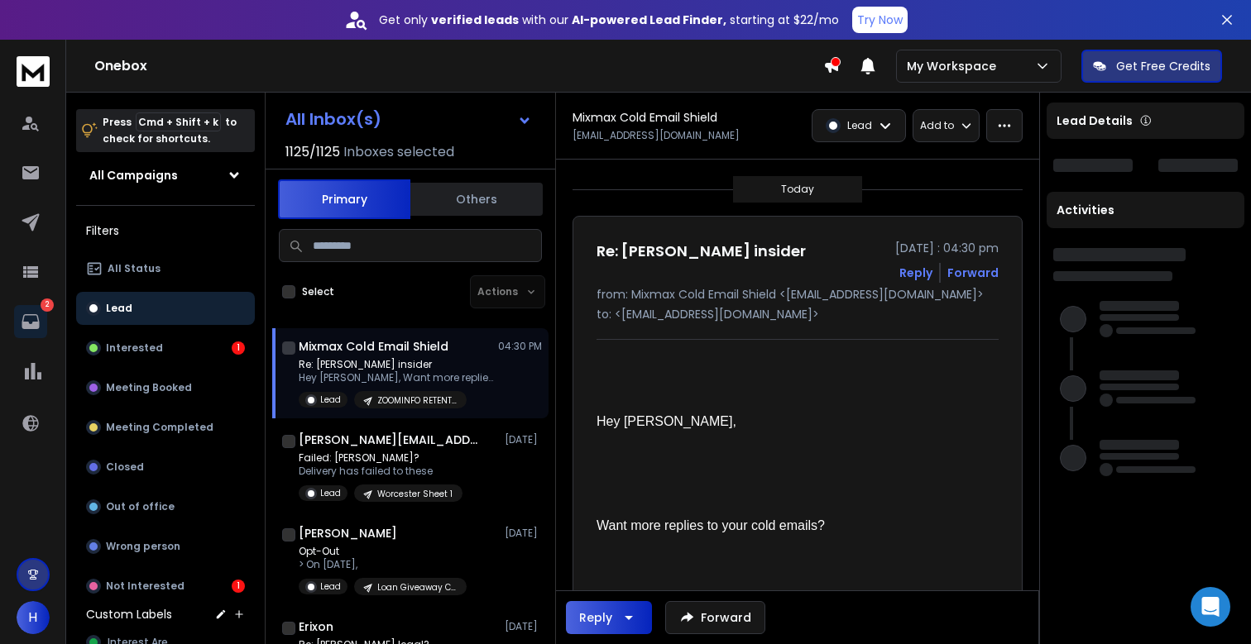
click at [478, 196] on button "Others" at bounding box center [476, 199] width 132 height 36
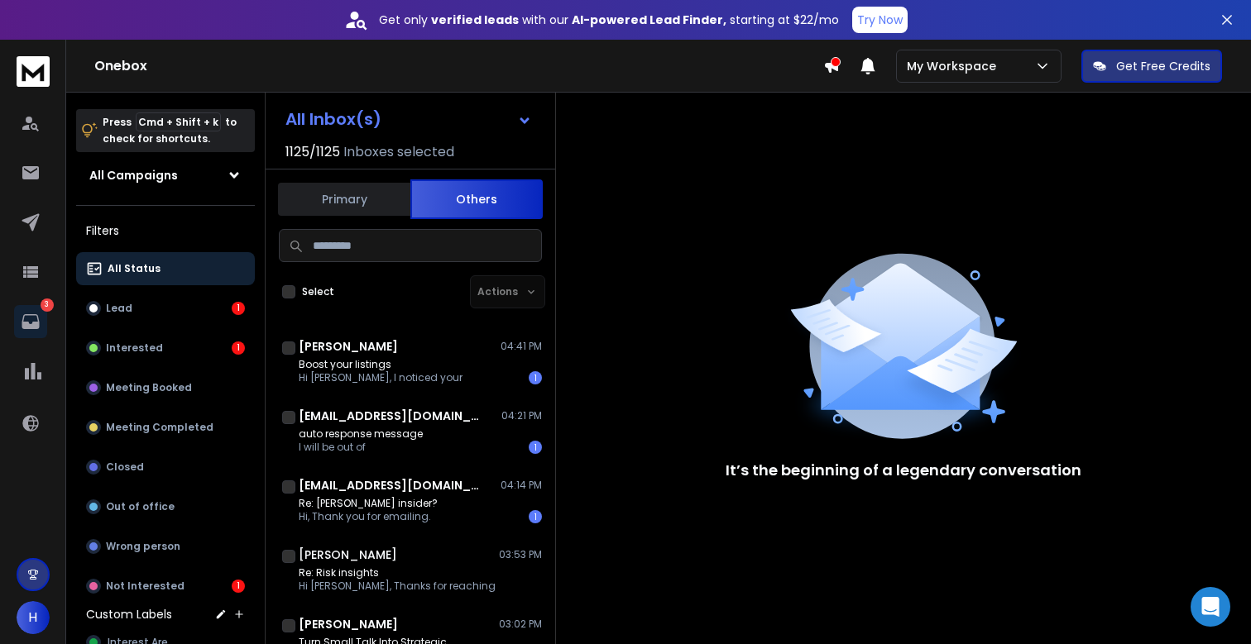
click at [351, 192] on button "Primary" at bounding box center [344, 199] width 132 height 36
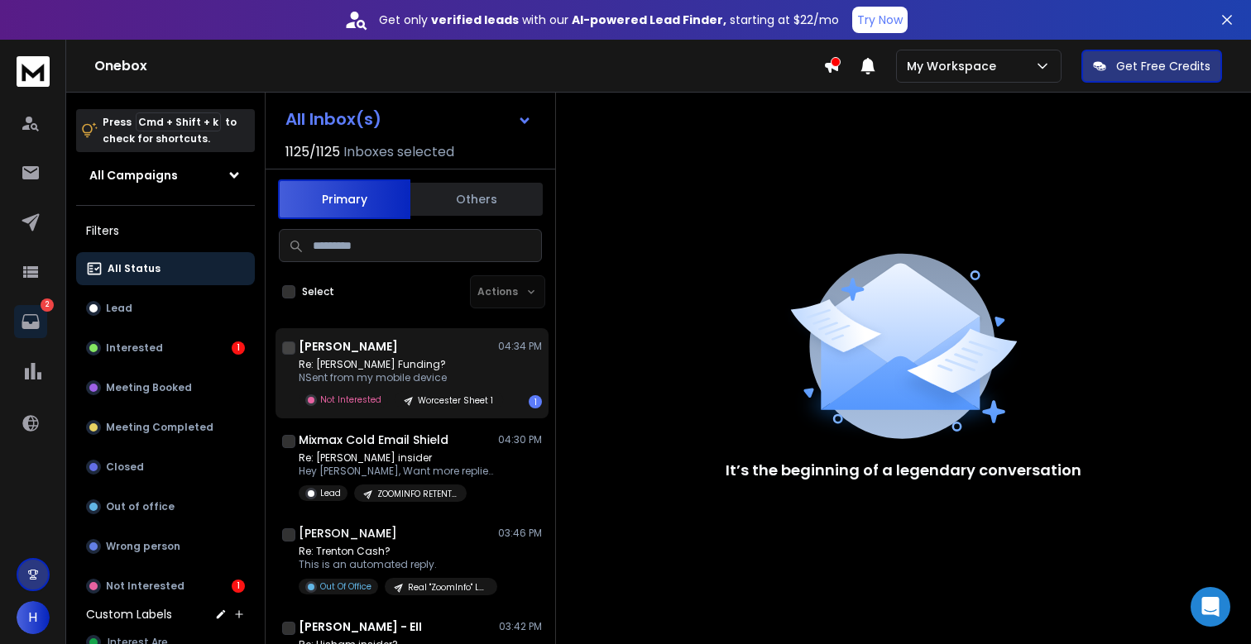
click at [458, 359] on p "Re: Wayne Funding?" at bounding box center [398, 364] width 199 height 13
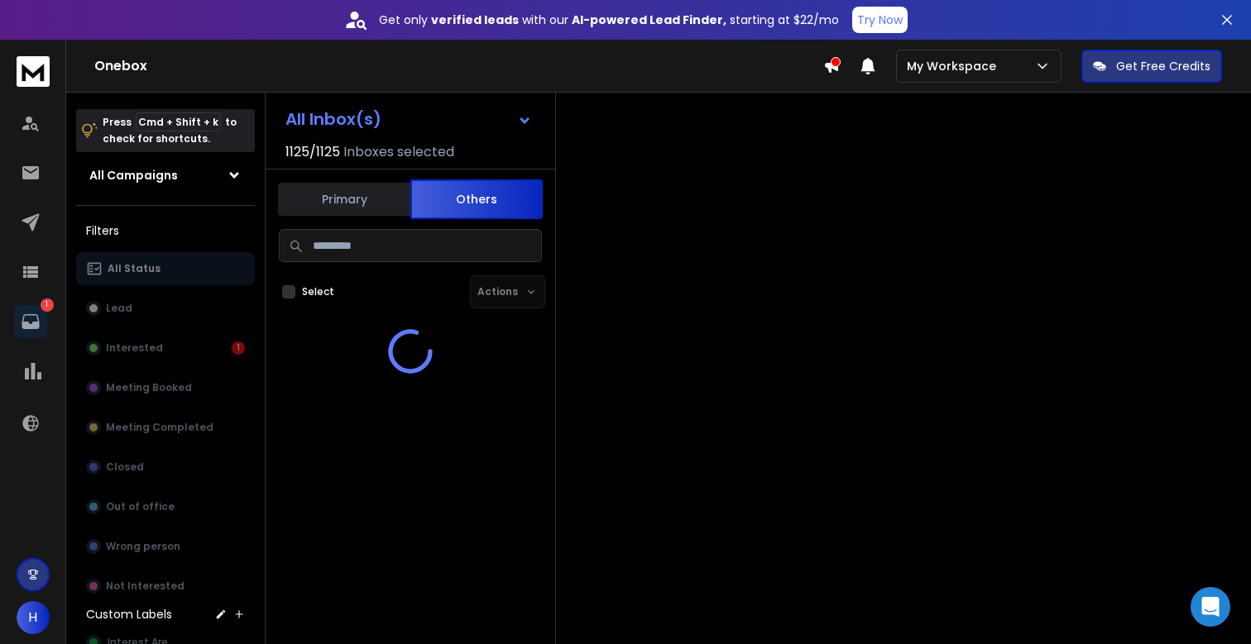
click at [491, 217] on button "Others" at bounding box center [476, 200] width 132 height 40
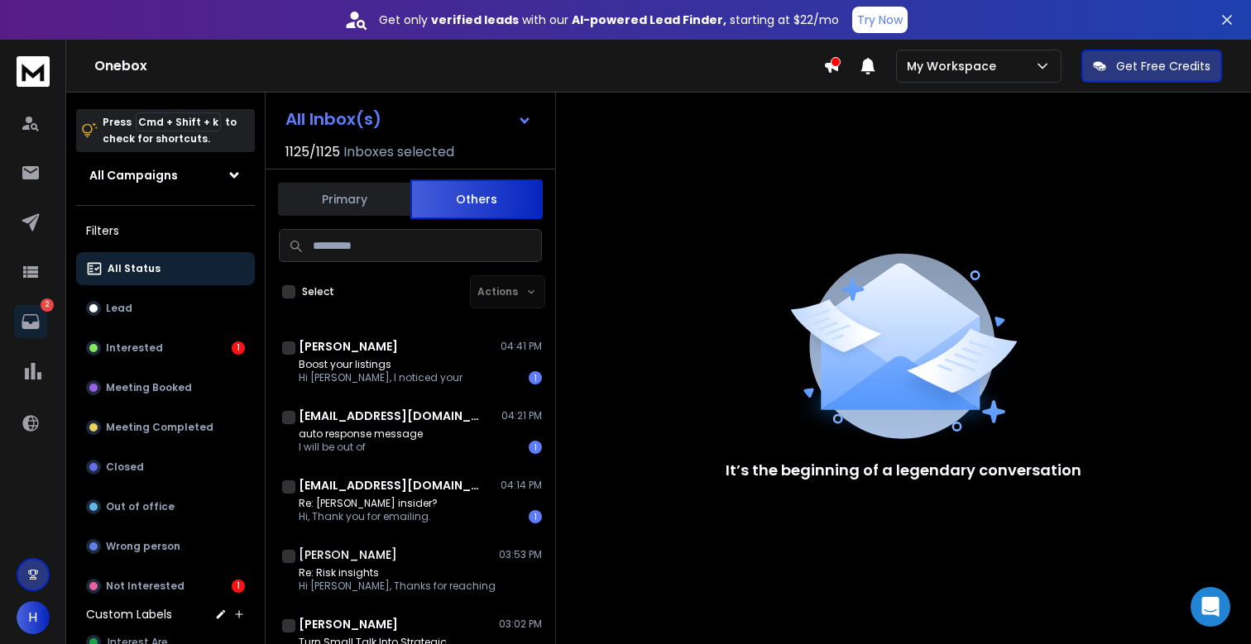
click at [343, 216] on button "Primary" at bounding box center [344, 199] width 132 height 36
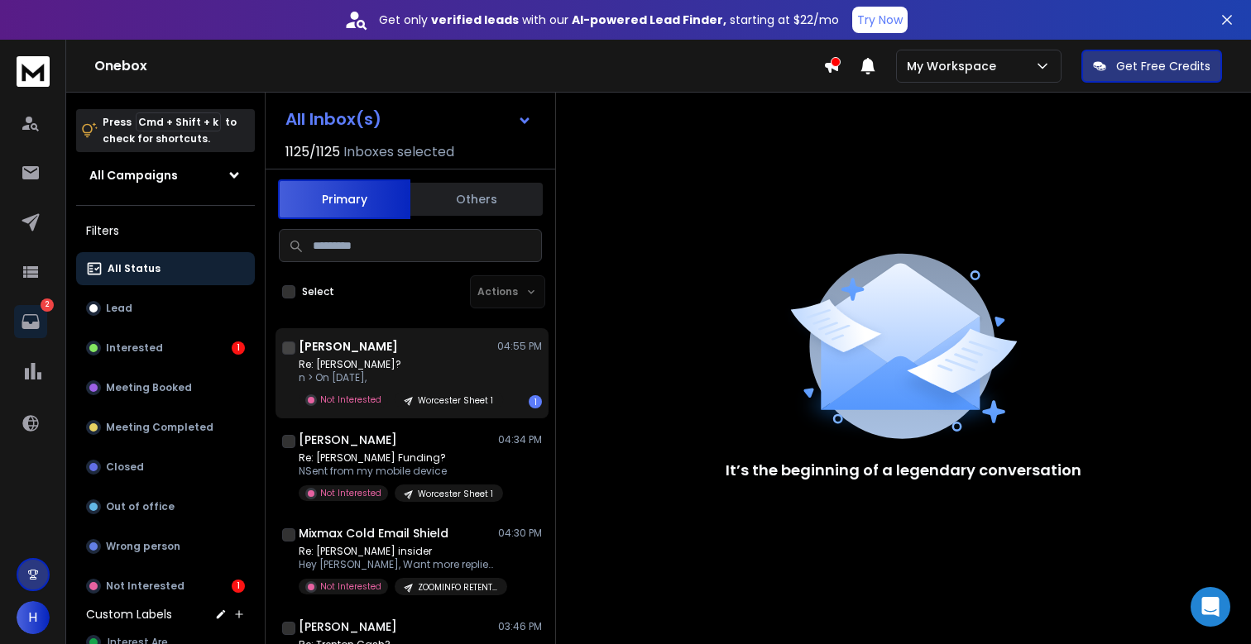
click at [434, 351] on div "Victor Whitmore 04:55 PM" at bounding box center [420, 346] width 243 height 17
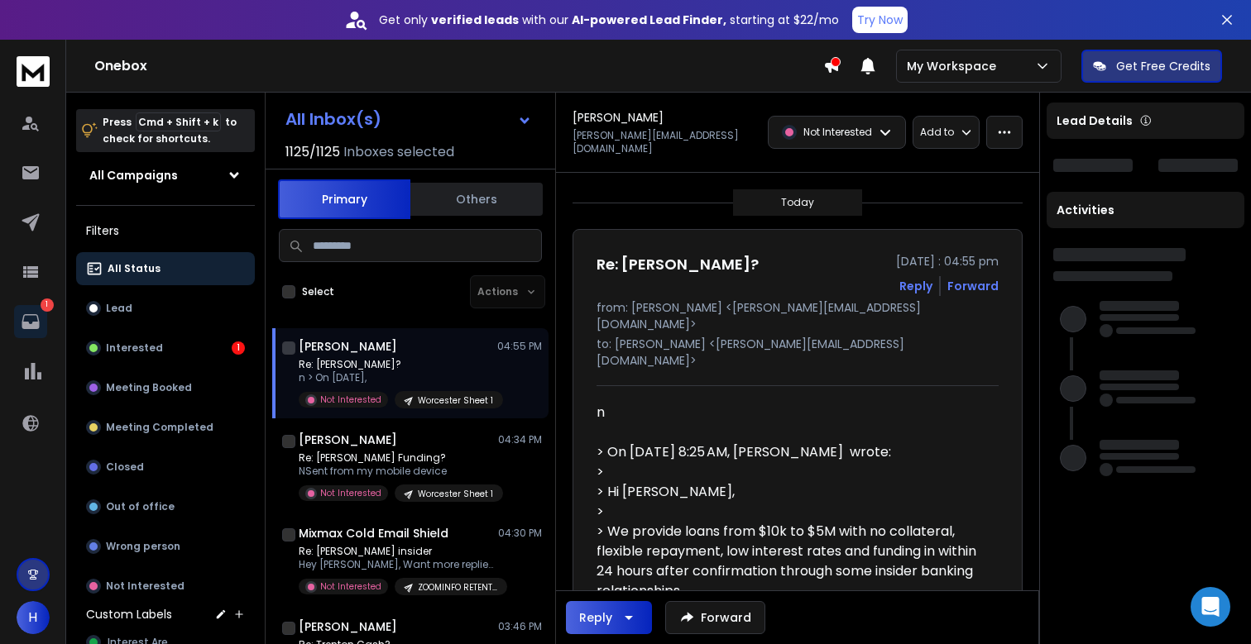
click at [477, 208] on button "Others" at bounding box center [476, 199] width 132 height 36
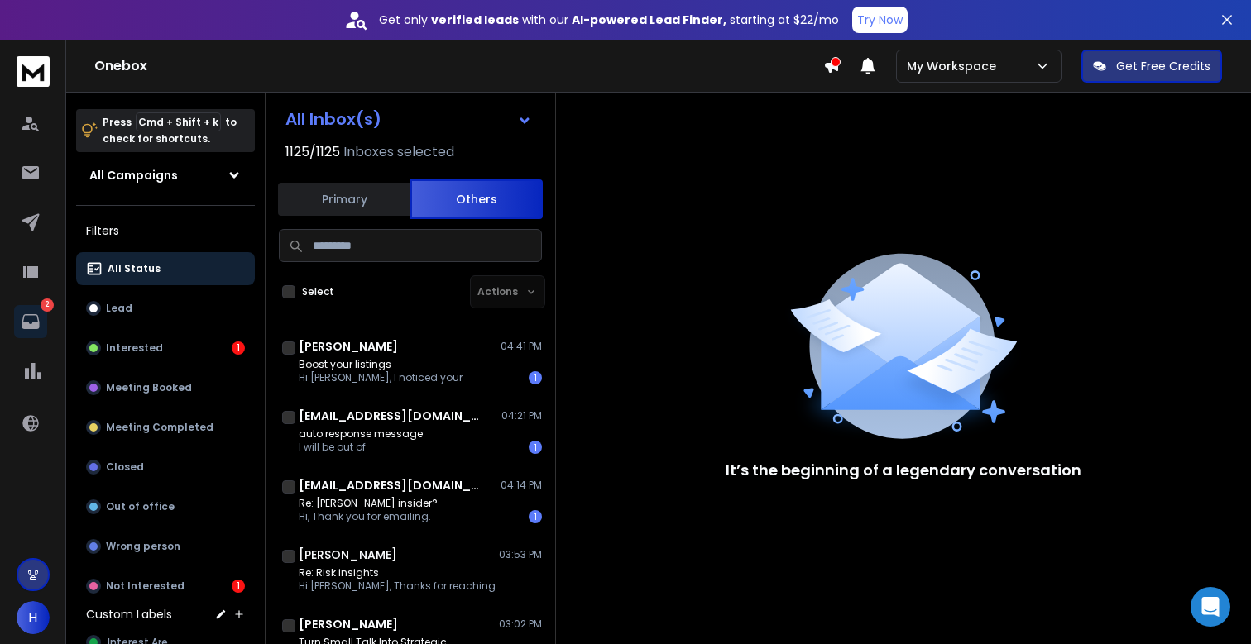
click at [378, 201] on button "Primary" at bounding box center [344, 199] width 132 height 36
